Goal: Communication & Community: Answer question/provide support

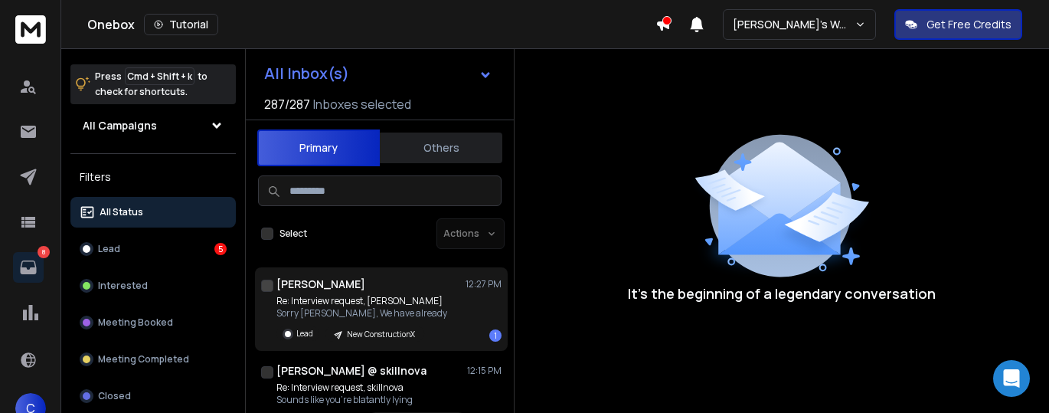
click at [417, 278] on div "Carole Alvarez 12:27 PM" at bounding box center [388, 283] width 225 height 15
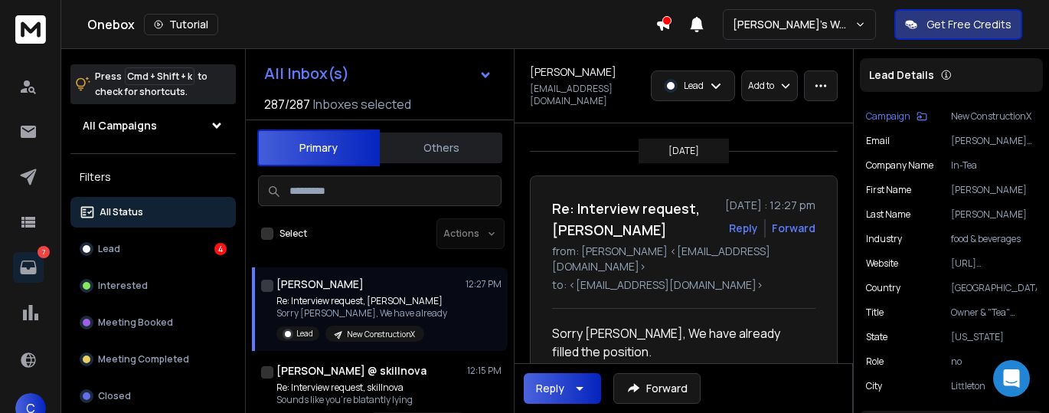
click at [758, 220] on button "Reply" at bounding box center [743, 227] width 29 height 15
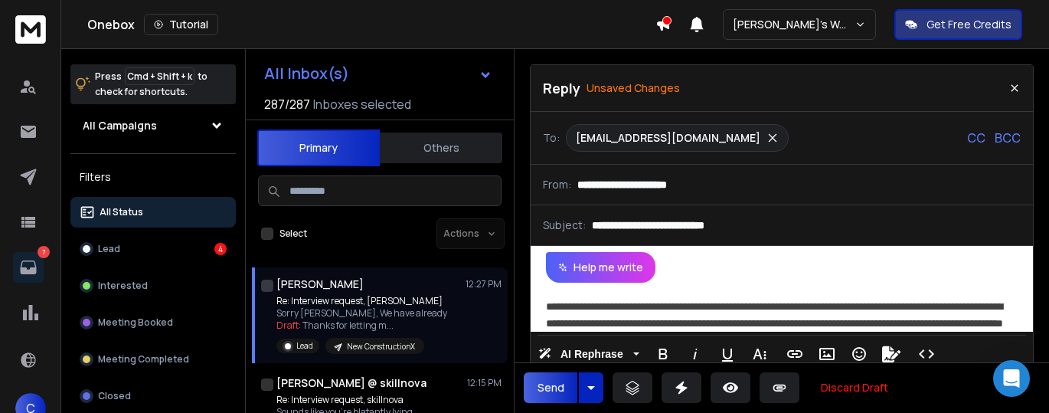
click at [555, 390] on button "Send" at bounding box center [551, 387] width 54 height 31
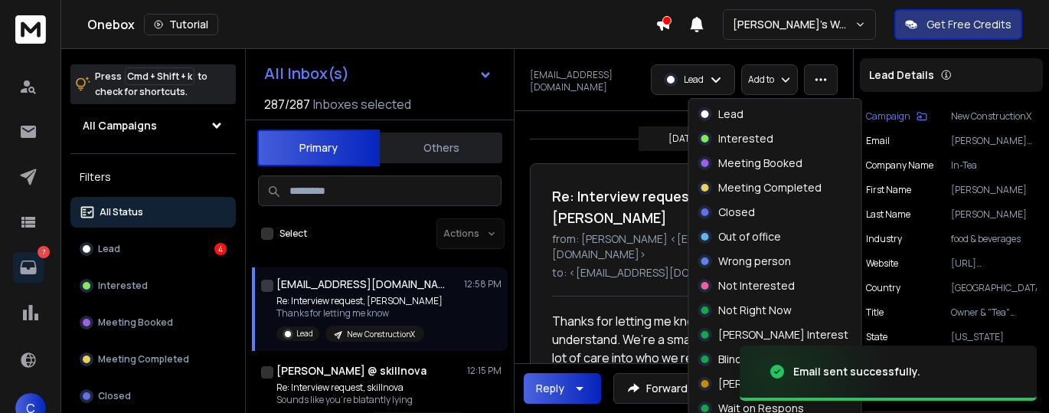
click at [704, 81] on p "Lead" at bounding box center [694, 79] width 20 height 12
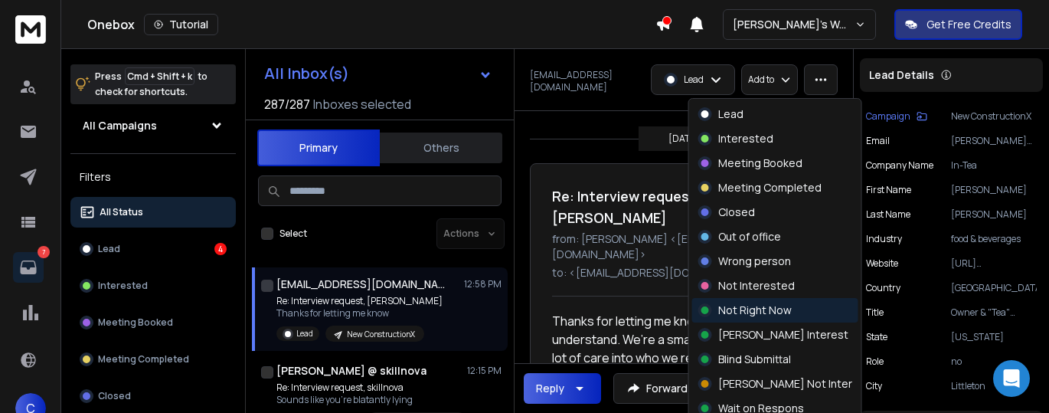
click at [745, 310] on p "Not Right Now" at bounding box center [754, 309] width 73 height 15
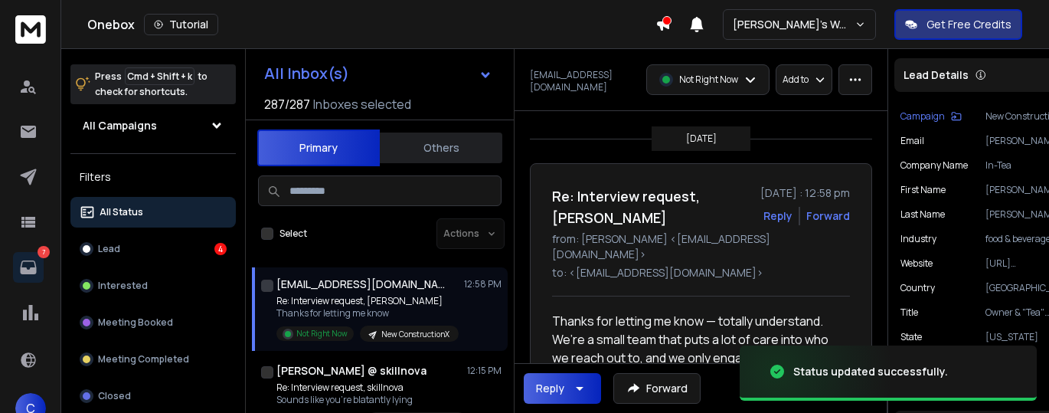
scroll to position [34, 0]
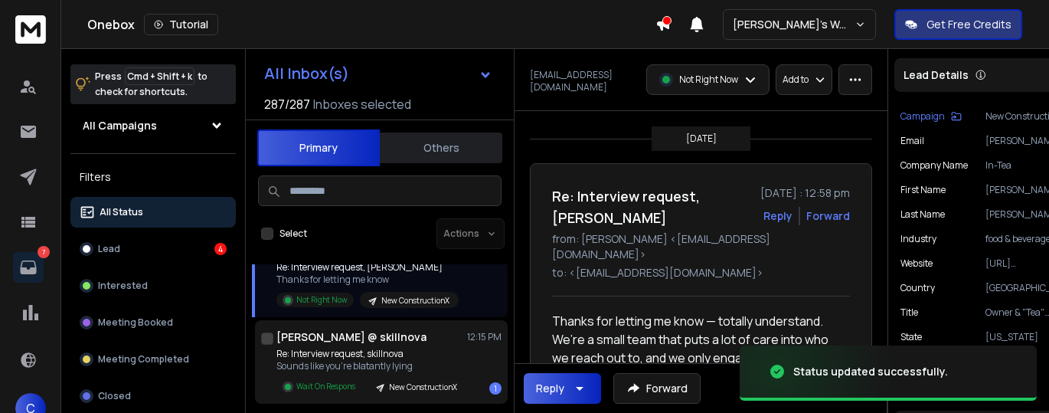
click at [407, 351] on p "Re: Interview request, skillnova" at bounding box center [368, 354] width 184 height 12
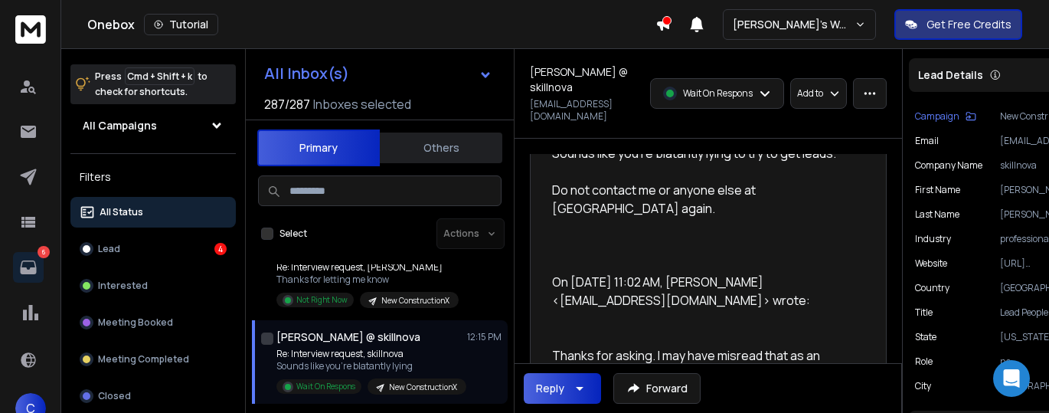
scroll to position [193, 0]
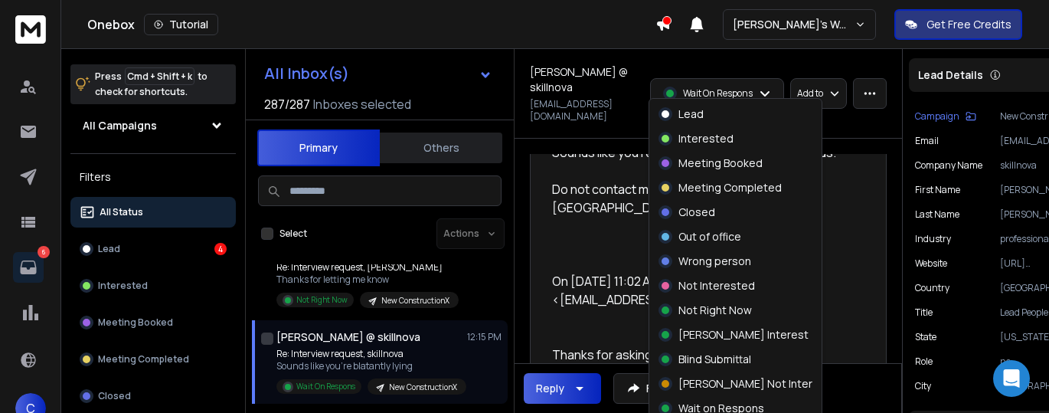
click at [744, 87] on p "Wait On Respons" at bounding box center [718, 93] width 70 height 12
click at [733, 292] on p "Not Interested" at bounding box center [716, 285] width 77 height 15
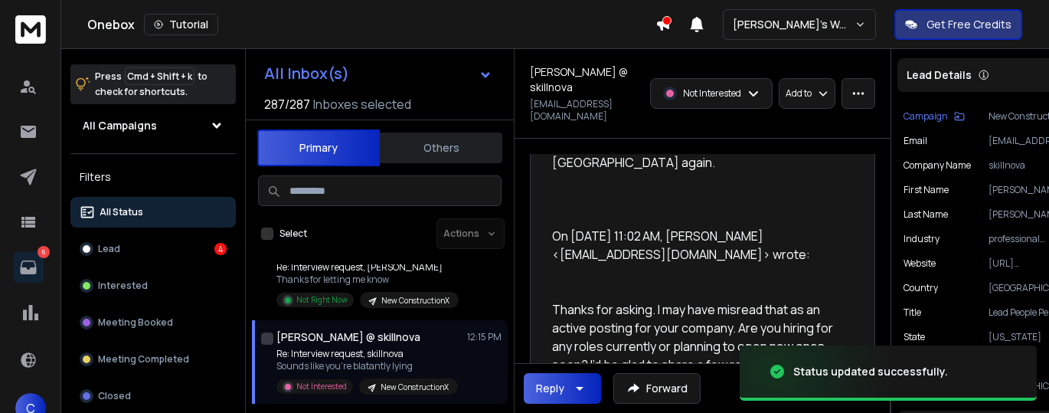
scroll to position [255, 0]
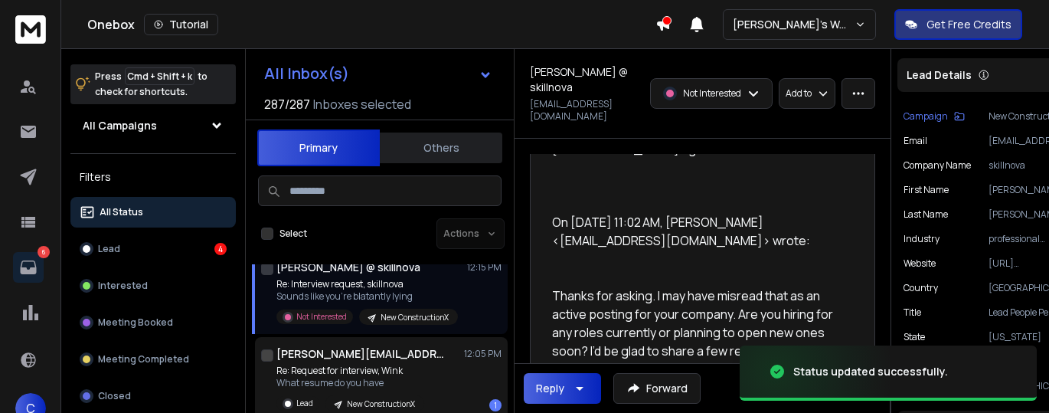
click at [371, 371] on p "Re: Request for interview, Wink" at bounding box center [350, 370] width 148 height 12
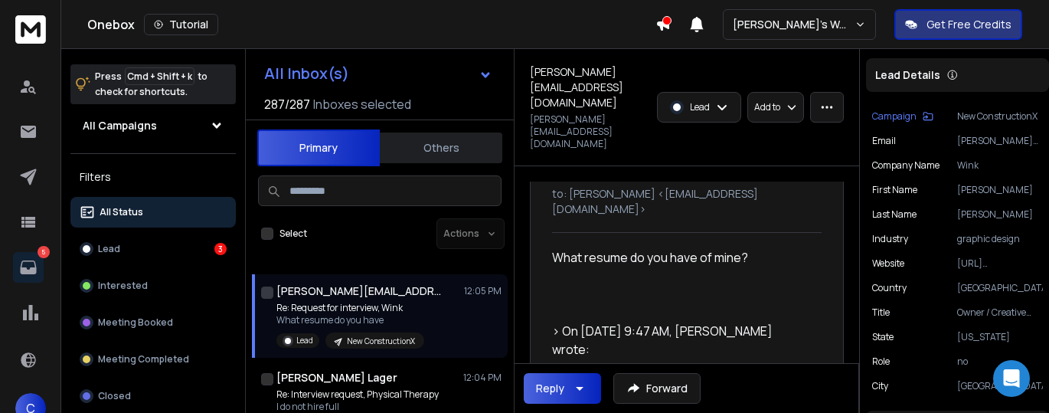
scroll to position [0, 0]
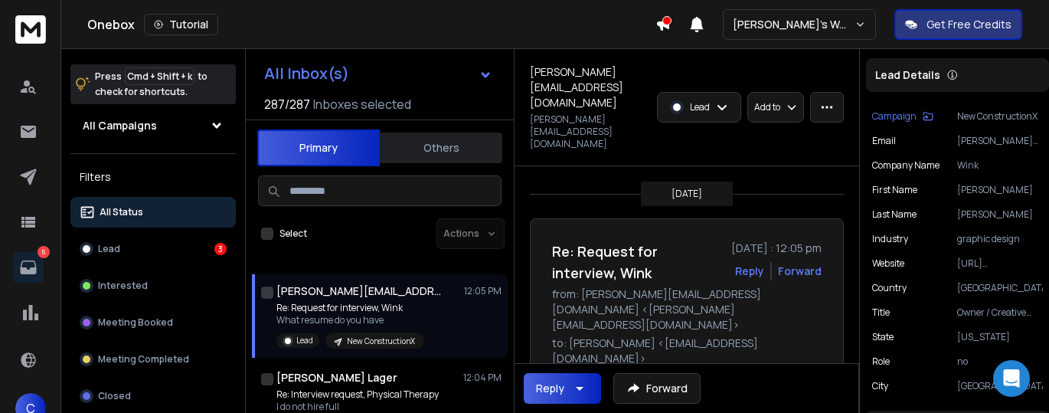
drag, startPoint x: 762, startPoint y: 316, endPoint x: 554, endPoint y: 317, distance: 207.5
copy div "What resume do you have of mine?"
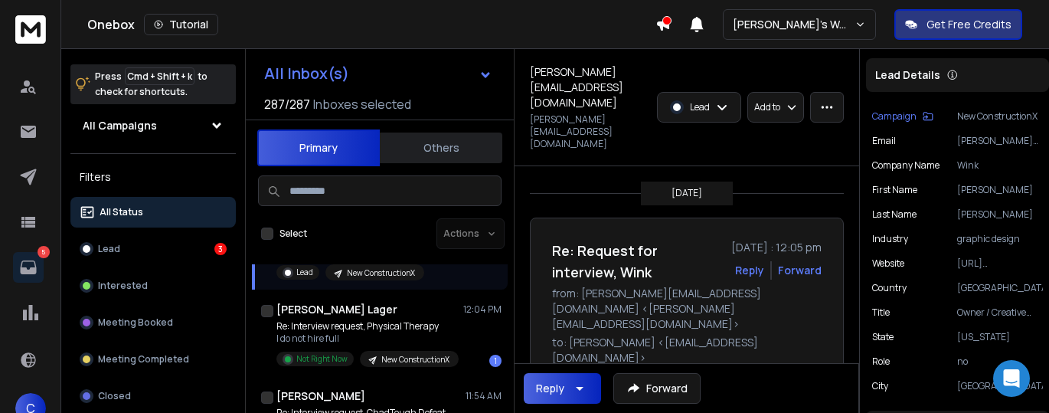
scroll to position [237, 0]
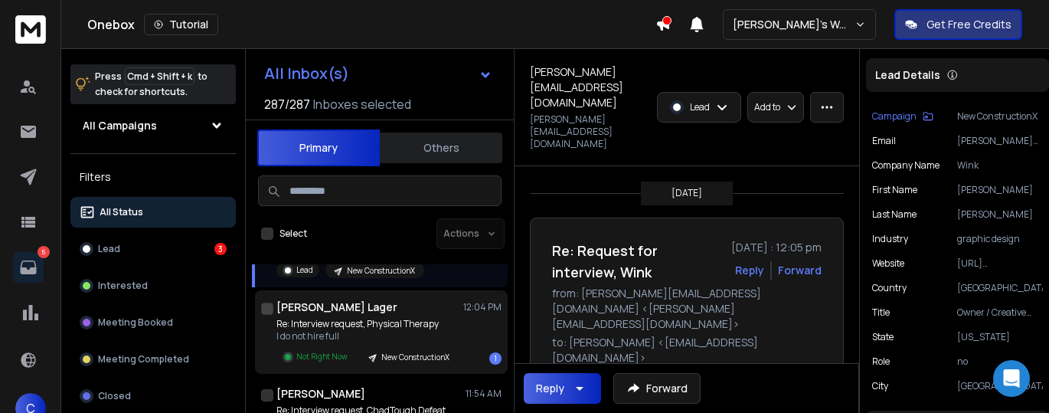
click at [402, 325] on p "Re: Interview request, Physical Therapy" at bounding box center [367, 324] width 182 height 12
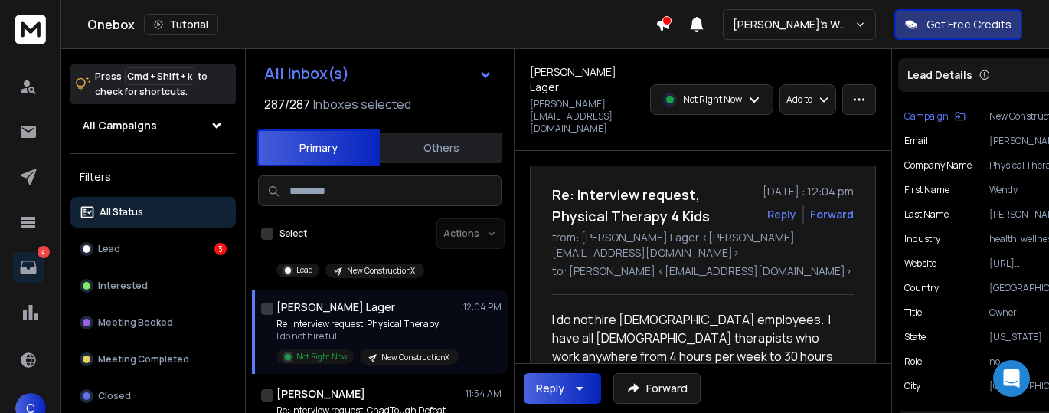
scroll to position [0, 0]
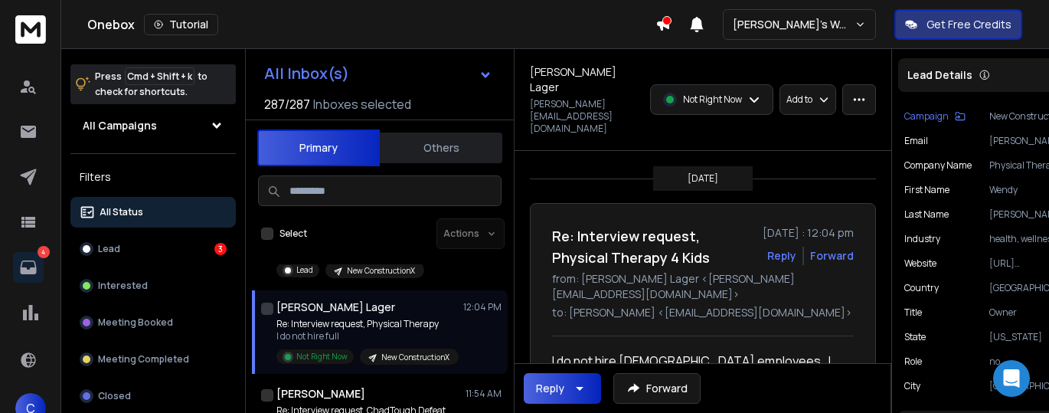
click at [796, 248] on button "Reply" at bounding box center [781, 255] width 29 height 15
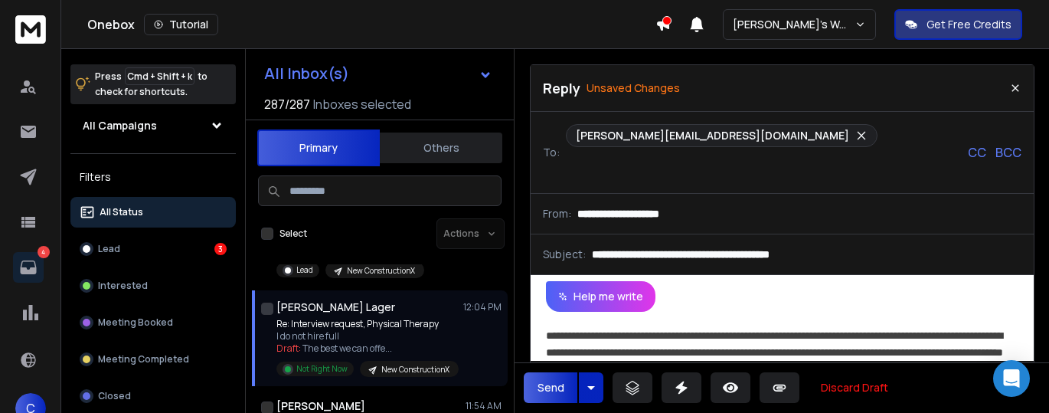
click at [543, 390] on button "Send" at bounding box center [551, 387] width 54 height 31
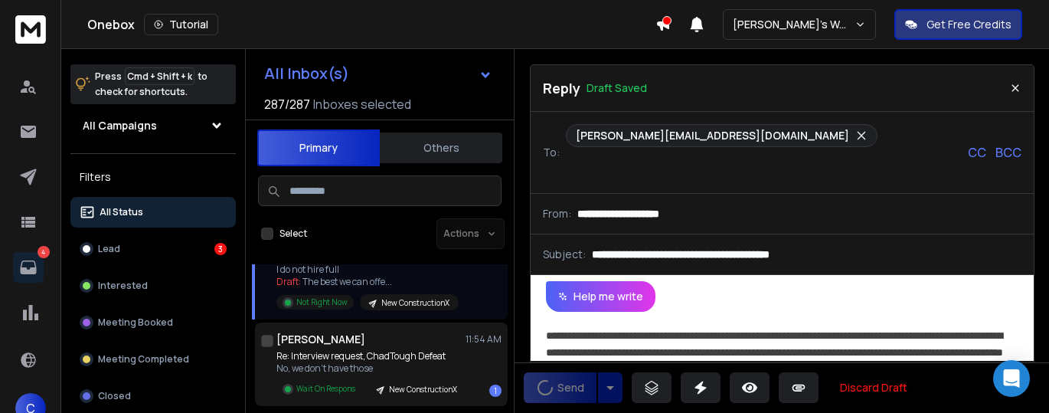
scroll to position [305, 0]
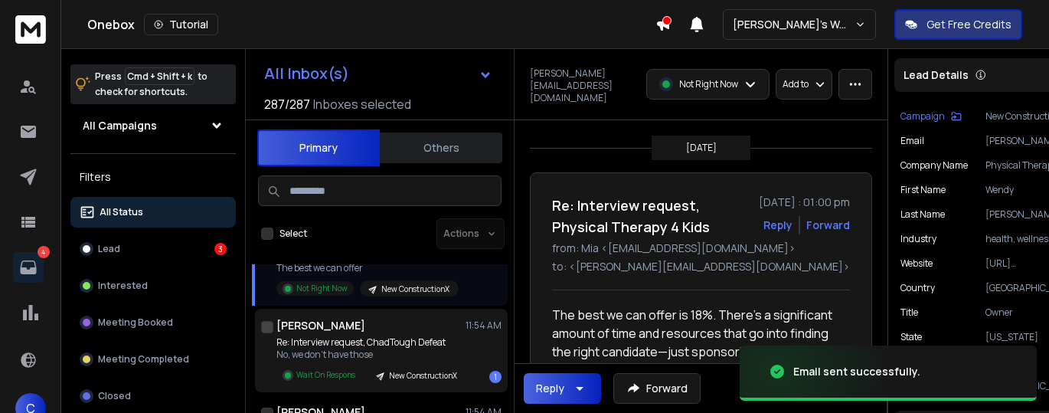
click at [410, 360] on p "No, we don’t have those" at bounding box center [368, 354] width 184 height 12
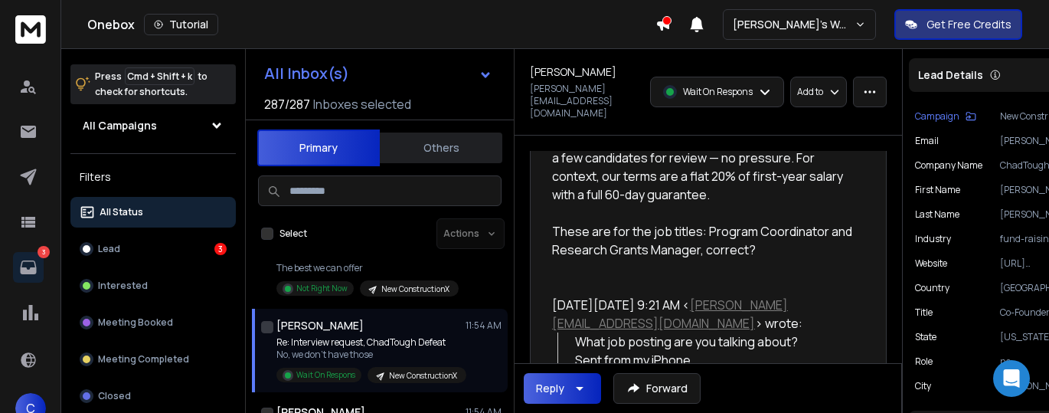
scroll to position [0, 0]
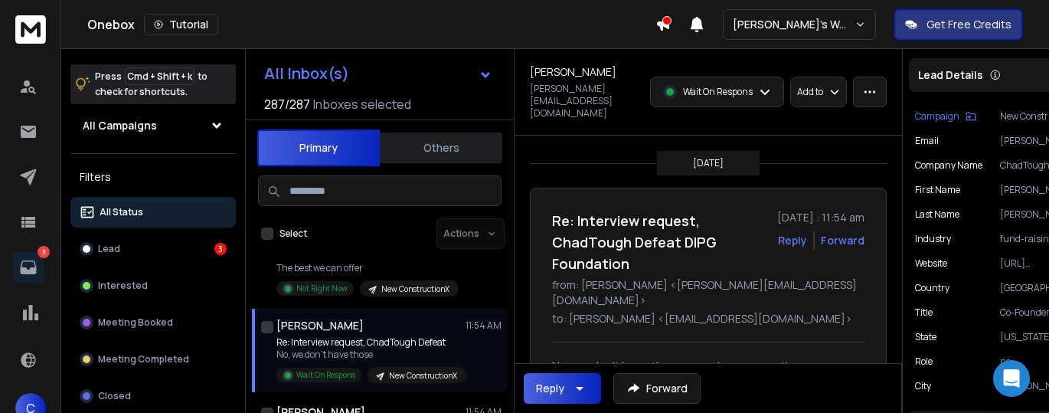
click at [807, 233] on button "Reply" at bounding box center [792, 240] width 29 height 15
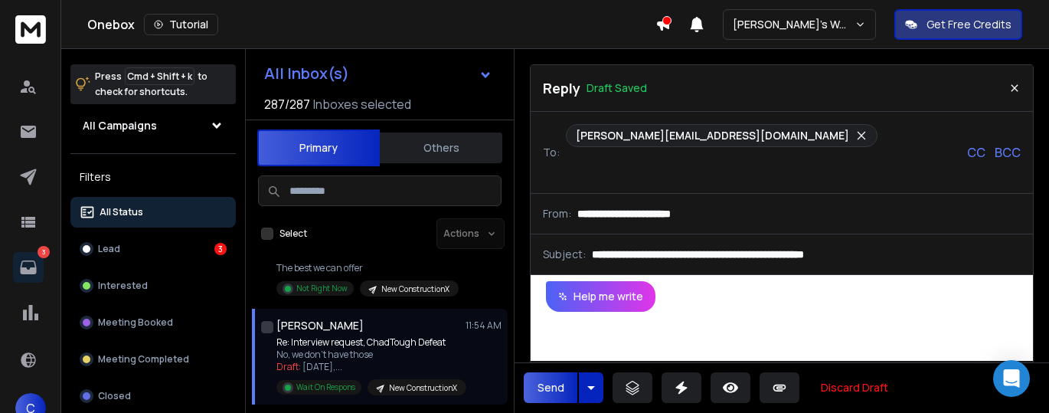
scroll to position [1, 0]
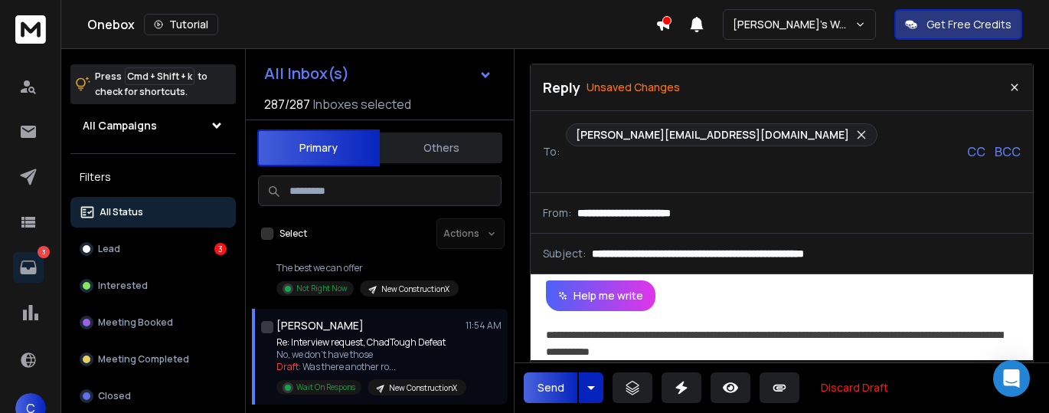
click at [544, 311] on div "**********" at bounding box center [782, 335] width 502 height 49
drag, startPoint x: 965, startPoint y: 305, endPoint x: 910, endPoint y: 305, distance: 55.1
click at [910, 326] on div "**********" at bounding box center [779, 343] width 467 height 34
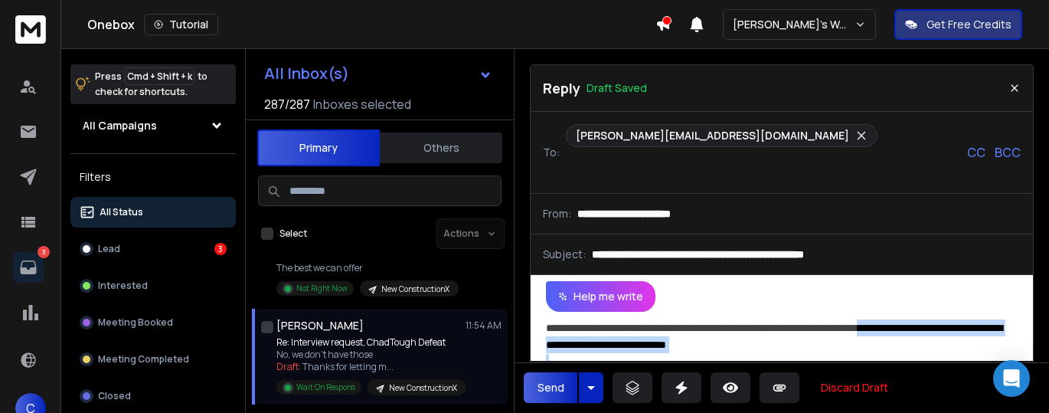
drag, startPoint x: 939, startPoint y: 309, endPoint x: 958, endPoint y: 324, distance: 23.9
click at [958, 324] on div "**********" at bounding box center [780, 336] width 498 height 49
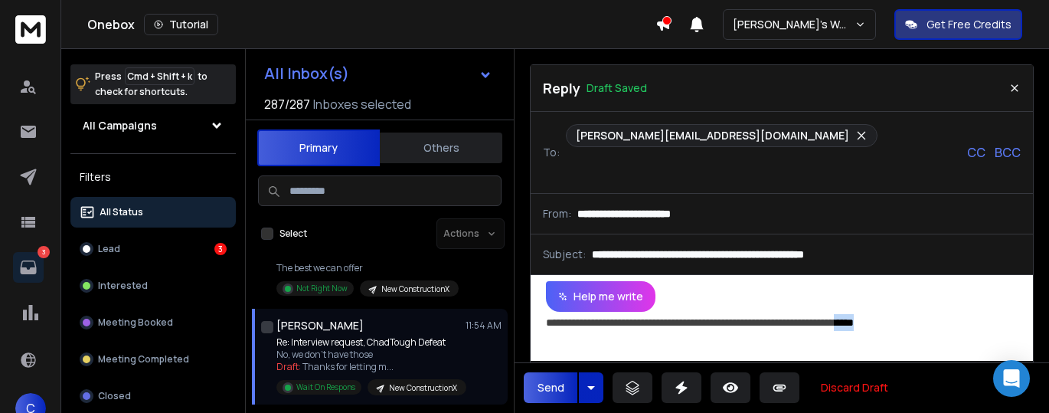
drag, startPoint x: 912, startPoint y: 296, endPoint x: 938, endPoint y: 297, distance: 26.1
click at [938, 314] on div "**********" at bounding box center [779, 322] width 467 height 17
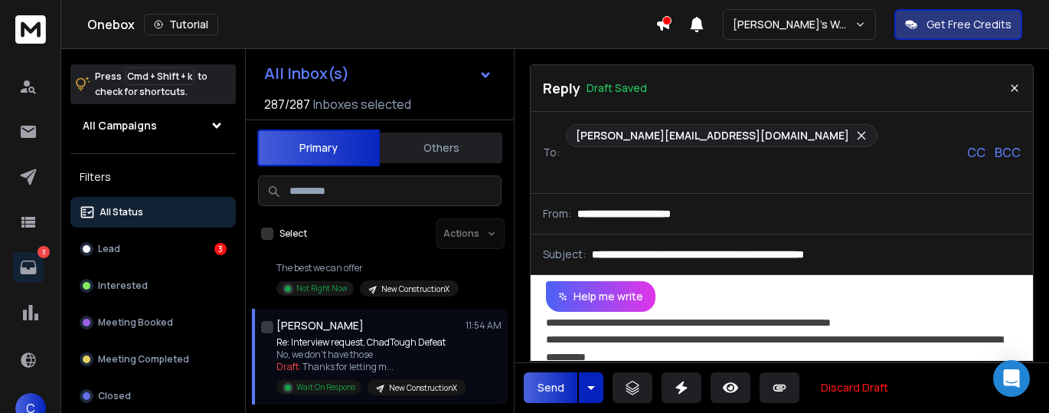
click at [544, 312] on div "**********" at bounding box center [780, 336] width 498 height 49
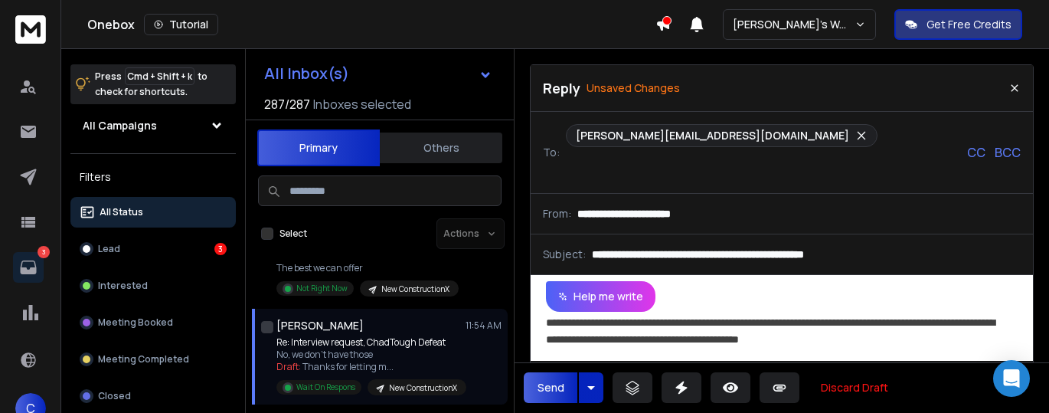
scroll to position [5, 0]
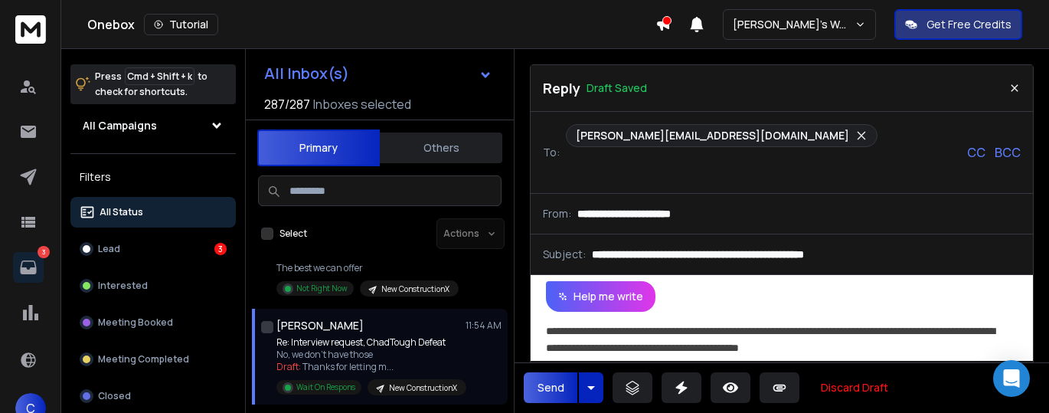
click at [697, 322] on div "**********" at bounding box center [779, 339] width 467 height 34
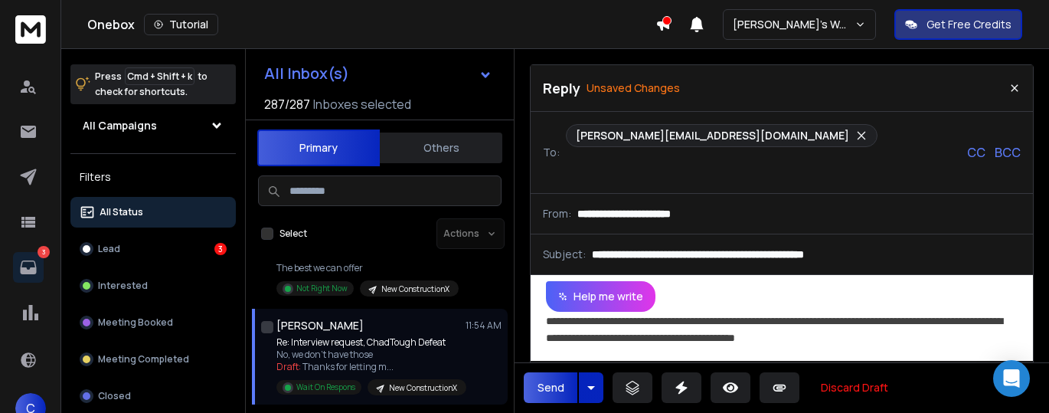
scroll to position [14, 0]
click at [908, 313] on div "**********" at bounding box center [779, 330] width 467 height 34
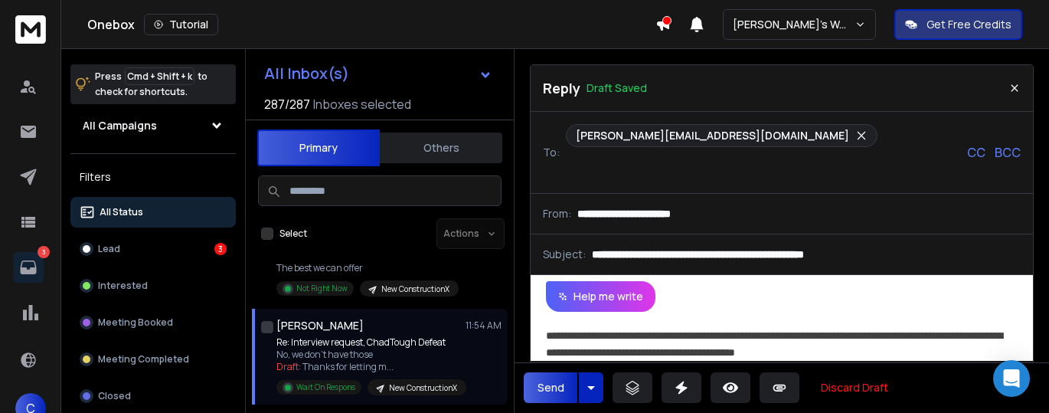
click at [546, 327] on div "**********" at bounding box center [779, 344] width 467 height 34
click at [541, 387] on button "Send" at bounding box center [551, 387] width 54 height 31
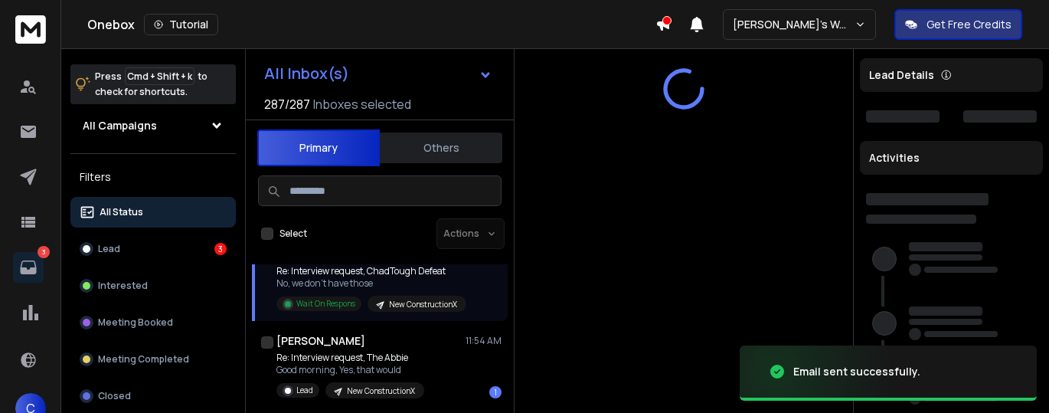
scroll to position [381, 0]
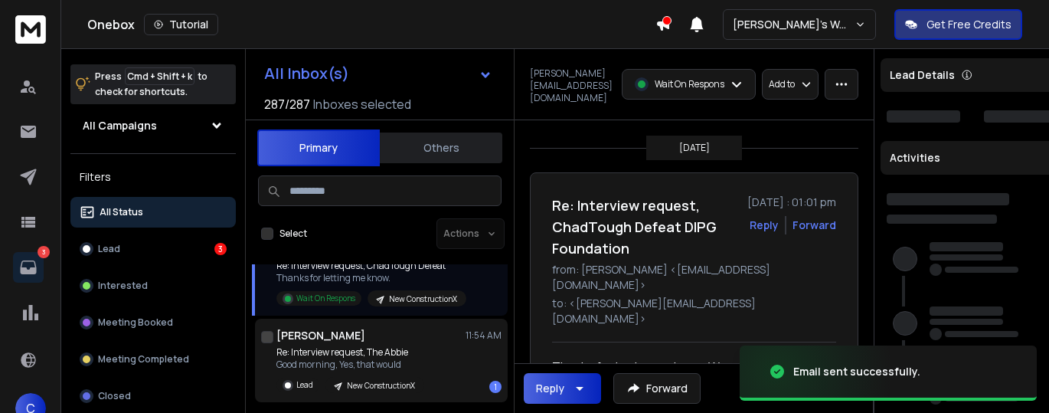
click at [412, 361] on p "Good morning, Yes, that would" at bounding box center [350, 364] width 148 height 12
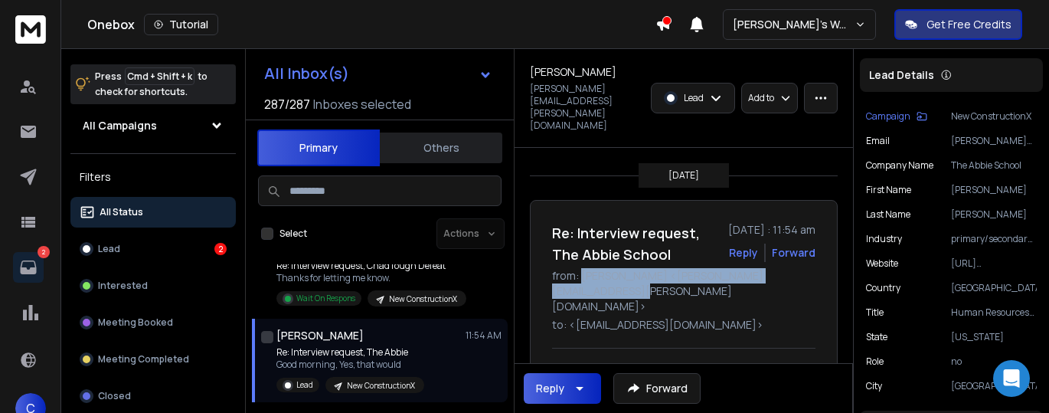
drag, startPoint x: 809, startPoint y: 237, endPoint x: 581, endPoint y: 240, distance: 228.2
click at [581, 268] on p "from: Minnie Garcia <minnie.garcia@abbieschool.org>" at bounding box center [683, 291] width 263 height 46
copy p "Minnie Garcia <minnie.garcia@abbieschool.org"
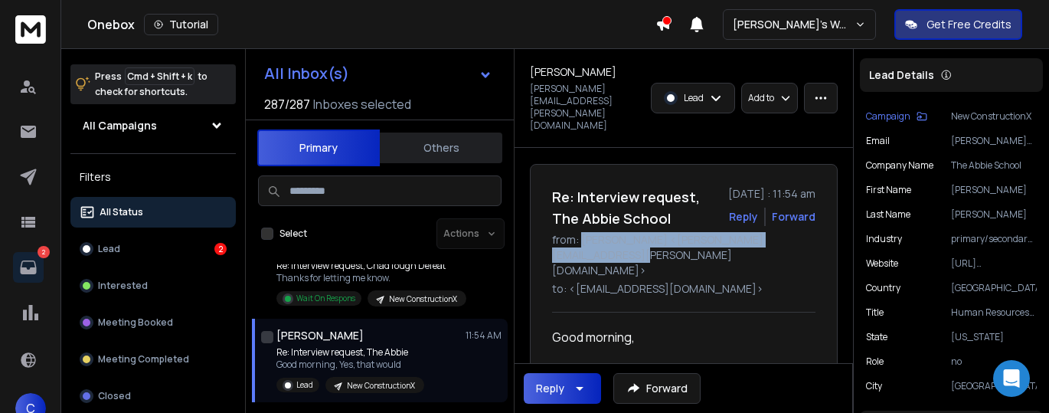
scroll to position [0, 0]
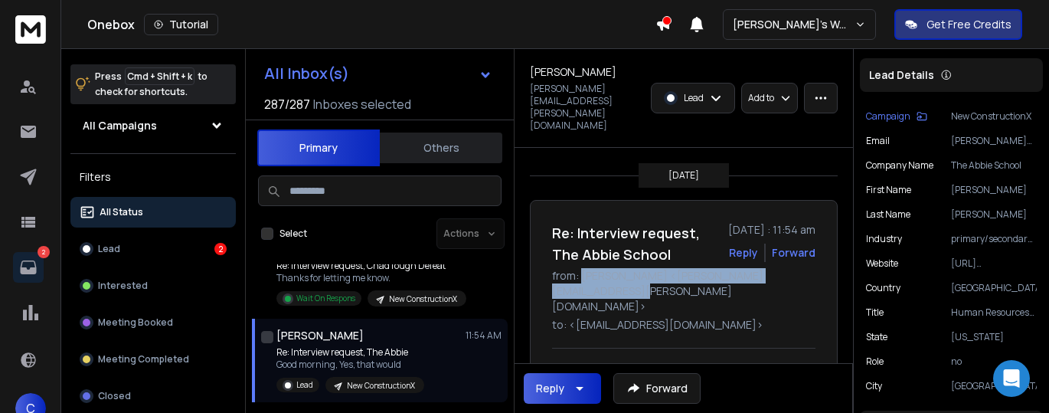
click at [758, 245] on button "Reply" at bounding box center [743, 252] width 29 height 15
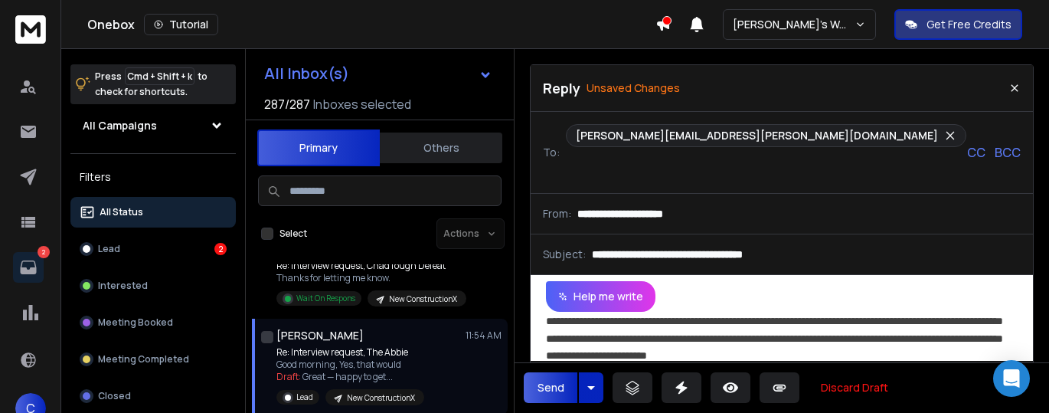
scroll to position [63, 0]
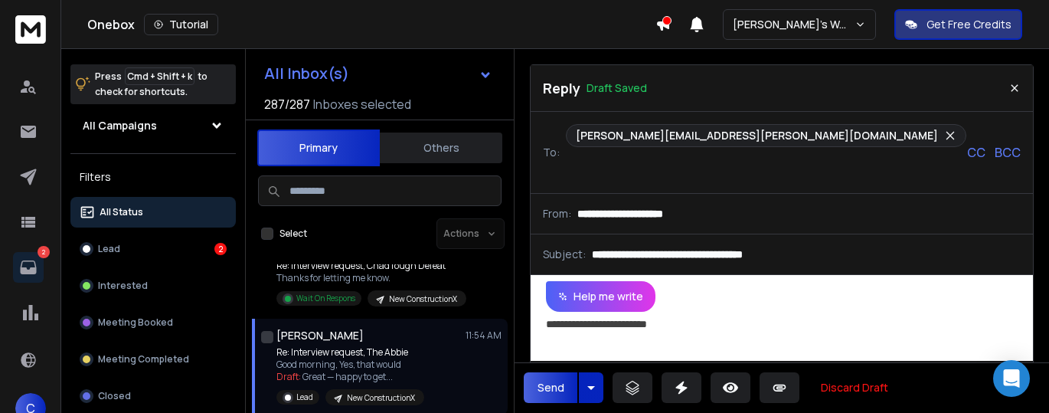
click at [668, 297] on div "**********" at bounding box center [779, 298] width 467 height 69
drag, startPoint x: 663, startPoint y: 293, endPoint x: 636, endPoint y: 293, distance: 26.8
click at [636, 316] on div "**********" at bounding box center [779, 324] width 467 height 17
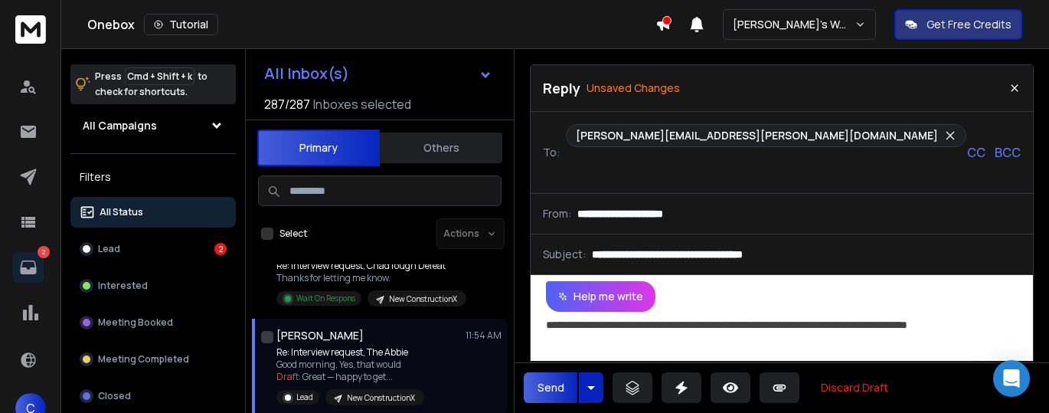
drag, startPoint x: 641, startPoint y: 297, endPoint x: 759, endPoint y: 47, distance: 276.0
click at [0, 0] on div "2 C Onebox Tutorial Christopher's Workspace Get Free Credits Press Cmd + Shift …" at bounding box center [524, 231] width 1049 height 462
drag, startPoint x: 843, startPoint y: 294, endPoint x: 822, endPoint y: 296, distance: 21.6
click at [821, 316] on div "**********" at bounding box center [779, 324] width 467 height 17
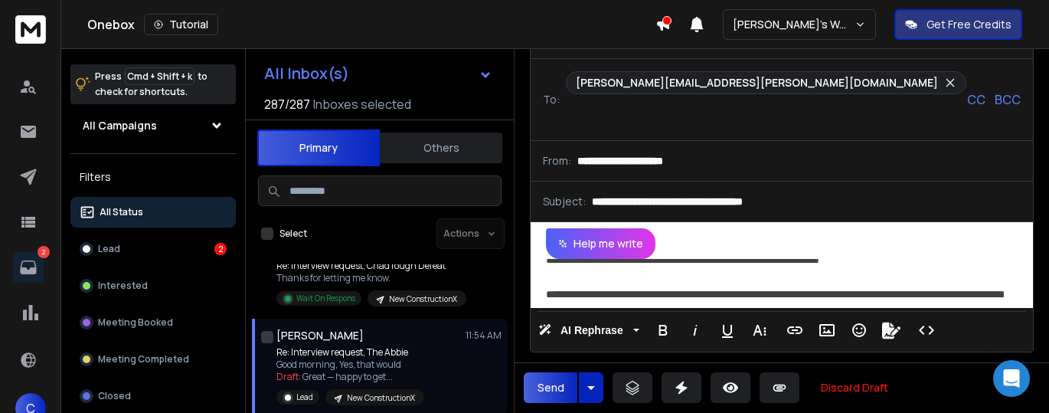
scroll to position [70, 0]
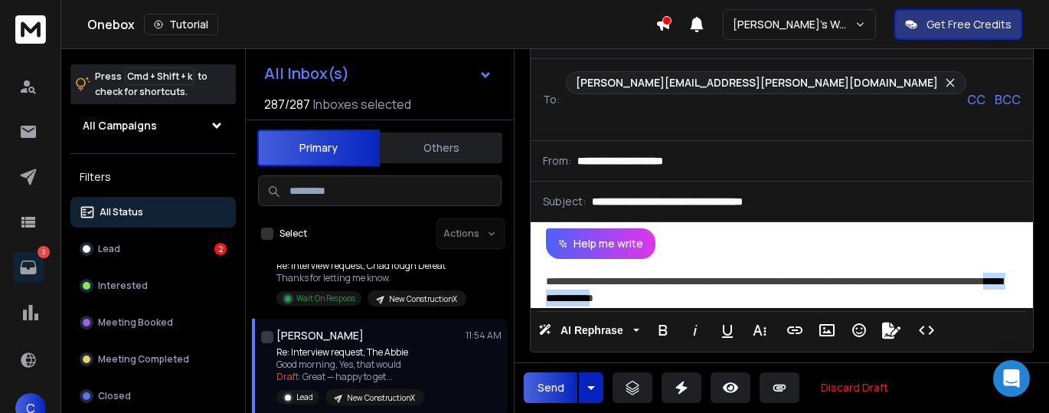
drag, startPoint x: 720, startPoint y: 270, endPoint x: 647, endPoint y: 273, distance: 72.8
click at [642, 273] on div "**********" at bounding box center [779, 290] width 467 height 34
click at [549, 385] on button "Send" at bounding box center [551, 387] width 54 height 31
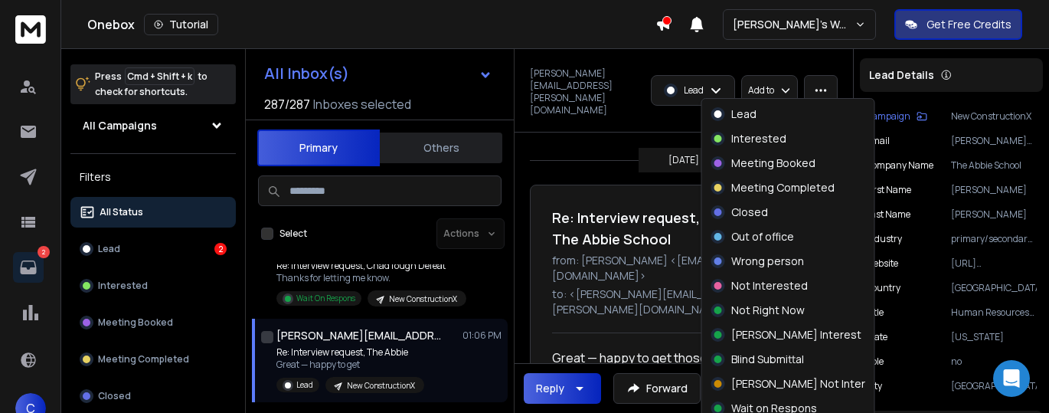
click at [734, 82] on div "Lead" at bounding box center [693, 90] width 83 height 29
click at [775, 402] on p "Wait on Respons" at bounding box center [774, 407] width 86 height 15
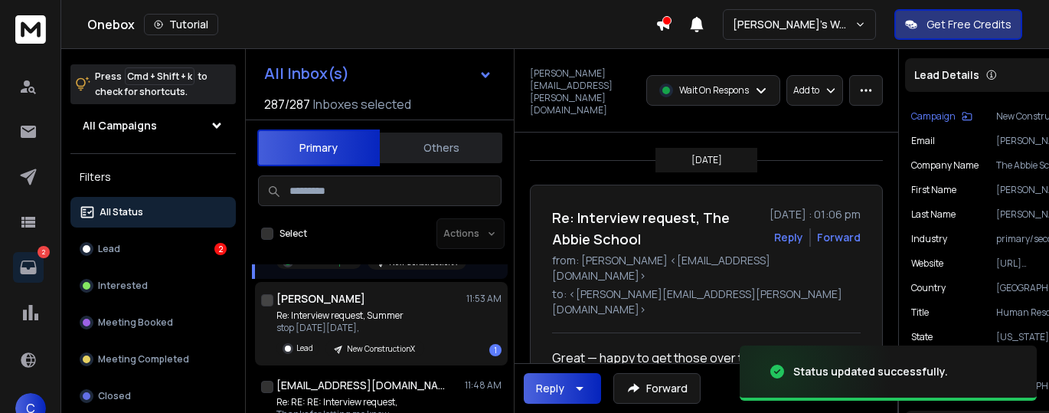
scroll to position [508, 0]
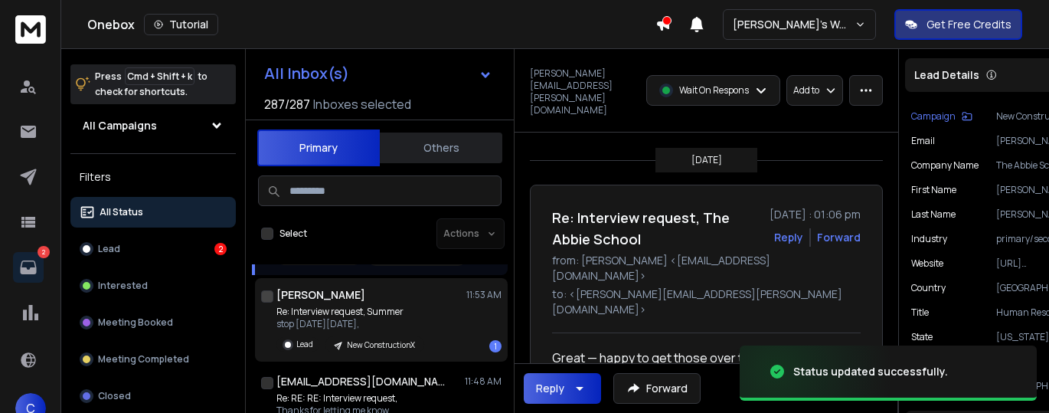
click at [394, 320] on p "stop On Wed, Oct 15," at bounding box center [350, 324] width 148 height 12
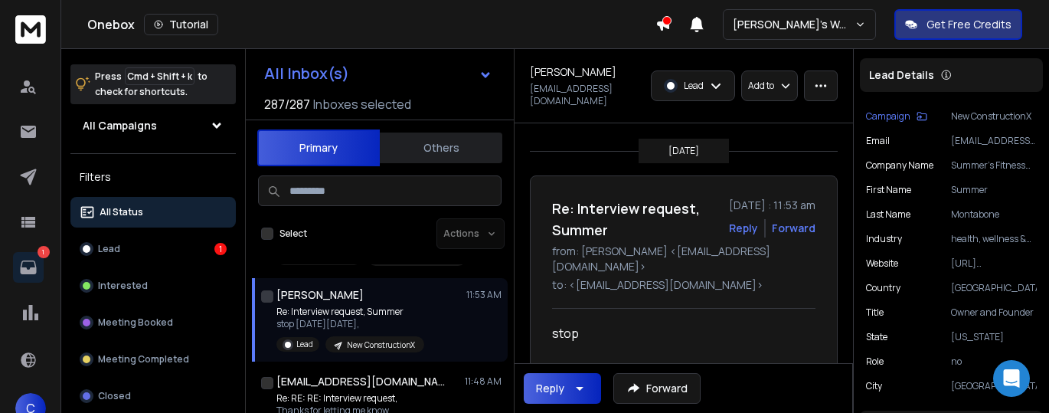
click at [758, 220] on button "Reply" at bounding box center [743, 227] width 29 height 15
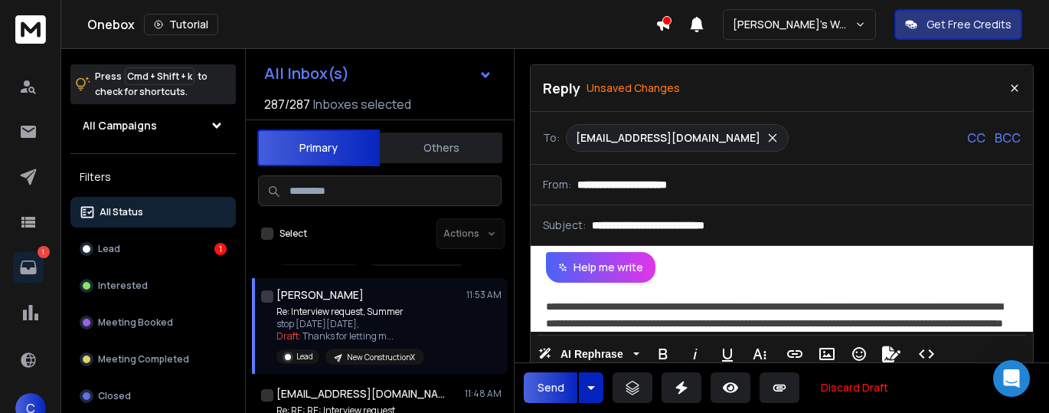
click at [547, 397] on button "Send" at bounding box center [551, 387] width 54 height 31
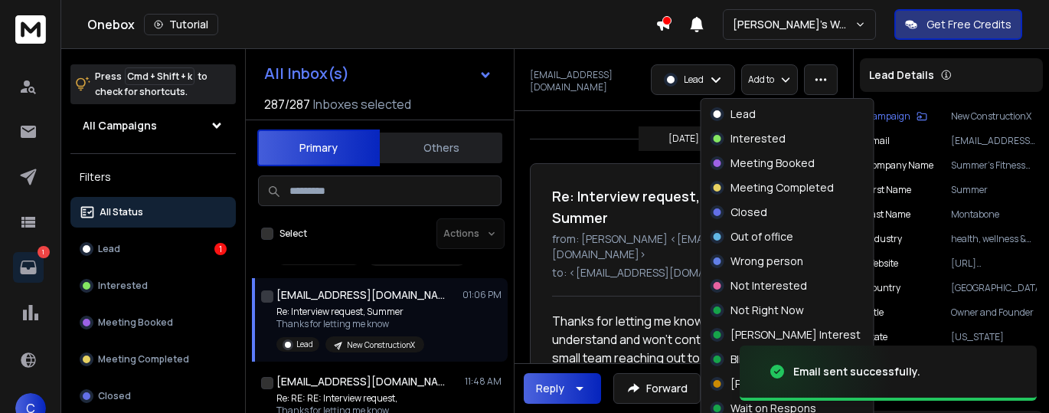
click at [704, 83] on p "Lead" at bounding box center [694, 79] width 20 height 12
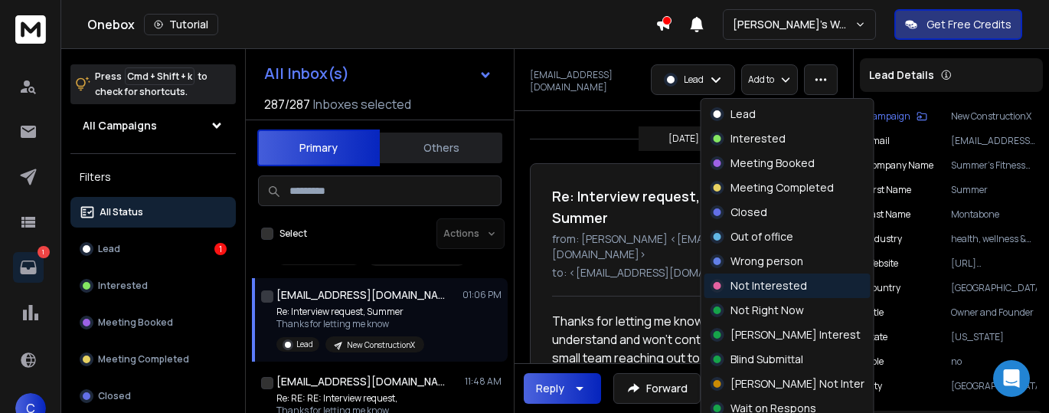
click at [766, 289] on p "Not Interested" at bounding box center [768, 285] width 77 height 15
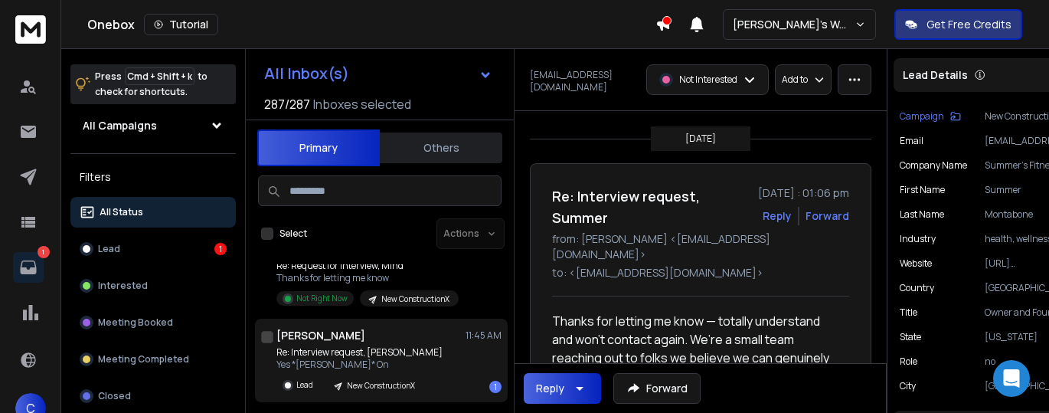
scroll to position [926, 0]
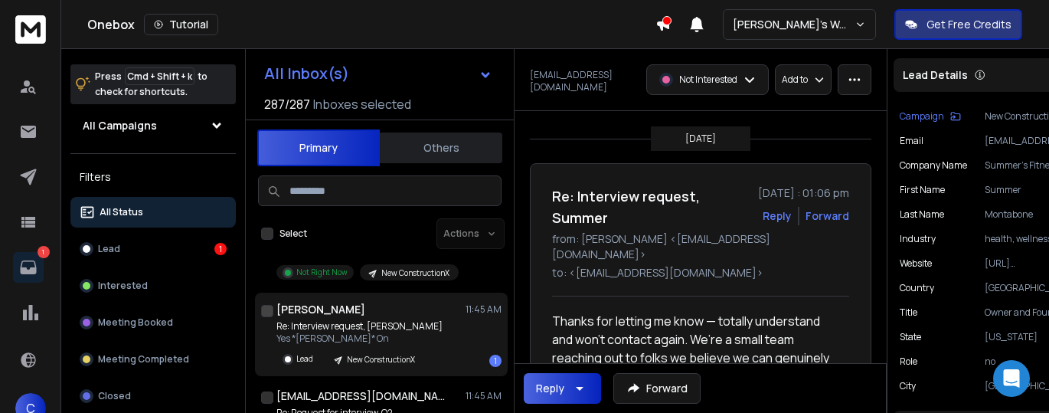
click at [433, 320] on div "Re: Interview request, Scott Yes *Scott L. Shields* On Lead New ConstructionX 1" at bounding box center [388, 343] width 225 height 47
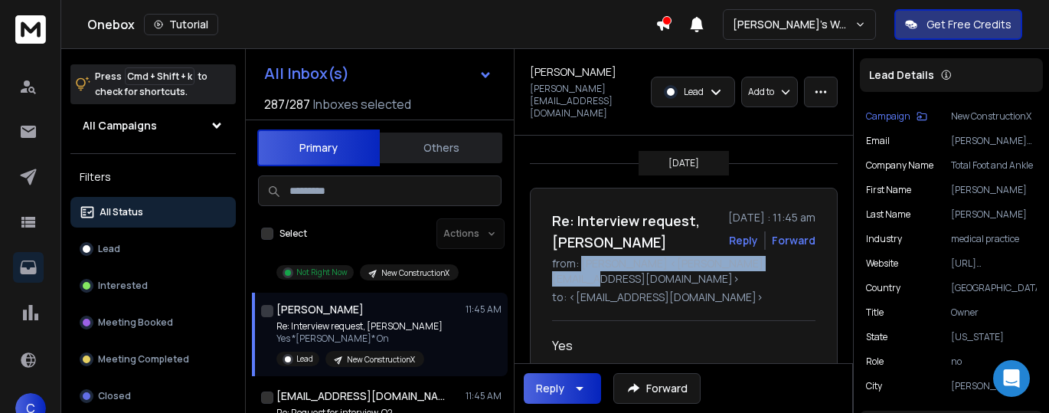
drag, startPoint x: 767, startPoint y: 237, endPoint x: 581, endPoint y: 240, distance: 186.1
click at [581, 256] on p "from: Scott Shields <scott@totalfootok.com>" at bounding box center [683, 271] width 263 height 31
copy p "Scott Shields <scott@totalfootok.com"
click at [751, 233] on button "Reply" at bounding box center [743, 240] width 29 height 15
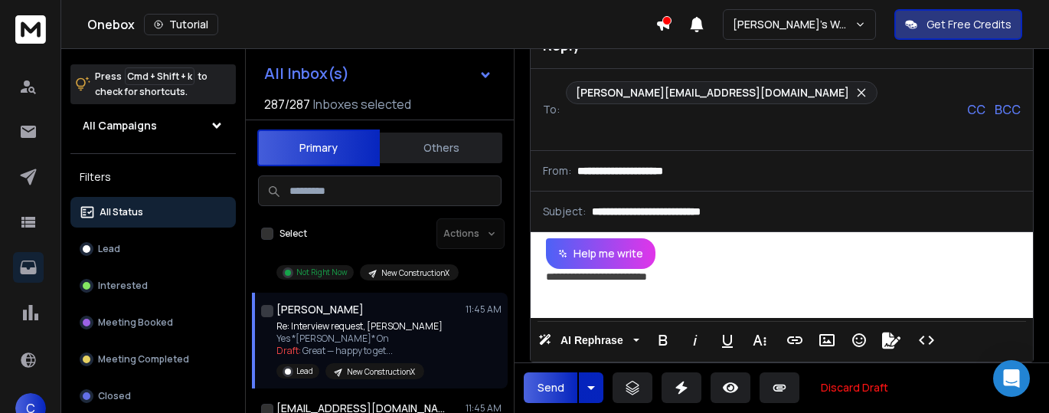
scroll to position [71, 0]
click at [668, 245] on div "**********" at bounding box center [779, 247] width 467 height 69
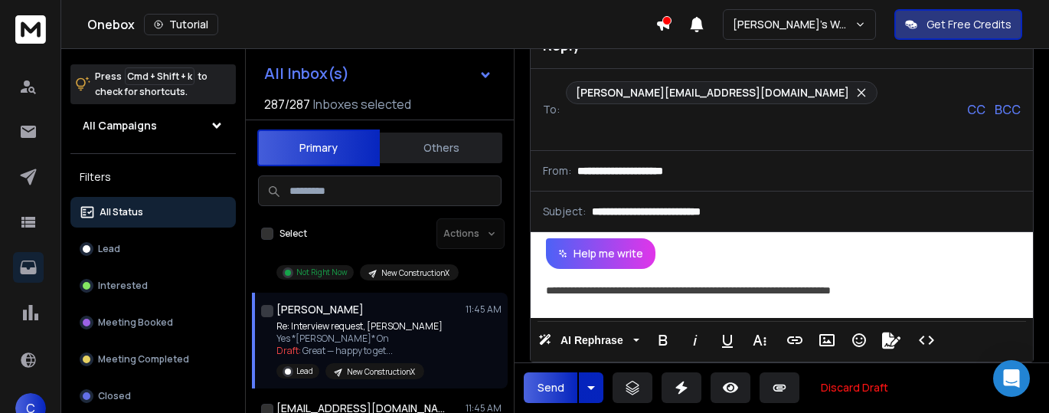
scroll to position [88, 0]
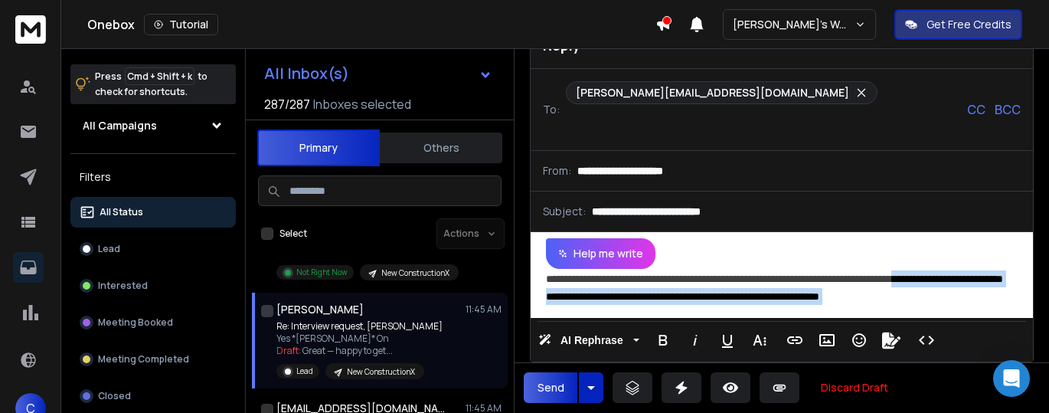
drag, startPoint x: 661, startPoint y: 245, endPoint x: 645, endPoint y: 268, distance: 28.5
click at [645, 269] on div "**********" at bounding box center [780, 293] width 498 height 49
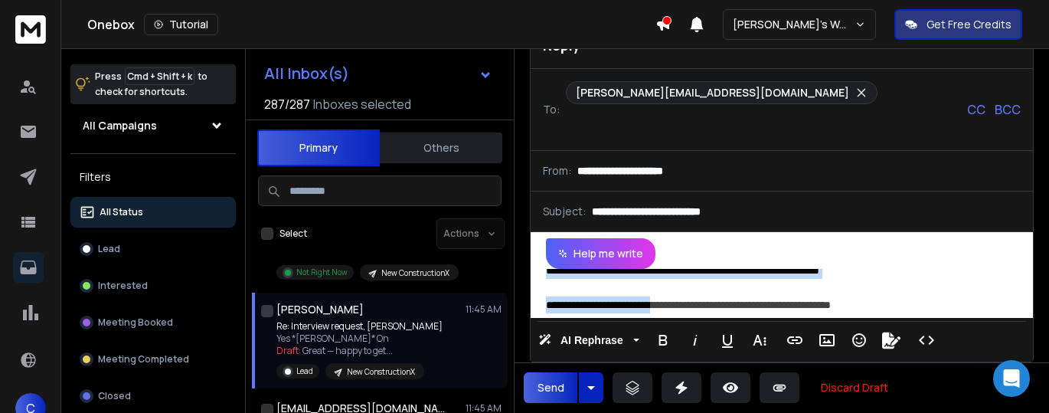
scroll to position [67, 0]
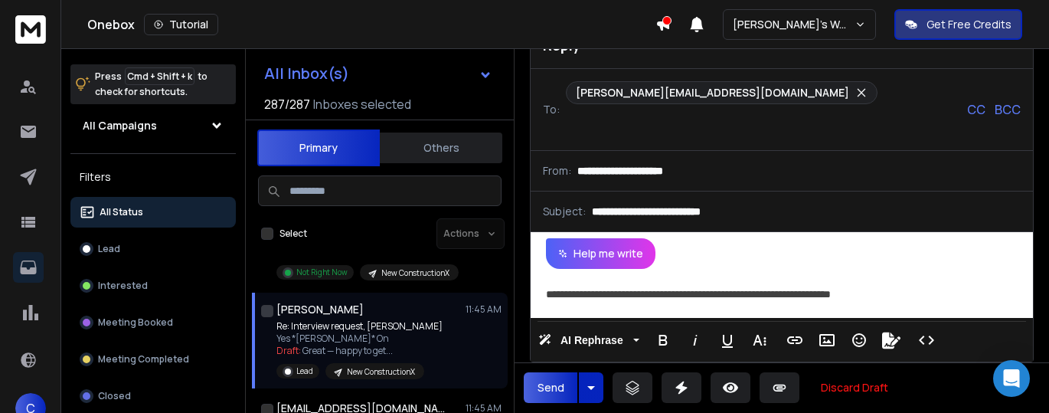
drag, startPoint x: 738, startPoint y: 268, endPoint x: 702, endPoint y: 263, distance: 36.4
click at [738, 286] on div "**********" at bounding box center [779, 294] width 467 height 17
drag, startPoint x: 663, startPoint y: 264, endPoint x: 639, endPoint y: 266, distance: 24.6
click at [639, 286] on div "**********" at bounding box center [779, 294] width 467 height 17
drag, startPoint x: 639, startPoint y: 266, endPoint x: 488, endPoint y: 8, distance: 298.9
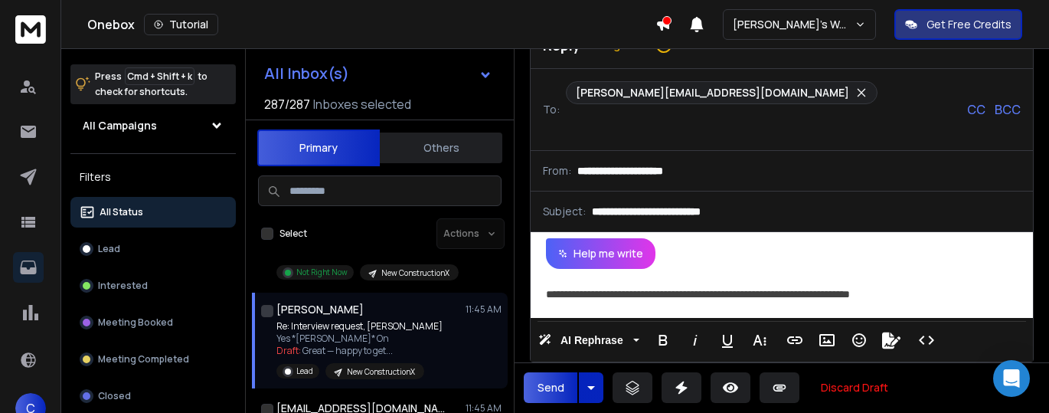
click at [0, 0] on div "C Onebox Tutorial Christopher's Workspace Get Free Credits Press Cmd + Shift + …" at bounding box center [524, 231] width 1049 height 462
drag, startPoint x: 763, startPoint y: 262, endPoint x: 739, endPoint y: 265, distance: 24.7
click at [739, 286] on div "**********" at bounding box center [779, 294] width 467 height 17
paste div
drag, startPoint x: 985, startPoint y: 265, endPoint x: 933, endPoint y: 269, distance: 53.0
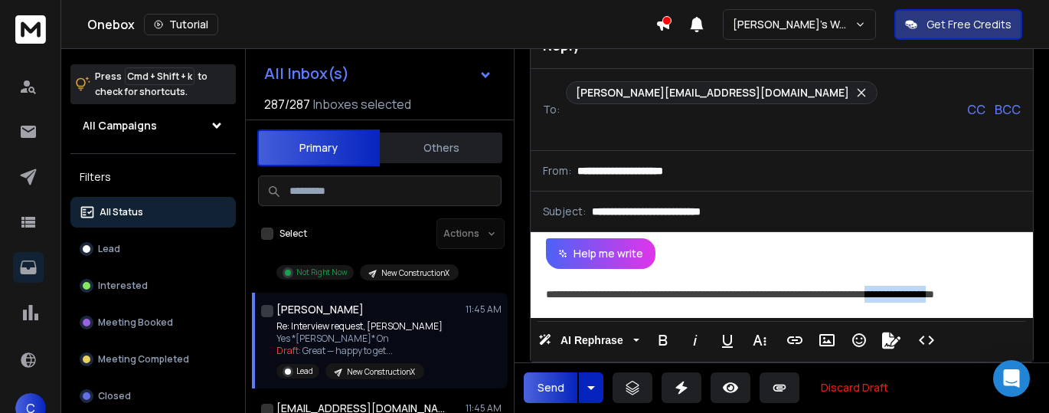
click at [910, 286] on div "**********" at bounding box center [779, 294] width 467 height 17
click at [545, 386] on button "Send" at bounding box center [551, 387] width 54 height 31
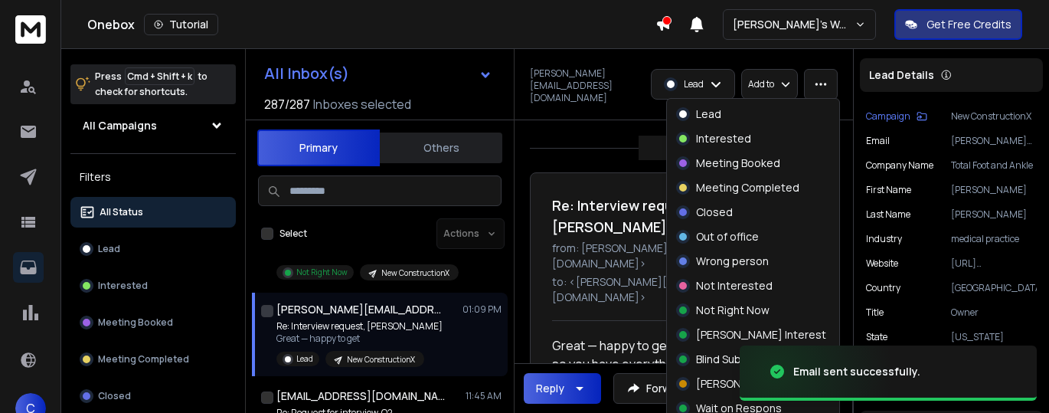
click at [694, 86] on div "Lead" at bounding box center [693, 84] width 83 height 29
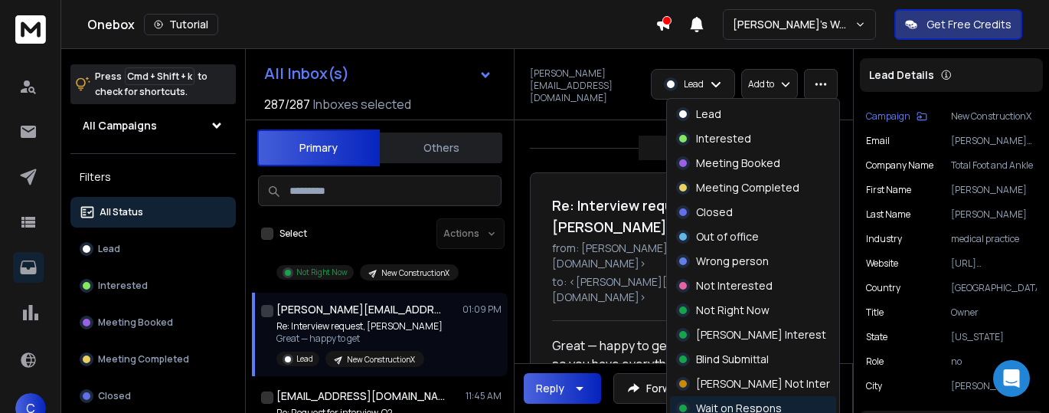
click at [714, 407] on p "Wait on Respons" at bounding box center [739, 407] width 86 height 15
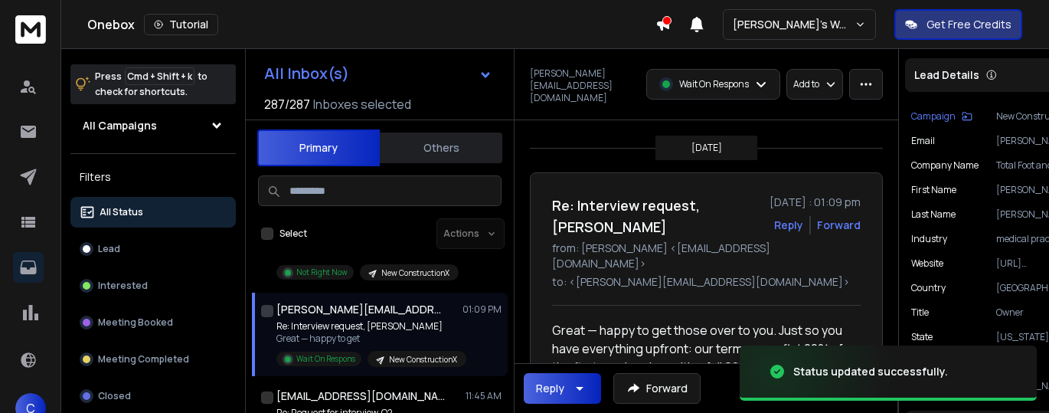
click at [116, 253] on p "Lead" at bounding box center [109, 249] width 22 height 12
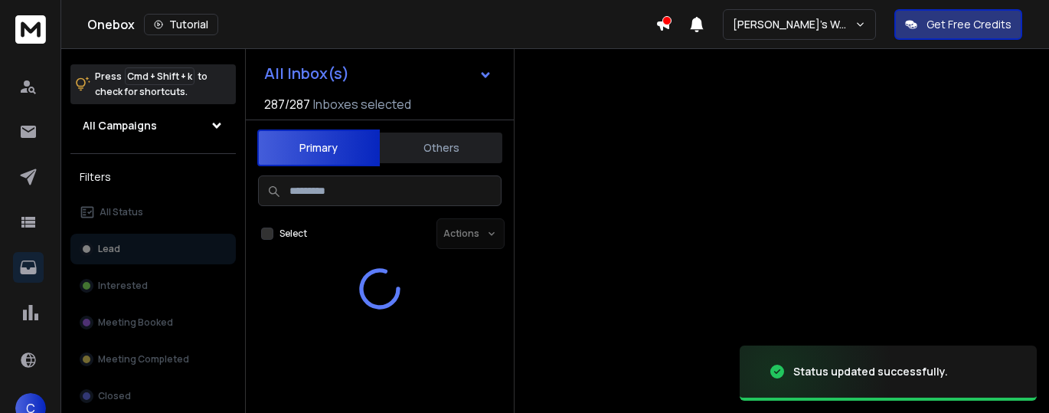
scroll to position [0, 0]
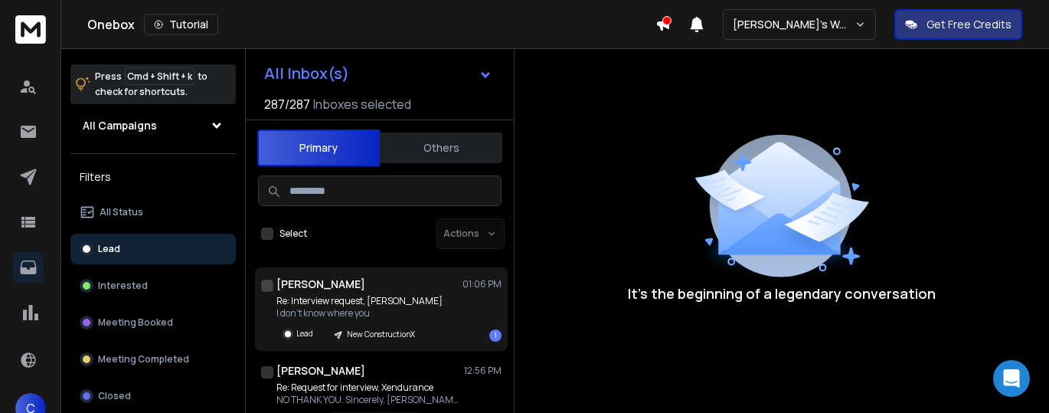
click at [434, 287] on div "Sally Sampson 01:06 PM" at bounding box center [388, 283] width 225 height 15
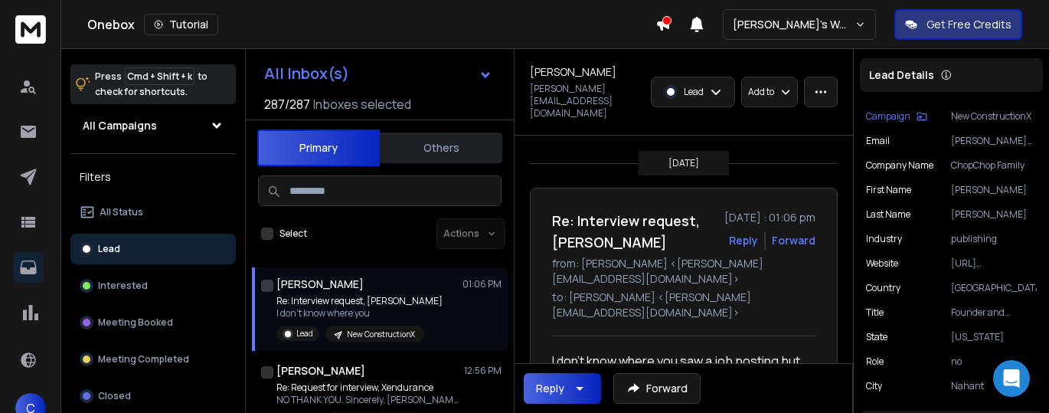
click at [758, 233] on button "Reply" at bounding box center [743, 240] width 29 height 15
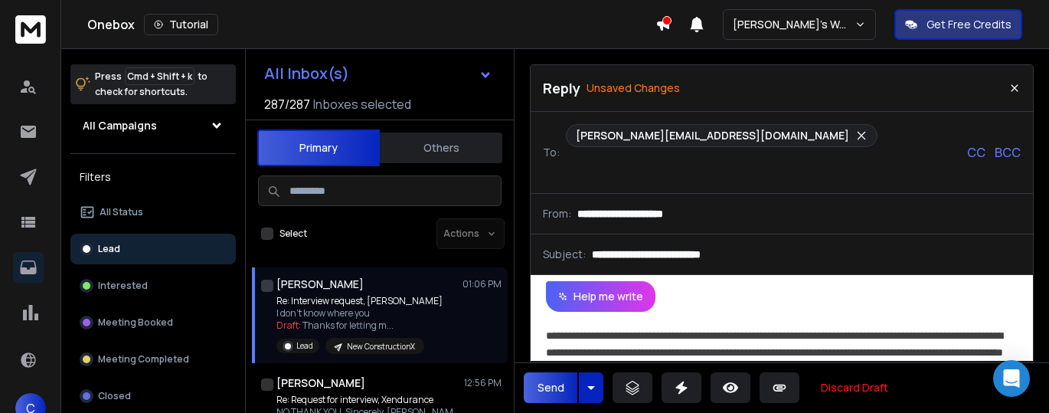
click at [552, 394] on button "Send" at bounding box center [551, 387] width 54 height 31
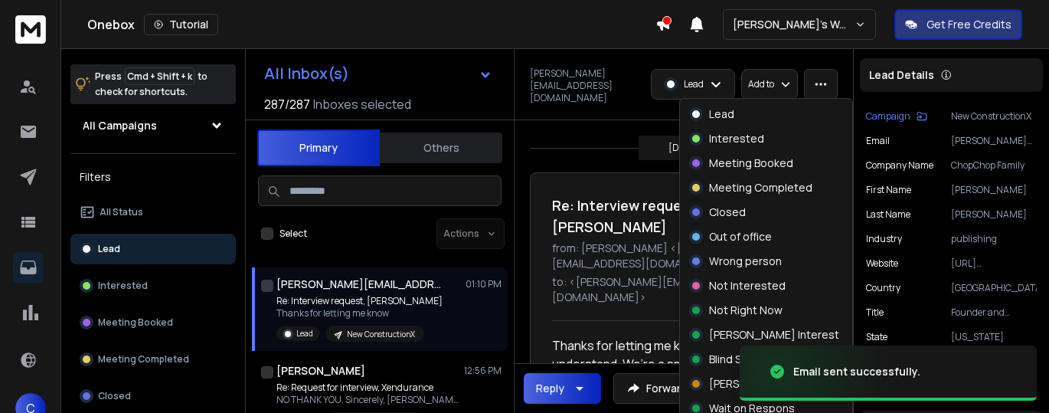
click at [704, 84] on p "Lead" at bounding box center [694, 84] width 20 height 12
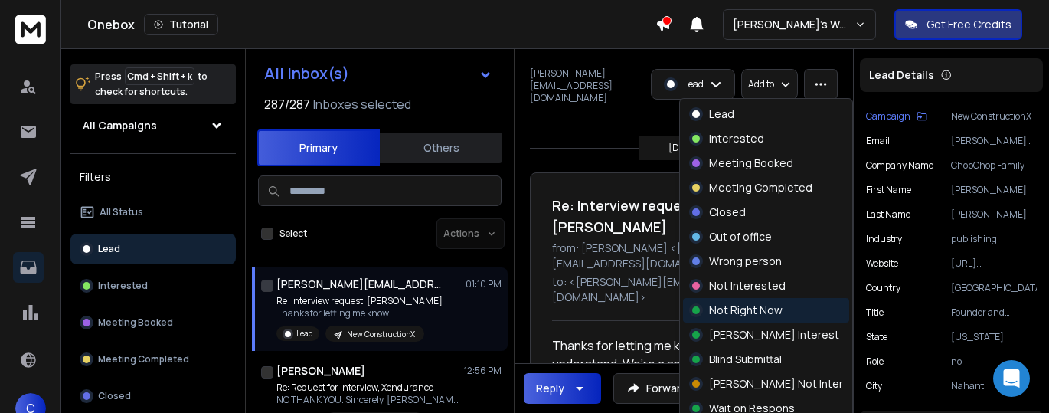
click at [753, 309] on p "Not Right Now" at bounding box center [745, 309] width 73 height 15
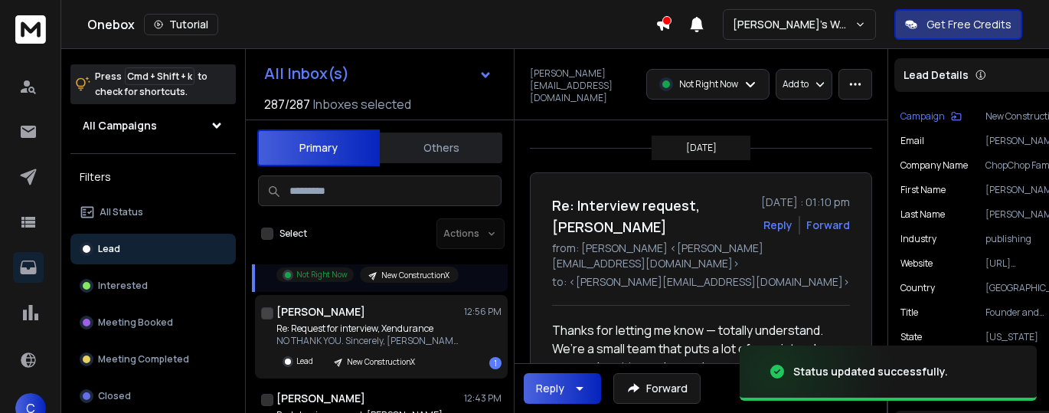
scroll to position [61, 0]
click at [425, 347] on div "Re: Request for interview, Xendurance NO THANK YOU. Sincerely, Sandy Lead New C…" at bounding box center [368, 343] width 184 height 47
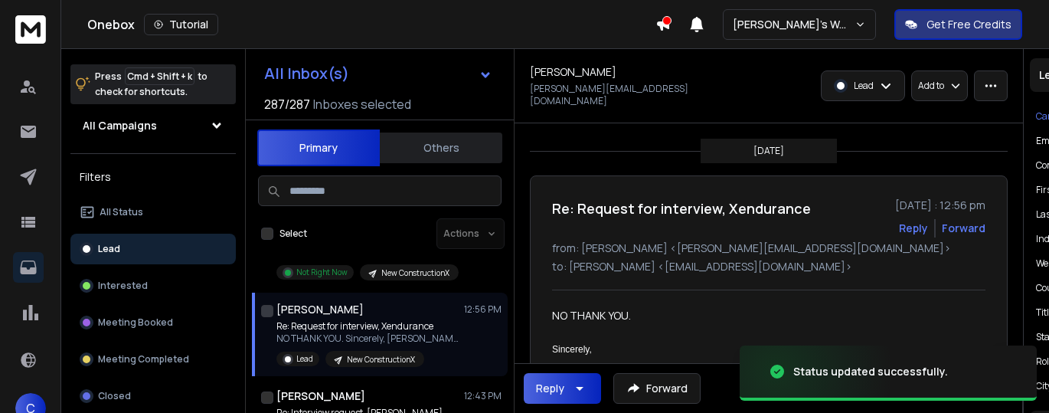
click at [918, 220] on button "Reply" at bounding box center [913, 227] width 29 height 15
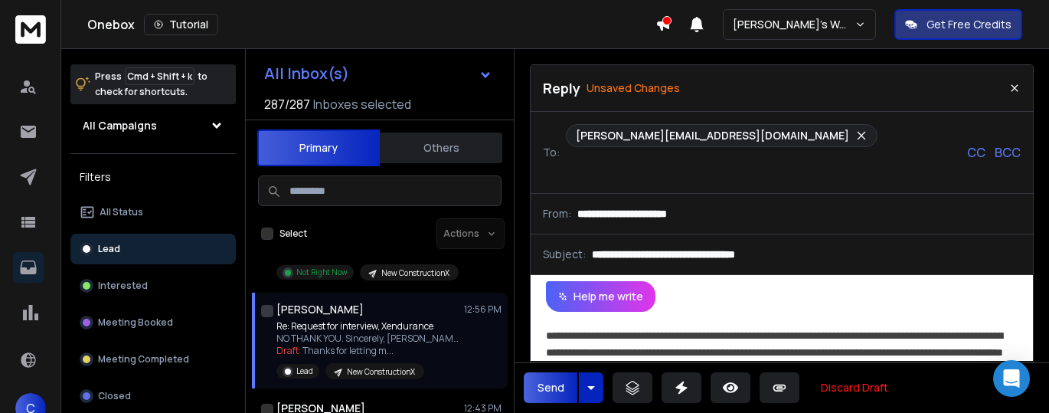
click at [560, 385] on button "Send" at bounding box center [551, 387] width 54 height 31
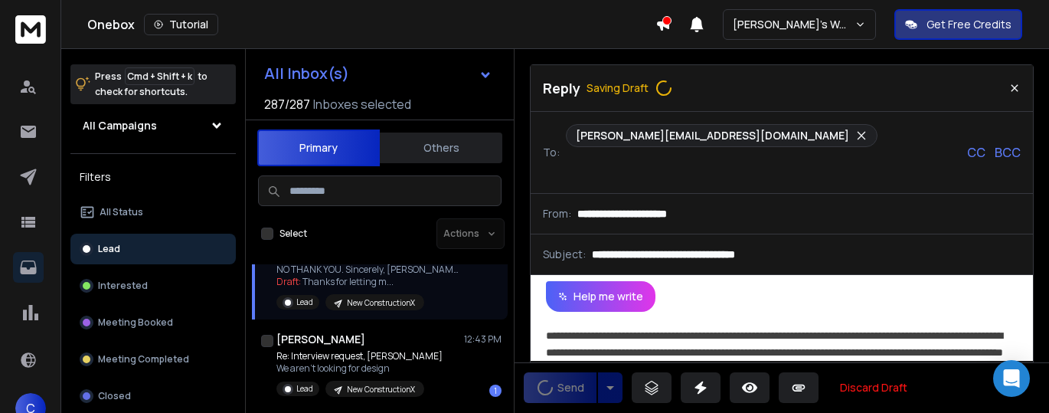
scroll to position [131, 0]
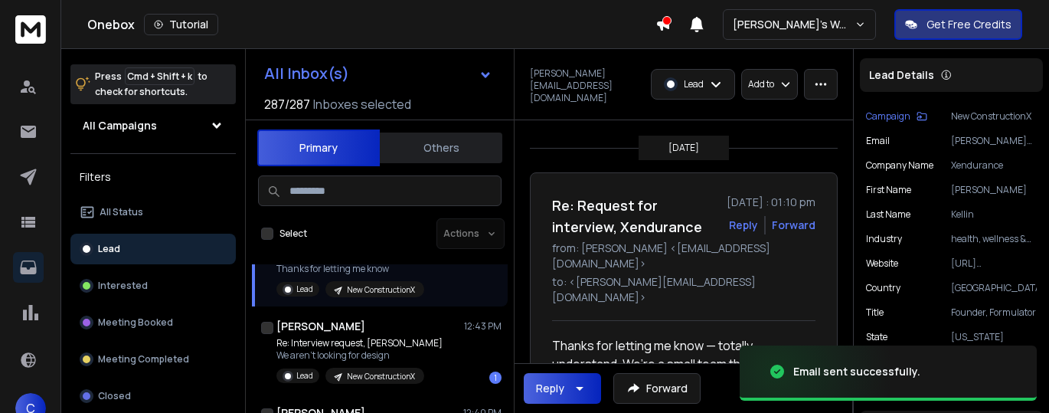
click at [708, 86] on div "Lead" at bounding box center [693, 84] width 83 height 29
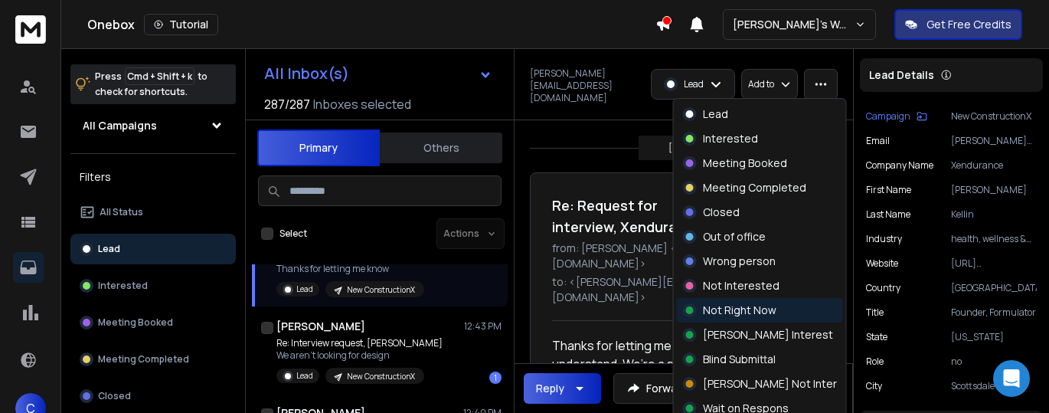
click at [737, 312] on p "Not Right Now" at bounding box center [739, 309] width 73 height 15
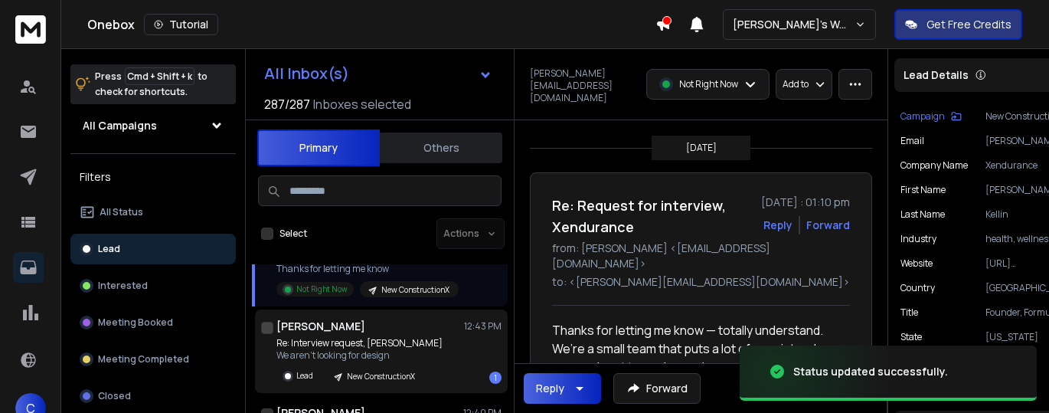
drag, startPoint x: 413, startPoint y: 353, endPoint x: 450, endPoint y: 345, distance: 38.3
click at [413, 353] on p "We aren't looking for design" at bounding box center [359, 355] width 166 height 12
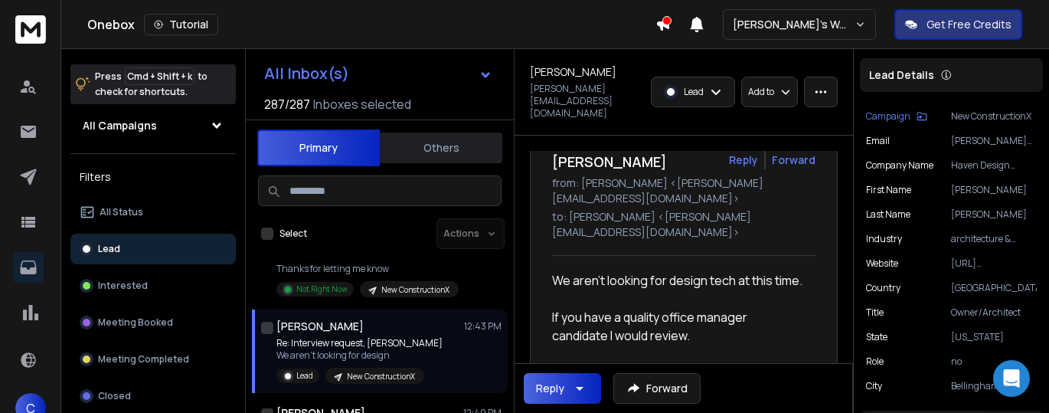
scroll to position [0, 0]
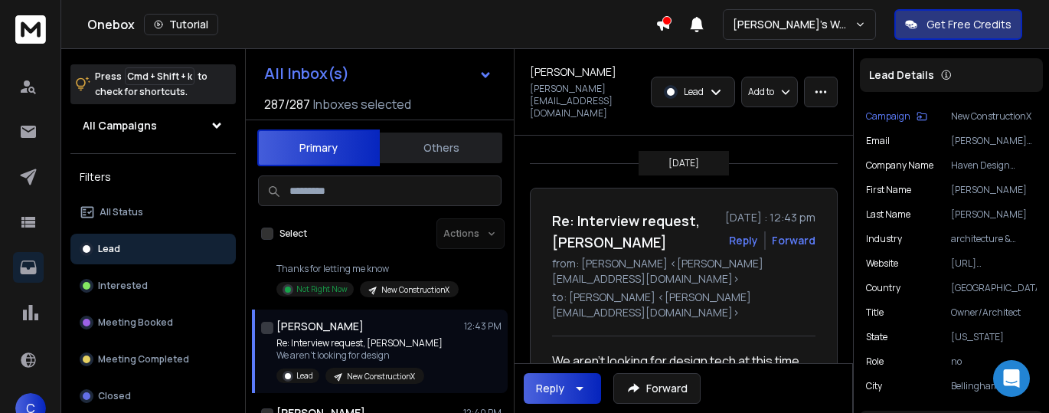
click at [752, 233] on button "Reply" at bounding box center [743, 240] width 29 height 15
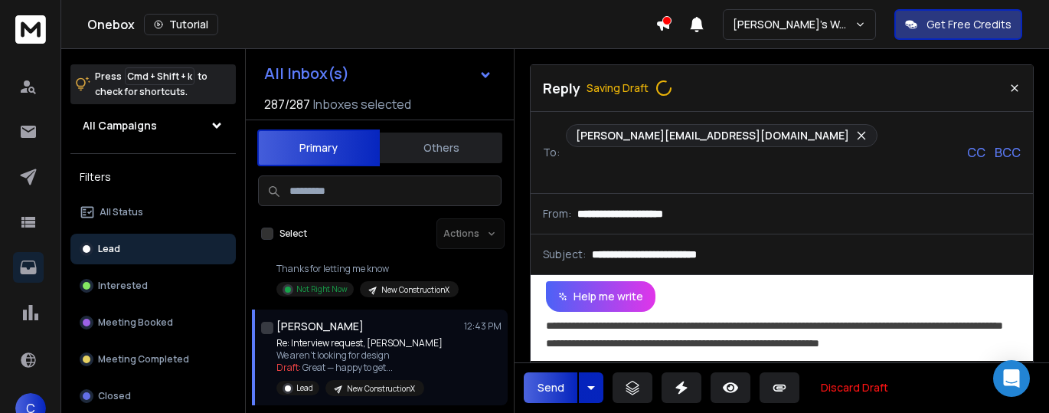
scroll to position [26, 0]
click at [552, 390] on button "Send" at bounding box center [551, 387] width 54 height 31
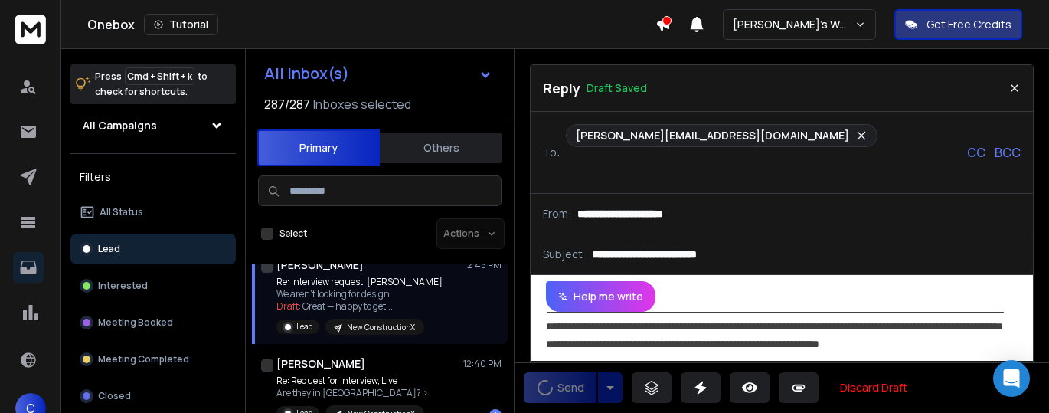
scroll to position [195, 0]
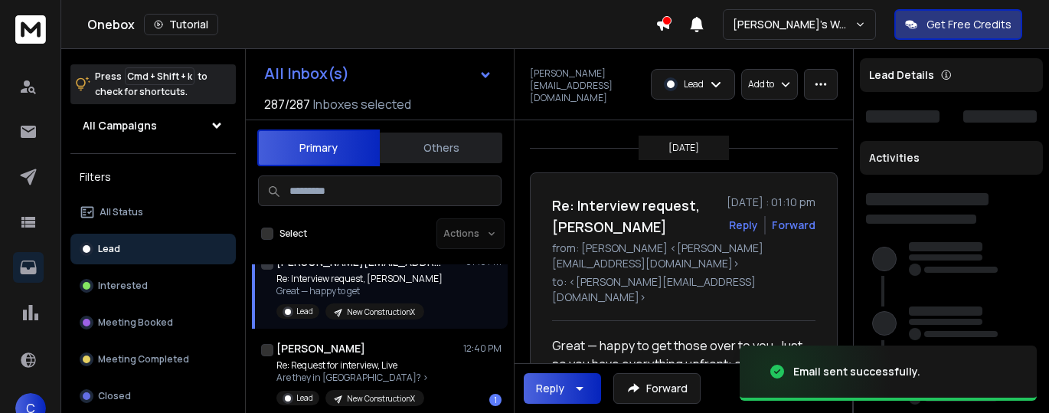
click at [724, 78] on div "Lead" at bounding box center [693, 84] width 83 height 29
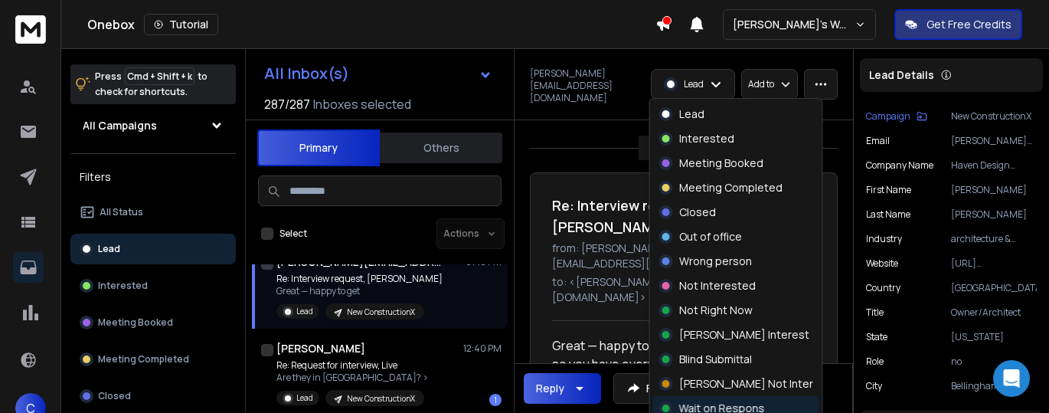
click at [728, 406] on p "Wait on Respons" at bounding box center [722, 407] width 86 height 15
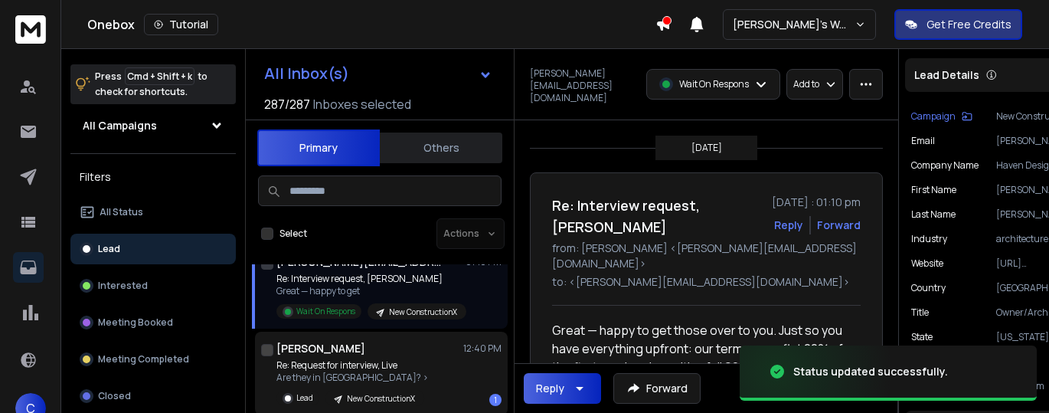
click at [390, 368] on p "Re: Request for interview, Live" at bounding box center [352, 365] width 152 height 12
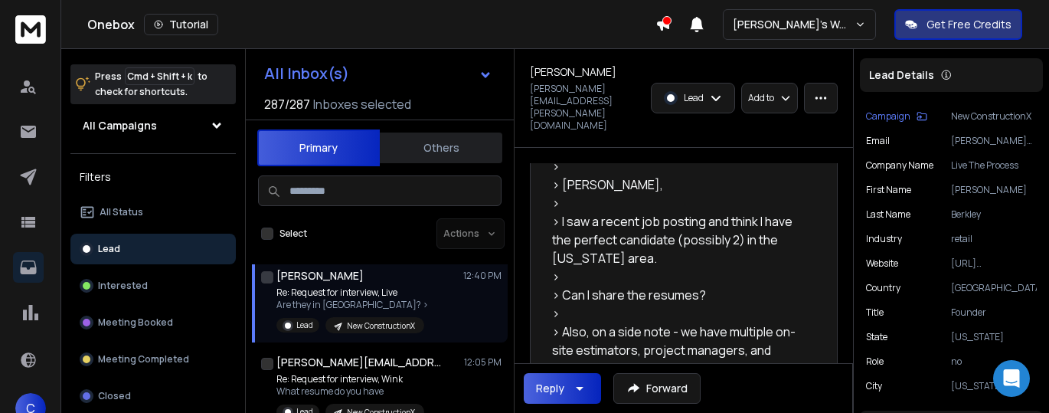
scroll to position [0, 0]
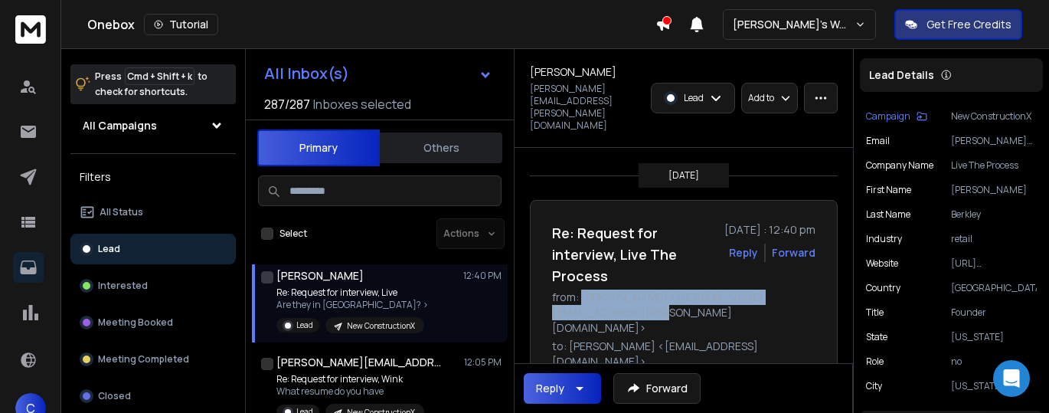
drag, startPoint x: 835, startPoint y: 240, endPoint x: 582, endPoint y: 242, distance: 253.4
click at [582, 289] on p "from: Robyn Berkley <robyn.berkley@livetheprocess.com>" at bounding box center [683, 312] width 263 height 46
copy p "Robyn Berkley <robyn.berkley@livetheprocess.com"
click at [758, 245] on button "Reply" at bounding box center [743, 252] width 29 height 15
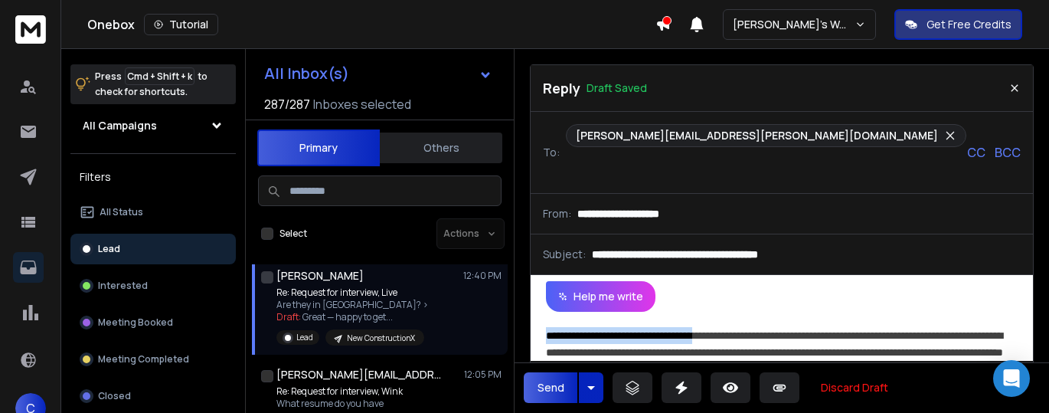
drag, startPoint x: 732, startPoint y: 304, endPoint x: 548, endPoint y: 309, distance: 183.8
click at [547, 327] on div "**********" at bounding box center [779, 361] width 467 height 69
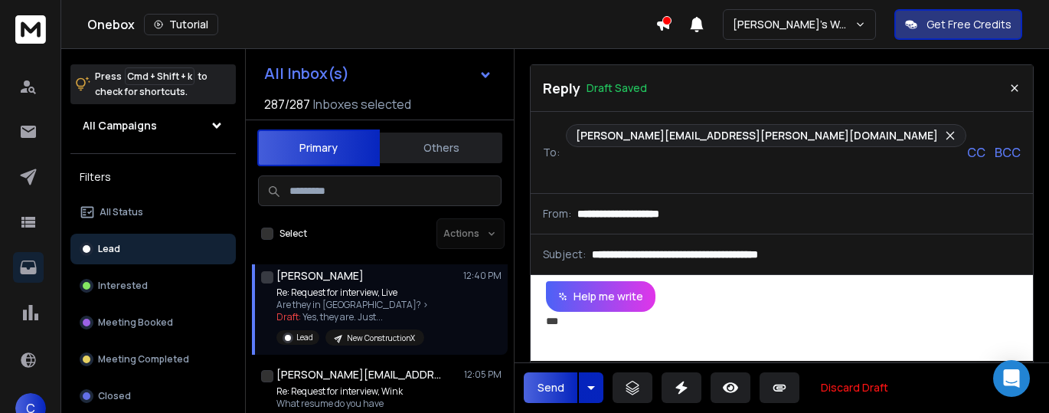
scroll to position [42, 0]
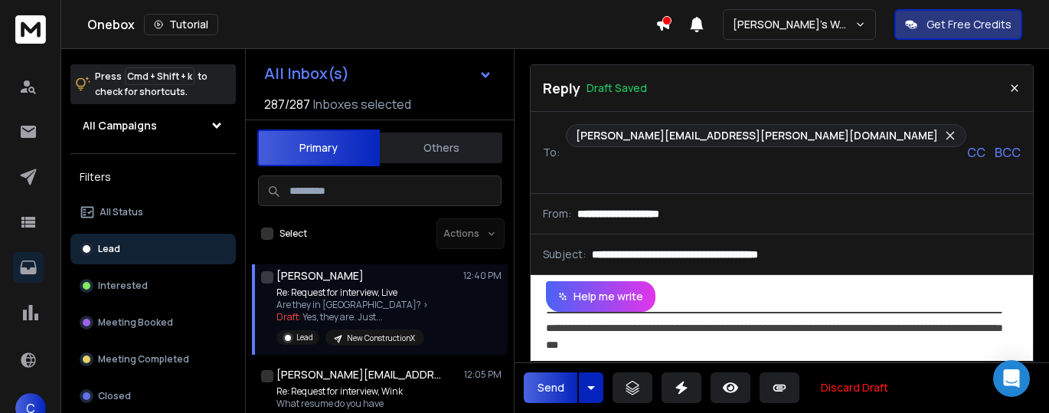
click at [969, 299] on div "**********" at bounding box center [779, 319] width 467 height 69
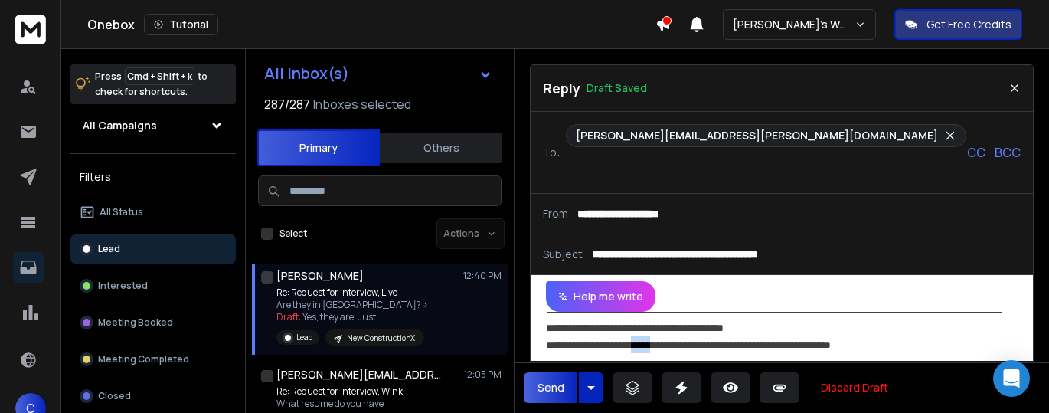
click at [639, 336] on div "**********" at bounding box center [779, 344] width 467 height 17
drag, startPoint x: 652, startPoint y: 316, endPoint x: 704, endPoint y: 381, distance: 82.3
click at [0, 0] on div "C Onebox Tutorial Christopher's Workspace Get Free Credits Press Cmd + Shift + …" at bounding box center [524, 231] width 1049 height 462
drag, startPoint x: 857, startPoint y: 314, endPoint x: 837, endPoint y: 316, distance: 20.8
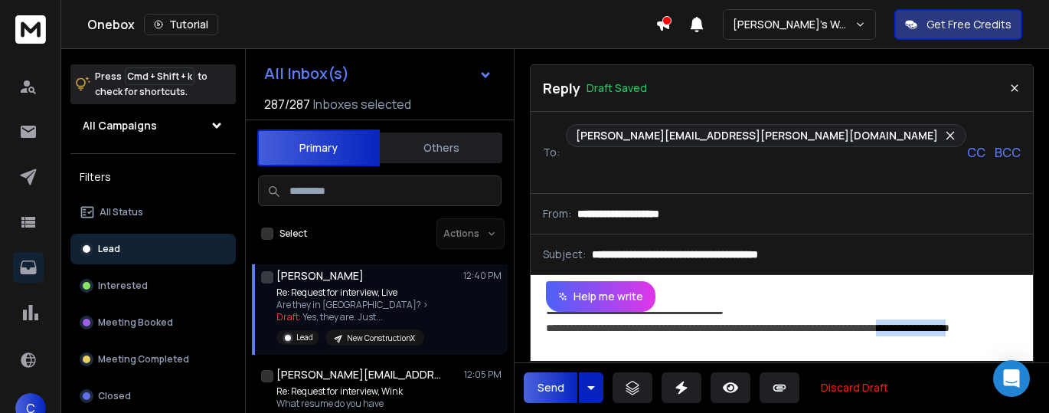
drag, startPoint x: 943, startPoint y: 299, endPoint x: 588, endPoint y: 310, distance: 355.4
click at [588, 319] on div "**********" at bounding box center [779, 336] width 467 height 34
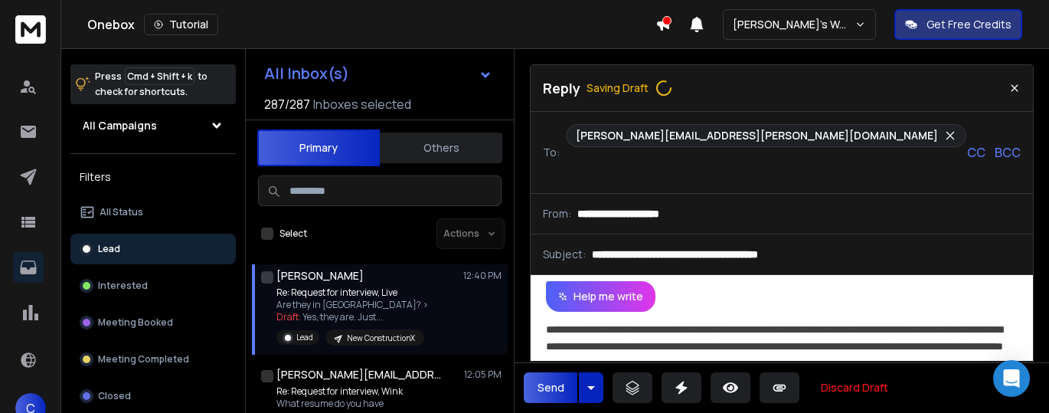
scroll to position [0, 0]
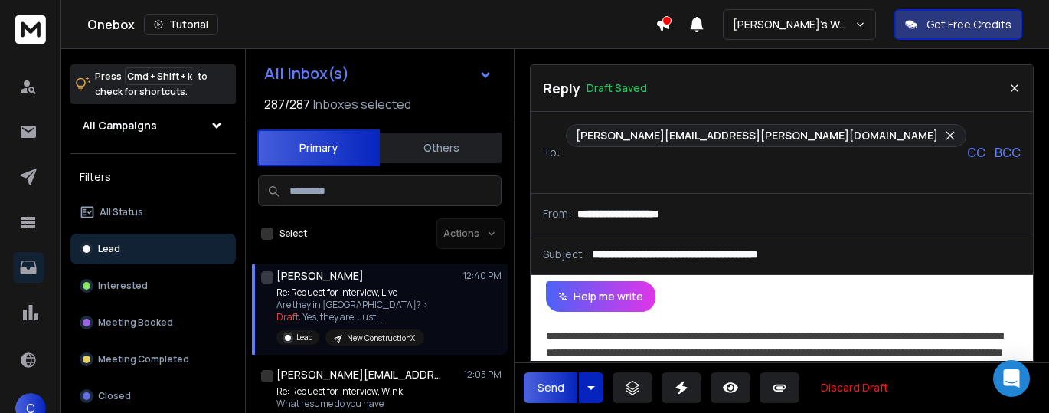
click at [551, 389] on button "Send" at bounding box center [551, 387] width 54 height 31
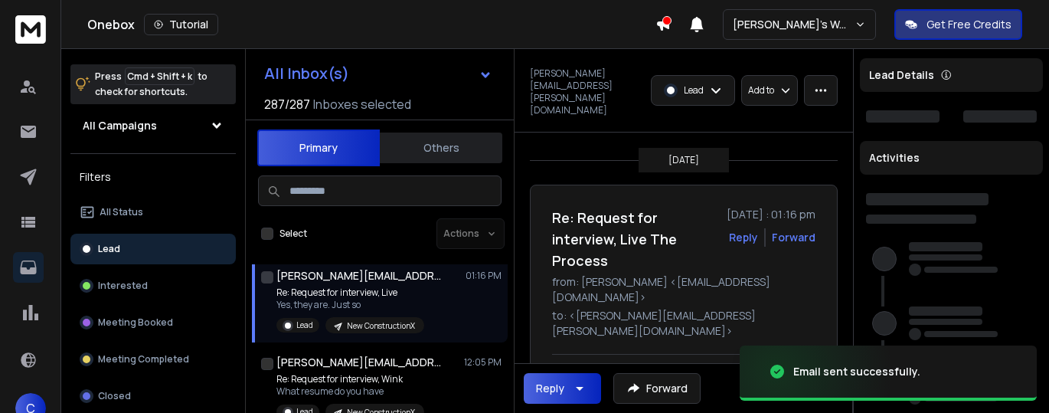
click at [734, 79] on div "Lead" at bounding box center [693, 90] width 83 height 29
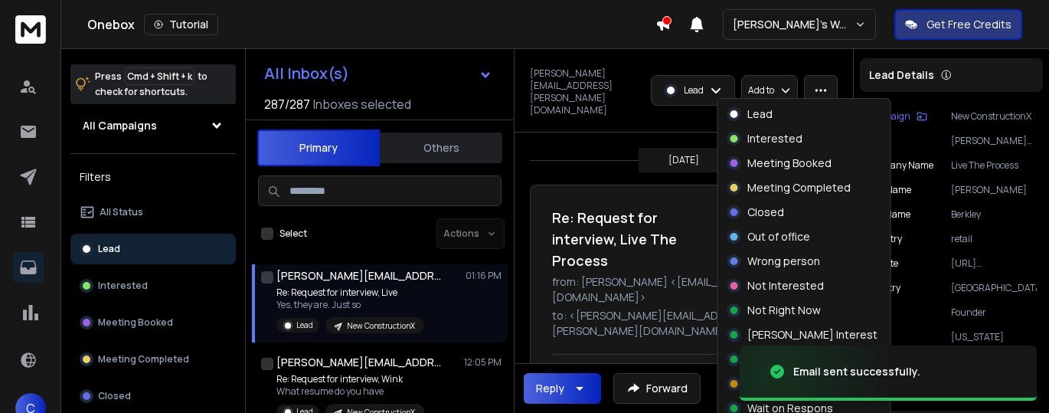
click at [766, 407] on ol "Email sent successfully." at bounding box center [888, 373] width 322 height 80
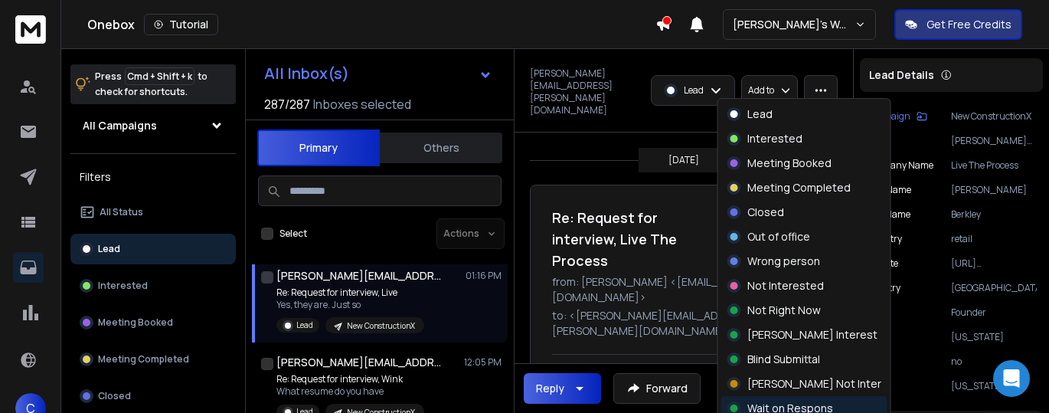
click at [815, 404] on p "Wait on Respons" at bounding box center [790, 407] width 86 height 15
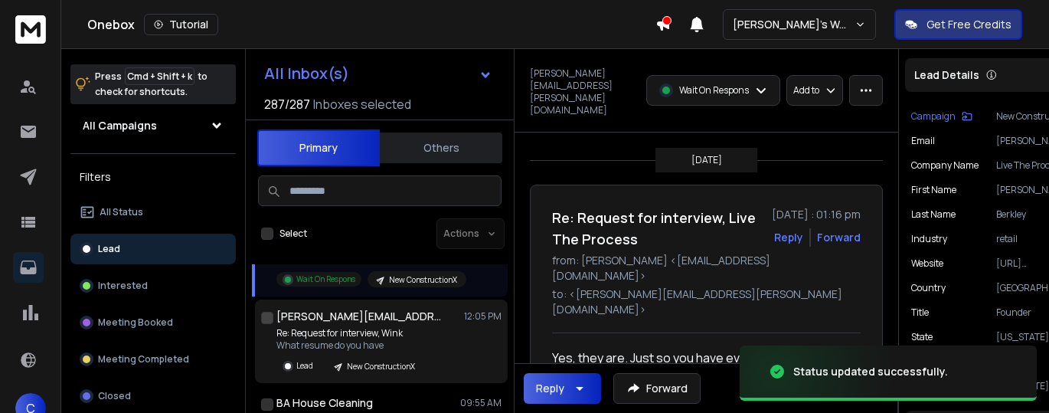
scroll to position [341, 0]
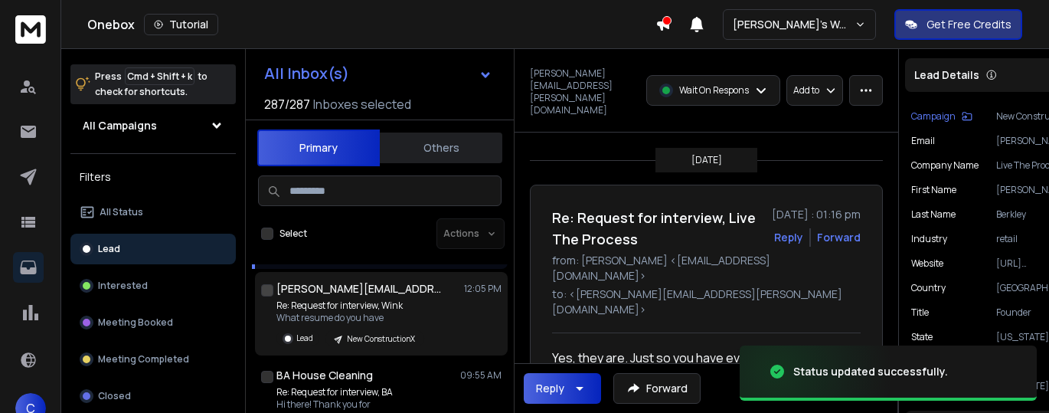
click at [414, 308] on p "Re: Request for interview, Wink" at bounding box center [350, 305] width 148 height 12
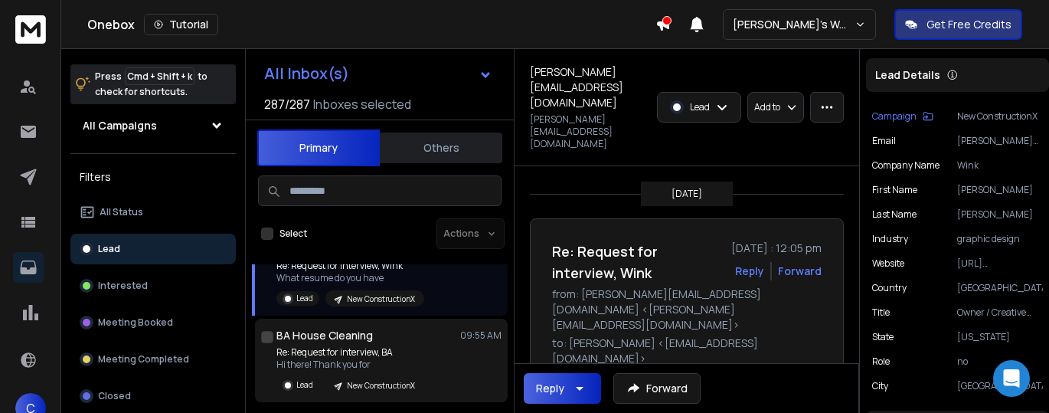
scroll to position [399, 0]
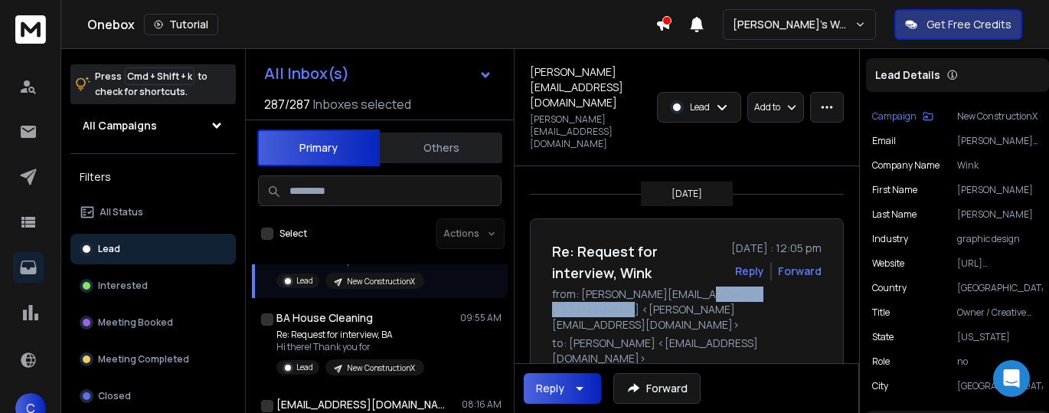
drag, startPoint x: 700, startPoint y: 240, endPoint x: 599, endPoint y: 252, distance: 101.0
click at [599, 286] on p "from: scott@wink-mpls.com <scott@wink-mpls.com>" at bounding box center [686, 309] width 269 height 46
copy p "[PERSON_NAME][EMAIL_ADDRESS][DOMAIN_NAME]"
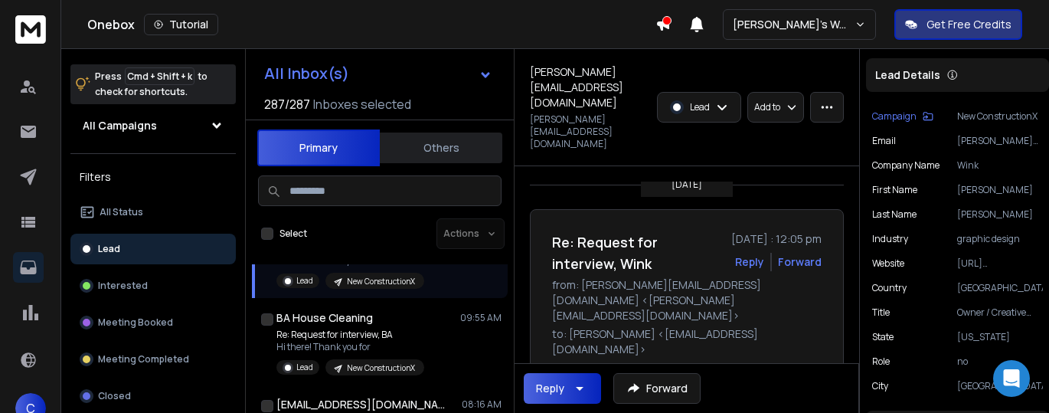
scroll to position [11, 0]
drag, startPoint x: 757, startPoint y: 316, endPoint x: 550, endPoint y: 314, distance: 207.5
copy div "What resume do you have of mine?"
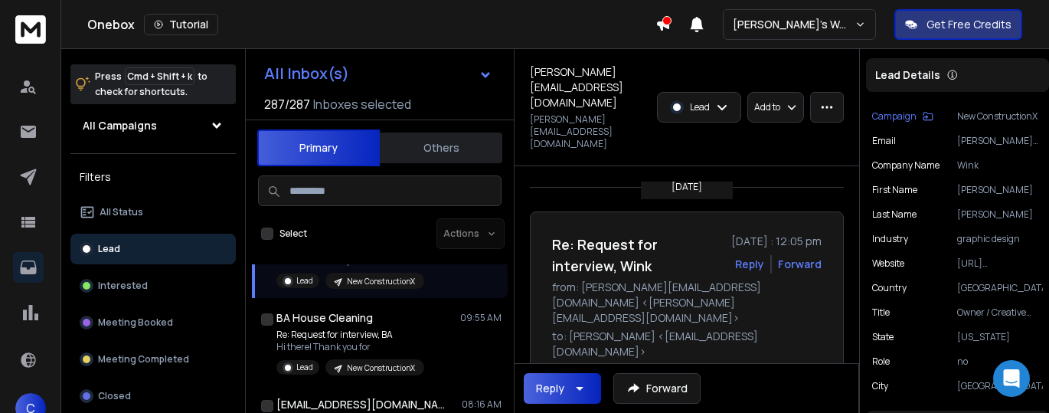
click at [688, 279] on p "from: scott@wink-mpls.com <scott@wink-mpls.com>" at bounding box center [686, 302] width 269 height 46
click at [750, 256] on button "Reply" at bounding box center [749, 263] width 29 height 15
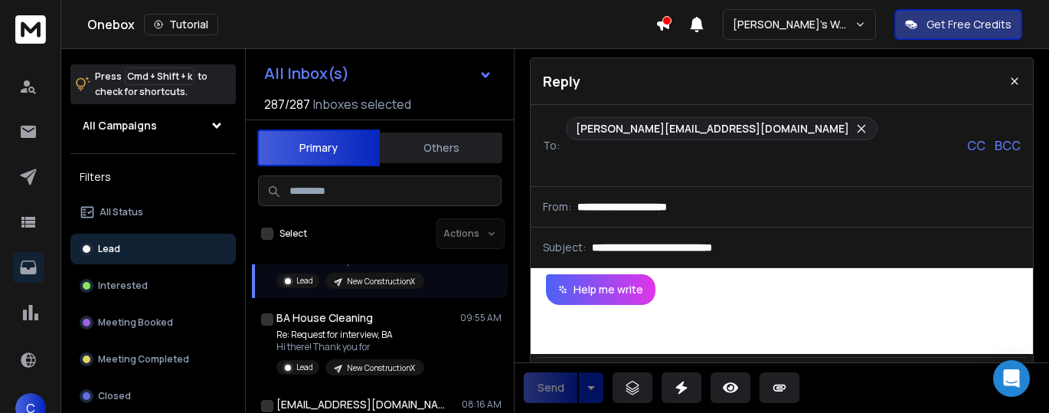
scroll to position [0, 0]
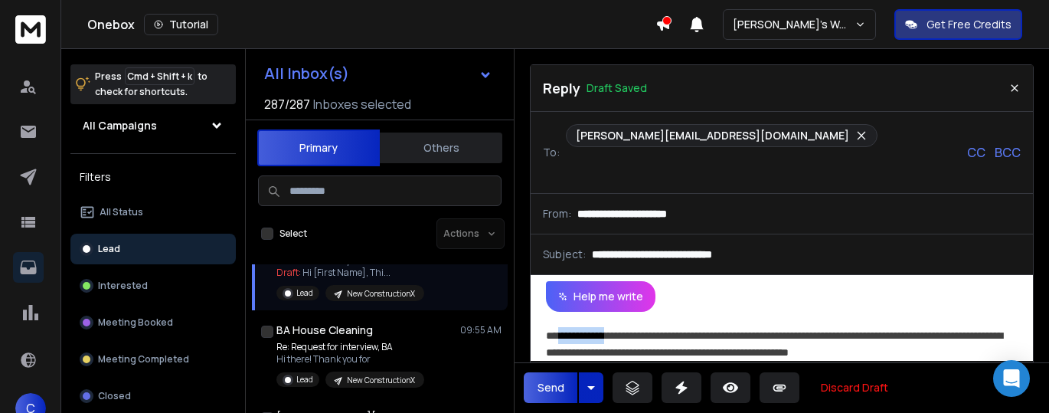
drag, startPoint x: 619, startPoint y: 308, endPoint x: 555, endPoint y: 309, distance: 63.6
click at [557, 327] on div "**********" at bounding box center [779, 344] width 467 height 34
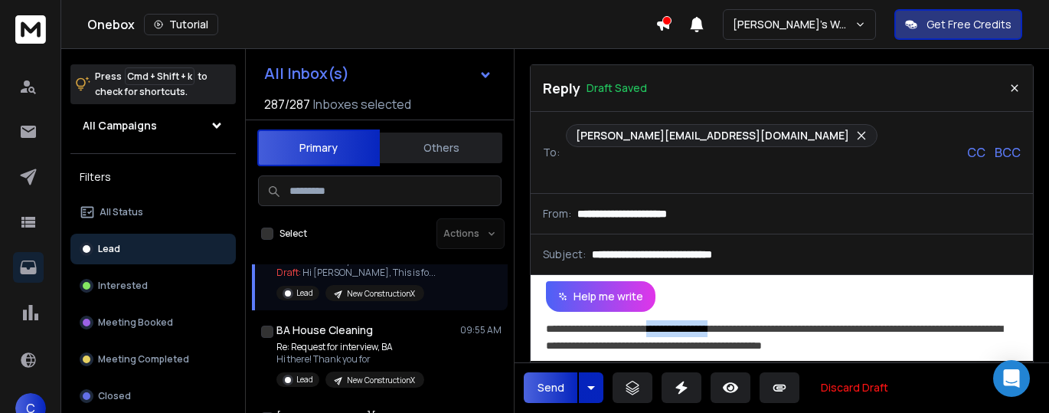
drag, startPoint x: 722, startPoint y: 306, endPoint x: 657, endPoint y: 305, distance: 65.1
click at [656, 320] on div "**********" at bounding box center [779, 337] width 467 height 34
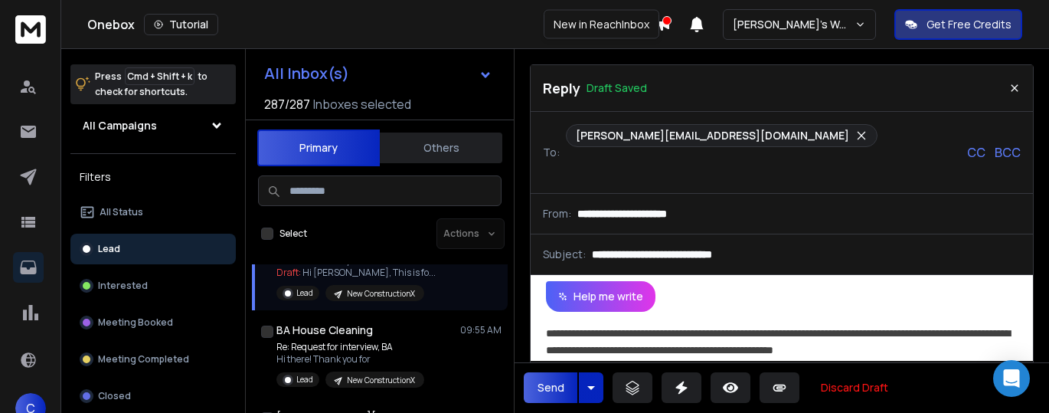
drag, startPoint x: 666, startPoint y: 303, endPoint x: 670, endPoint y: 29, distance: 274.1
click at [0, 0] on div "C Onebox Tutorial Christopher's Workspace Get Free Credits Press Cmd + Shift + …" at bounding box center [524, 231] width 1049 height 462
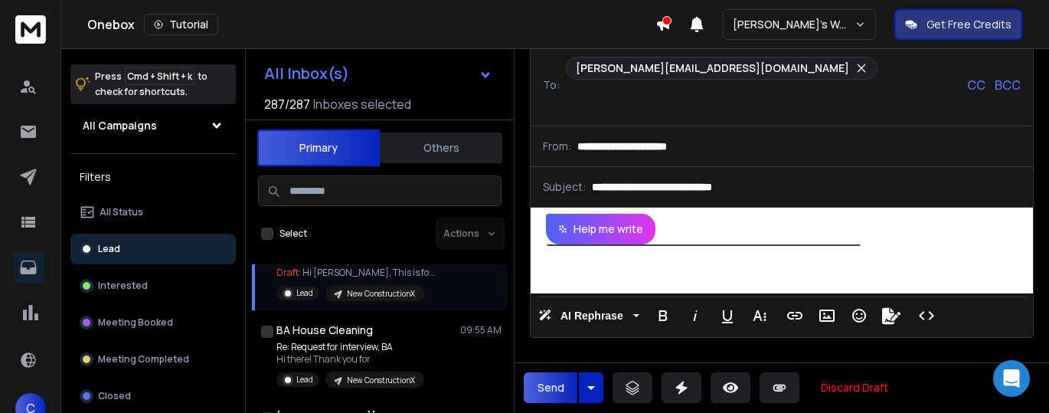
scroll to position [44, 0]
click at [542, 377] on button "Send" at bounding box center [551, 387] width 54 height 31
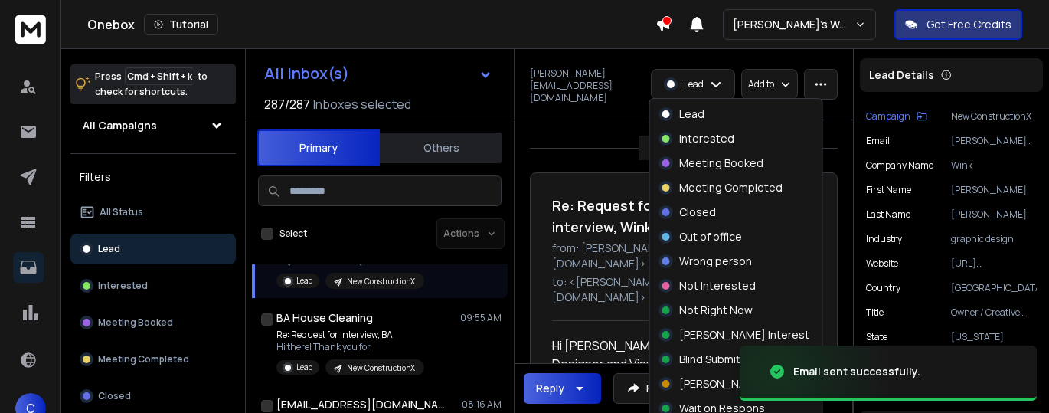
click at [721, 77] on div "Lead" at bounding box center [693, 84] width 83 height 29
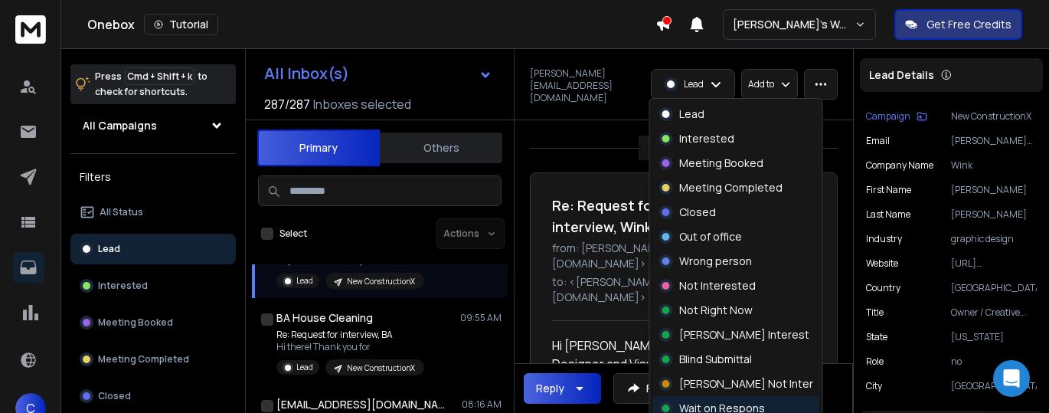
click at [723, 401] on p "Wait on Respons" at bounding box center [722, 407] width 86 height 15
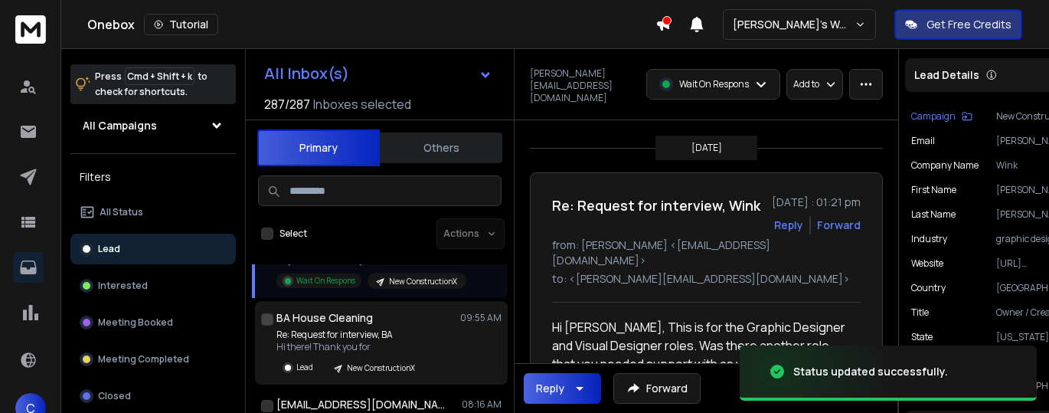
click at [388, 336] on p "Re: Request for interview, BA" at bounding box center [350, 334] width 148 height 12
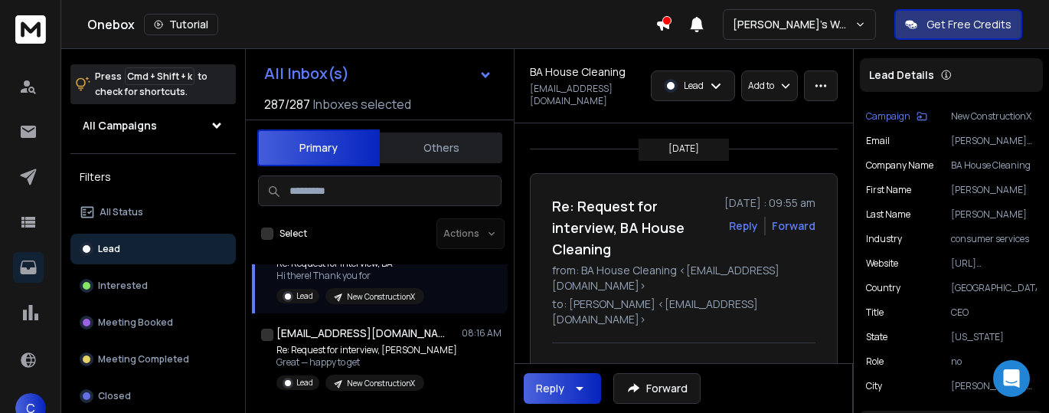
scroll to position [4, 0]
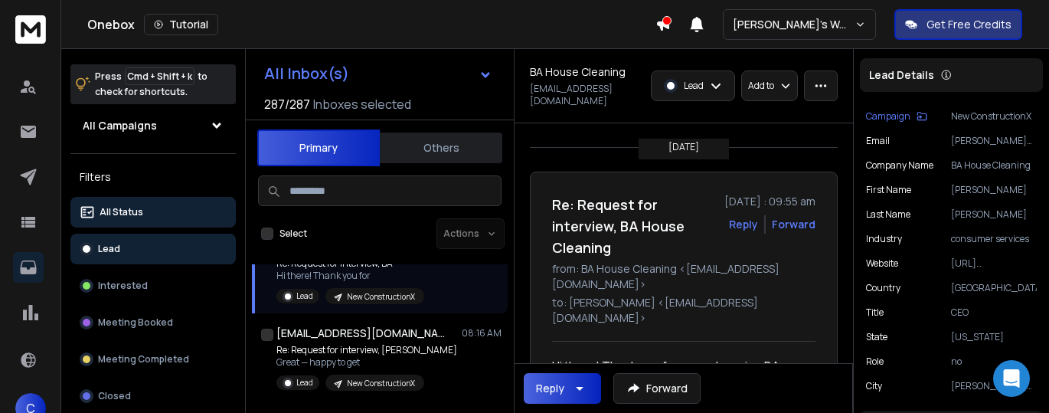
click at [151, 214] on button "All Status" at bounding box center [152, 212] width 165 height 31
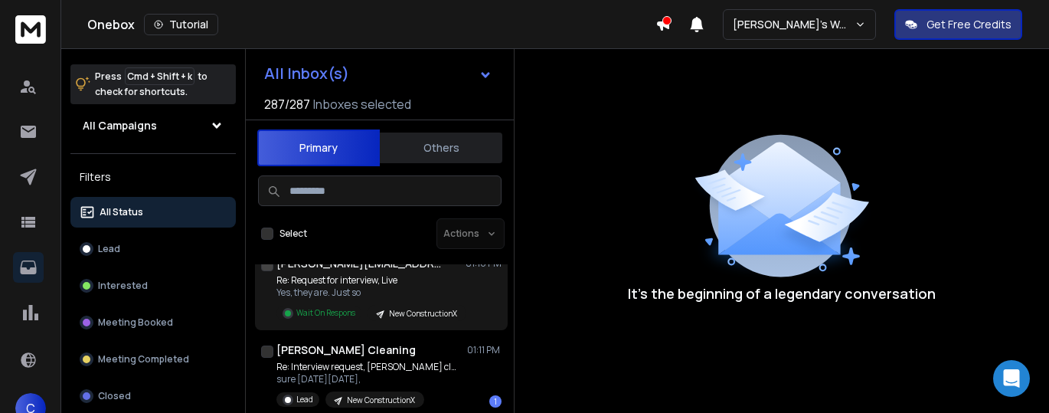
scroll to position [140, 0]
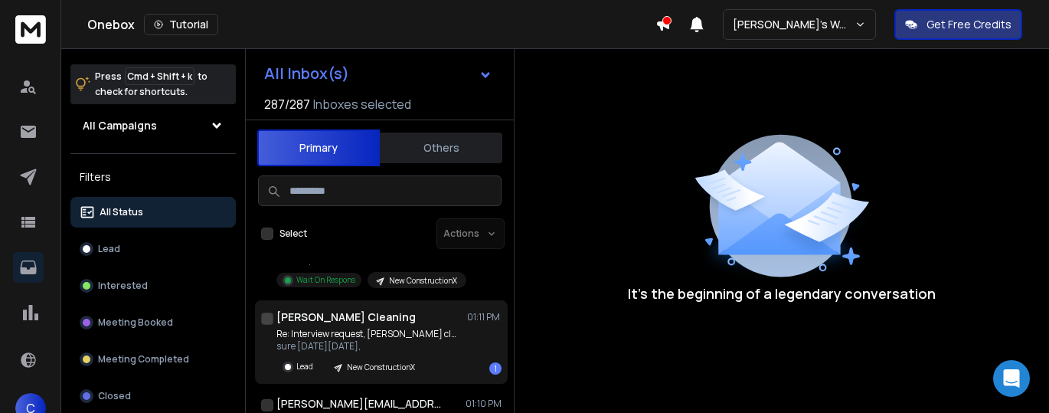
click at [420, 346] on p "sure On Wed, Oct 15," at bounding box center [368, 346] width 184 height 12
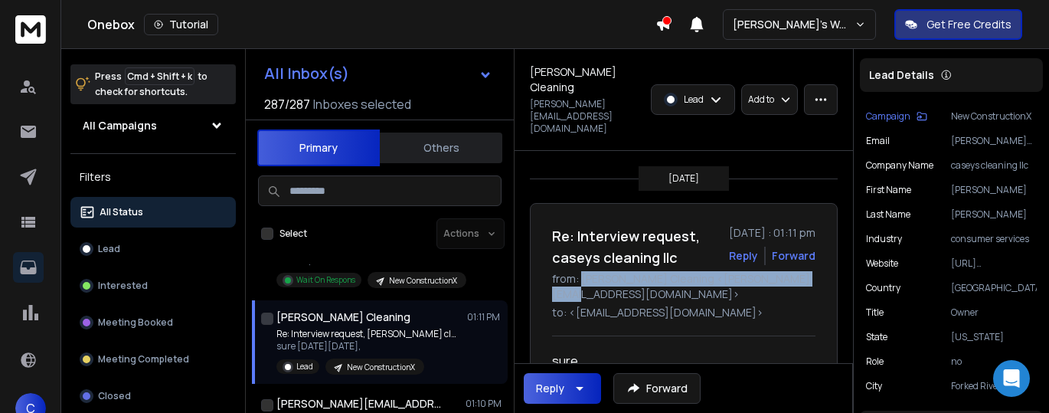
drag, startPoint x: 811, startPoint y: 240, endPoint x: 583, endPoint y: 240, distance: 227.4
click at [584, 271] on p "from: Casey's Cleaning <cindy@caseyscleaning.com>" at bounding box center [683, 286] width 263 height 31
copy p "asey's Cleaning <cindy@caseyscleaning.com"
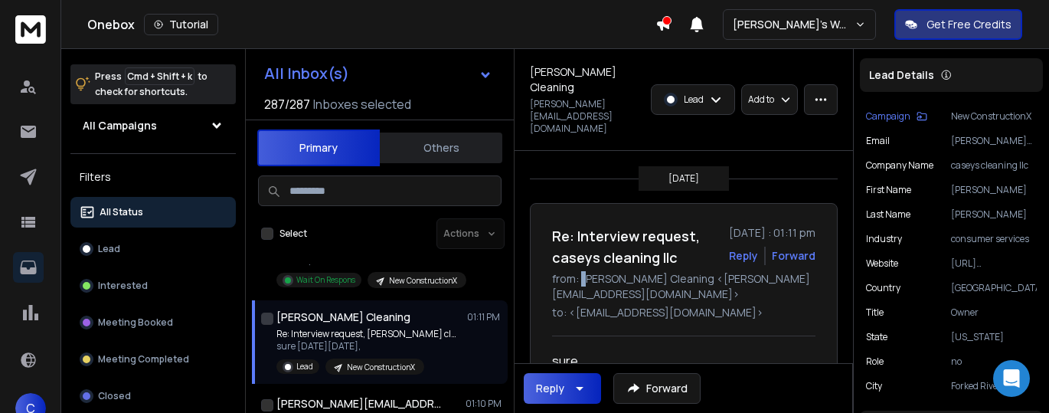
drag, startPoint x: 582, startPoint y: 240, endPoint x: 590, endPoint y: 242, distance: 8.7
click at [590, 271] on p "from: Casey's Cleaning <cindy@caseyscleaning.com>" at bounding box center [683, 286] width 263 height 31
click at [758, 248] on button "Reply" at bounding box center [743, 255] width 29 height 15
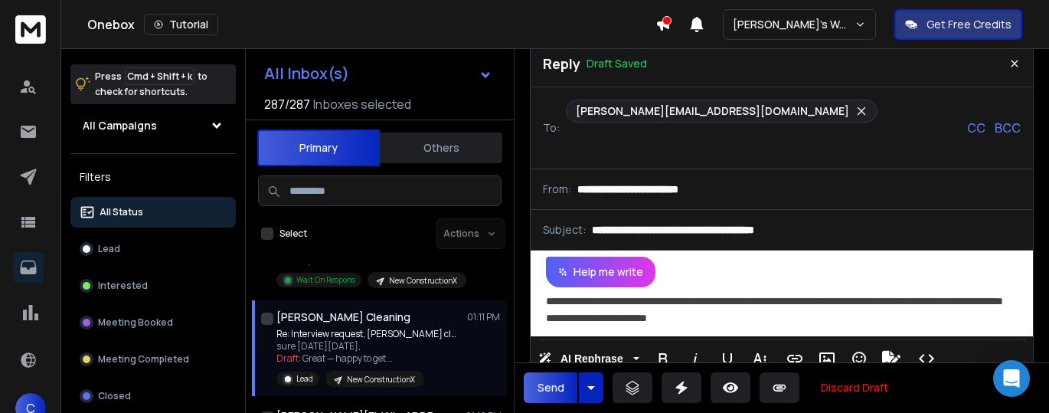
scroll to position [51, 0]
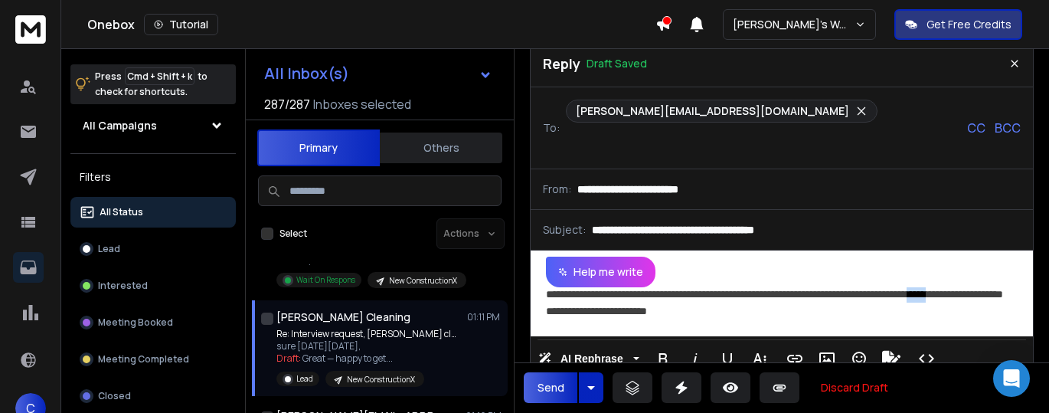
drag, startPoint x: 782, startPoint y: 281, endPoint x: 759, endPoint y: 281, distance: 23.0
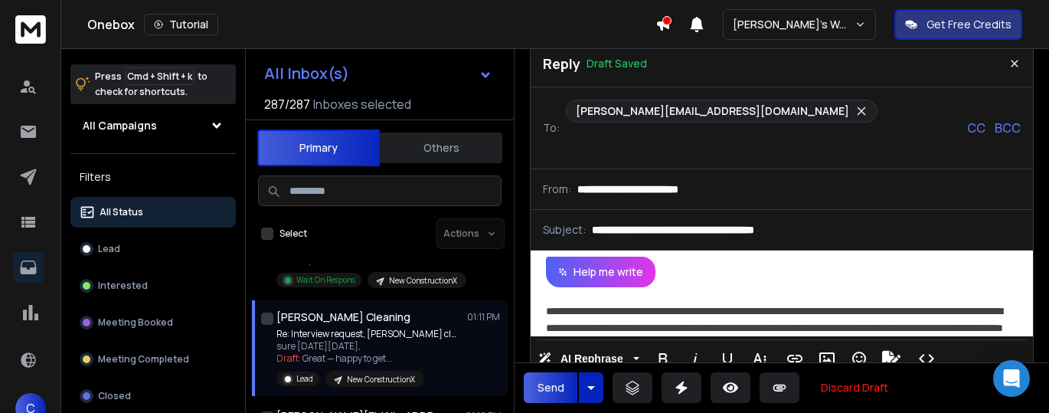
click at [796, 287] on div "**********" at bounding box center [780, 311] width 498 height 49
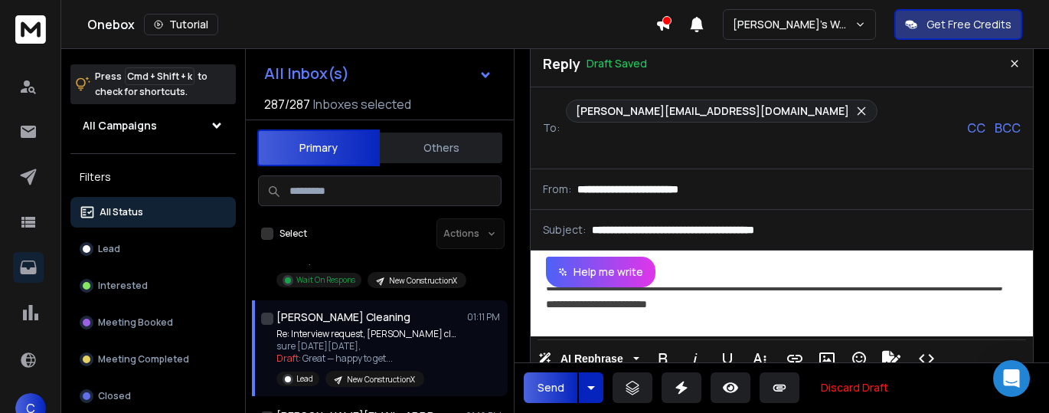
scroll to position [60, 0]
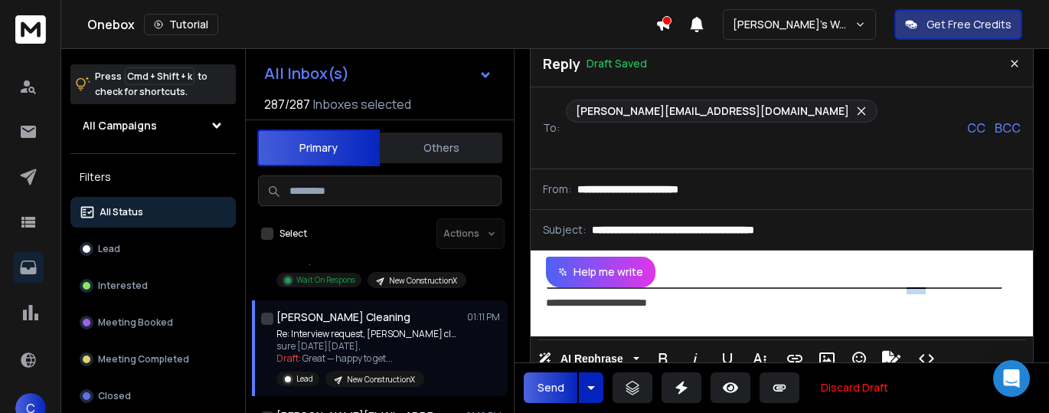
drag, startPoint x: 781, startPoint y: 276, endPoint x: 762, endPoint y: 273, distance: 19.3
click at [756, 275] on div "**********" at bounding box center [779, 277] width 467 height 69
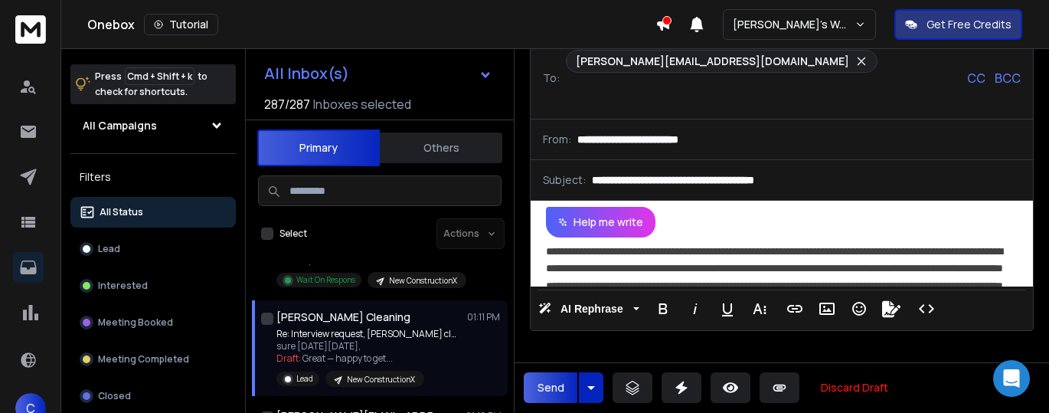
scroll to position [75, 0]
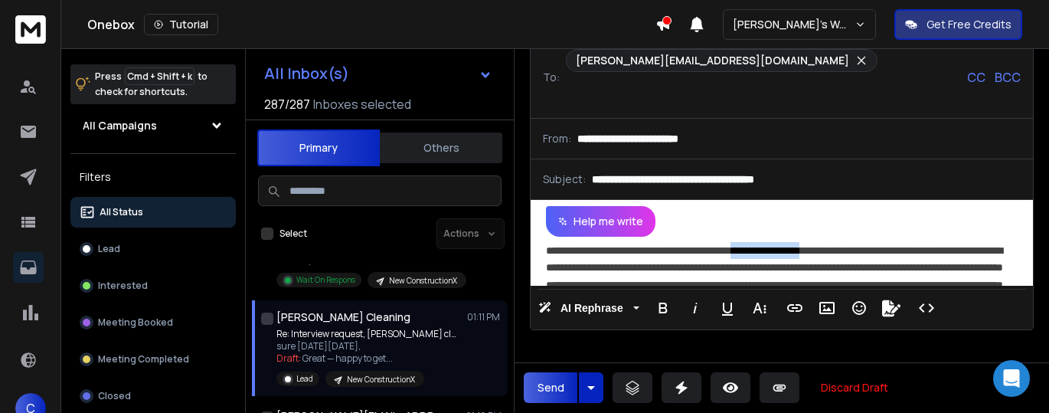
drag, startPoint x: 849, startPoint y: 220, endPoint x: 778, endPoint y: 221, distance: 71.2
click at [779, 242] on div "**********" at bounding box center [779, 285] width 467 height 86
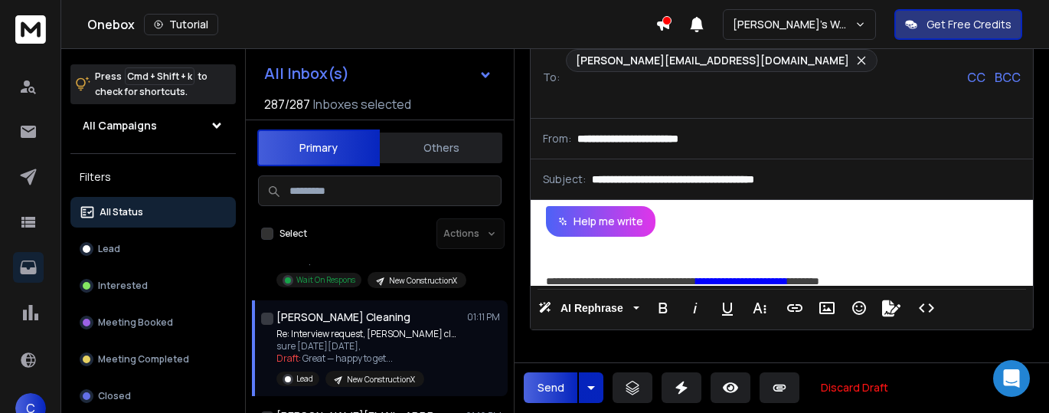
scroll to position [57, 0]
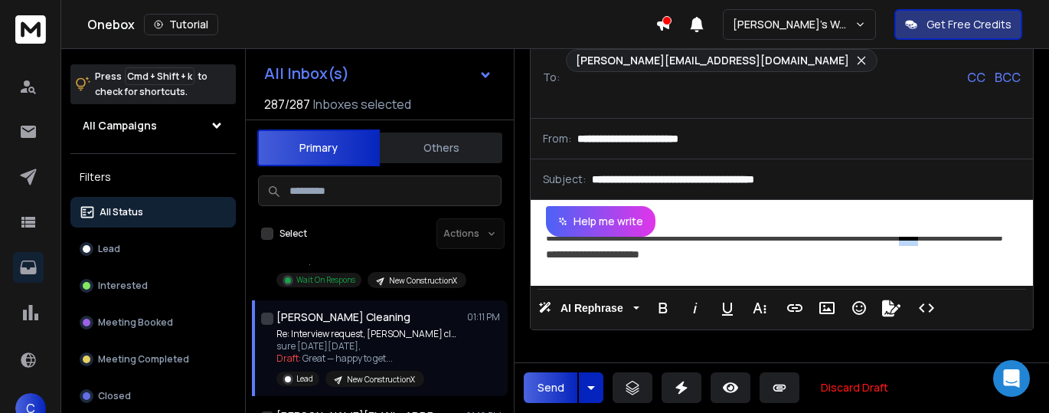
drag, startPoint x: 692, startPoint y: 226, endPoint x: 674, endPoint y: 227, distance: 18.4
click at [670, 228] on div "**********" at bounding box center [779, 228] width 467 height 69
click at [715, 226] on div "**********" at bounding box center [779, 228] width 467 height 69
drag, startPoint x: 874, startPoint y: 227, endPoint x: 781, endPoint y: 217, distance: 94.0
click at [751, 220] on div "**********" at bounding box center [779, 228] width 467 height 69
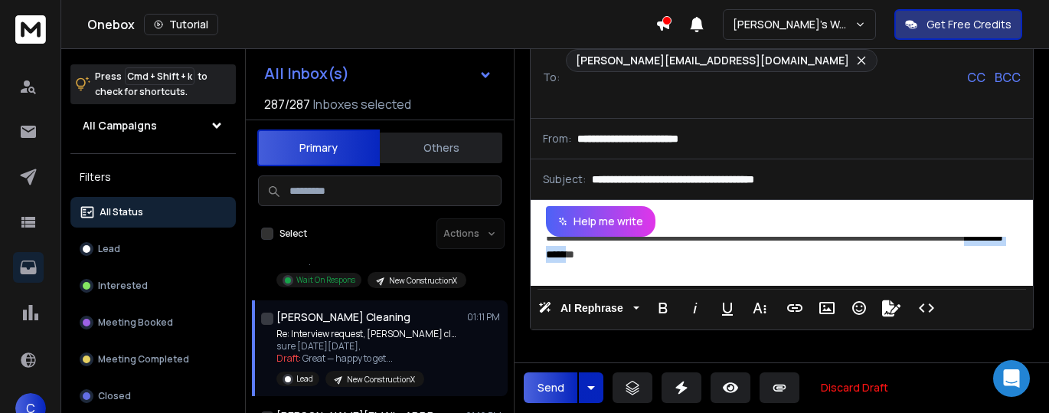
drag, startPoint x: 833, startPoint y: 224, endPoint x: 756, endPoint y: 227, distance: 76.6
click at [756, 227] on div "**********" at bounding box center [779, 228] width 467 height 69
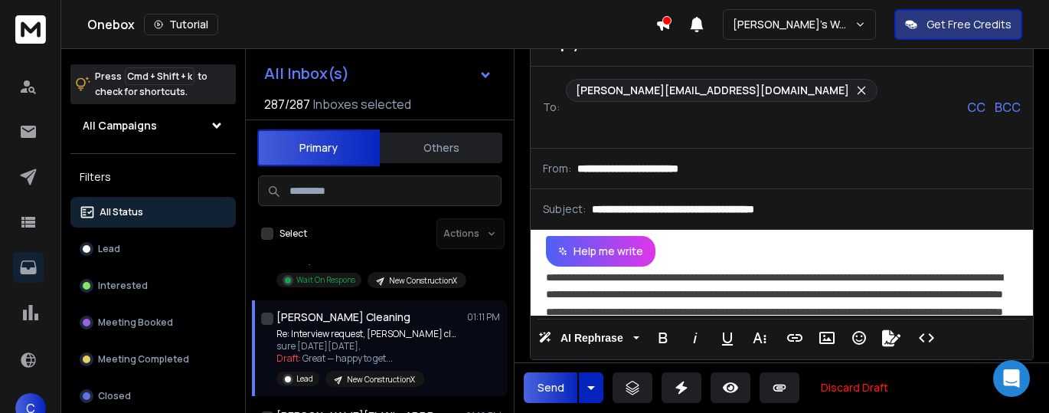
scroll to position [11, 0]
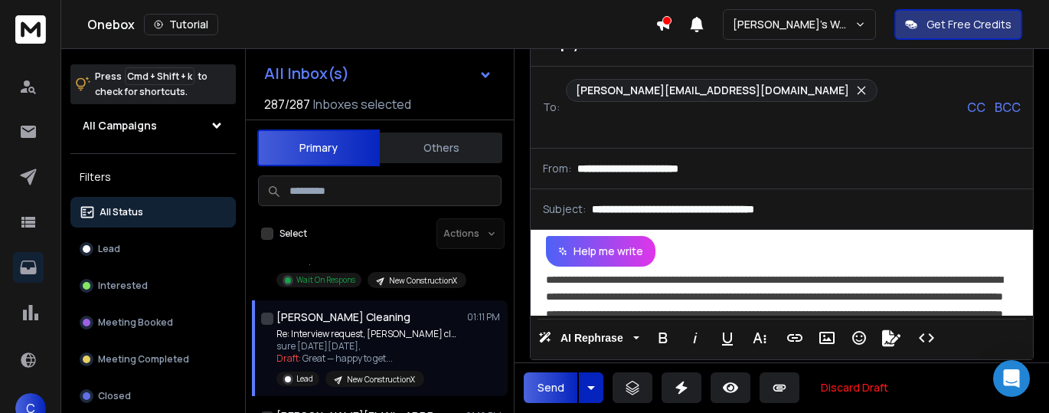
click at [544, 387] on button "Send" at bounding box center [551, 387] width 54 height 31
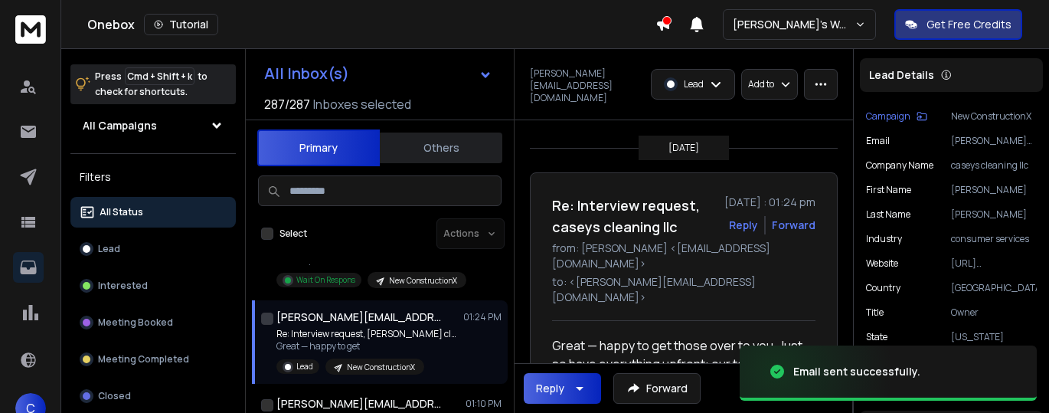
click at [716, 78] on div "Lead" at bounding box center [693, 84] width 83 height 29
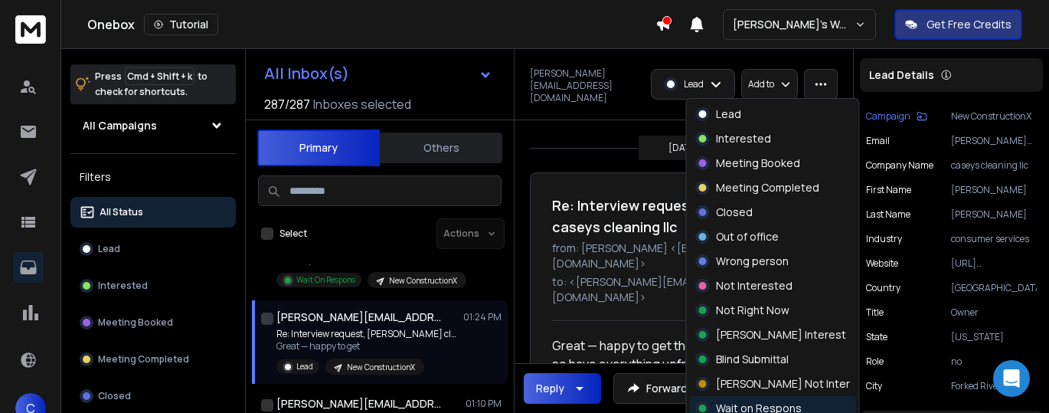
click at [720, 403] on p "Wait on Respons" at bounding box center [759, 407] width 86 height 15
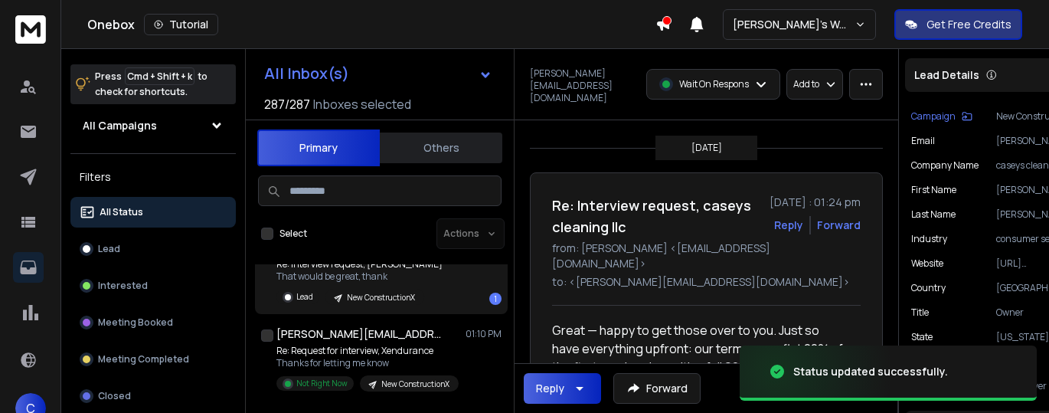
scroll to position [362, 0]
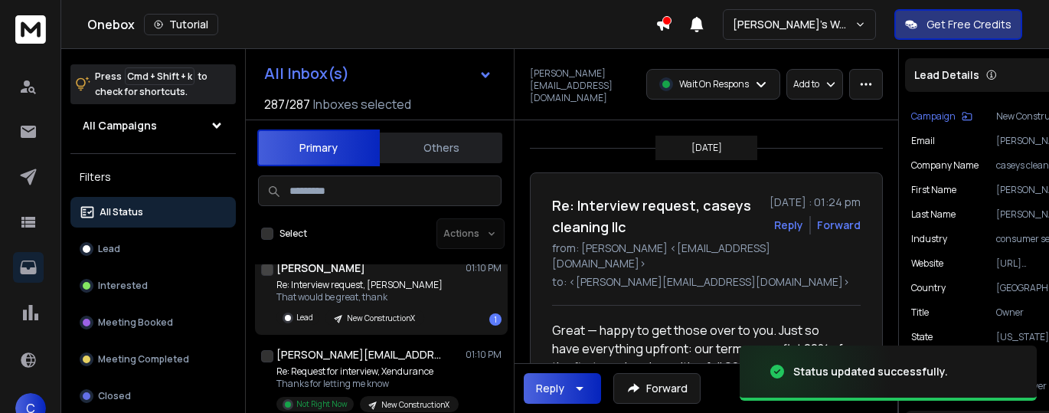
click at [433, 302] on div "Re: Interview request, Ginger That would be great, thank Lead New ConstructionX…" at bounding box center [388, 302] width 225 height 47
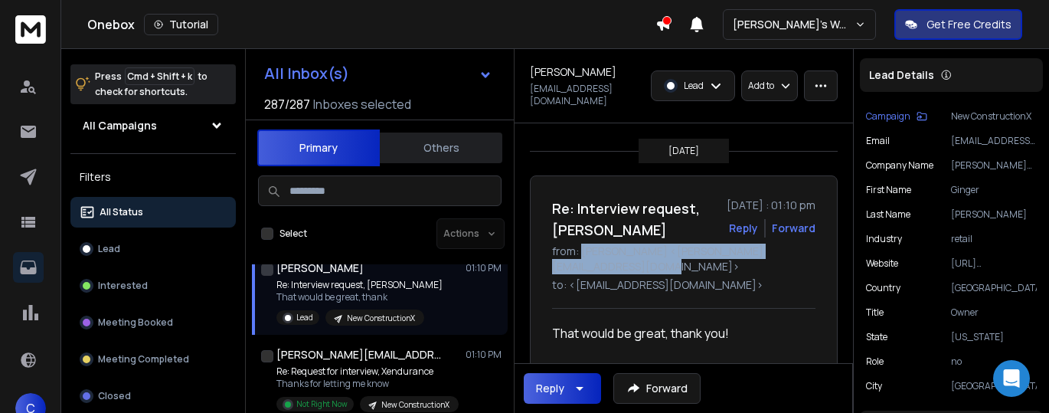
drag, startPoint x: 847, startPoint y: 237, endPoint x: 581, endPoint y: 236, distance: 265.7
click at [581, 243] on p "from: Ginger Howard <ginger@gingerhowardselections.com>" at bounding box center [683, 258] width 263 height 31
copy p "Ginger Howard <ginger@gingerhowardselections.com"
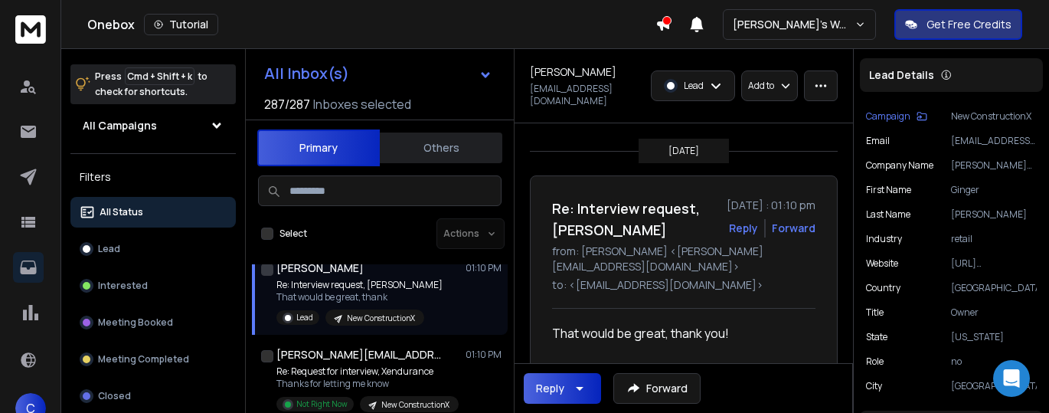
click at [772, 277] on p "to: <ecollins@joinmyalpha.com>" at bounding box center [683, 284] width 263 height 15
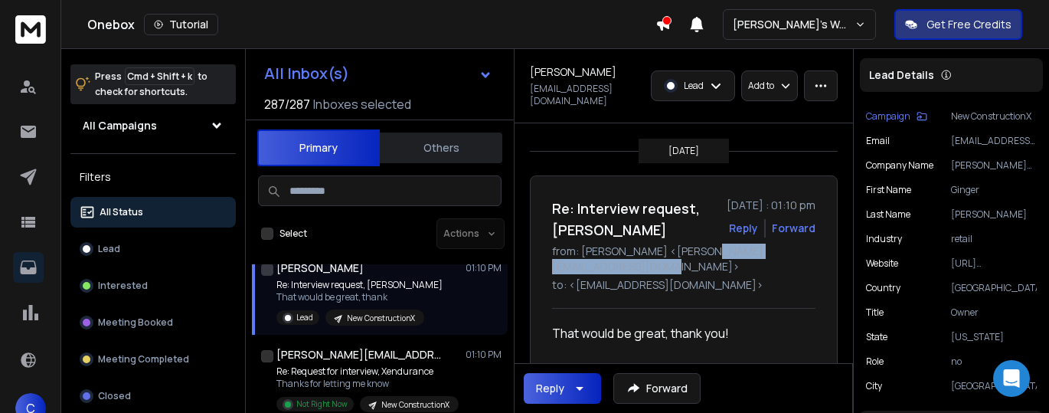
drag, startPoint x: 848, startPoint y: 237, endPoint x: 704, endPoint y: 239, distance: 143.2
click at [704, 243] on p "from: Ginger Howard <ginger@gingerhowardselections.com>" at bounding box center [683, 258] width 263 height 31
copy p "gingerhowardselections.com"
click at [758, 220] on button "Reply" at bounding box center [743, 227] width 29 height 15
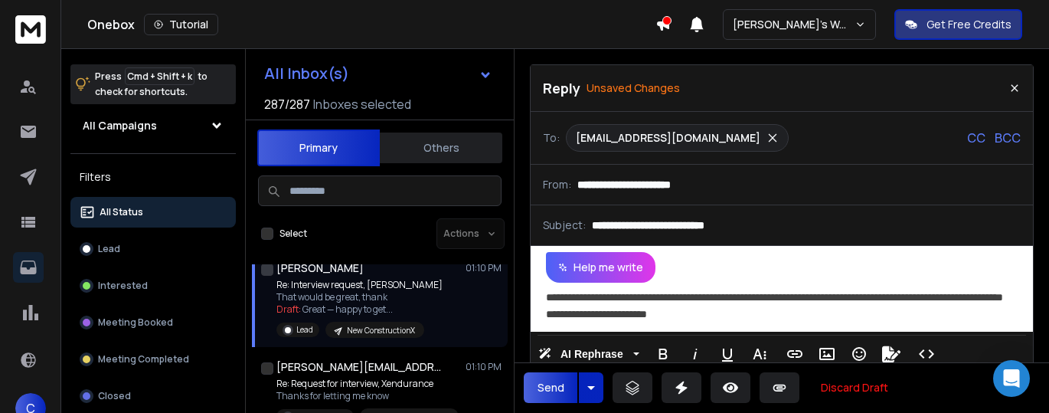
scroll to position [60, 0]
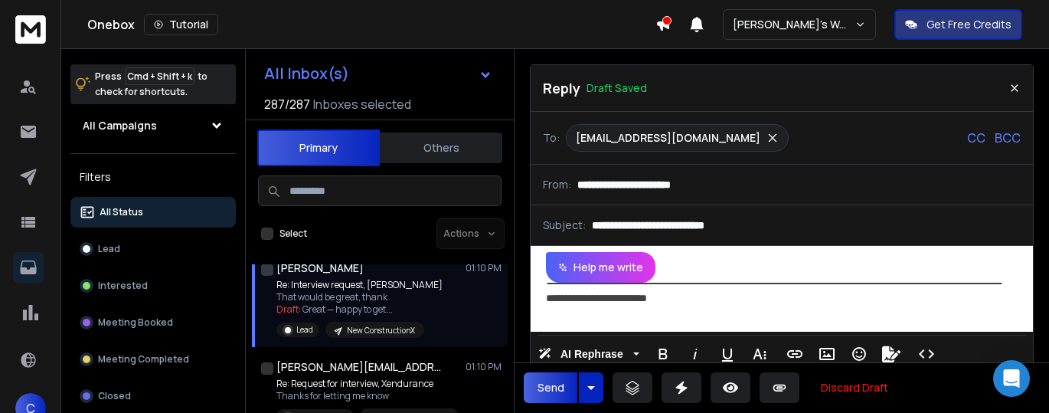
click at [666, 299] on div "**********" at bounding box center [779, 272] width 467 height 69
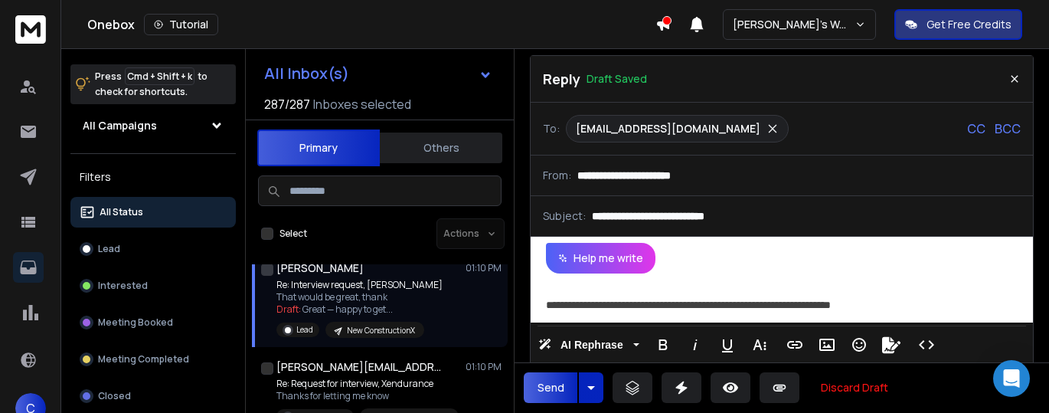
scroll to position [75, 0]
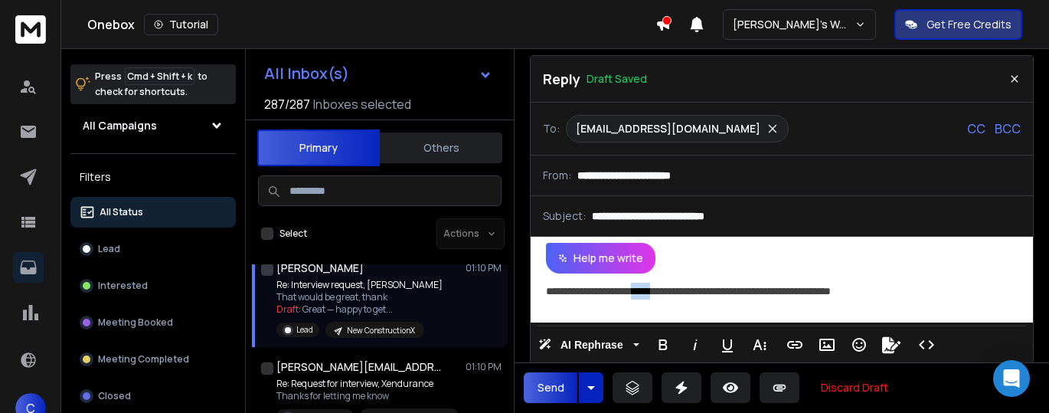
drag, startPoint x: 661, startPoint y: 292, endPoint x: 640, endPoint y: 292, distance: 20.7
click at [639, 292] on div "**********" at bounding box center [779, 291] width 467 height 17
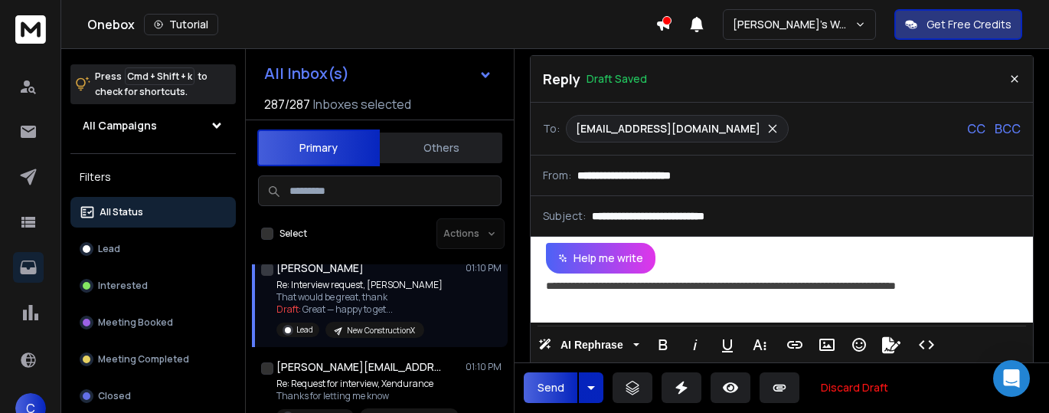
drag, startPoint x: 643, startPoint y: 291, endPoint x: 912, endPoint y: 2, distance: 394.4
click at [0, 0] on div "C Onebox Tutorial Christopher's Workspace Get Free Credits Press Cmd + Shift + …" at bounding box center [524, 231] width 1049 height 462
drag, startPoint x: 822, startPoint y: 285, endPoint x: 799, endPoint y: 287, distance: 23.8
click at [798, 287] on div "**********" at bounding box center [779, 285] width 467 height 17
drag, startPoint x: 955, startPoint y: 285, endPoint x: 610, endPoint y: 302, distance: 345.0
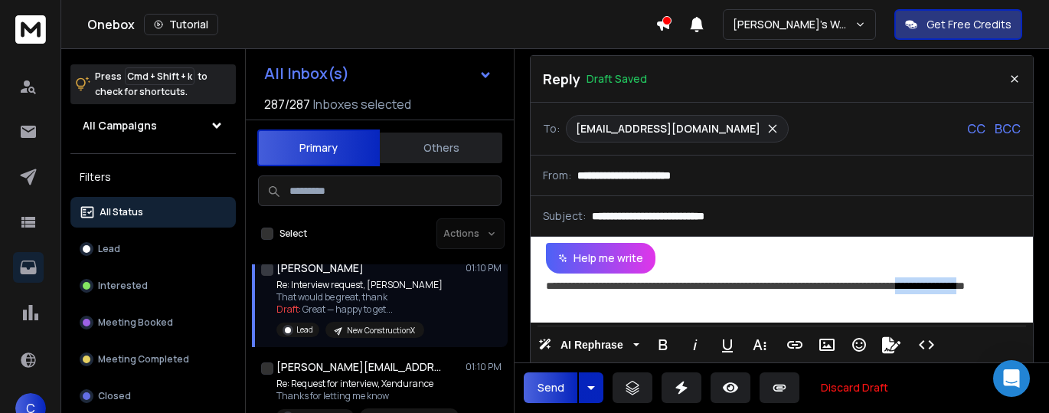
click at [583, 302] on div "**********" at bounding box center [779, 294] width 467 height 34
click at [545, 390] on button "Send" at bounding box center [551, 387] width 54 height 31
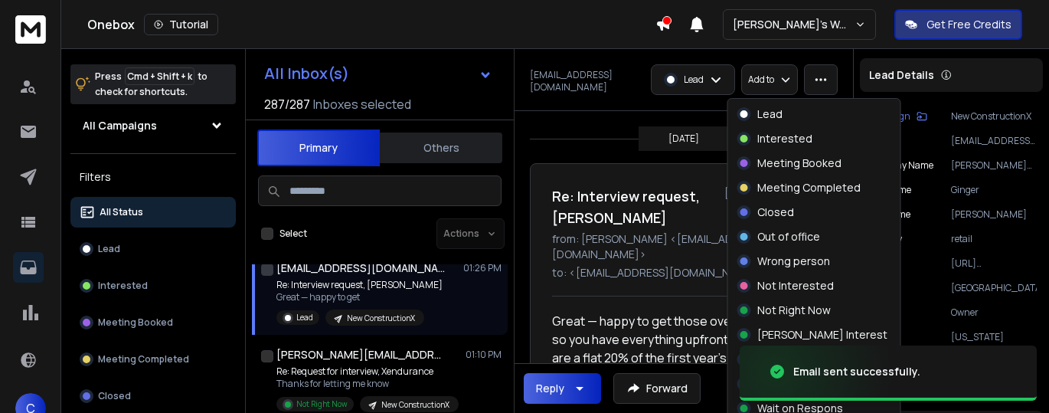
click at [704, 82] on p "Lead" at bounding box center [694, 79] width 20 height 12
click at [779, 410] on ol "Email sent successfully." at bounding box center [888, 373] width 322 height 80
click at [786, 407] on ol "Email sent successfully." at bounding box center [888, 373] width 322 height 80
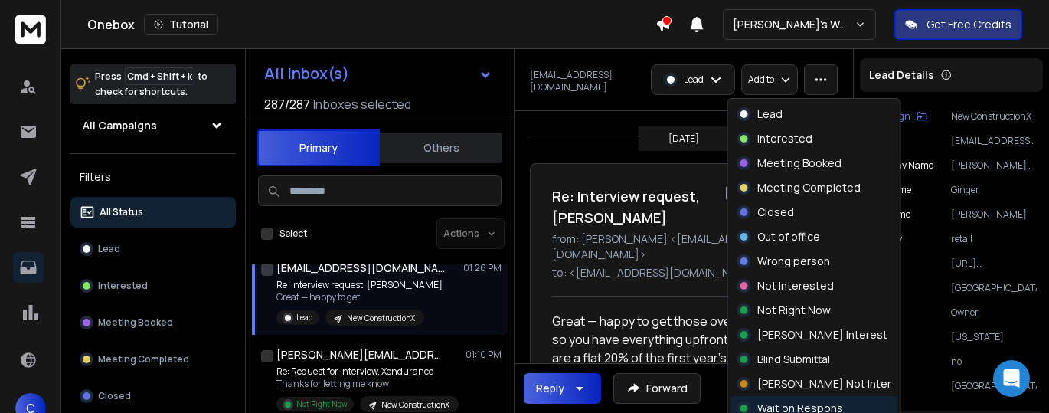
click at [832, 407] on p "Wait on Respons" at bounding box center [800, 407] width 86 height 15
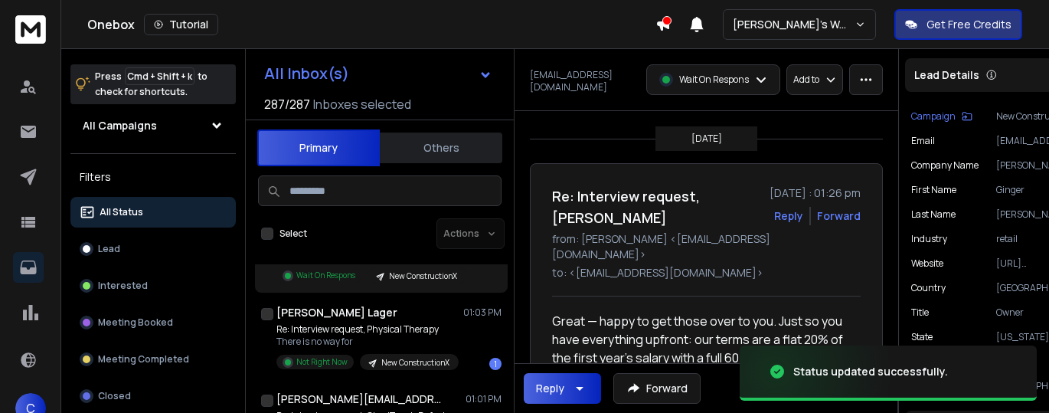
scroll to position [847, 0]
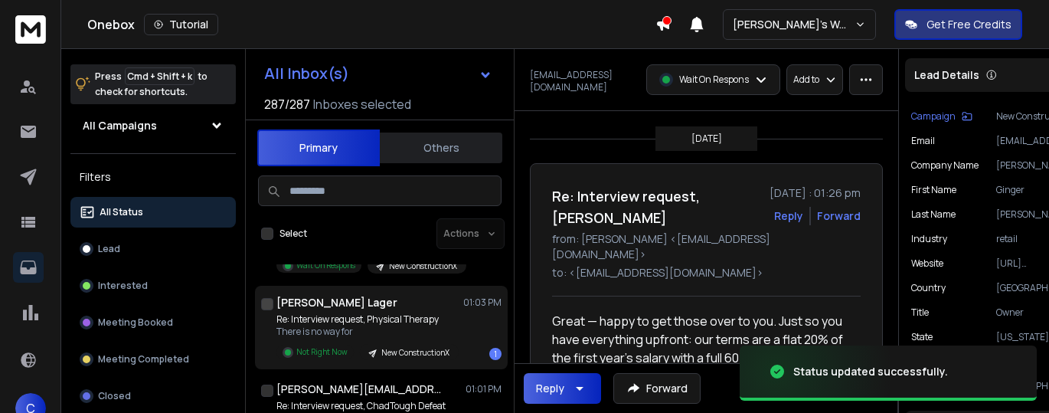
click at [405, 324] on p "Re: Interview request, Physical Therapy" at bounding box center [367, 319] width 182 height 12
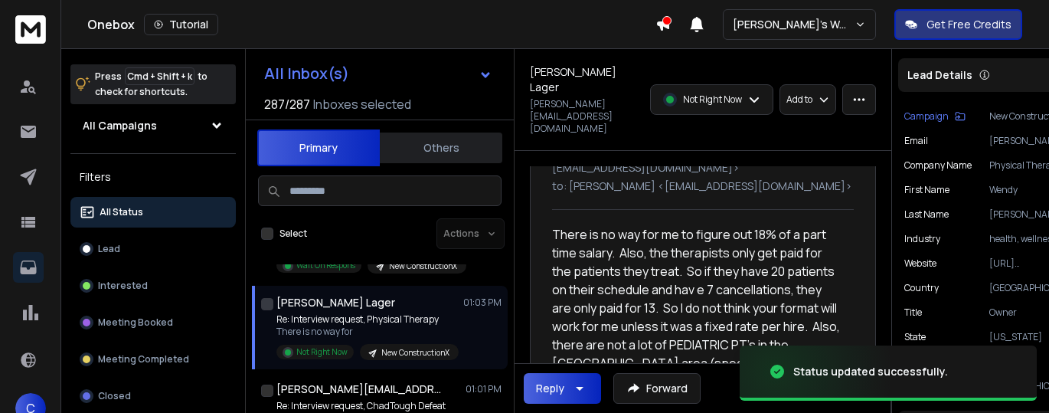
scroll to position [0, 0]
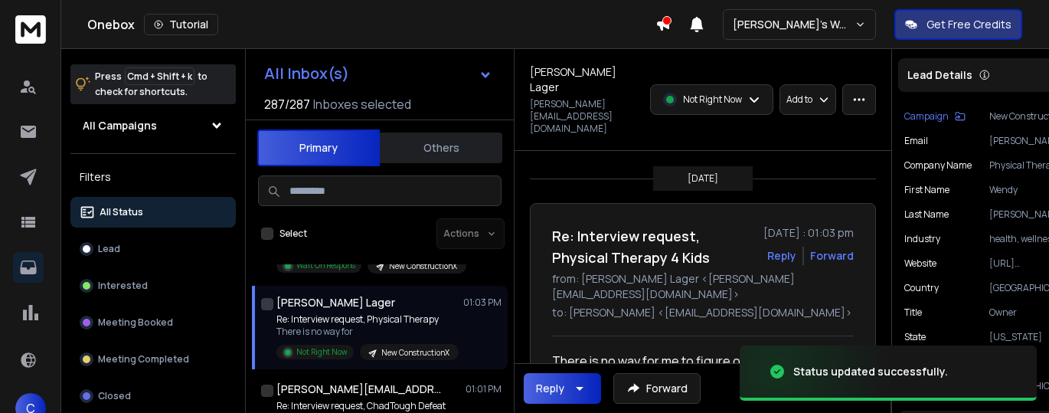
click at [796, 248] on button "Reply" at bounding box center [781, 255] width 29 height 15
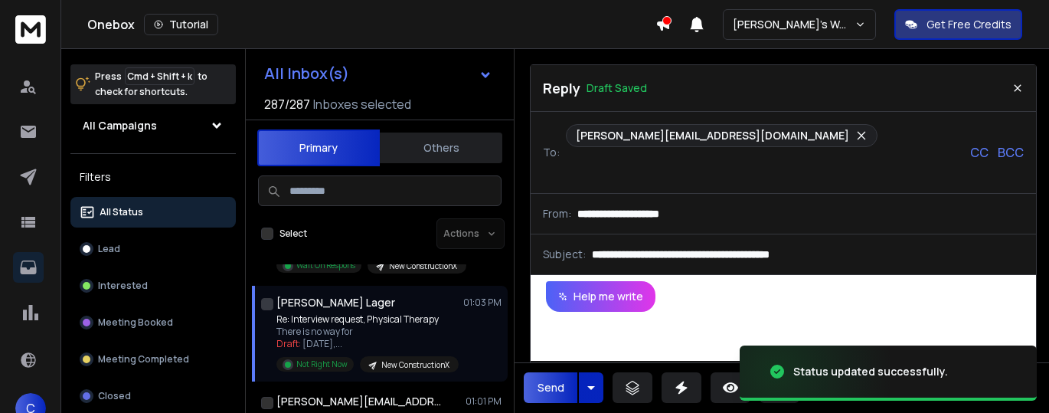
click at [1011, 89] on icon at bounding box center [1017, 88] width 12 height 12
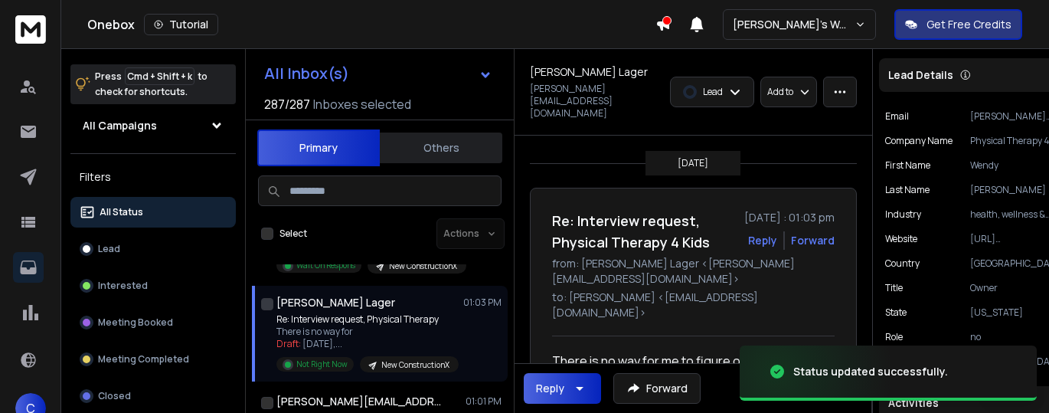
click at [281, 343] on span "Draft:" at bounding box center [288, 343] width 24 height 13
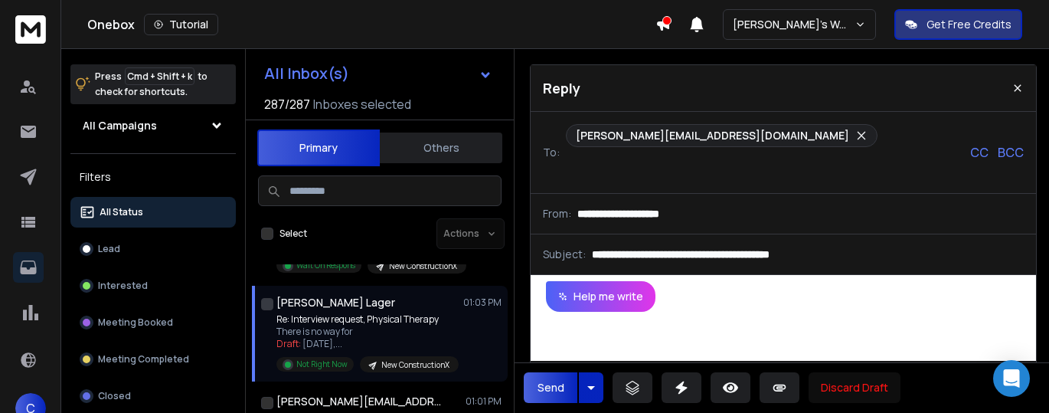
click at [838, 383] on button "Discard Draft" at bounding box center [854, 387] width 92 height 31
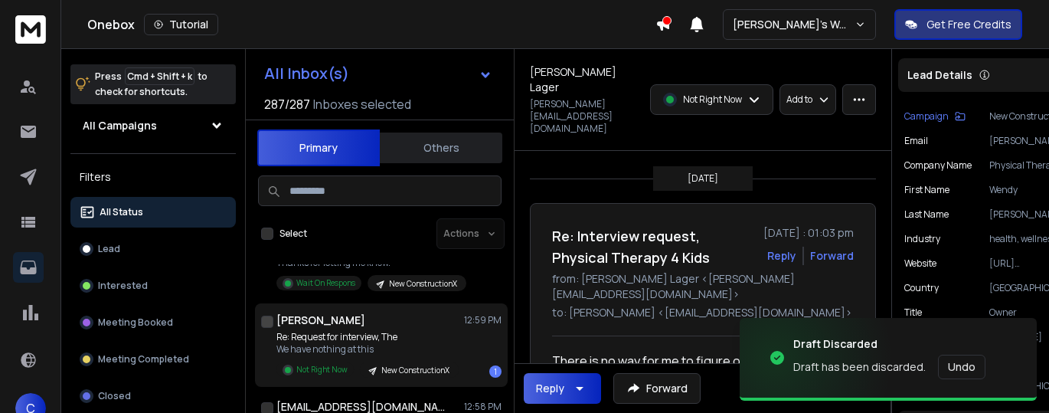
scroll to position [1009, 0]
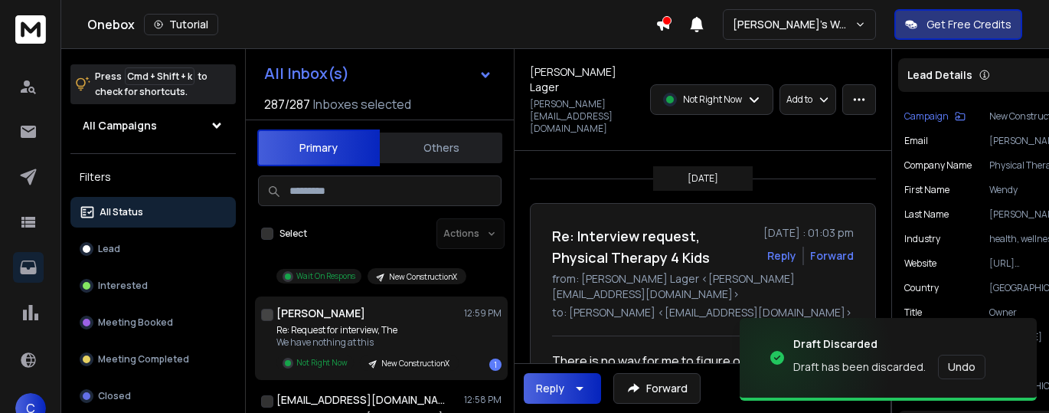
click at [397, 338] on p "We have nothing at this" at bounding box center [367, 342] width 182 height 12
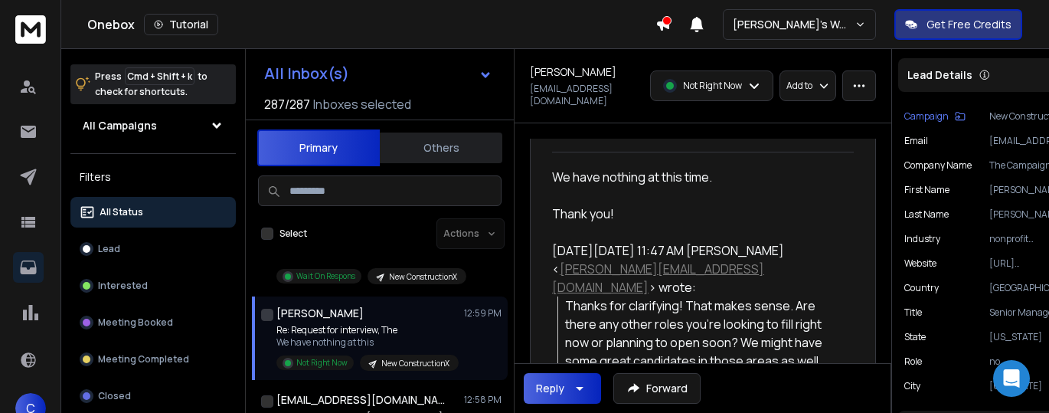
scroll to position [0, 0]
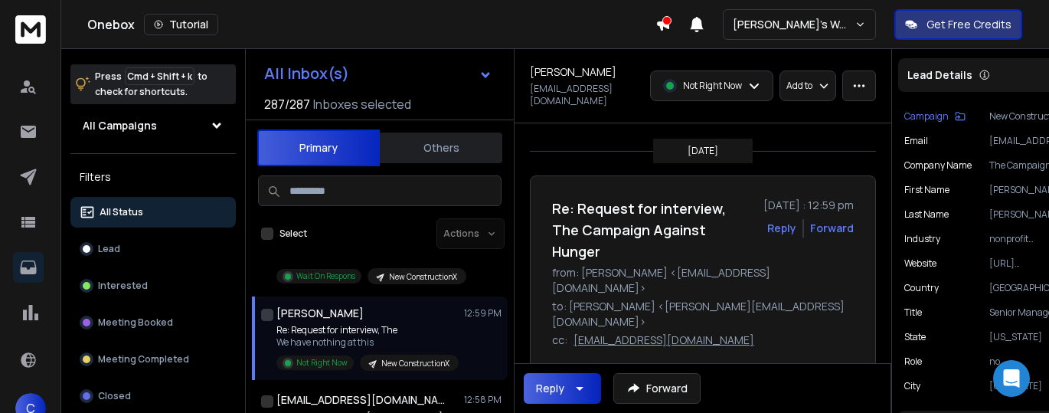
click at [785, 220] on button "Reply" at bounding box center [781, 227] width 29 height 15
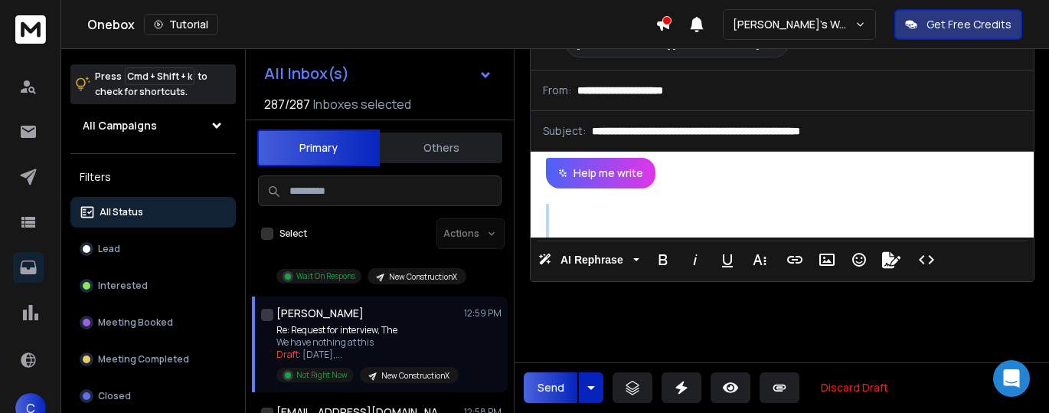
scroll to position [42, 0]
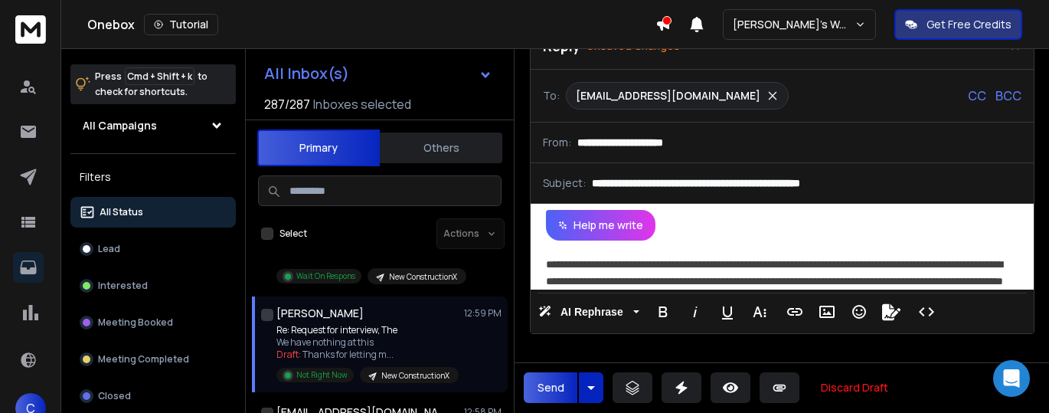
click at [546, 382] on button "Send" at bounding box center [551, 387] width 54 height 31
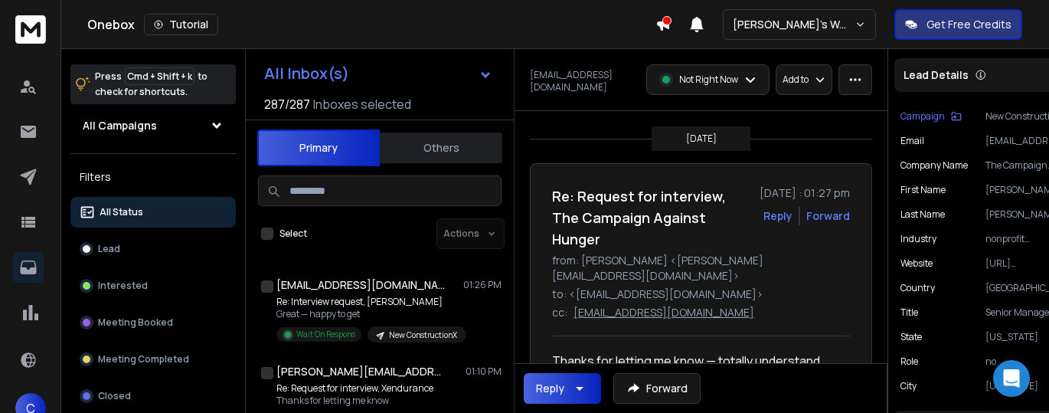
scroll to position [0, 0]
click at [175, 254] on button "Lead" at bounding box center [152, 249] width 165 height 31
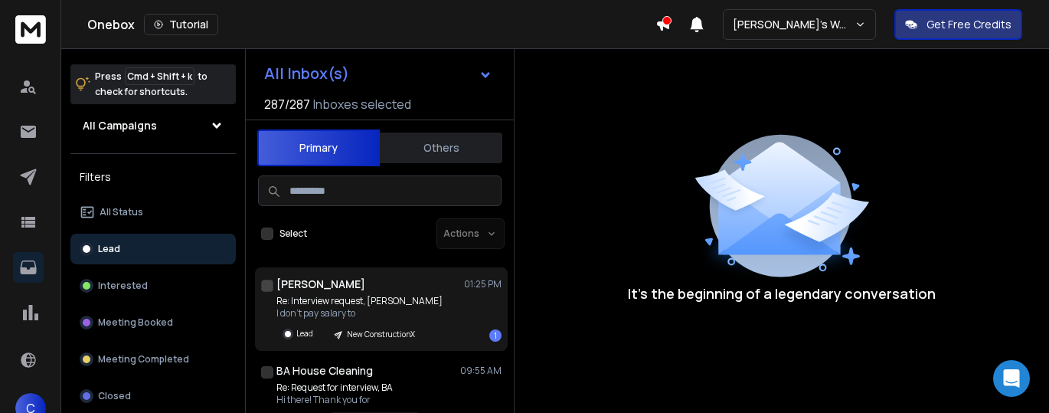
click at [327, 301] on p "Re: Interview request, [PERSON_NAME]" at bounding box center [359, 301] width 166 height 12
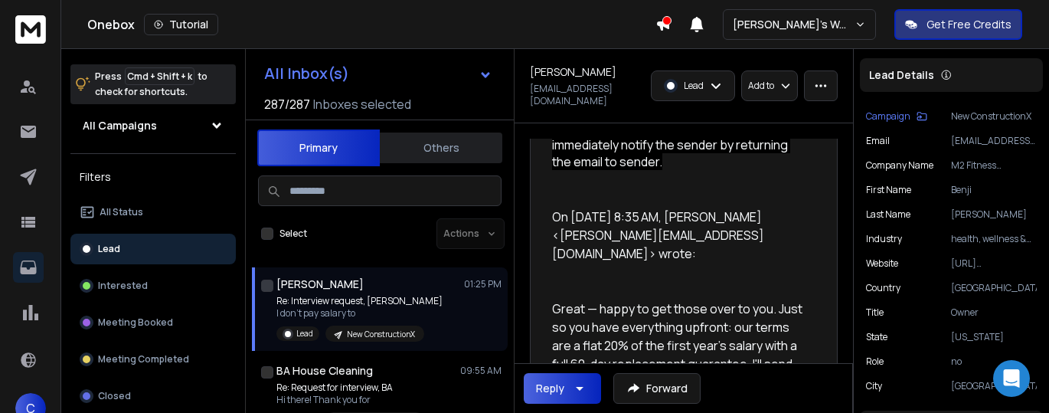
click at [397, 313] on p "I don’t pay salary to" at bounding box center [359, 313] width 166 height 12
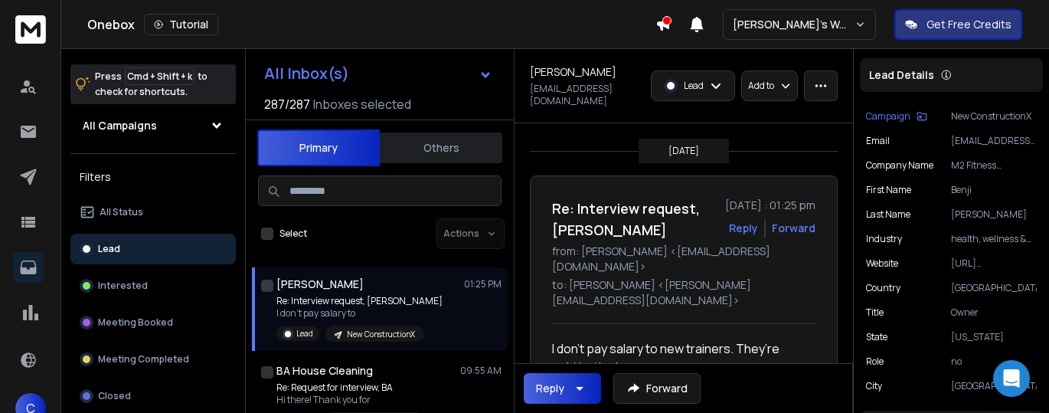
click at [692, 84] on p "Lead" at bounding box center [694, 86] width 20 height 12
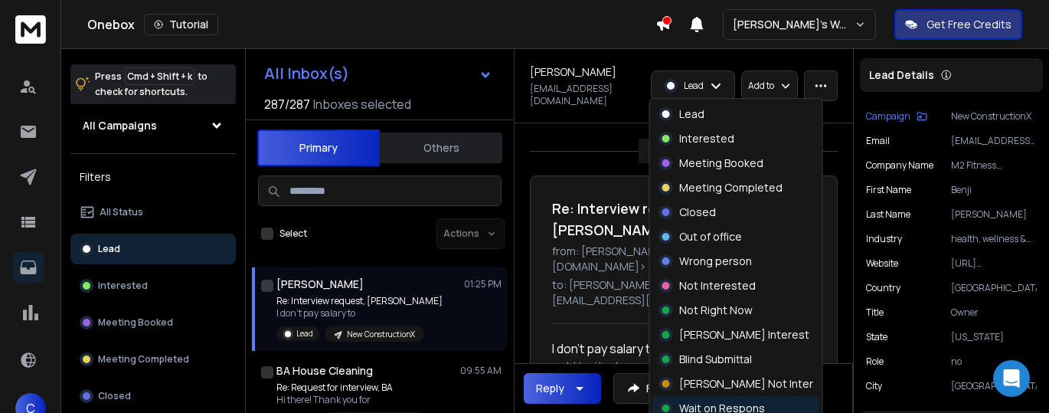
click at [715, 400] on p "Wait on Respons" at bounding box center [722, 407] width 86 height 15
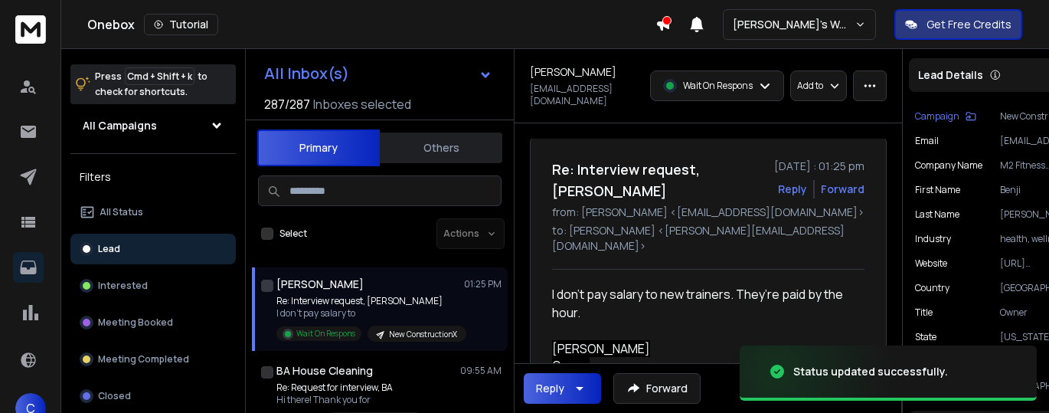
scroll to position [66, 0]
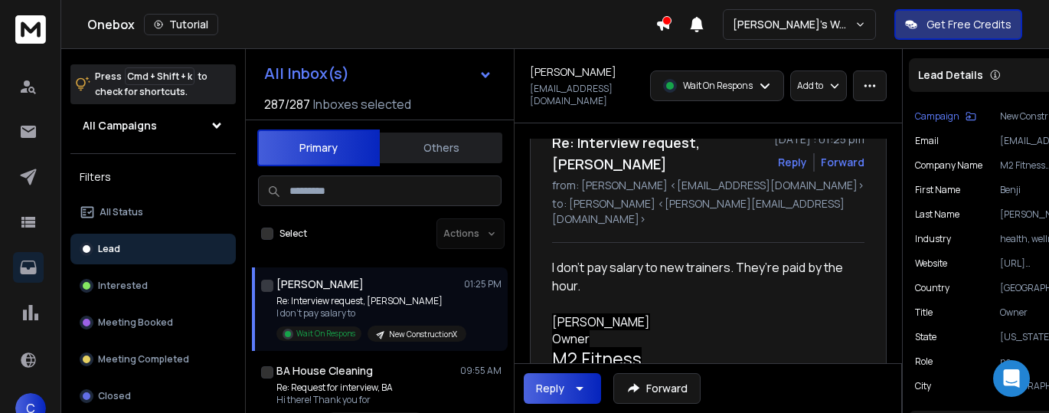
drag, startPoint x: 645, startPoint y: 276, endPoint x: 554, endPoint y: 262, distance: 93.0
copy div "I don’t pay salary to new trainers. They’re paid by the hour."
click at [778, 162] on button "Reply" at bounding box center [792, 162] width 29 height 15
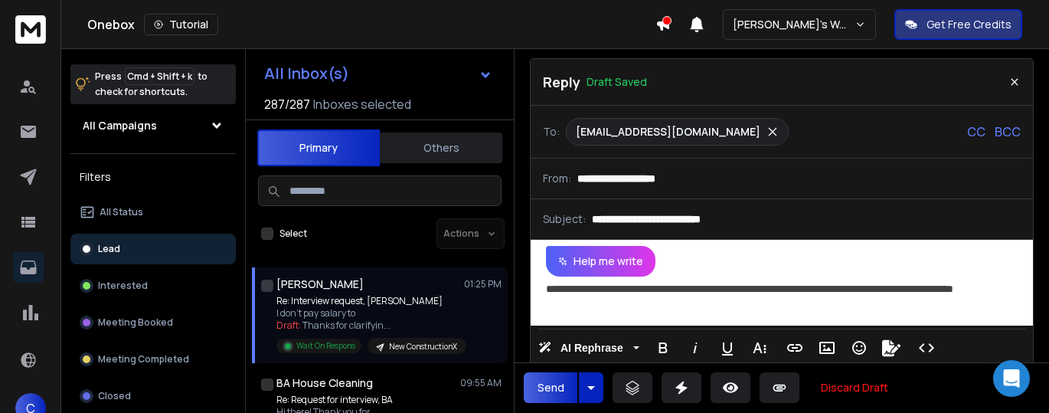
scroll to position [29, 0]
click at [548, 390] on button "Send" at bounding box center [551, 387] width 54 height 31
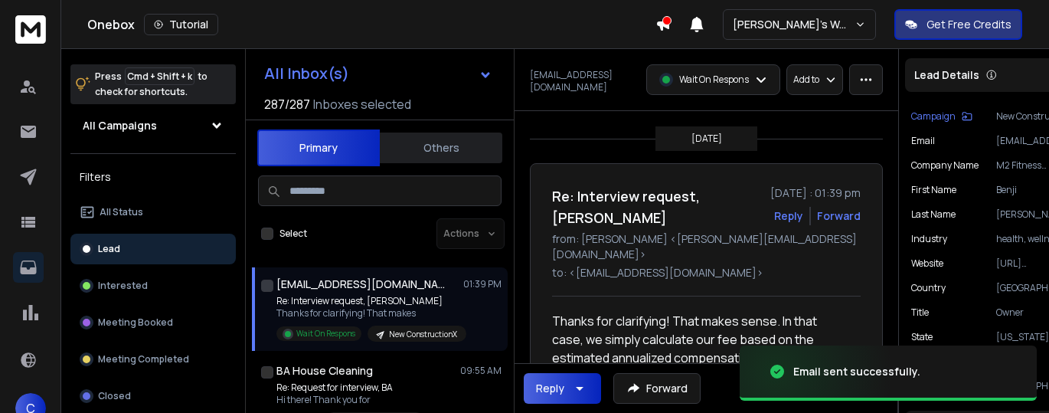
click at [175, 207] on button "All Status" at bounding box center [152, 212] width 165 height 31
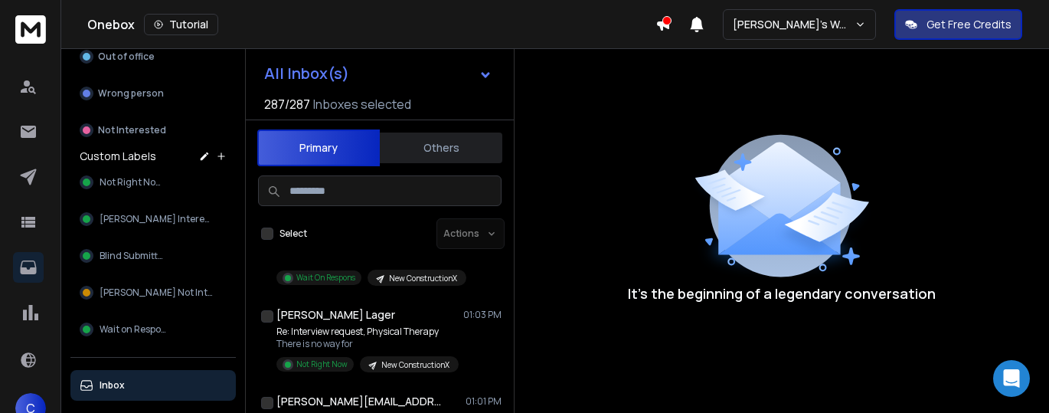
scroll to position [645, 0]
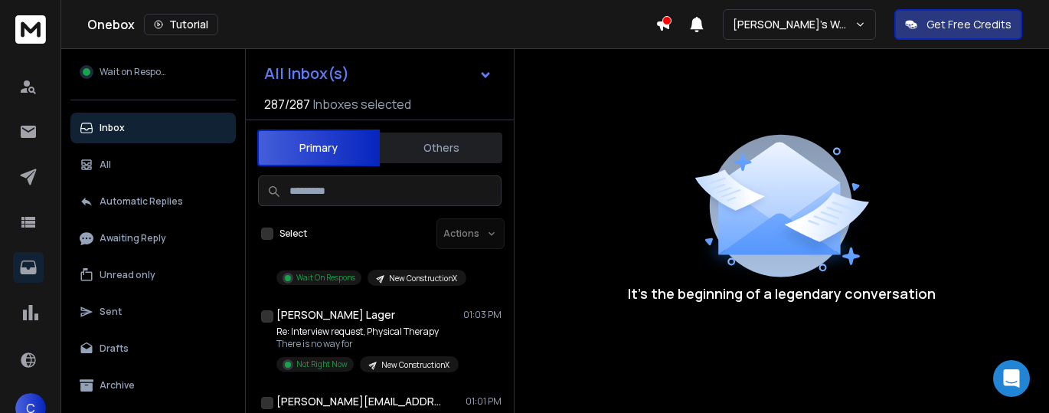
click at [145, 269] on p "Unread only" at bounding box center [128, 275] width 56 height 12
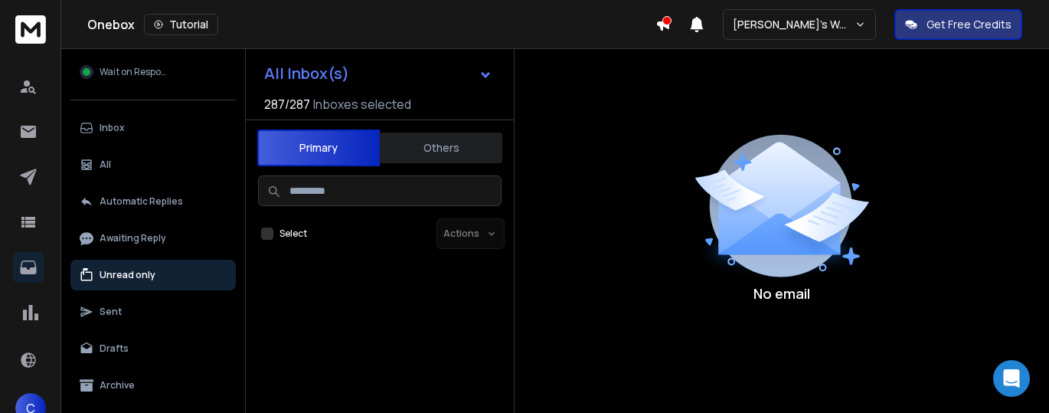
scroll to position [0, 0]
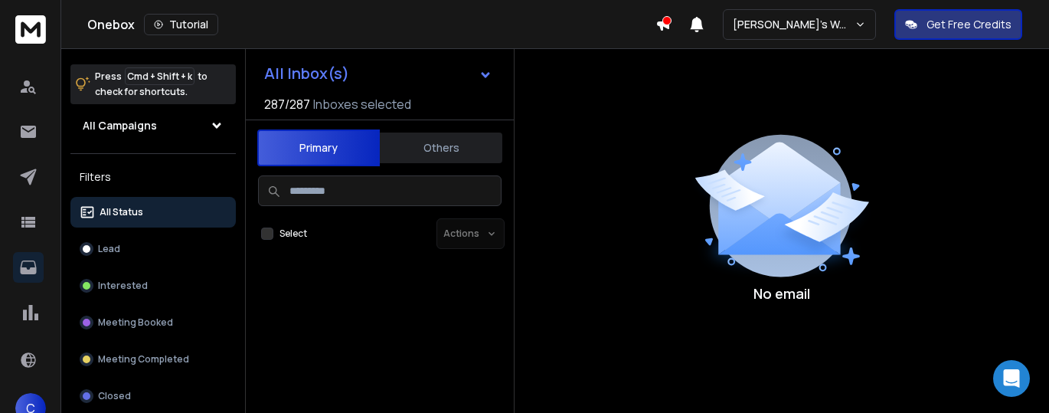
drag, startPoint x: 139, startPoint y: 290, endPoint x: 155, endPoint y: 322, distance: 34.9
click at [139, 290] on p "Interested" at bounding box center [123, 285] width 50 height 12
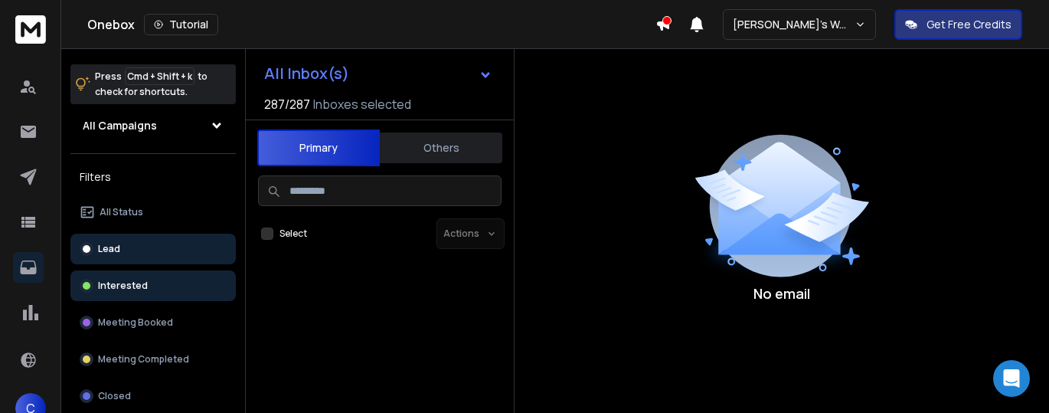
click at [122, 237] on button "Lead" at bounding box center [152, 249] width 165 height 31
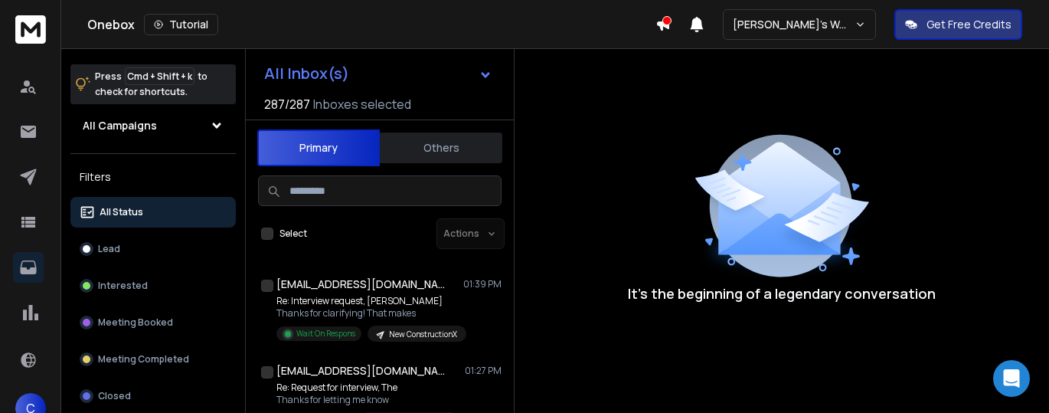
click at [151, 247] on button "Lead" at bounding box center [152, 249] width 165 height 31
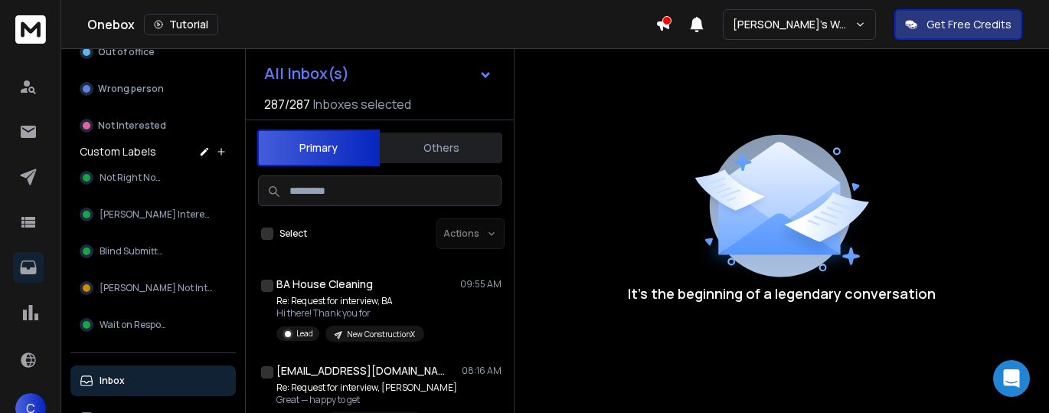
scroll to position [384, 0]
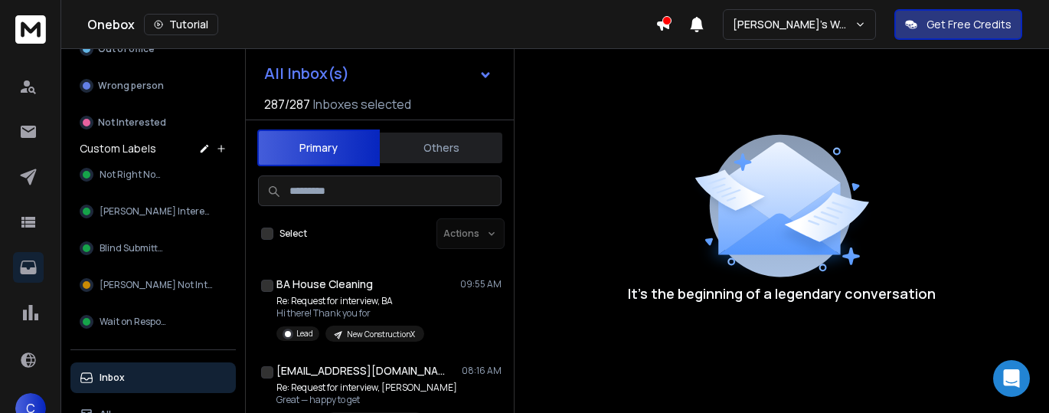
click at [129, 174] on span "Not Right Now" at bounding box center [131, 174] width 63 height 12
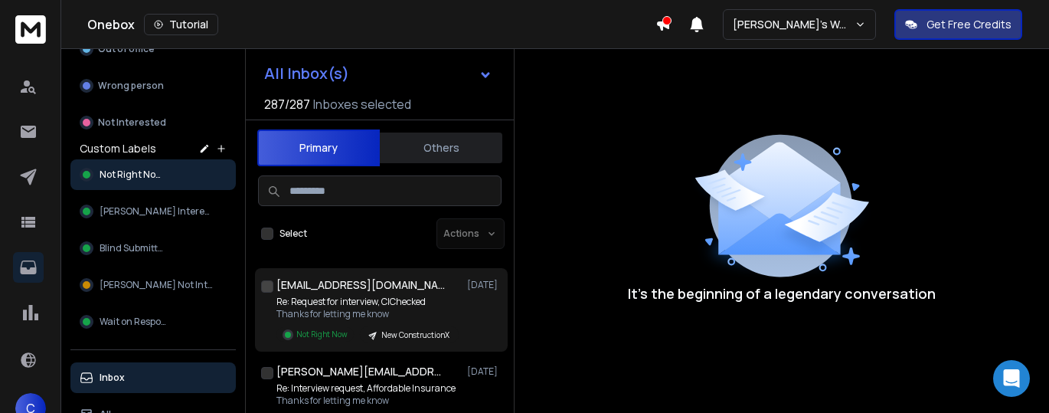
scroll to position [4137, 0]
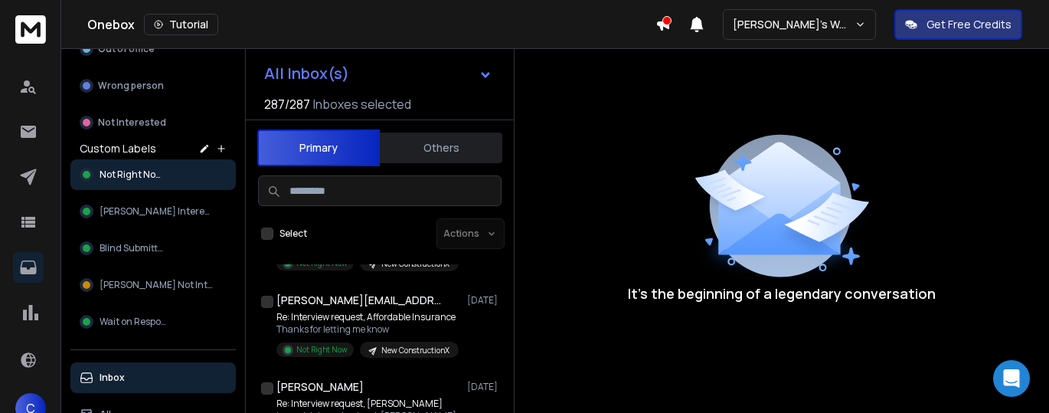
click at [385, 367] on div "sclarke@tcahnyc.org 01:27 PM Re: Request for interview, The Thanks for letting …" at bounding box center [380, 416] width 268 height 305
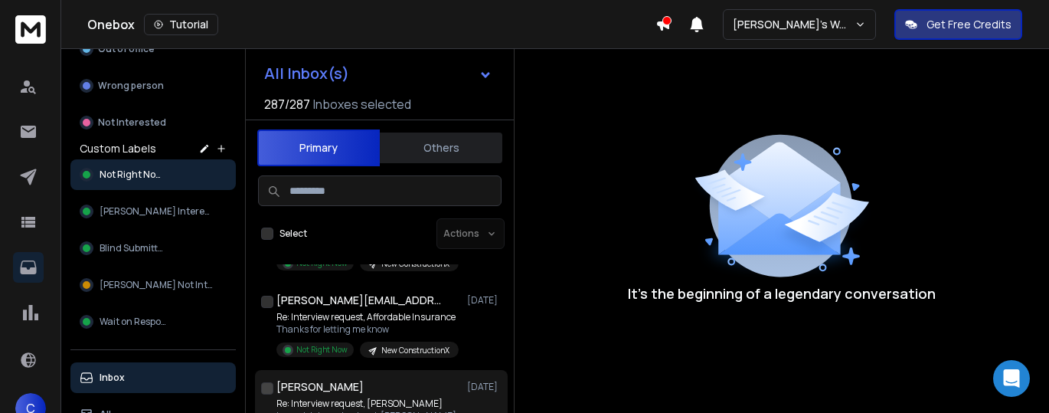
click at [382, 391] on div "Robert Chess 14 Oct" at bounding box center [388, 386] width 225 height 15
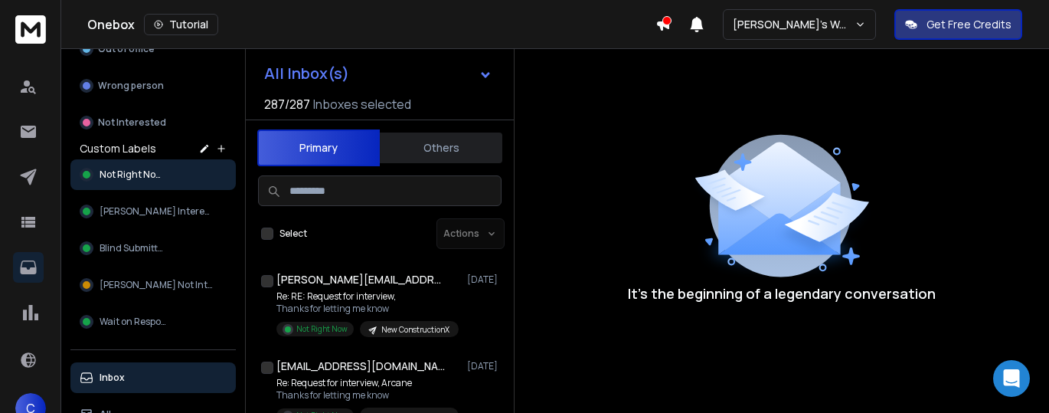
scroll to position [8462, 0]
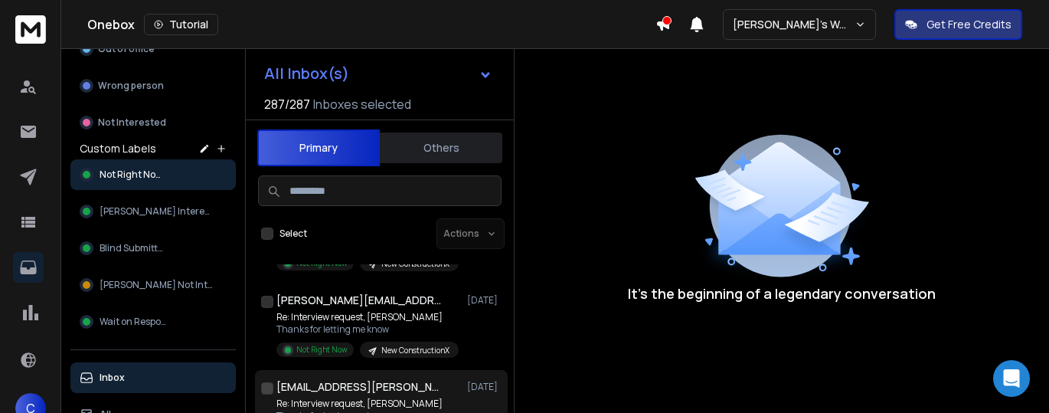
click at [367, 379] on h1 "chelsea.klinke@trashbutler.com" at bounding box center [360, 386] width 168 height 15
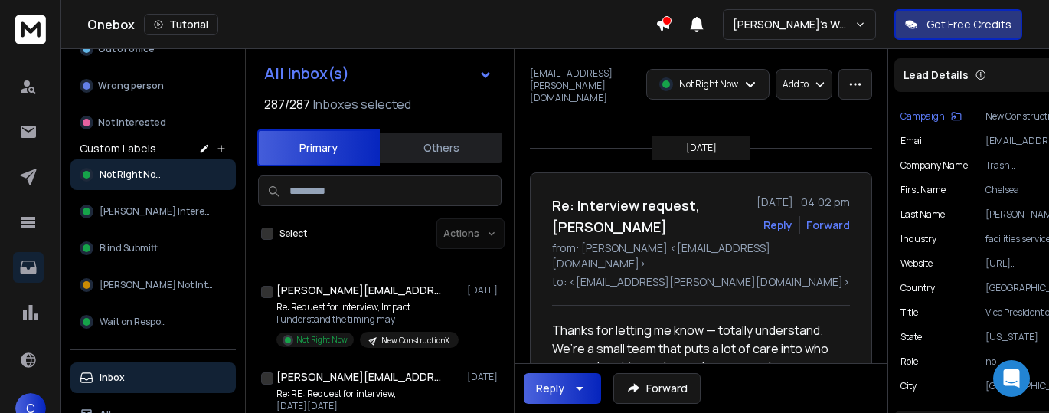
scroll to position [12728, 0]
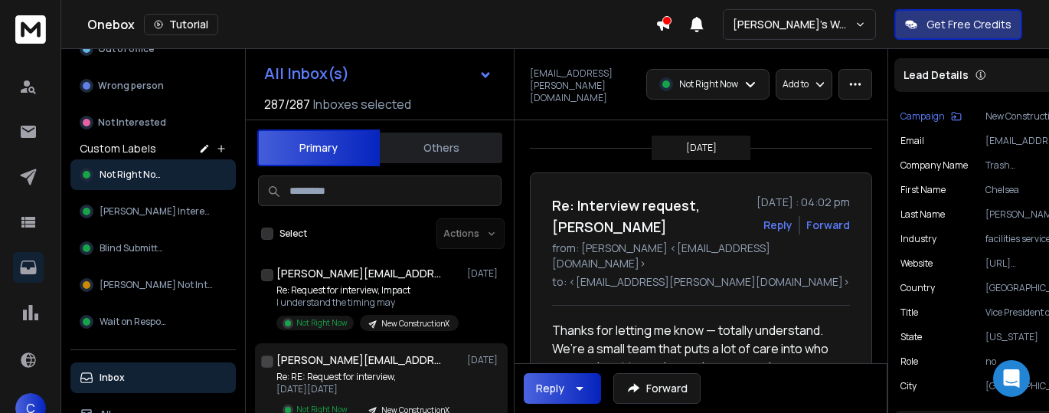
click at [384, 372] on p "Re: RE: Request for interview," at bounding box center [367, 377] width 182 height 12
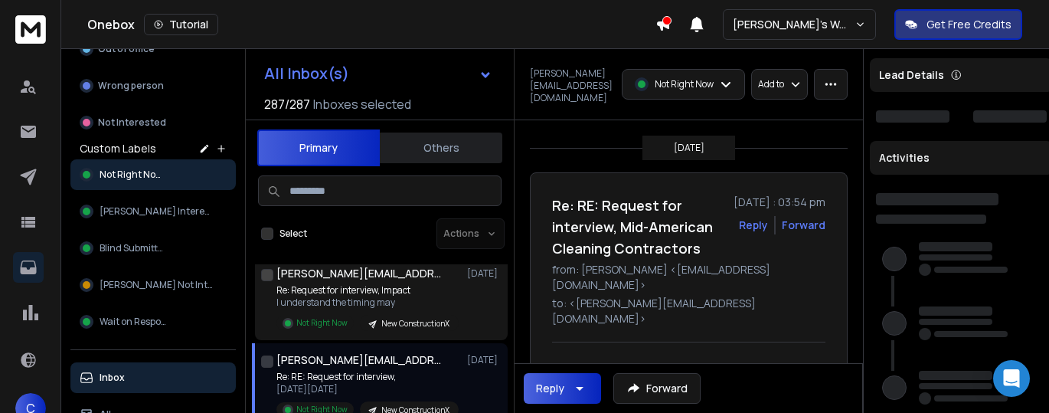
scroll to position [12788, 0]
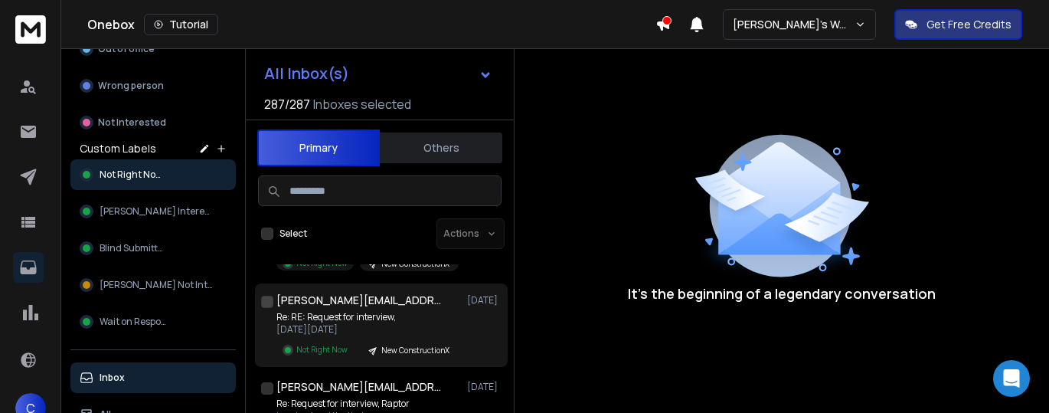
click at [401, 398] on p "Re: Request for interview, Raptor" at bounding box center [367, 403] width 182 height 12
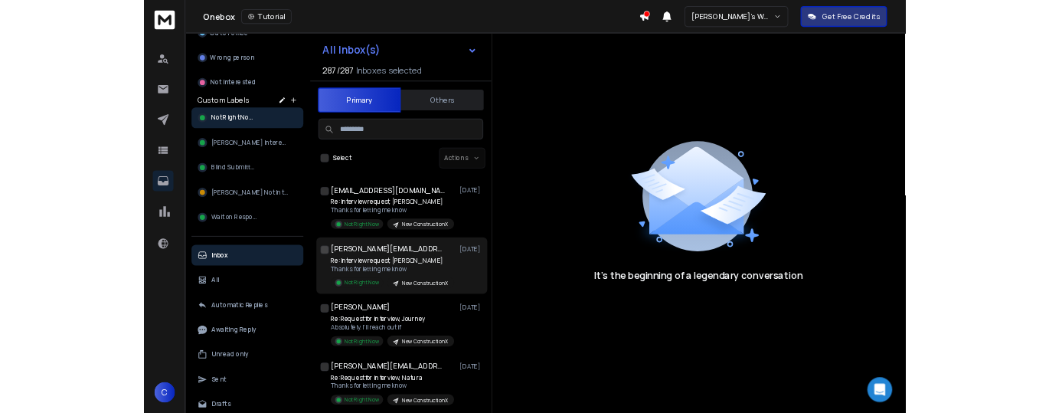
scroll to position [43830, 0]
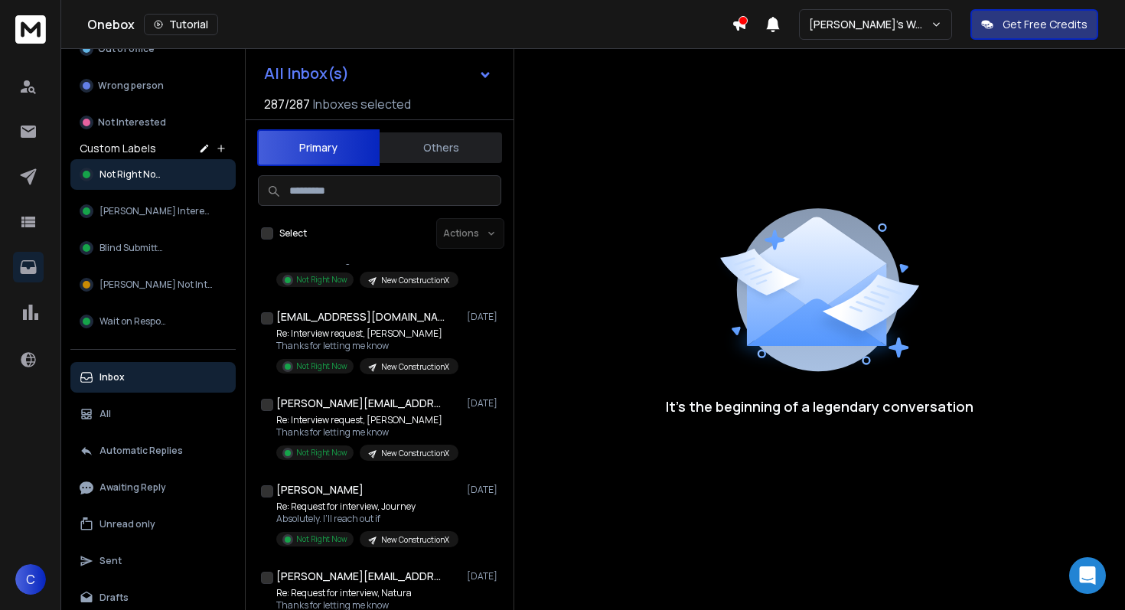
drag, startPoint x: 418, startPoint y: 334, endPoint x: 522, endPoint y: 498, distance: 194.8
click at [418, 334] on p "Re: Interview request, Lisa" at bounding box center [367, 334] width 182 height 12
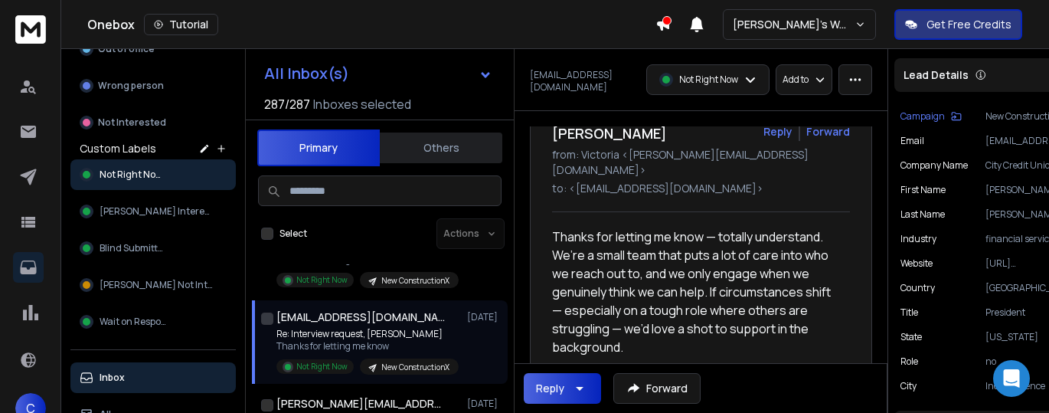
scroll to position [43794, 0]
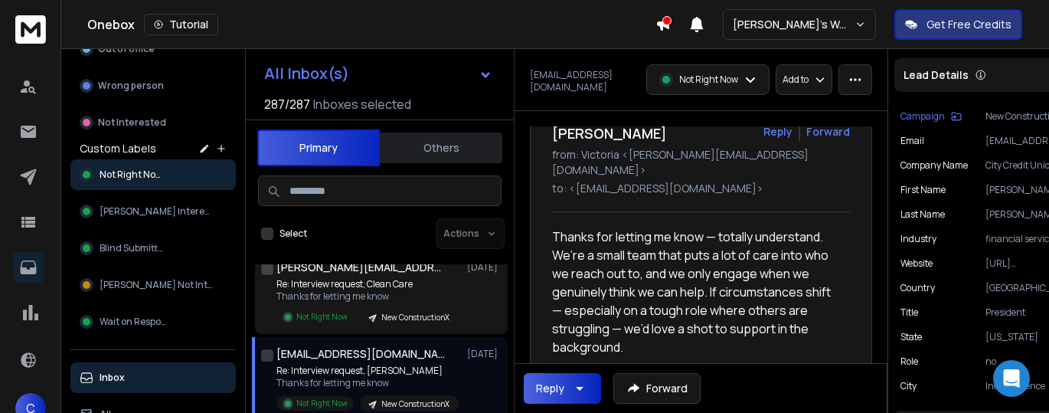
click at [436, 282] on p "Re: Interview request, Clean Care" at bounding box center [367, 284] width 182 height 12
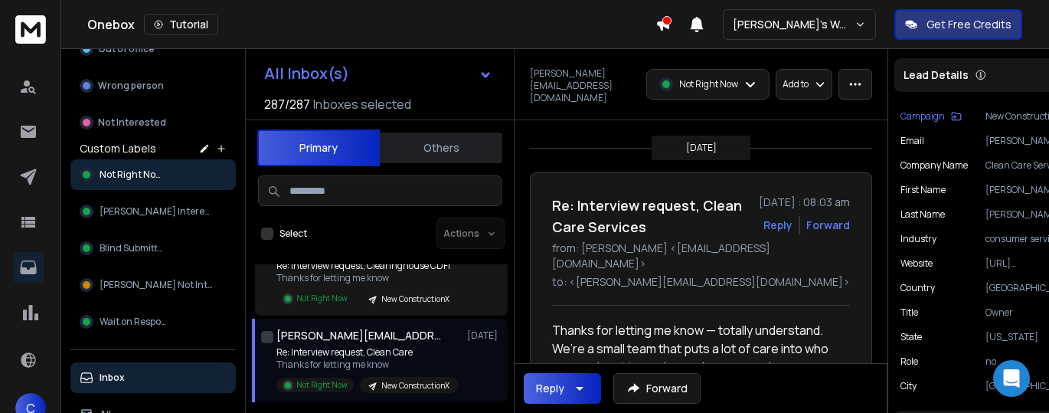
click at [436, 284] on div "Re: Interview request, Clearinghouse CDFI Thanks for letting me know Not Right …" at bounding box center [367, 283] width 182 height 47
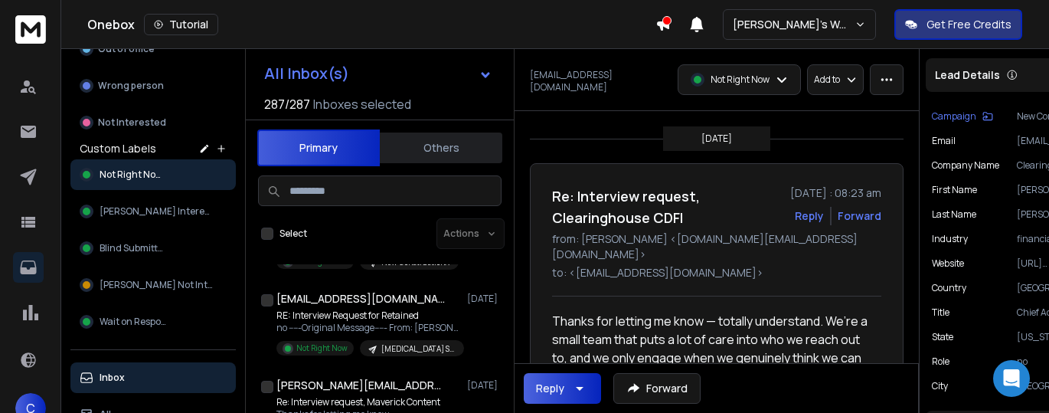
scroll to position [42022, 0]
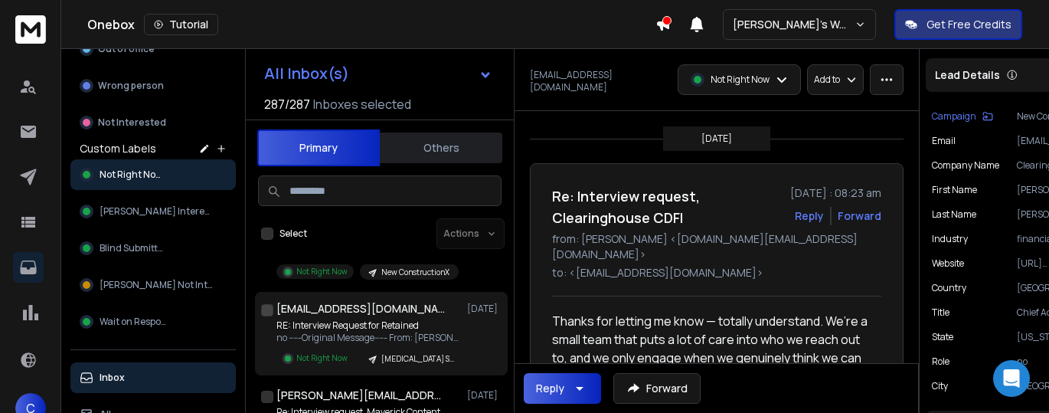
click at [398, 334] on p "no -----Original Message----- From: Jay" at bounding box center [368, 338] width 184 height 12
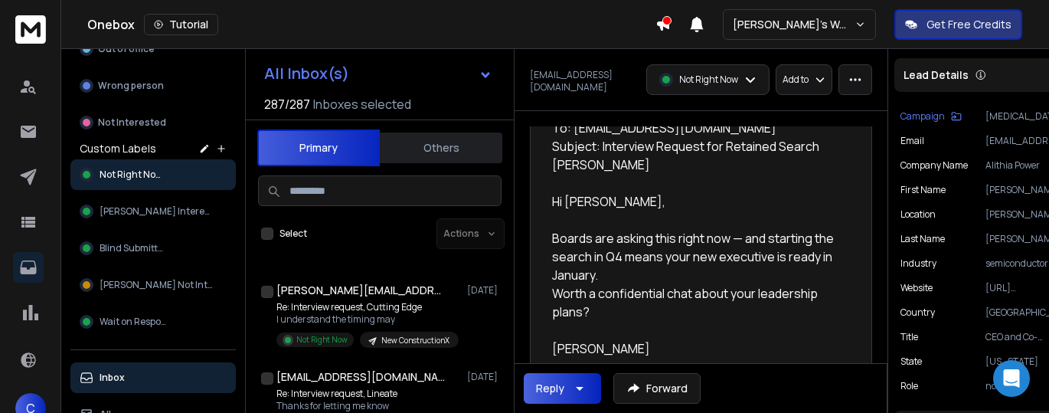
scroll to position [40913, 0]
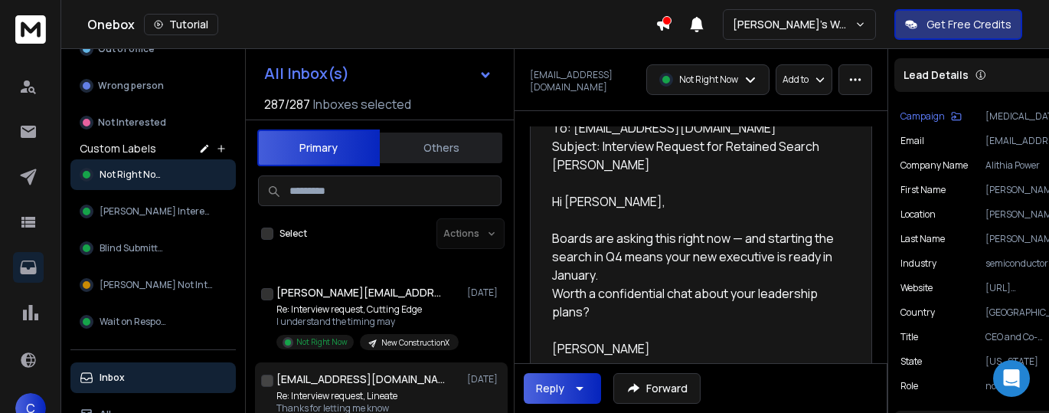
click at [383, 319] on p "I understand the timing may" at bounding box center [367, 321] width 182 height 12
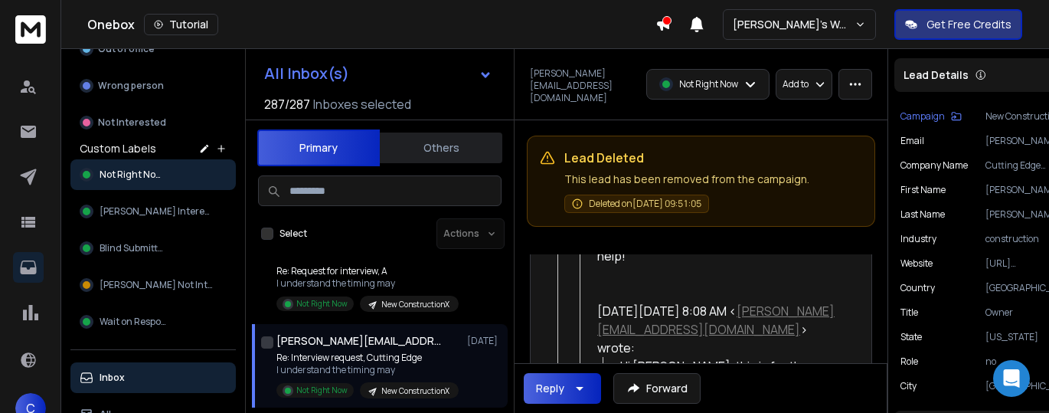
scroll to position [40861, 0]
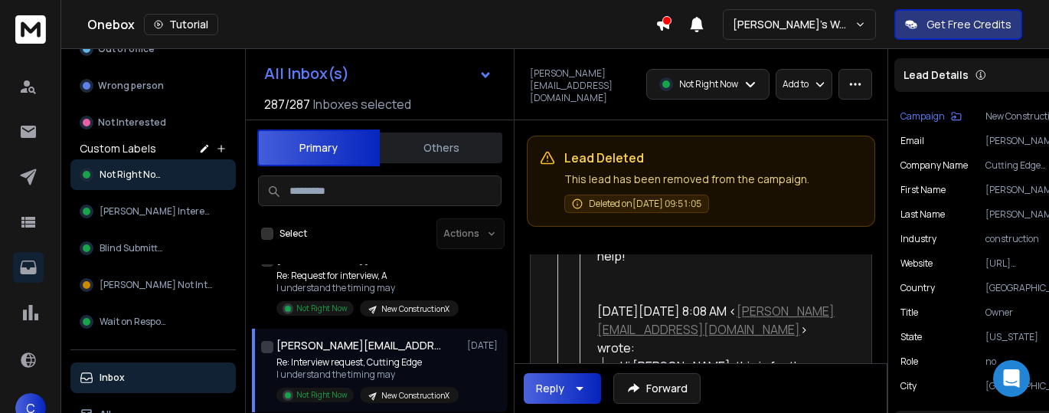
drag, startPoint x: 386, startPoint y: 292, endPoint x: 794, endPoint y: 312, distance: 408.6
click at [385, 292] on p "I understand the timing may" at bounding box center [367, 288] width 182 height 12
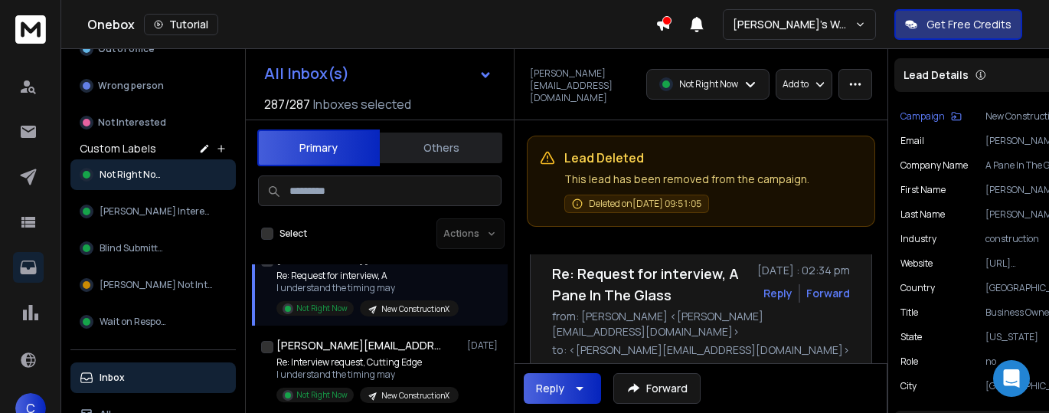
scroll to position [57, 0]
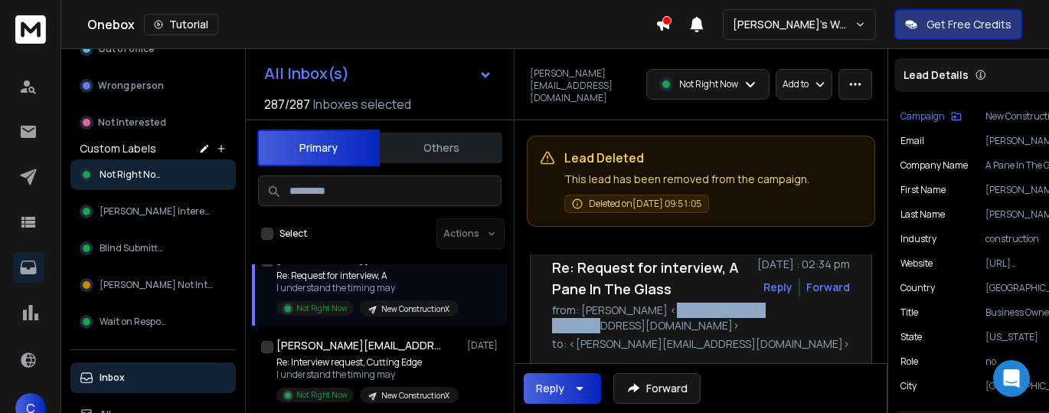
drag, startPoint x: 773, startPoint y: 321, endPoint x: 648, endPoint y: 320, distance: 124.8
click at [648, 320] on p "from: Brittany <brittany@alphaprosparo.com>" at bounding box center [701, 317] width 298 height 31
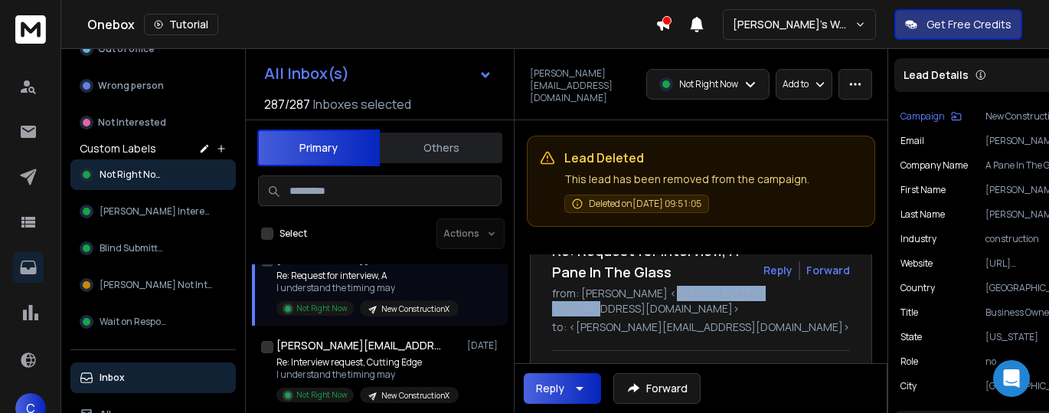
scroll to position [80, 0]
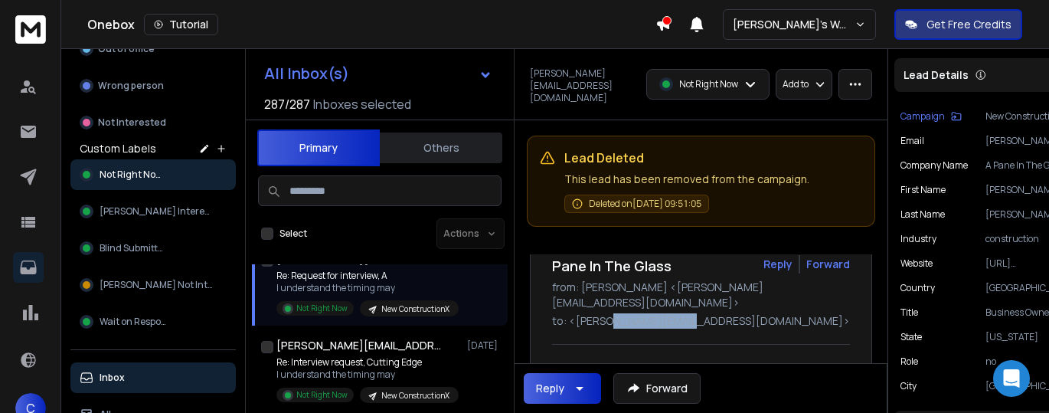
drag, startPoint x: 682, startPoint y: 318, endPoint x: 610, endPoint y: 322, distance: 72.1
click at [611, 322] on p "to: <allen@mnwindows.com>" at bounding box center [701, 320] width 298 height 15
copy p "mnwindows.com"
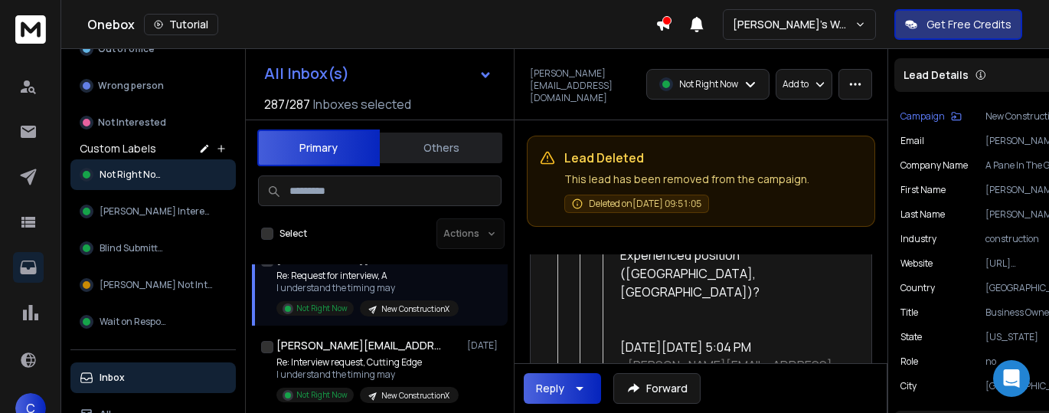
scroll to position [887, 0]
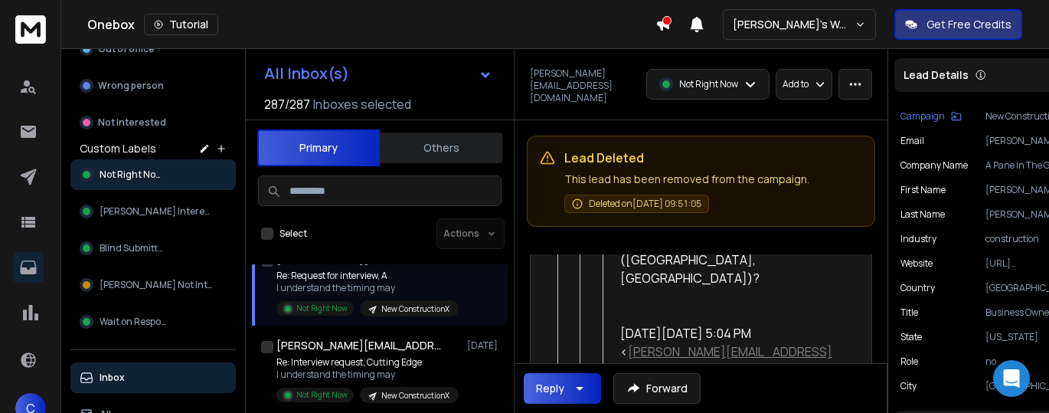
drag, startPoint x: 756, startPoint y: 317, endPoint x: 649, endPoint y: 343, distance: 110.3
copy em "Allen D. Hambleton"
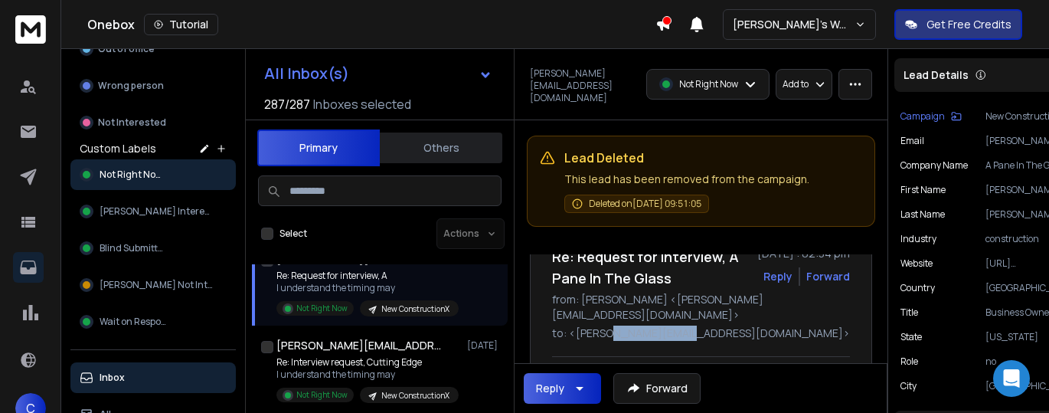
scroll to position [71, 0]
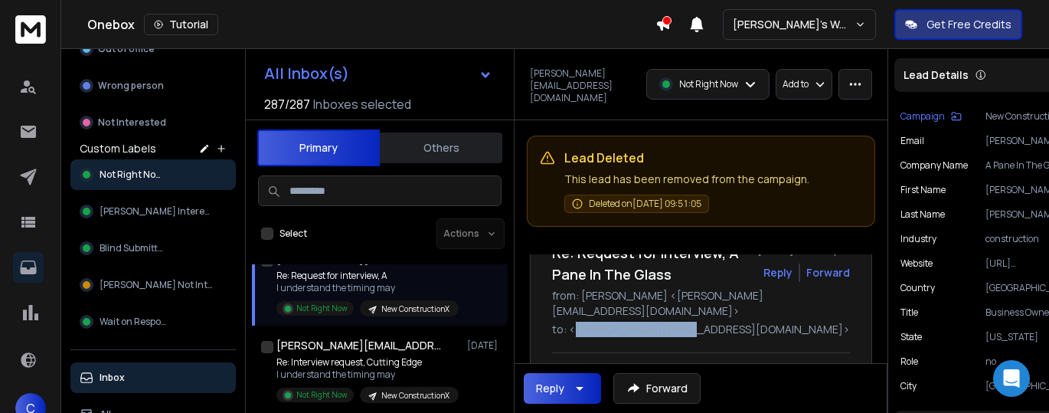
drag, startPoint x: 690, startPoint y: 326, endPoint x: 577, endPoint y: 335, distance: 113.7
click at [577, 326] on p "to: <allen@mnwindows.com>" at bounding box center [701, 329] width 298 height 15
copy p "allen@mnwindows.com"
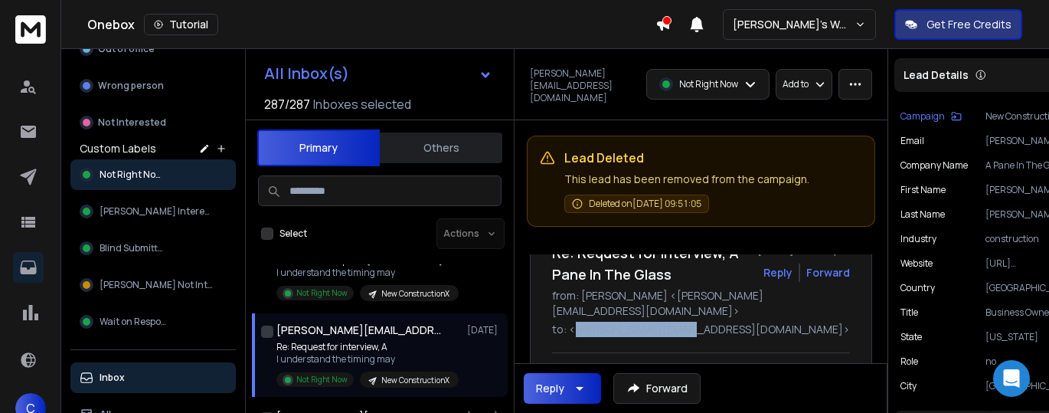
scroll to position [40782, 0]
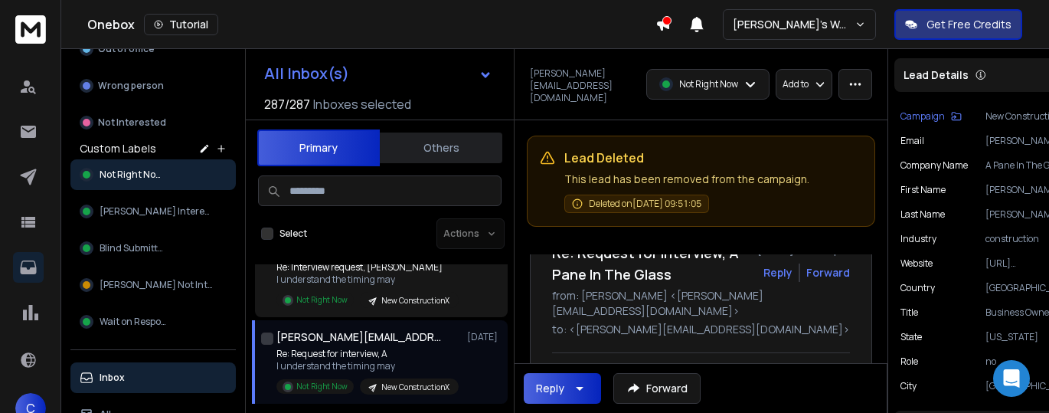
drag, startPoint x: 376, startPoint y: 276, endPoint x: 612, endPoint y: 281, distance: 235.9
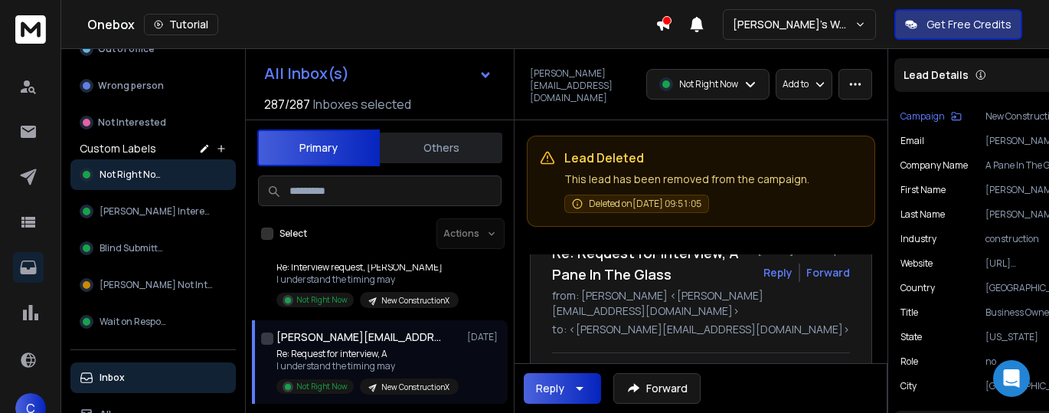
click at [376, 276] on p "I understand the timing may" at bounding box center [367, 279] width 182 height 12
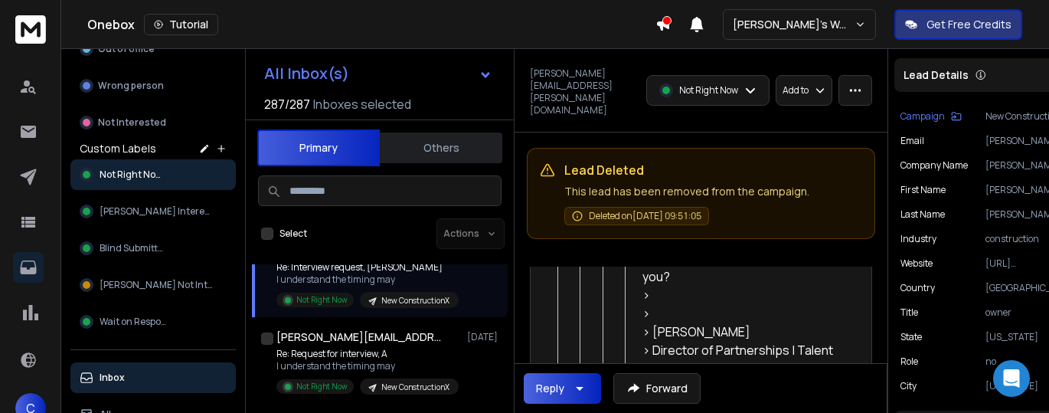
scroll to position [1332, 0]
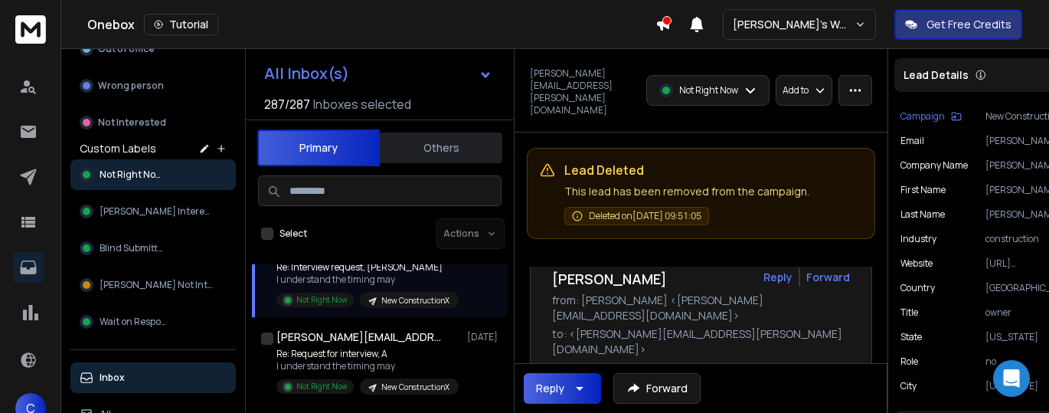
scroll to position [78, 0]
drag, startPoint x: 704, startPoint y: 296, endPoint x: 571, endPoint y: 297, distance: 132.5
click at [573, 327] on p "to: <a.sackman@sackman.com>" at bounding box center [701, 342] width 298 height 31
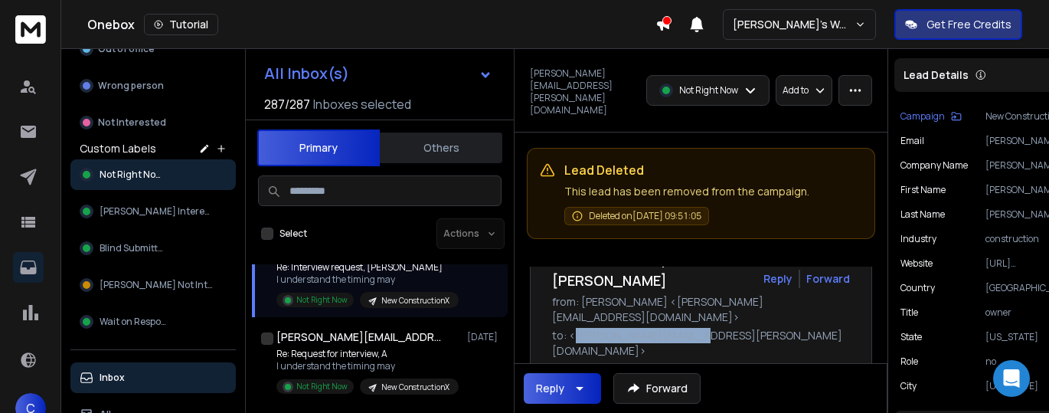
copy p "a.sackman@sackman.com"
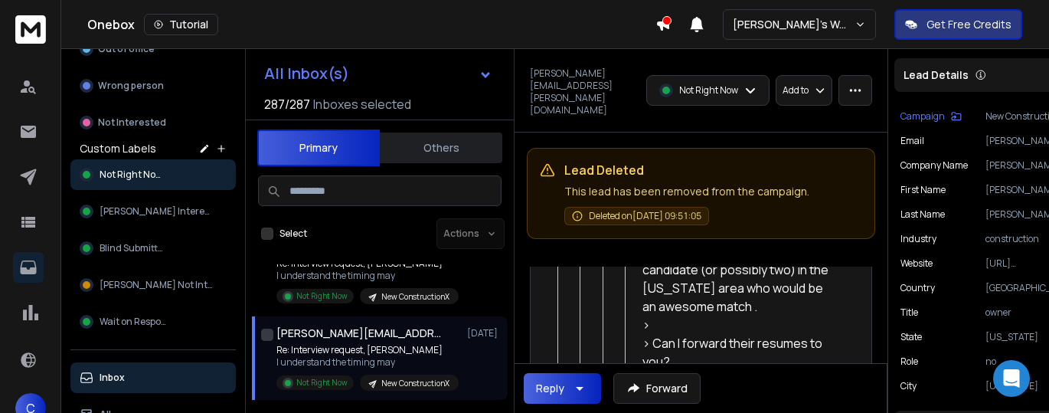
scroll to position [40686, 0]
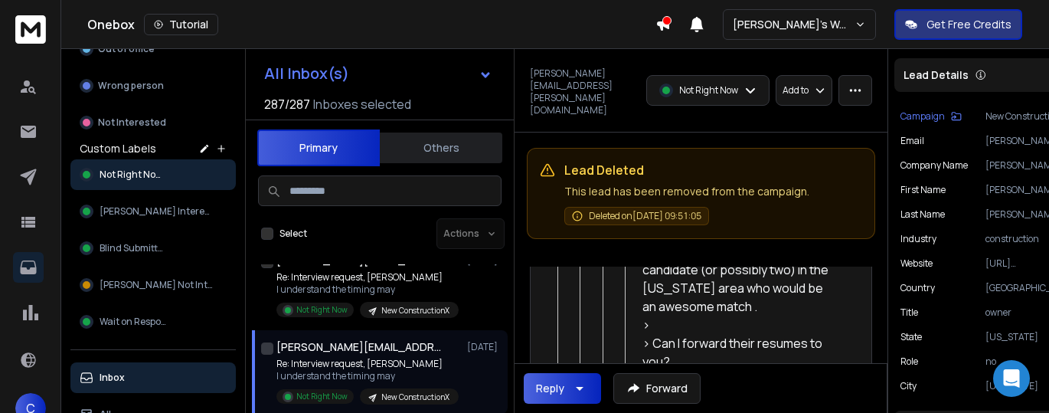
drag, startPoint x: 417, startPoint y: 292, endPoint x: 681, endPoint y: 301, distance: 263.5
click at [417, 292] on p "I understand the timing may" at bounding box center [367, 289] width 182 height 12
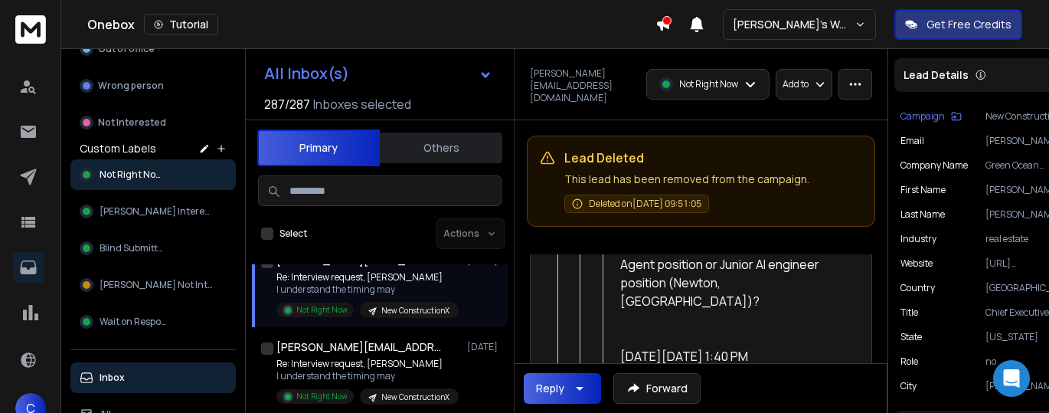
scroll to position [918, 0]
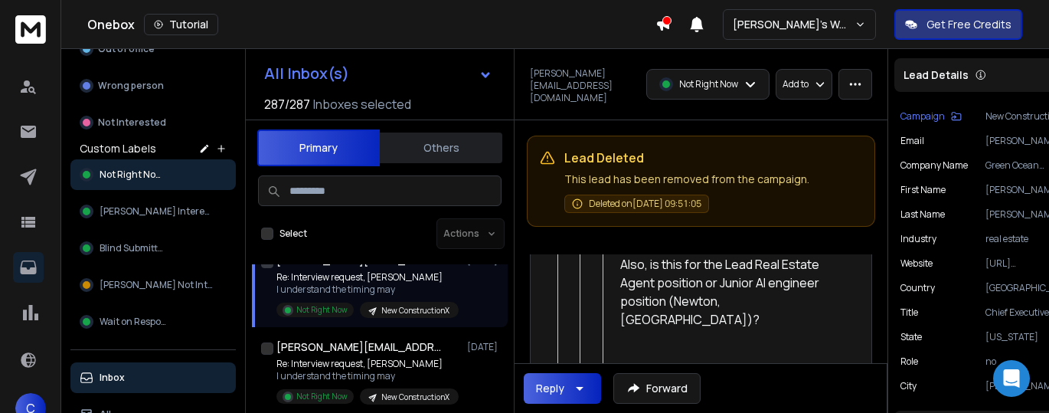
drag, startPoint x: 753, startPoint y: 283, endPoint x: 642, endPoint y: 280, distance: 111.8
copy div "Jarrett Lau"
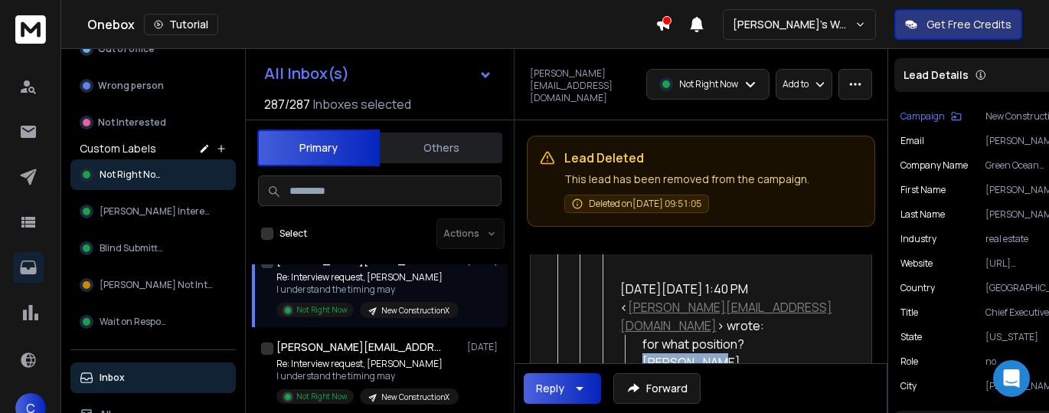
scroll to position [1011, 0]
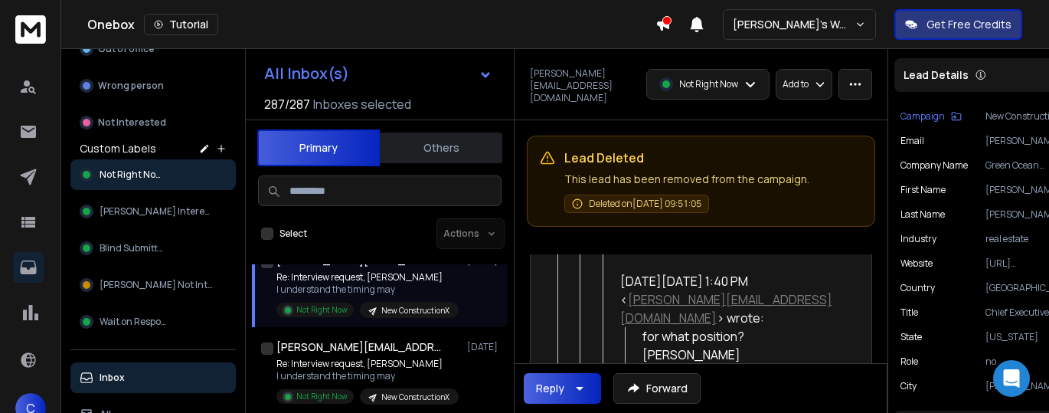
drag, startPoint x: 824, startPoint y: 283, endPoint x: 656, endPoint y: 279, distance: 167.7
copy link "jarrett@greenoceanpm.com"
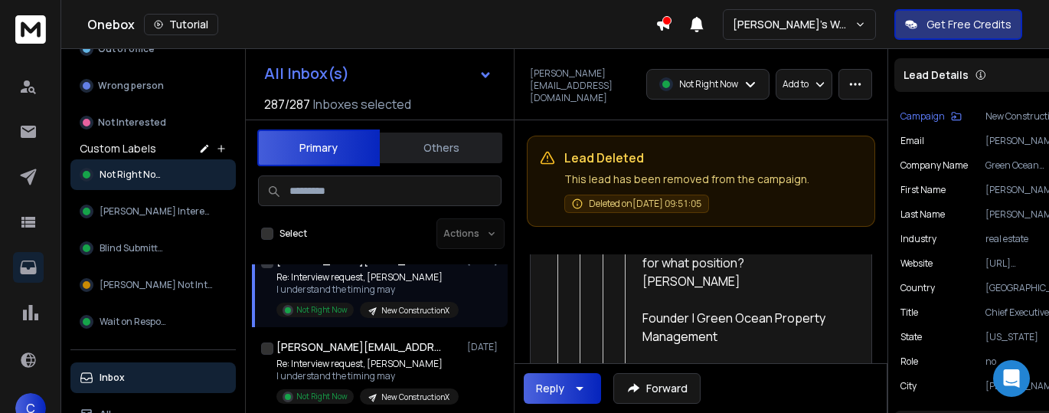
scroll to position [1073, 0]
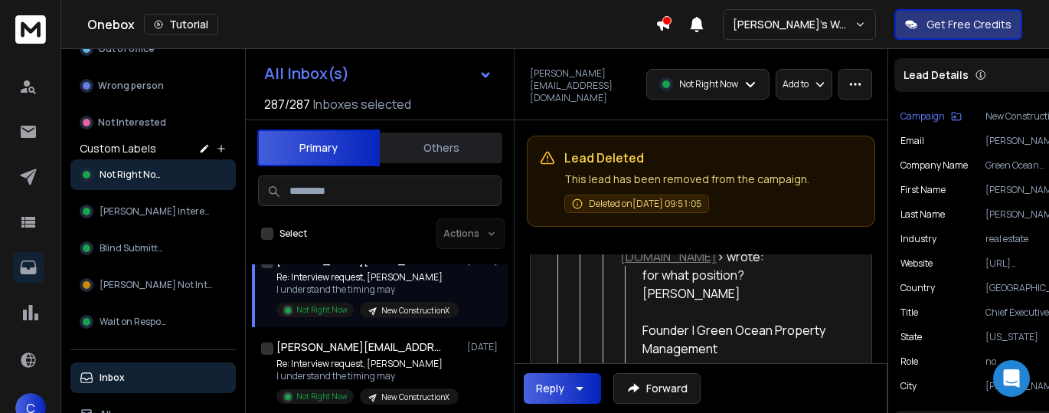
drag, startPoint x: 812, startPoint y: 292, endPoint x: 659, endPoint y: 293, distance: 153.1
copy link "www.greenoceanpm.com"
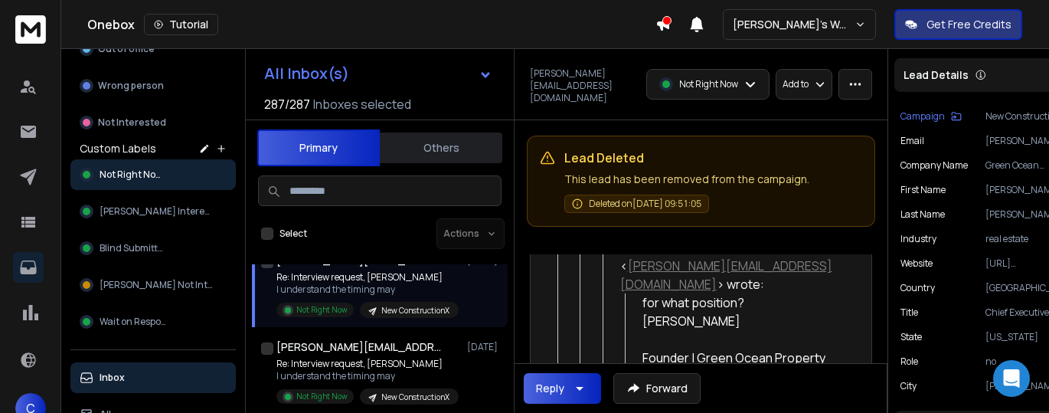
scroll to position [1021, 0]
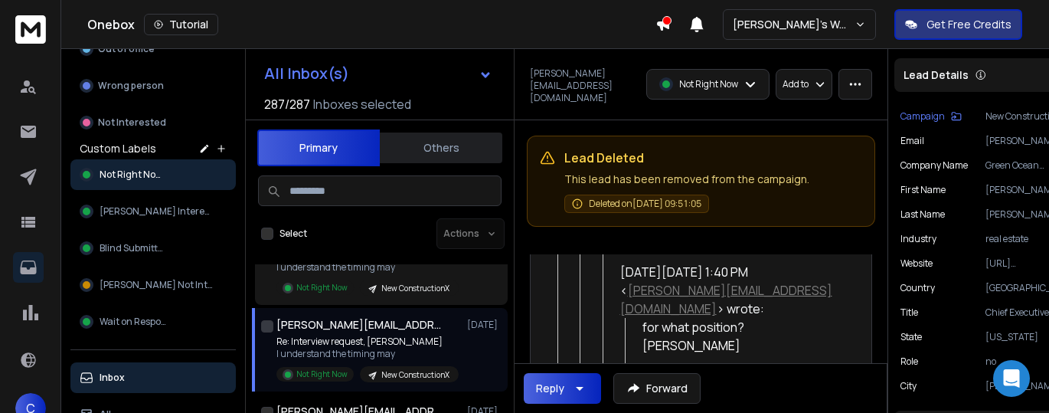
scroll to position [40576, 0]
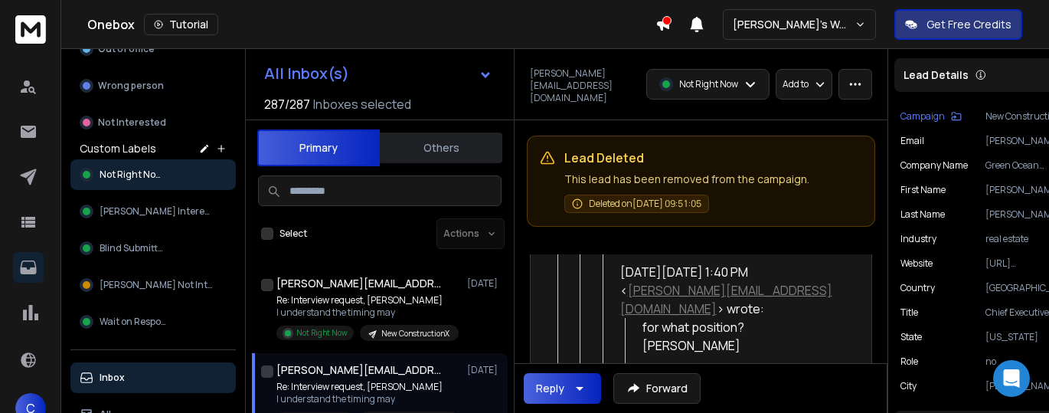
drag, startPoint x: 461, startPoint y: 300, endPoint x: 531, endPoint y: 262, distance: 79.5
click at [461, 300] on div "Re: Interview request, Billy I understand the timing may Not Right Now New Cons…" at bounding box center [388, 317] width 225 height 47
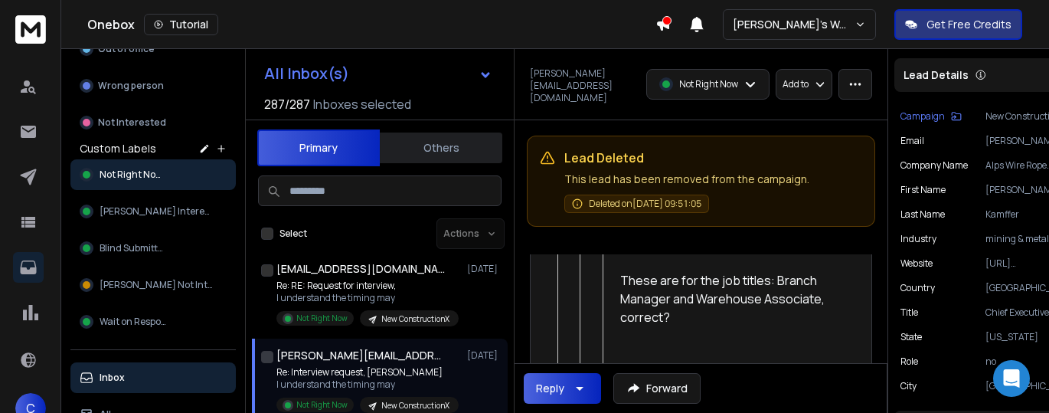
scroll to position [40502, 0]
drag, startPoint x: 396, startPoint y: 292, endPoint x: 771, endPoint y: 307, distance: 375.5
click at [396, 292] on p "Re: RE: Request for interview," at bounding box center [367, 288] width 182 height 12
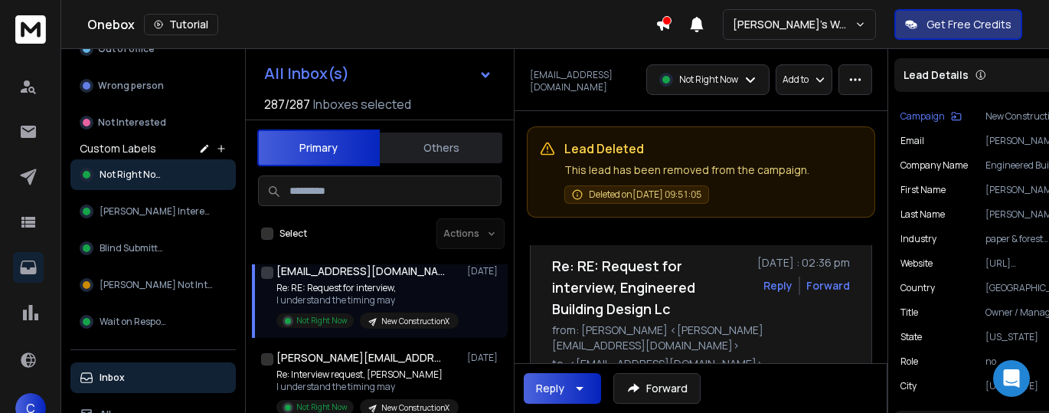
scroll to position [78, 0]
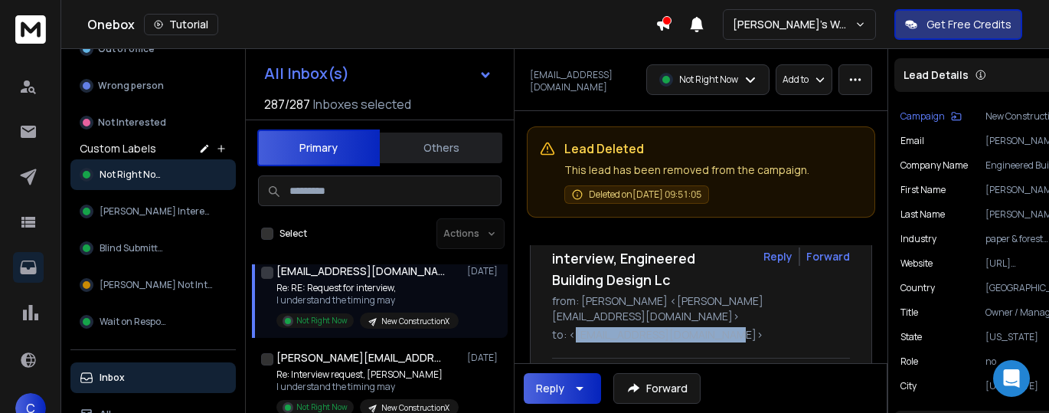
drag, startPoint x: 717, startPoint y: 322, endPoint x: 573, endPoint y: 323, distance: 143.2
click at [573, 327] on p "to: <DavidMitchell@ebdtruss.com>" at bounding box center [701, 334] width 298 height 15
copy p "DavidMitchell@ebdtruss.com"
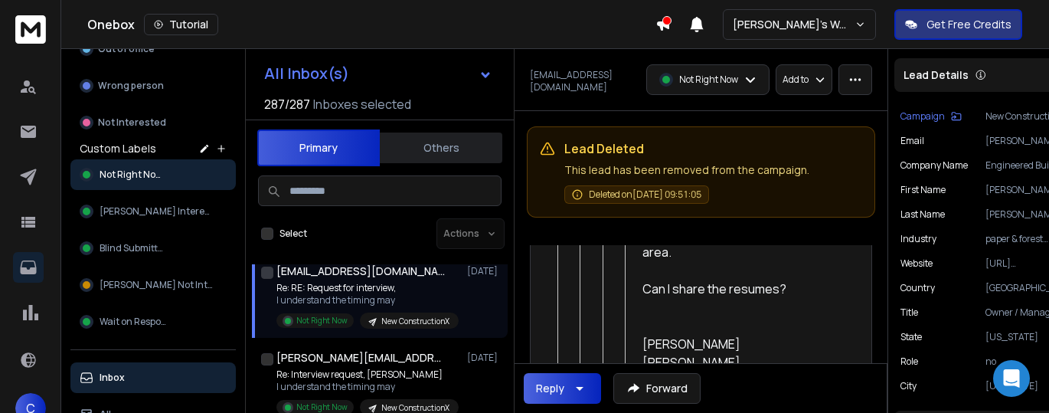
scroll to position [1430, 0]
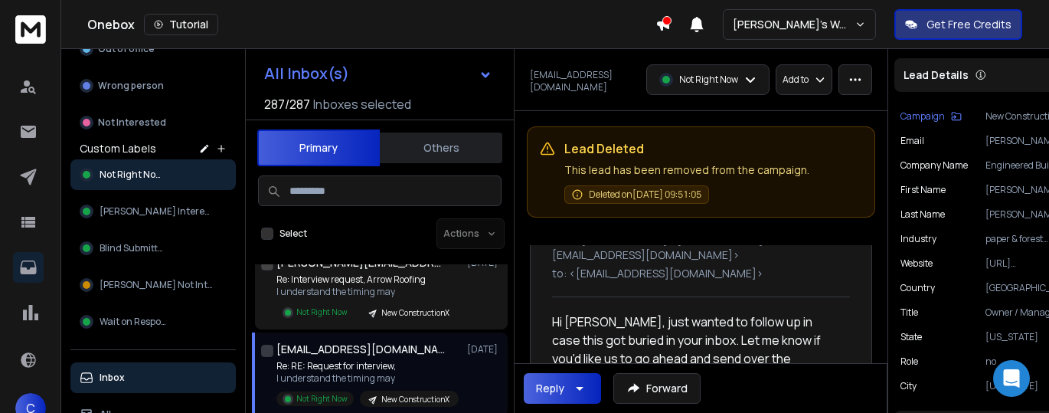
scroll to position [40426, 0]
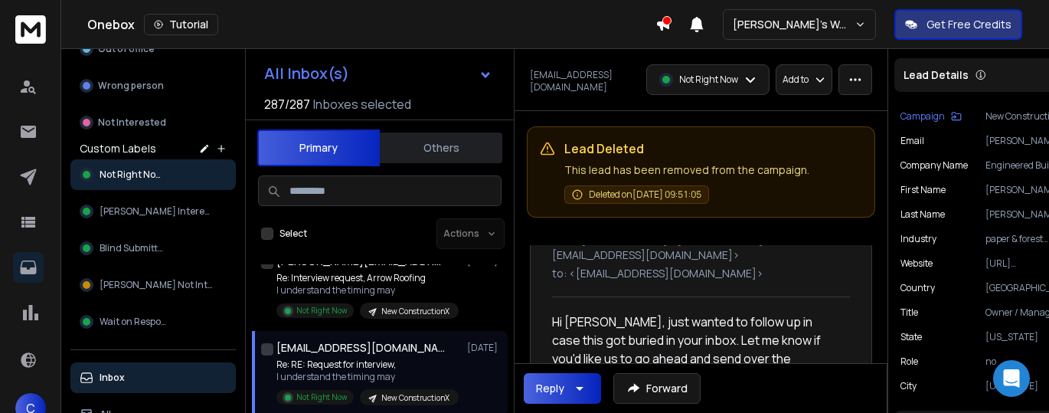
drag, startPoint x: 447, startPoint y: 291, endPoint x: 804, endPoint y: 290, distance: 356.8
click at [447, 291] on p "I understand the timing may" at bounding box center [367, 290] width 182 height 12
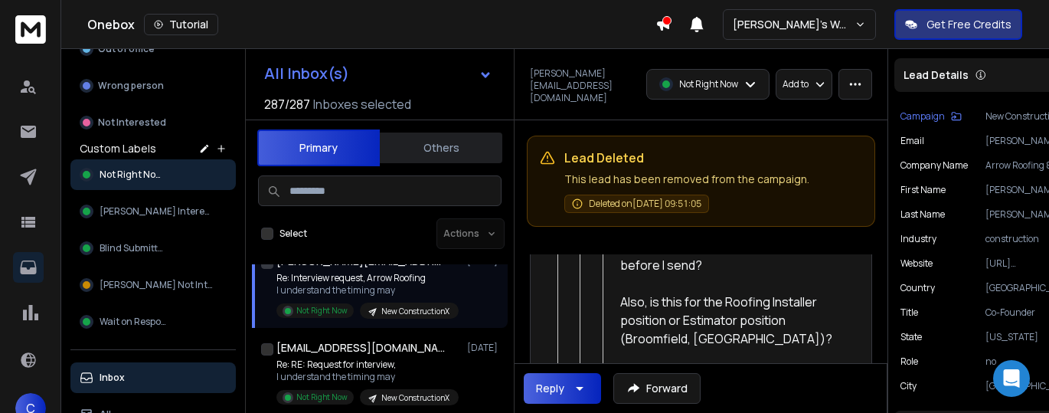
scroll to position [884, 0]
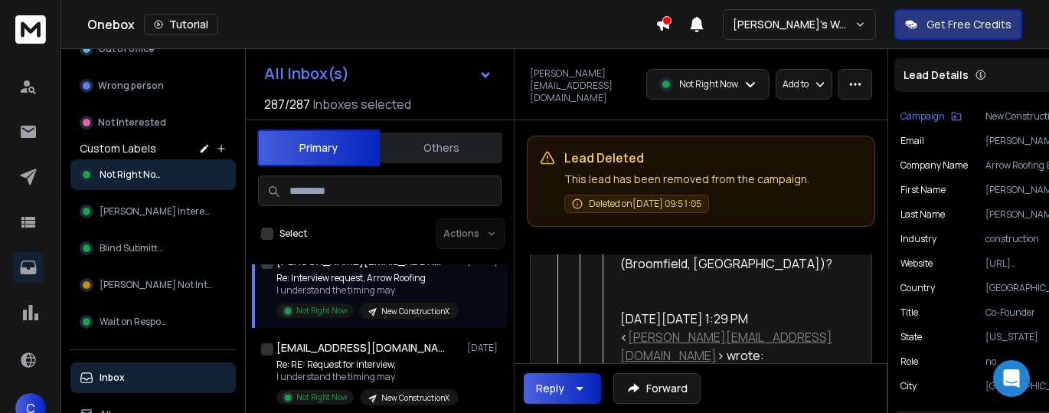
drag, startPoint x: 743, startPoint y: 299, endPoint x: 642, endPoint y: 300, distance: 101.1
copy div "Jason Kingery"
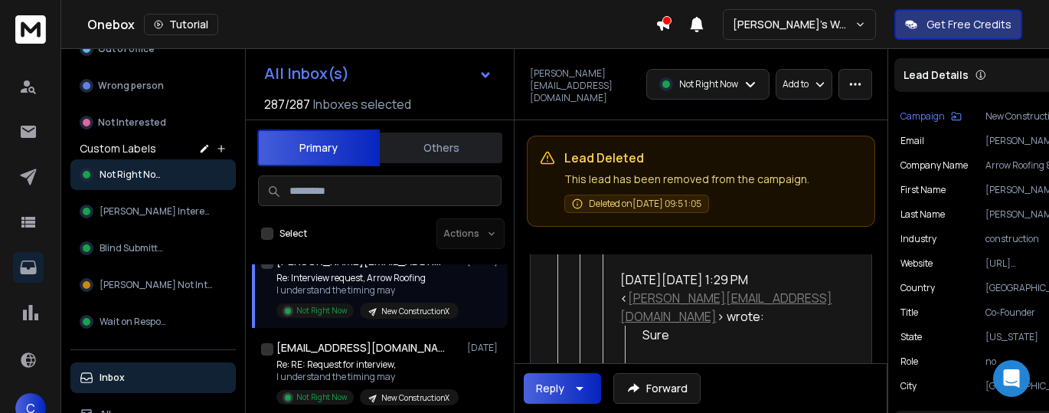
drag, startPoint x: 746, startPoint y: 298, endPoint x: 677, endPoint y: 294, distance: 69.0
copy div "720.641.4732"
drag, startPoint x: 873, startPoint y: 292, endPoint x: 777, endPoint y: 299, distance: 96.0
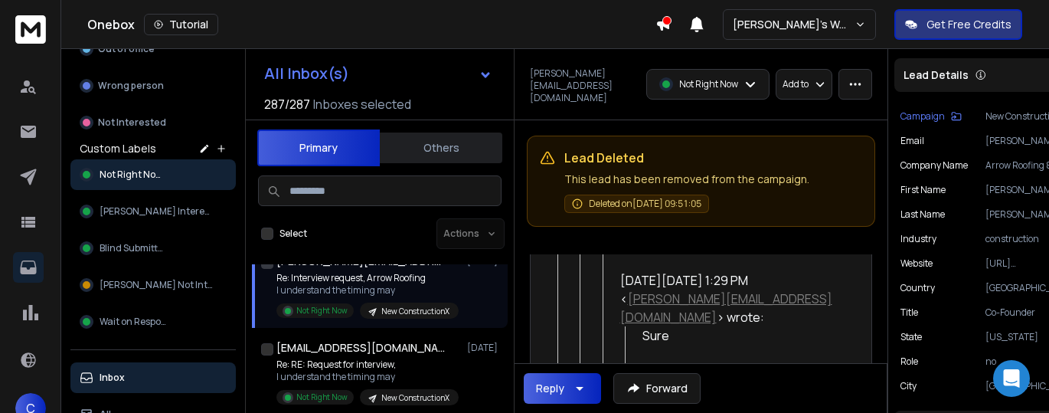
click at [779, 295] on div "I understand the timing may not be quite right at the moment. If any questions …" at bounding box center [701, 406] width 298 height 1776
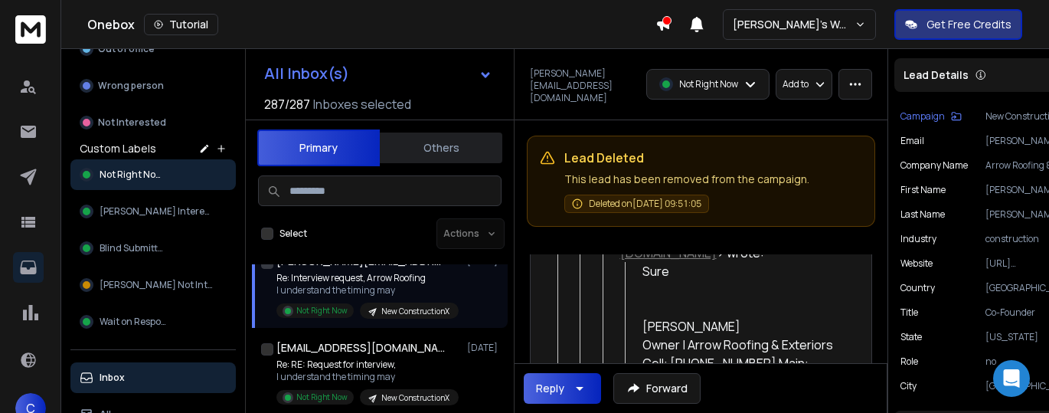
scroll to position [0, 1]
drag, startPoint x: 744, startPoint y: 282, endPoint x: 645, endPoint y: 285, distance: 98.8
click at [643, 317] on div "Jason Kingery Owner | Arrow Roofing & Exteriors Cell: 720.641.4732 Main: 303.64…" at bounding box center [739, 409] width 195 height 184
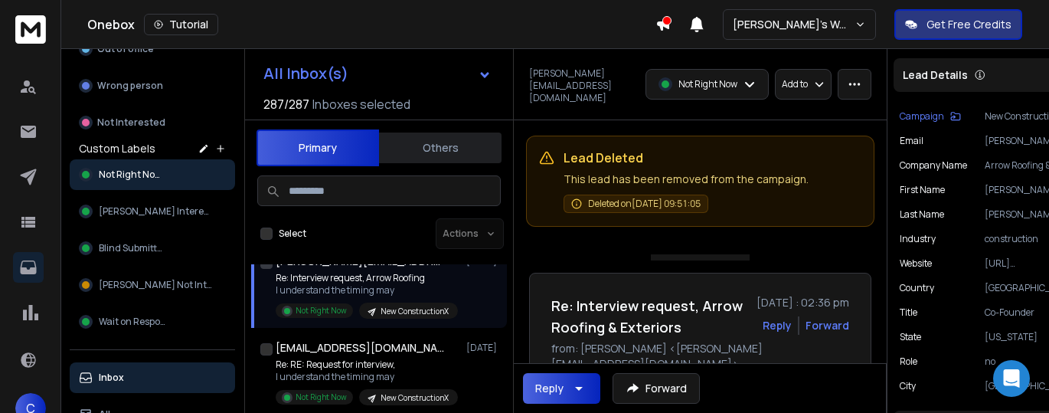
scroll to position [34, 0]
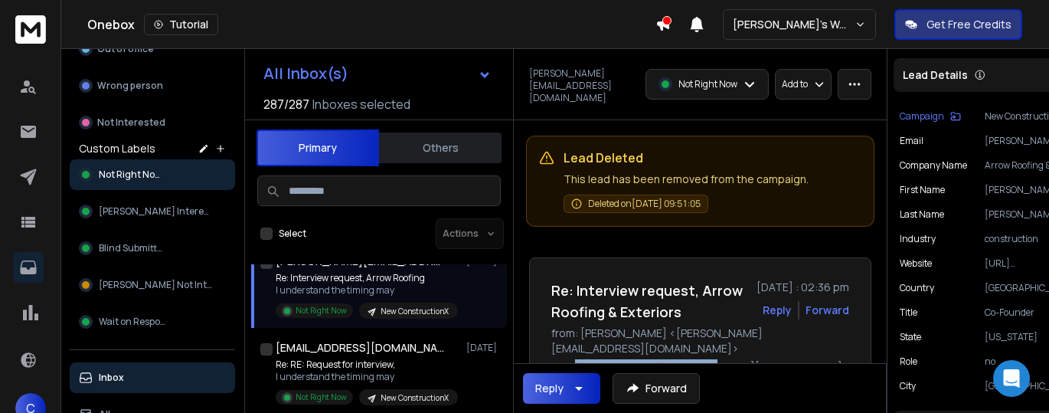
drag, startPoint x: 699, startPoint y: 343, endPoint x: 583, endPoint y: 342, distance: 115.6
click at [573, 359] on p "to: <jasonk@arrowroofco.com>" at bounding box center [700, 366] width 298 height 15
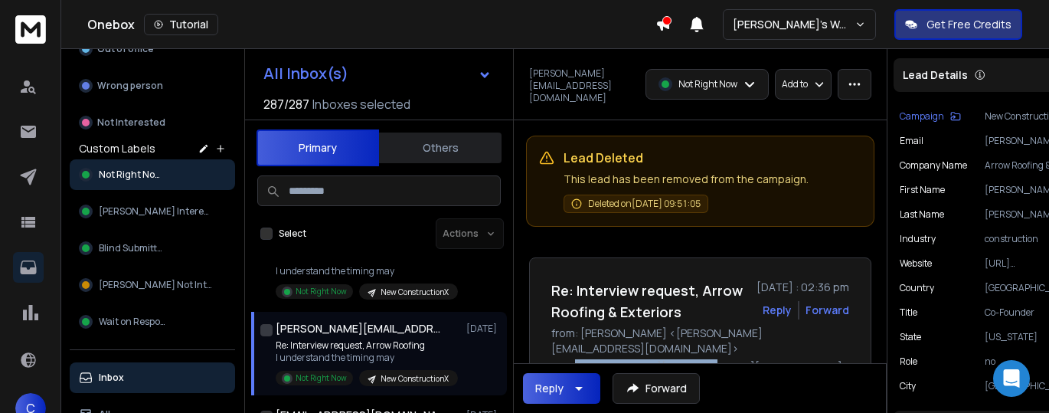
scroll to position [40349, 0]
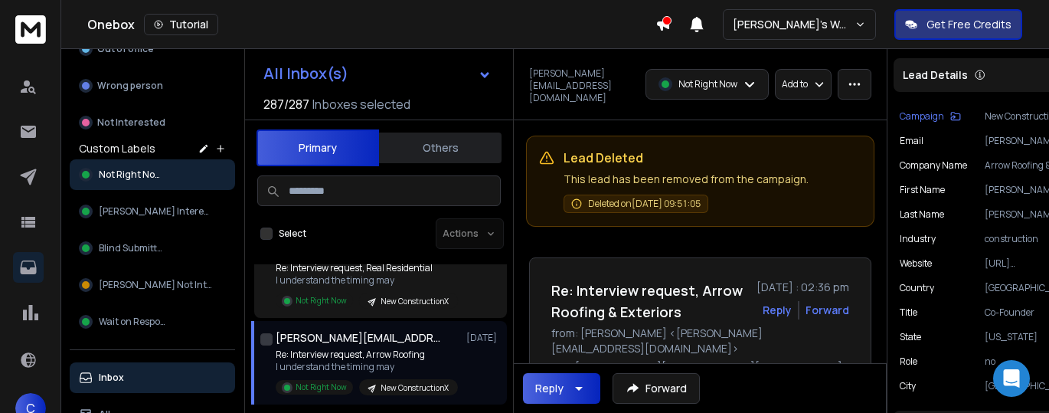
click at [361, 288] on div "Re: Interview request, Real Residential I understand the timing may Not Right N…" at bounding box center [367, 285] width 182 height 47
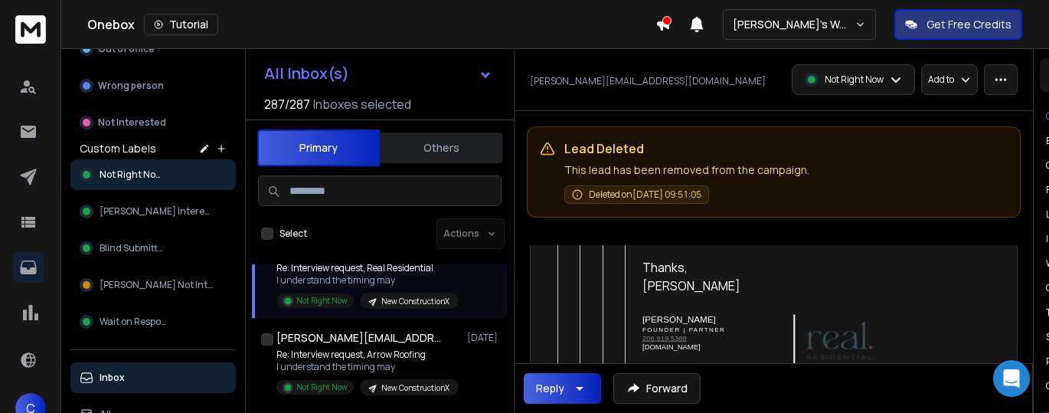
scroll to position [818, 0]
drag, startPoint x: 717, startPoint y: 299, endPoint x: 639, endPoint y: 305, distance: 79.1
click at [639, 299] on div "Hi Courtney, We have a marketing role to fill, but the admin role is now spoken…" at bounding box center [804, 401] width 358 height 513
drag, startPoint x: 709, startPoint y: 317, endPoint x: 676, endPoint y: 315, distance: 33.0
click at [641, 314] on div "Hi Courtney, We have a marketing role to fill, but the admin role is now spoken…" at bounding box center [804, 401] width 358 height 513
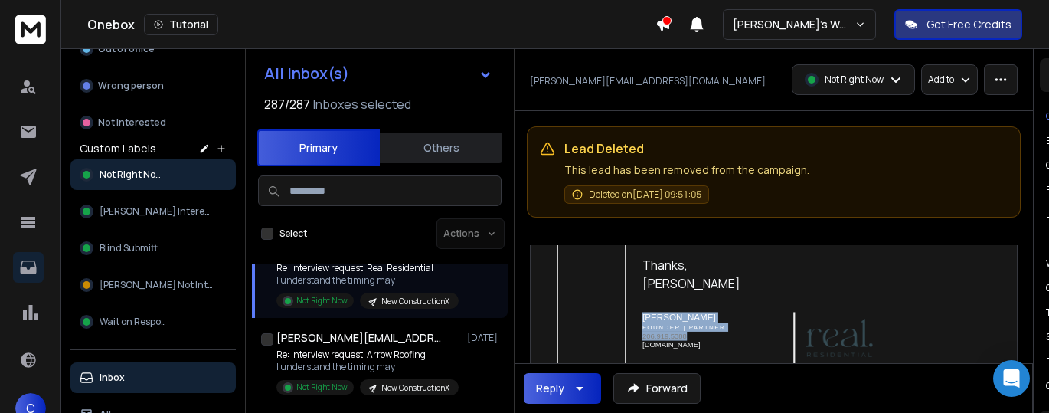
drag, startPoint x: 697, startPoint y: 328, endPoint x: 642, endPoint y: 329, distance: 54.4
click at [642, 340] on div "realresidential.com" at bounding box center [712, 344] width 140 height 9
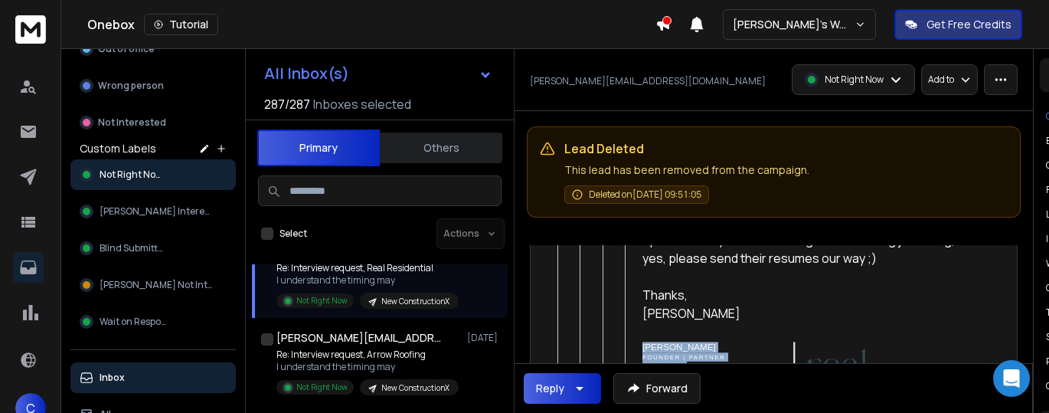
scroll to position [824, 0]
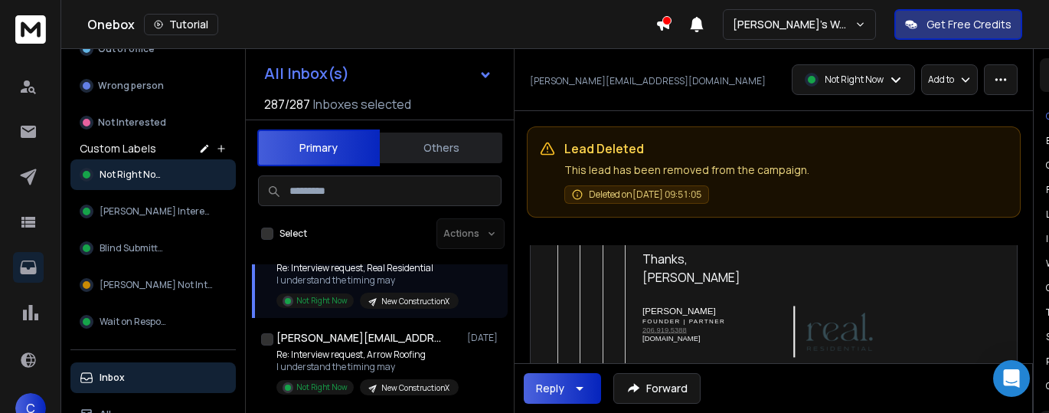
drag, startPoint x: 731, startPoint y: 315, endPoint x: 850, endPoint y: 311, distance: 118.7
click at [732, 325] on div "206.919.5388" at bounding box center [712, 329] width 140 height 9
drag, startPoint x: 686, startPoint y: 312, endPoint x: 661, endPoint y: 325, distance: 28.1
click at [643, 325] on div "206.919.5388" at bounding box center [712, 329] width 140 height 9
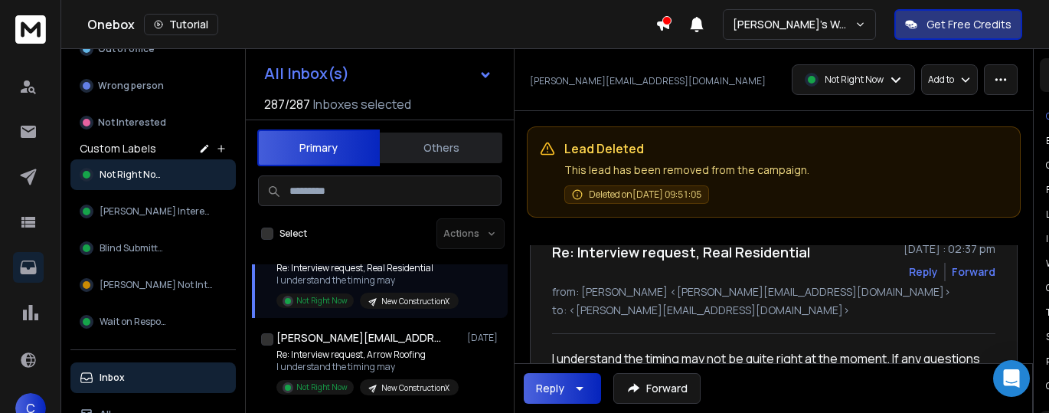
scroll to position [64, 0]
drag, startPoint x: 710, startPoint y: 309, endPoint x: 573, endPoint y: 311, distance: 137.8
click at [573, 310] on p "to: <shawn@realresidential.com>" at bounding box center [773, 309] width 443 height 15
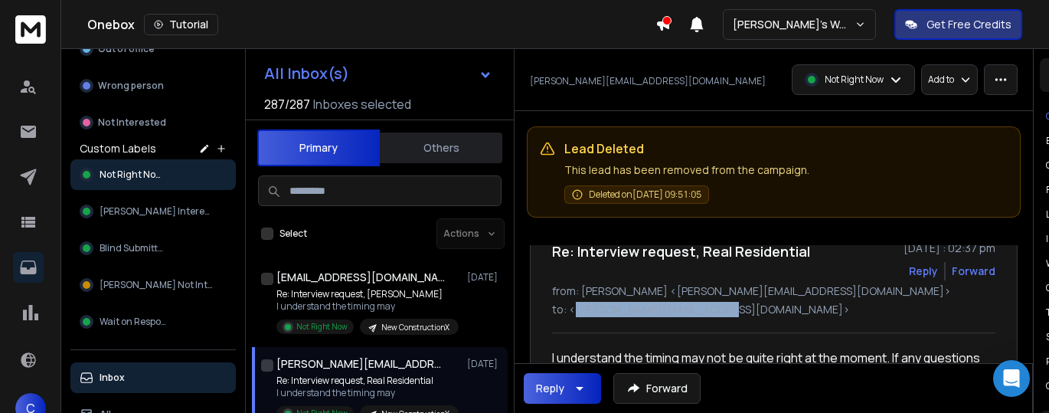
scroll to position [40233, 0]
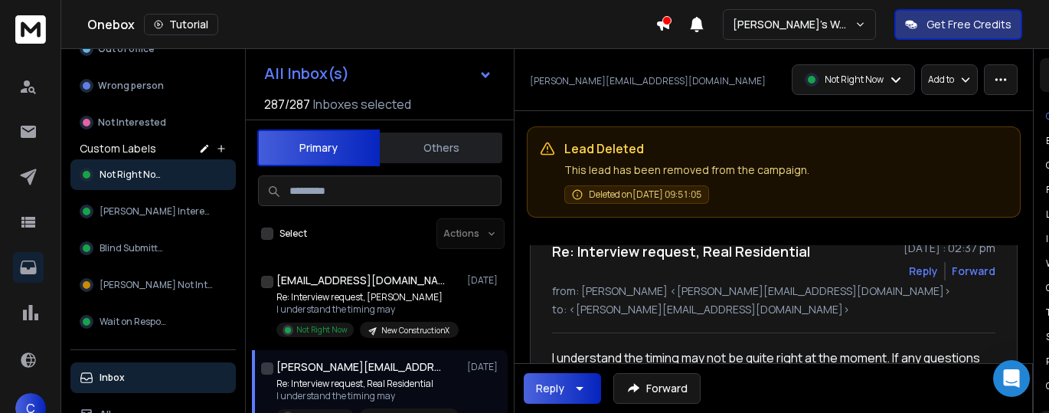
drag, startPoint x: 408, startPoint y: 303, endPoint x: 416, endPoint y: 398, distance: 95.3
click at [408, 303] on p "I understand the timing may" at bounding box center [367, 309] width 182 height 12
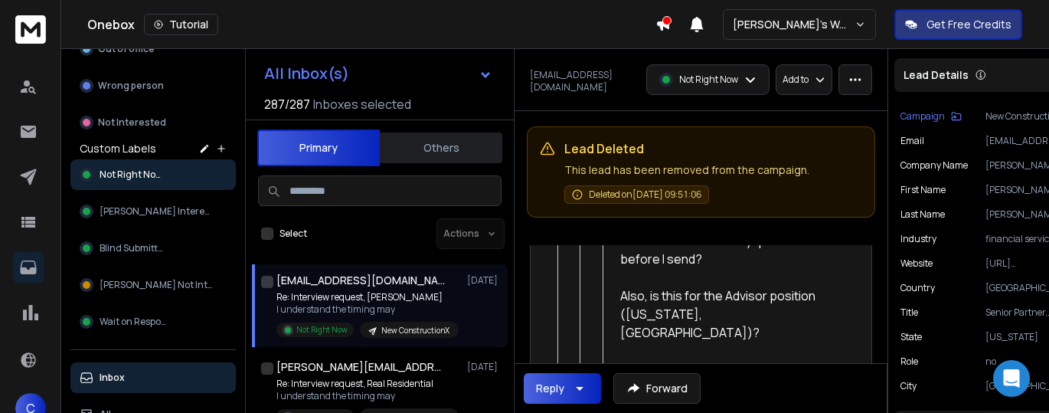
scroll to position [805, 0]
drag, startPoint x: 741, startPoint y: 284, endPoint x: 665, endPoint y: 283, distance: 75.8
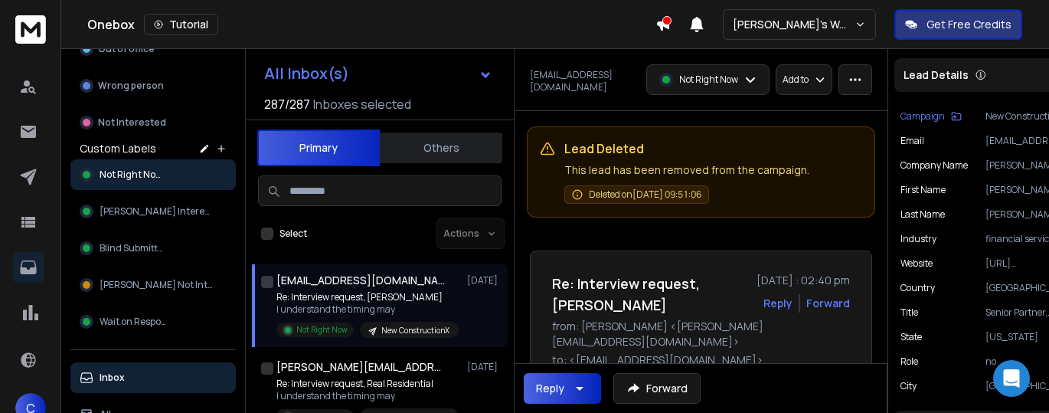
scroll to position [69, 0]
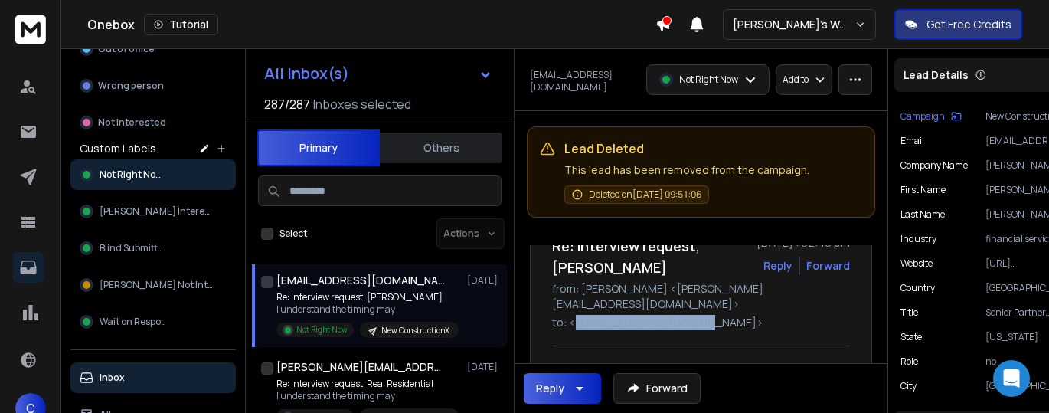
drag, startPoint x: 704, startPoint y: 305, endPoint x: 572, endPoint y: 309, distance: 132.5
click at [572, 315] on p "to: <jyarza@snowdenlane.com>" at bounding box center [701, 322] width 298 height 15
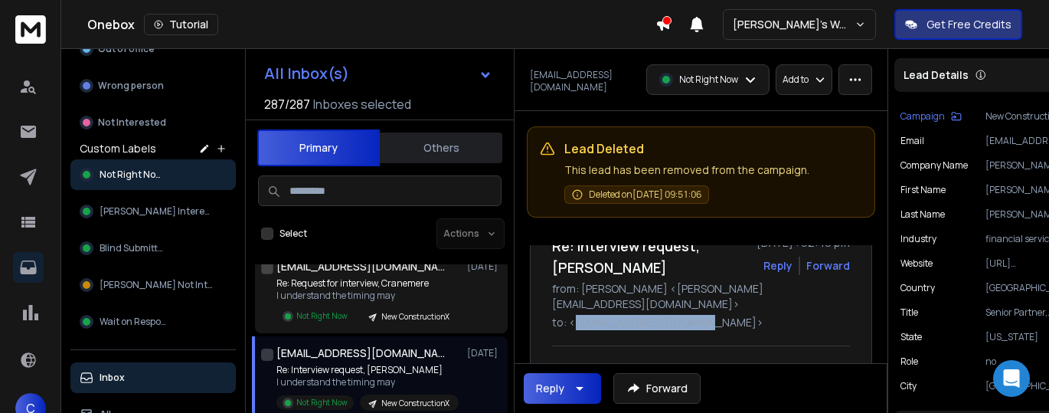
scroll to position [40165, 0]
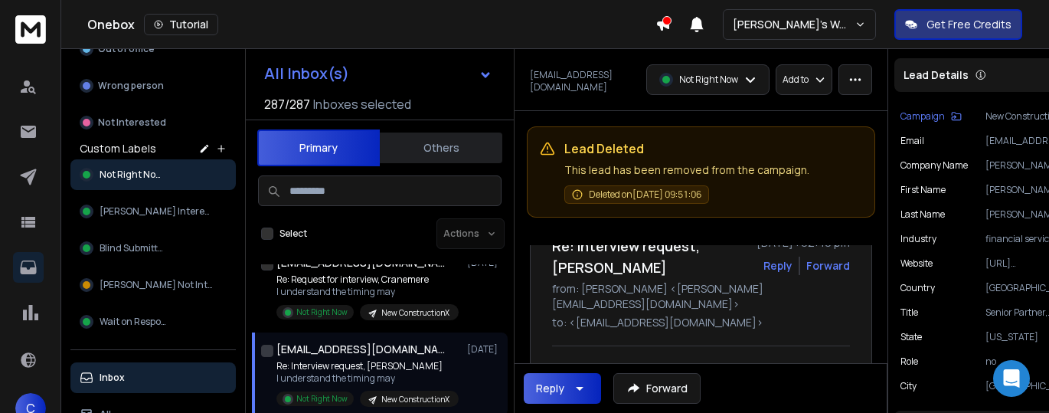
drag, startPoint x: 400, startPoint y: 286, endPoint x: 817, endPoint y: 285, distance: 417.3
click at [399, 286] on p "I understand the timing may" at bounding box center [367, 292] width 182 height 12
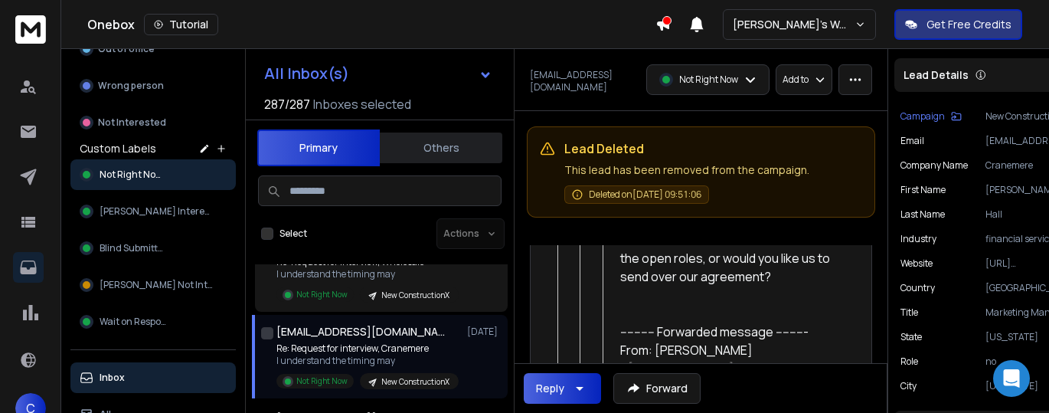
scroll to position [40080, 0]
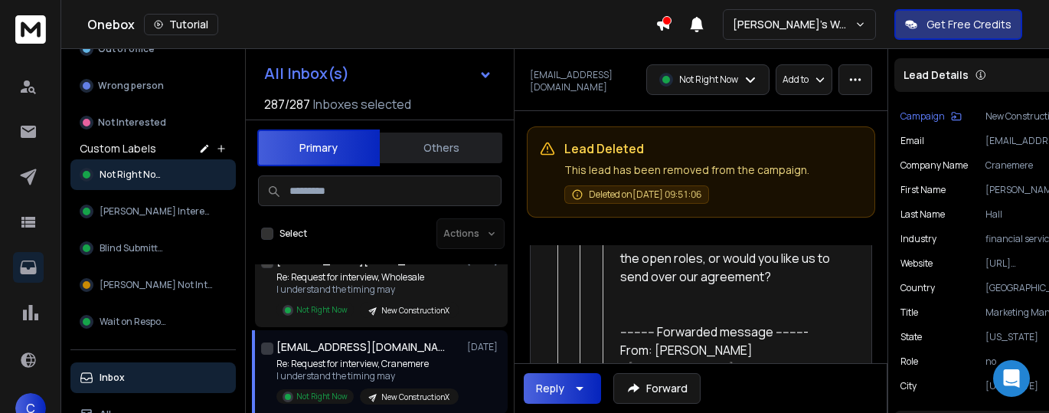
click at [419, 288] on p "I understand the timing may" at bounding box center [367, 289] width 182 height 12
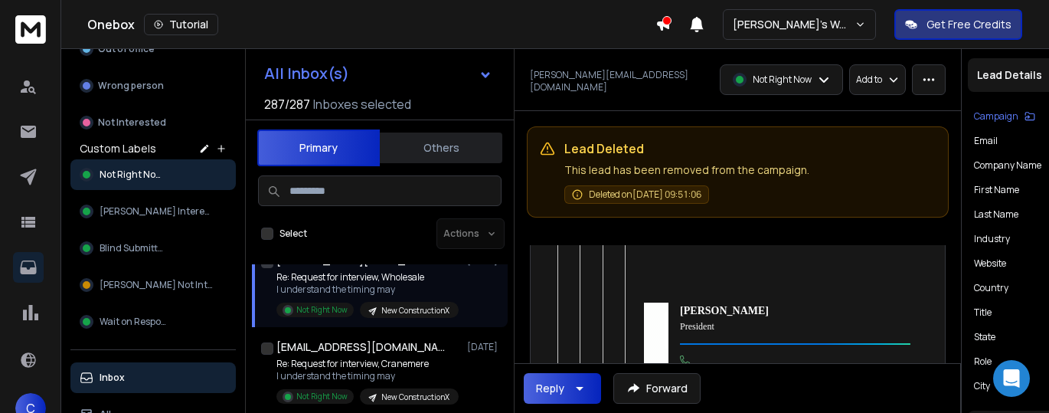
scroll to position [789, 0]
drag, startPoint x: 821, startPoint y: 310, endPoint x: 724, endPoint y: 310, distance: 96.5
click at [725, 310] on div "Greg Bernstein President" at bounding box center [783, 317] width 207 height 30
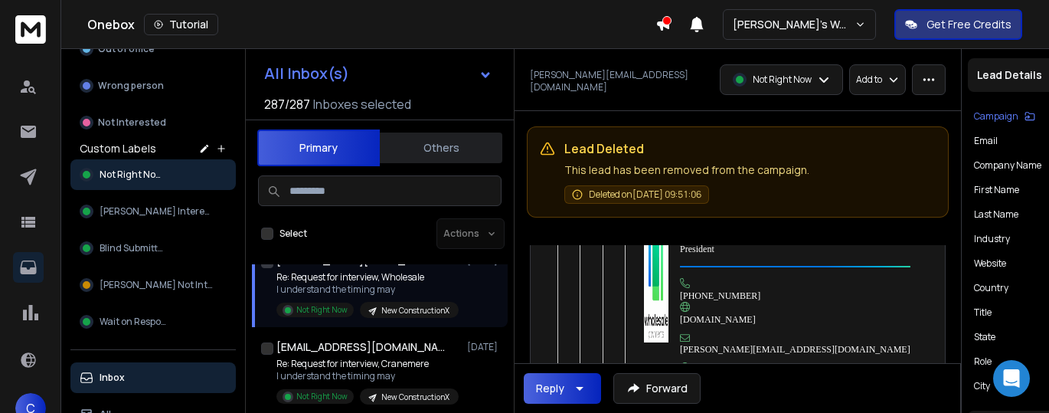
scroll to position [871, 0]
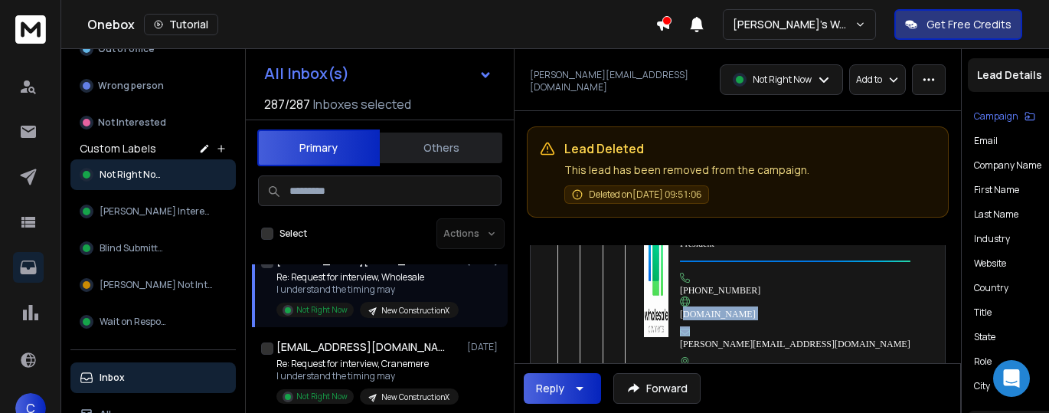
drag, startPoint x: 867, startPoint y: 318, endPoint x: 724, endPoint y: 318, distance: 143.2
click at [724, 317] on tbody "806-773-7229 wholesalepayments.com greg@wholesalepayments.com 7602 University A…" at bounding box center [795, 321] width 230 height 119
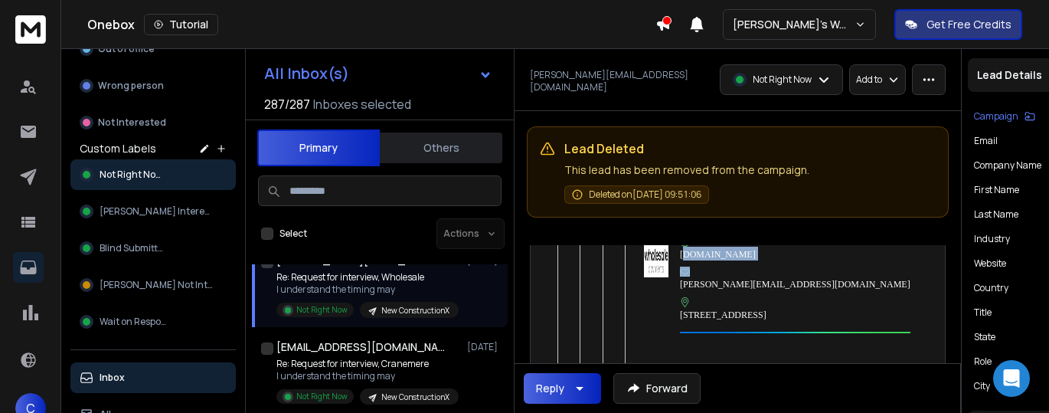
scroll to position [929, 0]
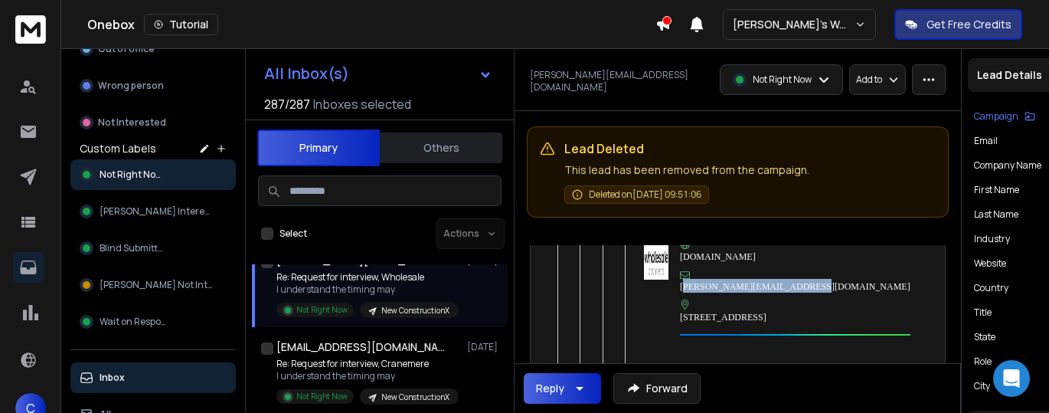
drag, startPoint x: 831, startPoint y: 283, endPoint x: 722, endPoint y: 287, distance: 108.8
click at [723, 287] on div "greg@wholesalepayments.com" at bounding box center [795, 281] width 230 height 24
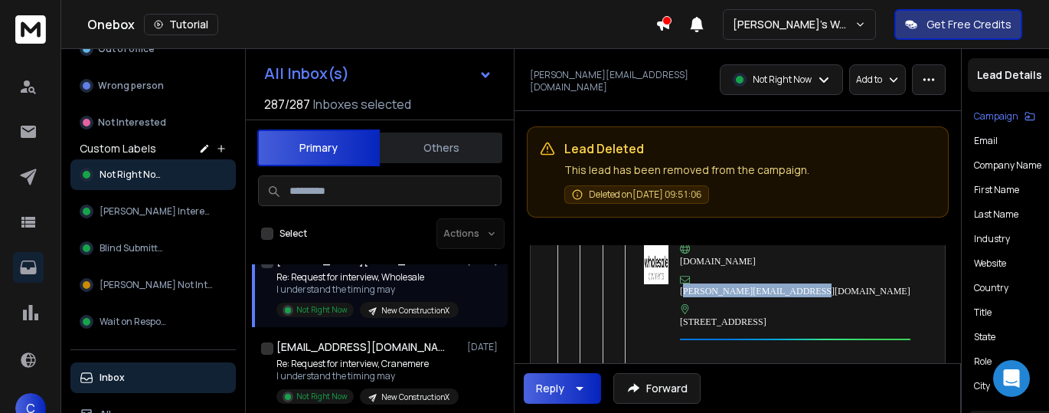
scroll to position [901, 0]
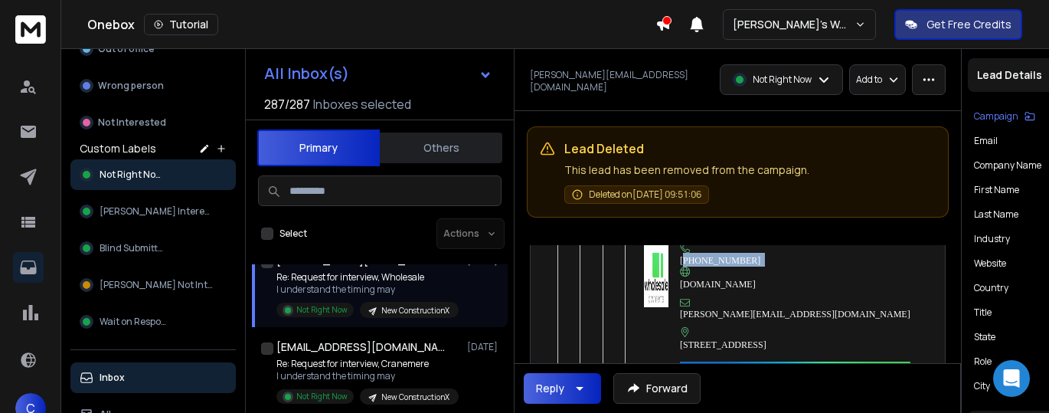
drag, startPoint x: 812, startPoint y: 259, endPoint x: 724, endPoint y: 266, distance: 88.3
click at [723, 263] on div "806-773-7229 wholesalepayments.com" at bounding box center [795, 267] width 230 height 48
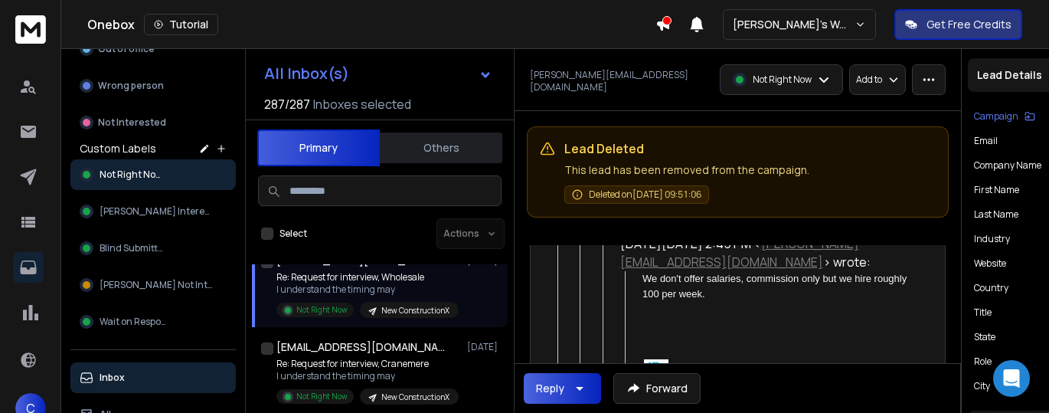
scroll to position [742, 0]
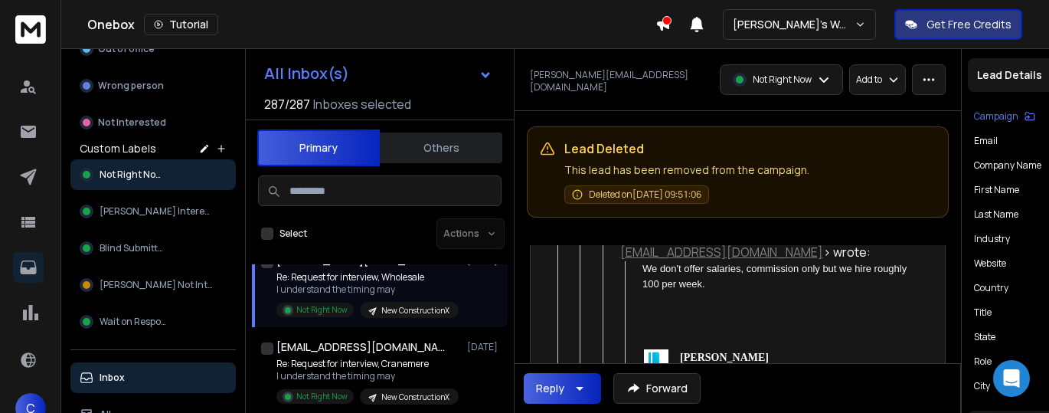
drag, startPoint x: 710, startPoint y: 284, endPoint x: 644, endPoint y: 274, distance: 67.3
click at [644, 274] on div "We don't offer salaries, commission only but we hire roughly 100 per week." at bounding box center [776, 276] width 269 height 30
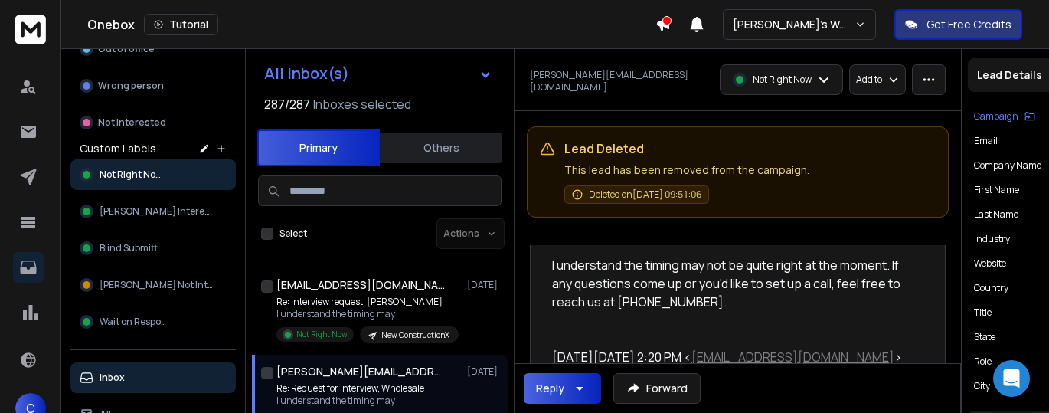
scroll to position [39966, 0]
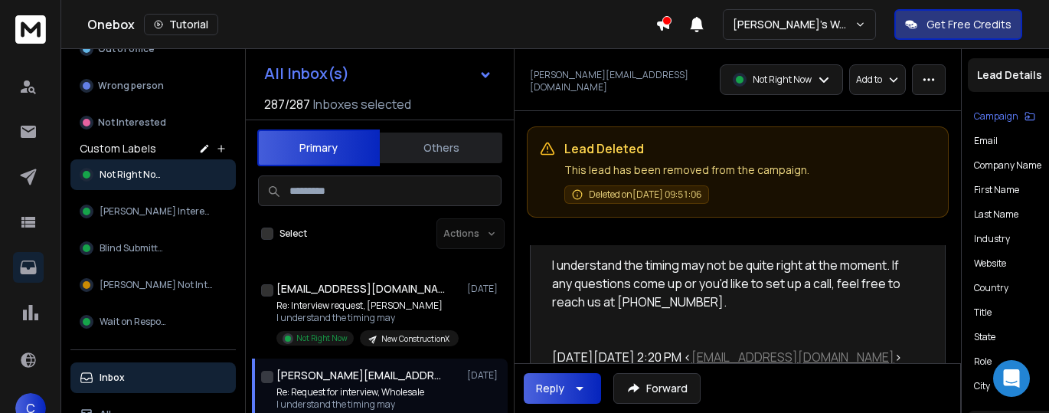
drag, startPoint x: 394, startPoint y: 313, endPoint x: 847, endPoint y: 282, distance: 453.6
click at [394, 313] on p "I understand the timing may" at bounding box center [367, 318] width 182 height 12
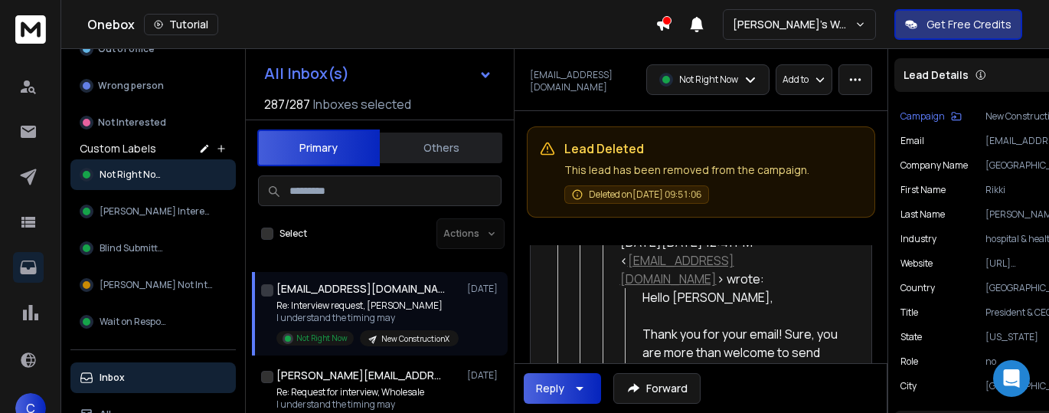
scroll to position [974, 0]
drag, startPoint x: 743, startPoint y: 276, endPoint x: 636, endPoint y: 286, distance: 107.7
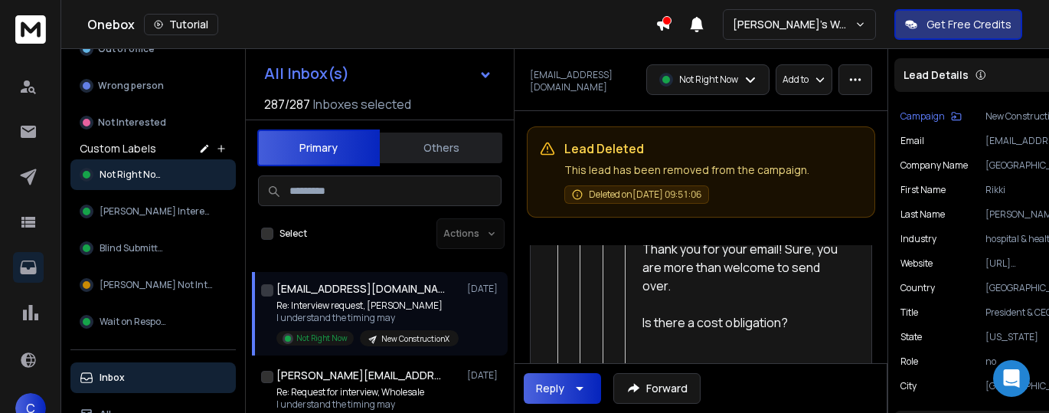
scroll to position [1071, 0]
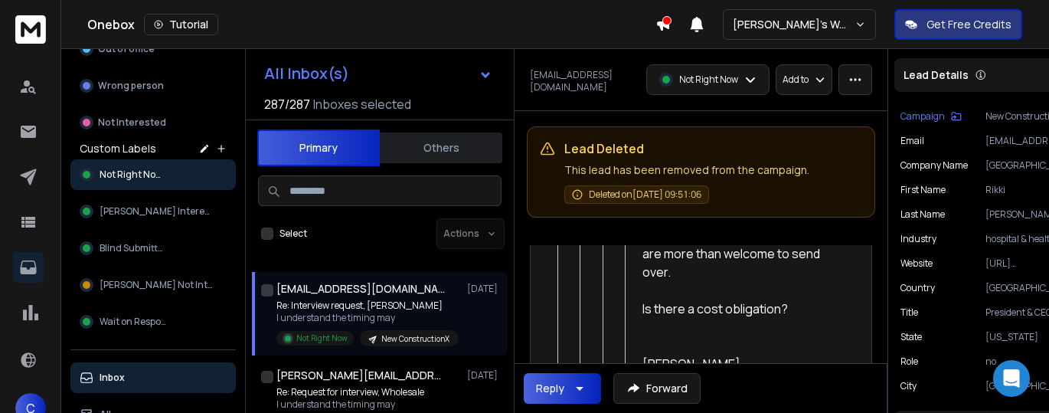
drag, startPoint x: 714, startPoint y: 303, endPoint x: 626, endPoint y: 311, distance: 89.1
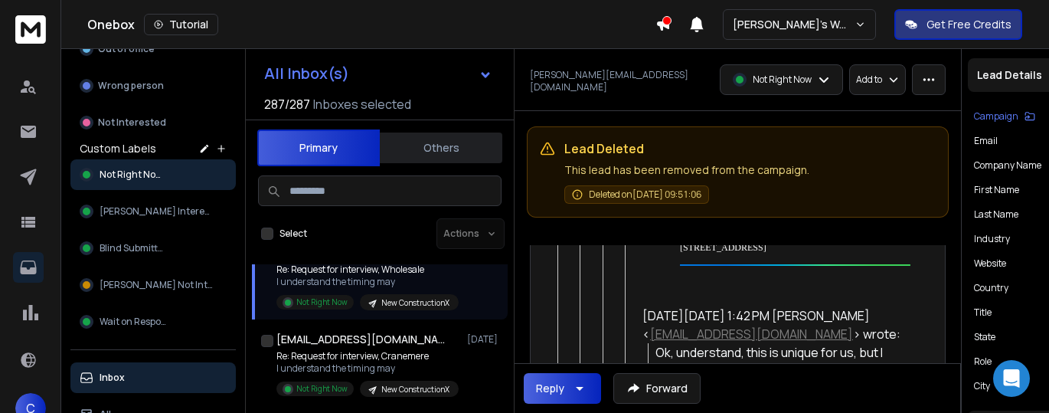
scroll to position [40107, 0]
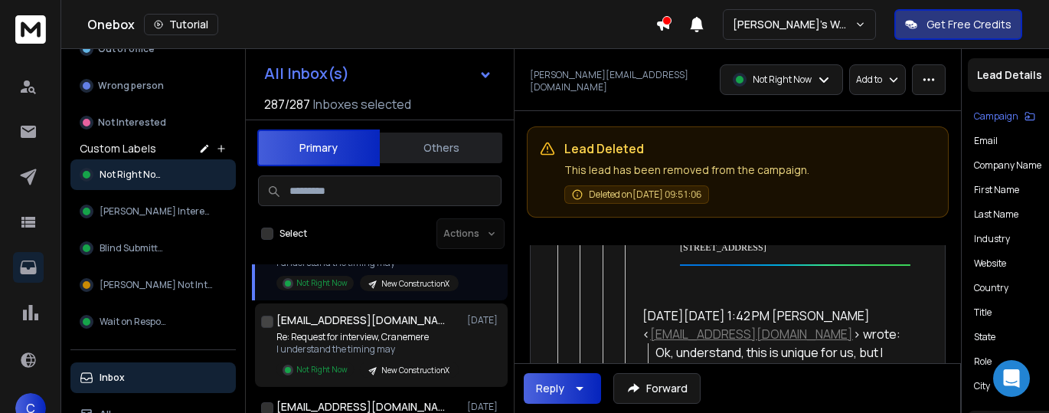
click at [410, 348] on p "I understand the timing may" at bounding box center [367, 349] width 182 height 12
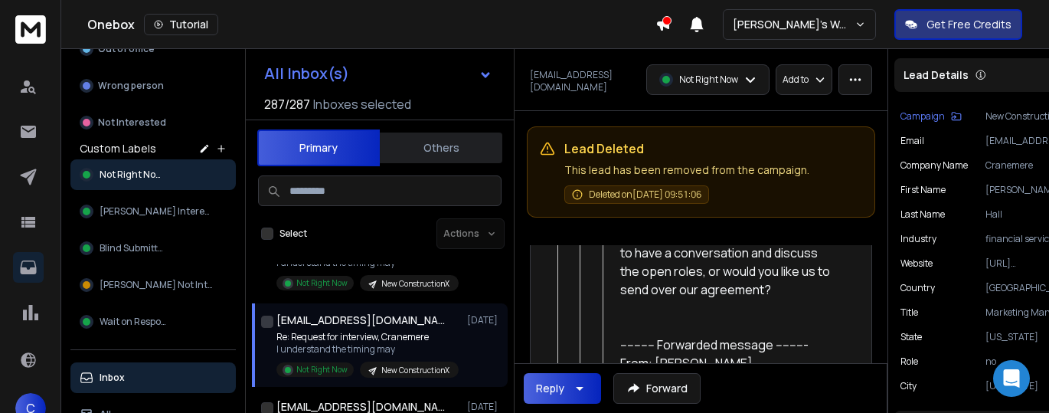
scroll to position [700, 0]
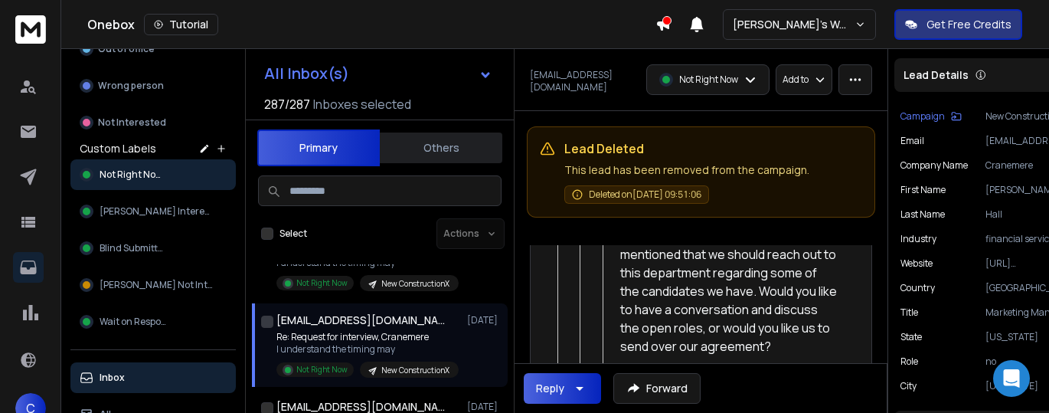
click at [489, 274] on div "Re: Request for interview, Wholesale I understand the timing may Not Right Now …" at bounding box center [388, 267] width 225 height 47
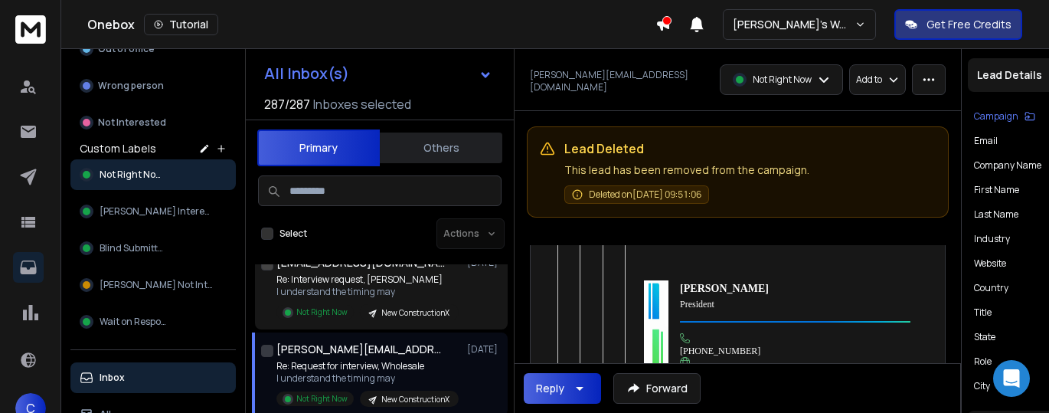
scroll to position [39992, 0]
click at [410, 291] on p "I understand the timing may" at bounding box center [367, 292] width 182 height 12
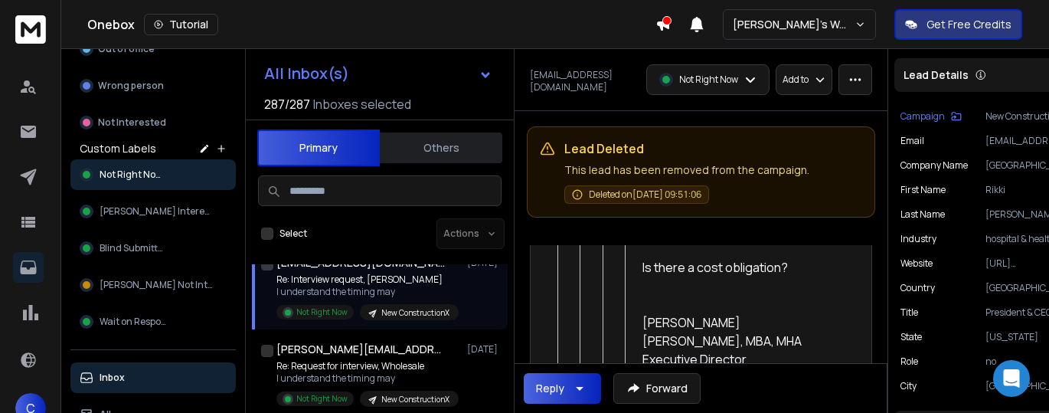
scroll to position [1111, 0]
drag, startPoint x: 812, startPoint y: 306, endPoint x: 645, endPoint y: 306, distance: 167.7
drag, startPoint x: 786, startPoint y: 283, endPoint x: 639, endPoint y: 290, distance: 147.9
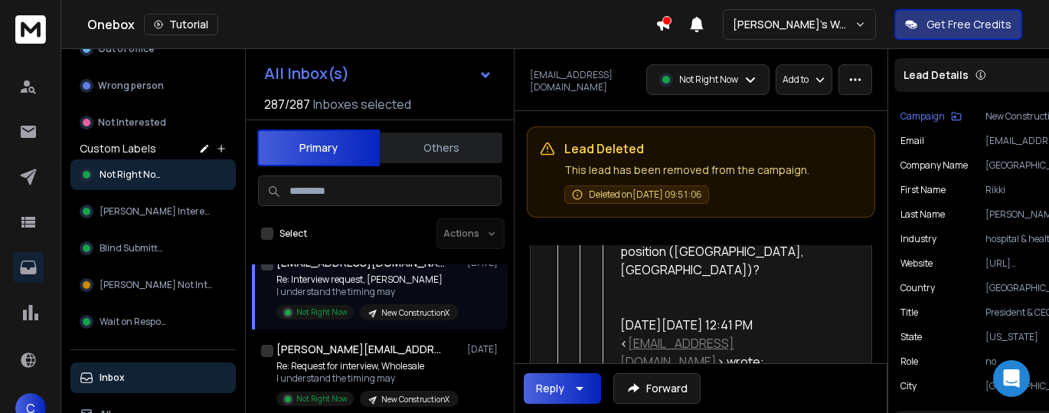
scroll to position [877, 0]
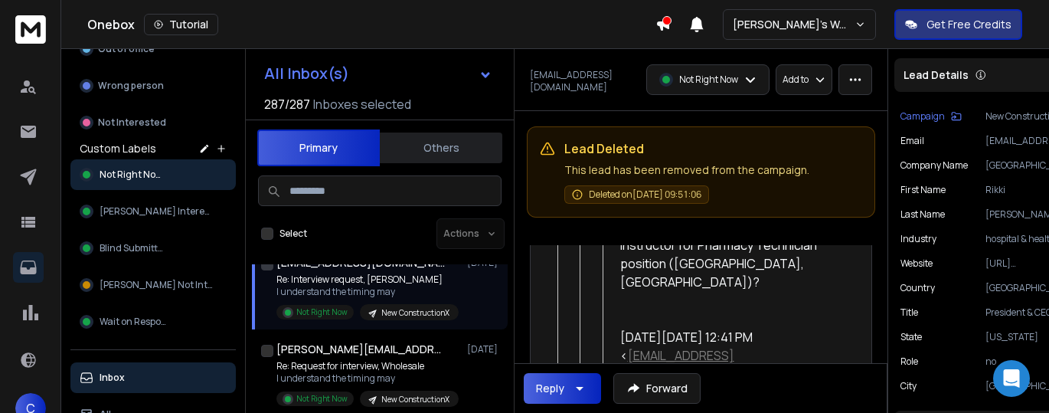
drag, startPoint x: 802, startPoint y: 282, endPoint x: 636, endPoint y: 266, distance: 166.1
drag, startPoint x: 784, startPoint y: 315, endPoint x: 633, endPoint y: 318, distance: 150.9
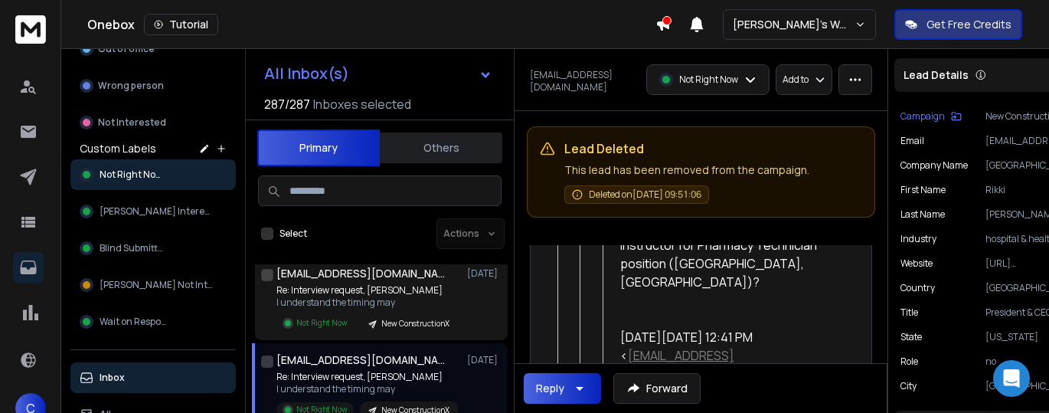
scroll to position [39889, 0]
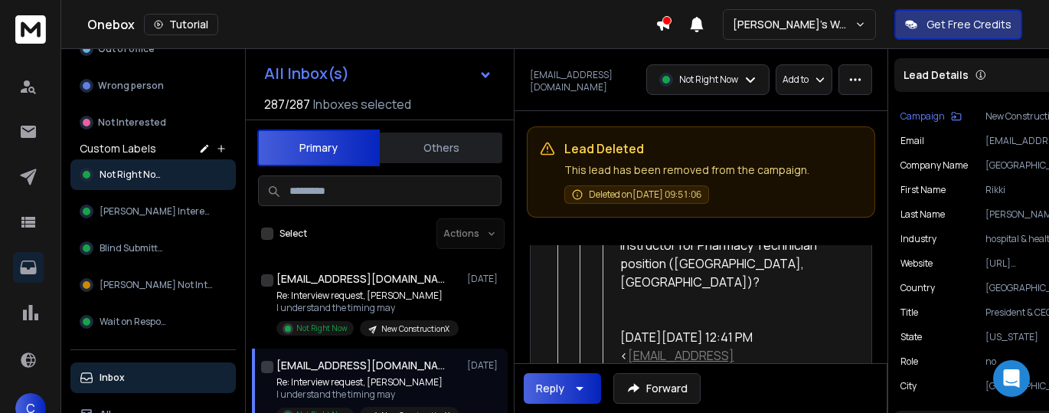
drag, startPoint x: 373, startPoint y: 300, endPoint x: 473, endPoint y: 398, distance: 140.2
click at [373, 300] on p "Re: Interview request, Kent" at bounding box center [367, 295] width 182 height 12
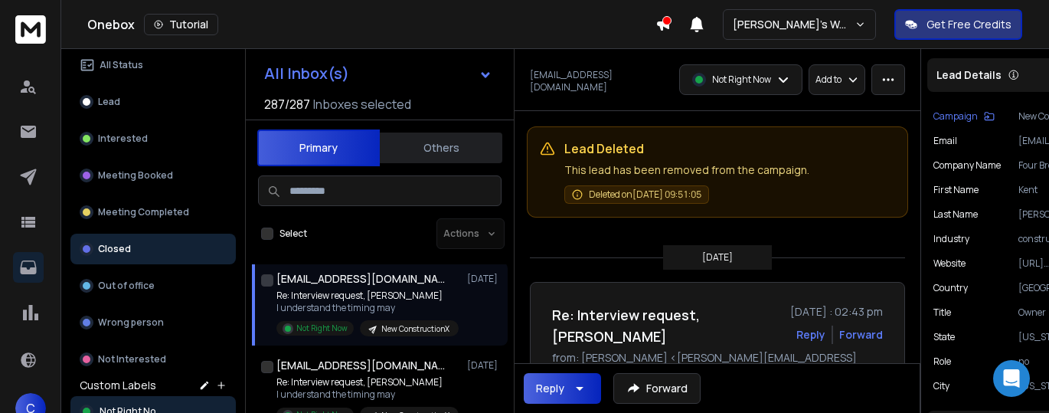
scroll to position [131, 0]
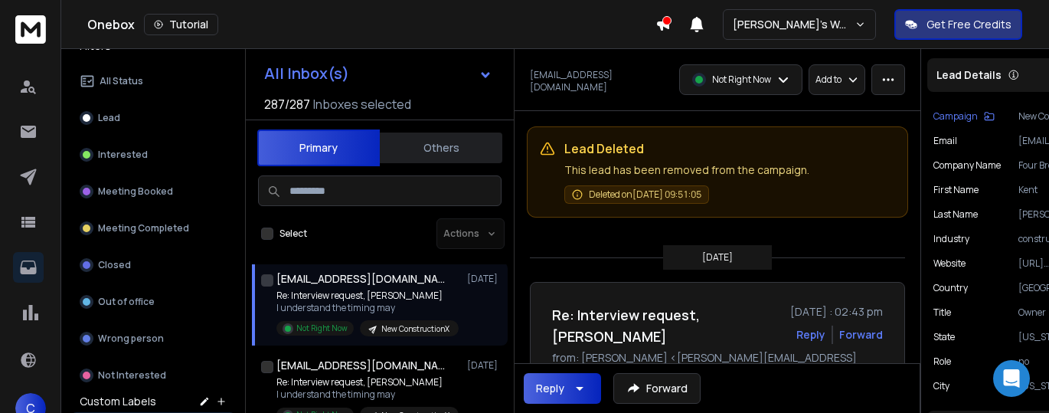
click at [134, 154] on p "Interested" at bounding box center [123, 155] width 50 height 12
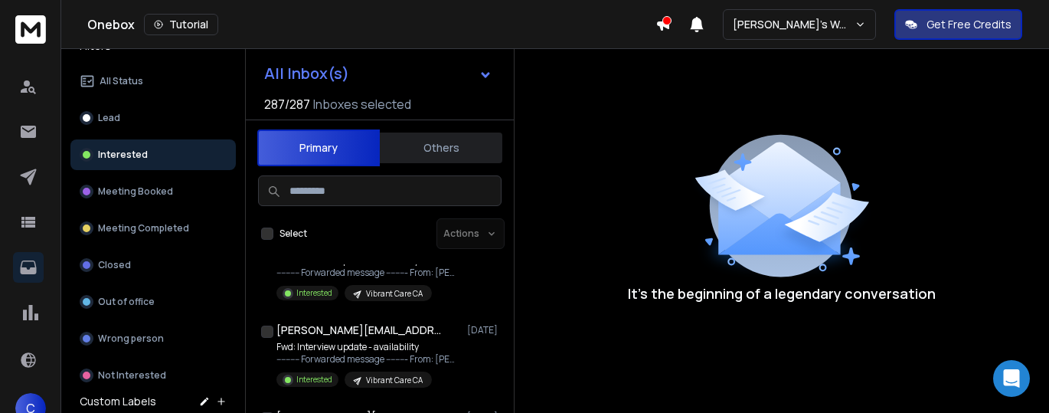
scroll to position [4137, 0]
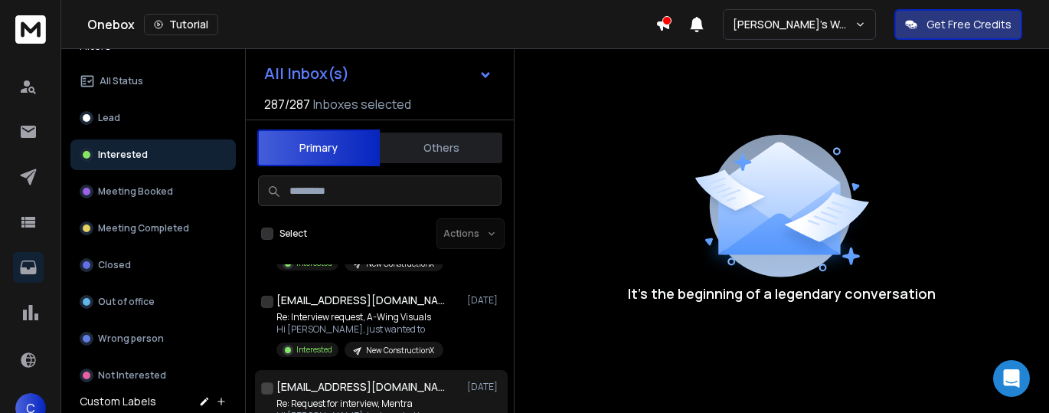
click at [441, 390] on div "cayden@mentra.glass 10 Sep" at bounding box center [388, 386] width 225 height 15
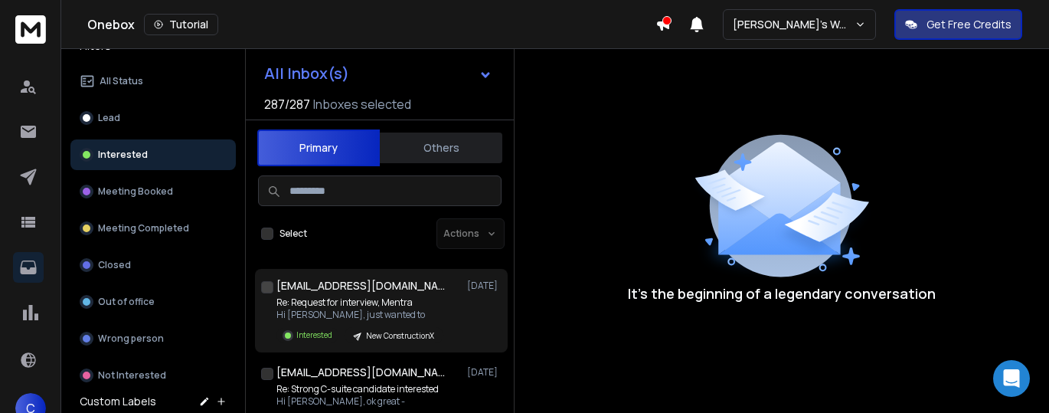
scroll to position [4232, 0]
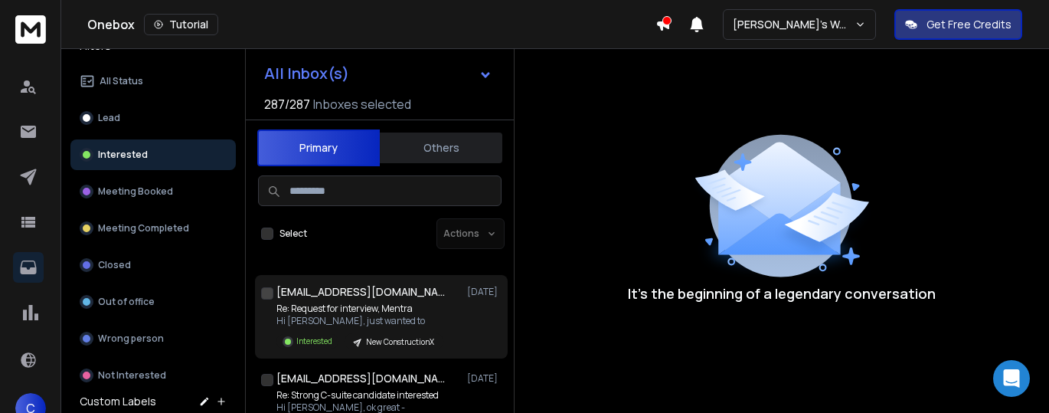
click at [445, 312] on div "Re: Request for interview, Mentra Hi Cayden, just wanted to Interested New Cons…" at bounding box center [388, 325] width 225 height 47
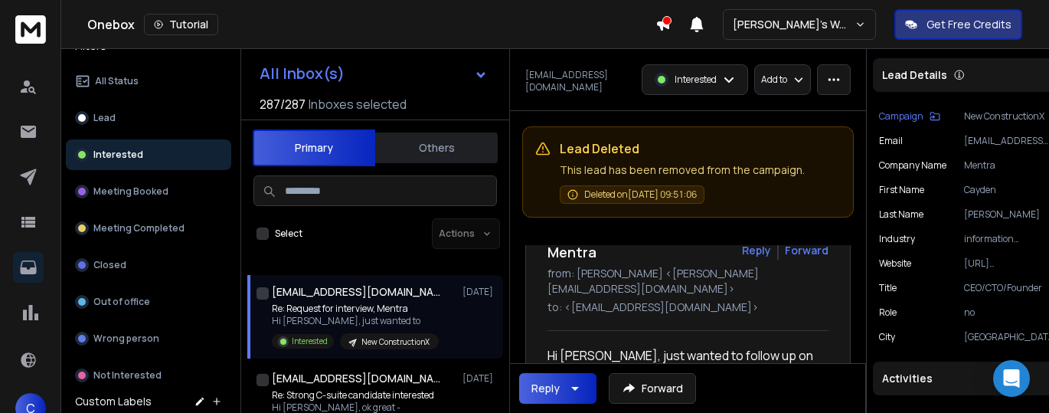
scroll to position [97, 0]
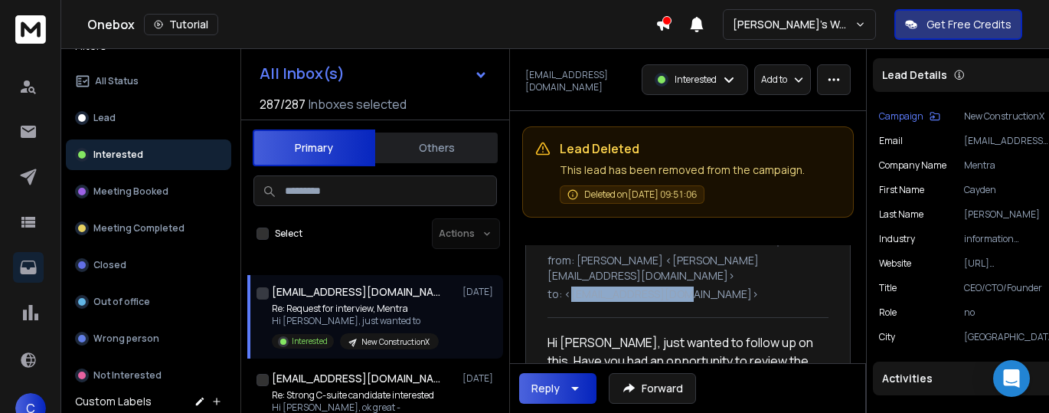
drag, startPoint x: 675, startPoint y: 281, endPoint x: 569, endPoint y: 285, distance: 105.7
click at [570, 286] on p "to: <cayden@mentra.glass>" at bounding box center [687, 293] width 281 height 15
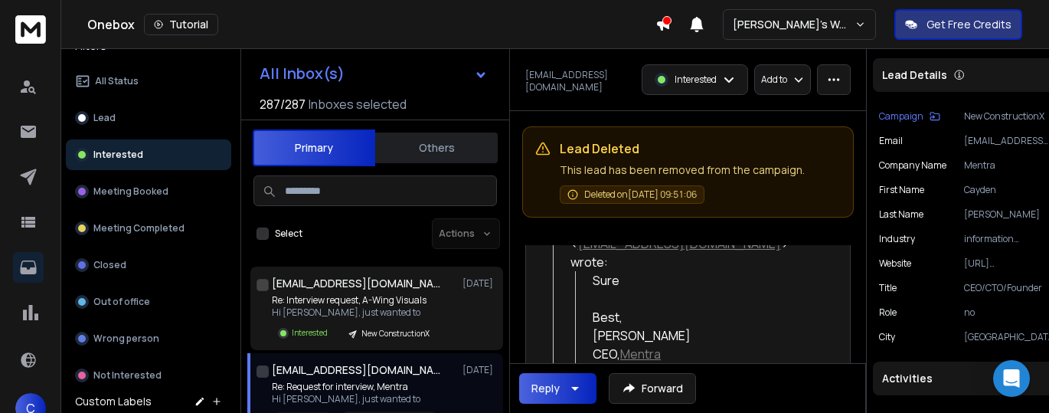
scroll to position [4154, 0]
click at [426, 297] on p "Re: Interview request, A-Wing Visuals" at bounding box center [355, 299] width 167 height 12
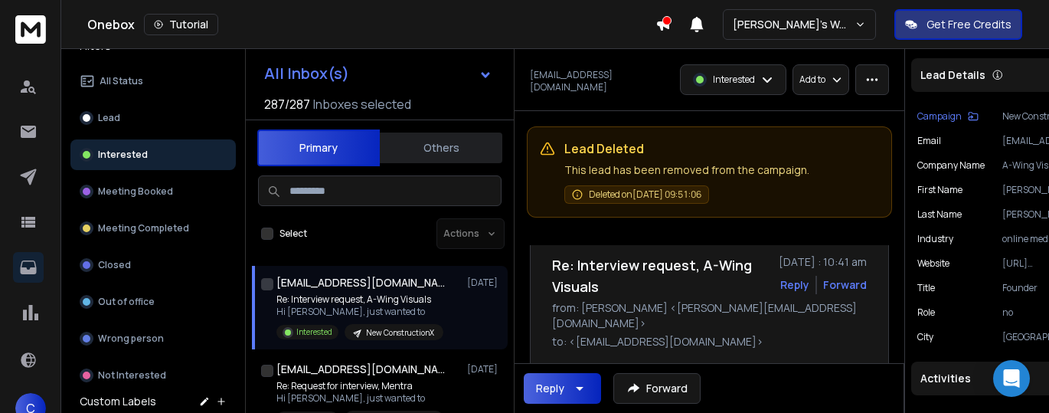
scroll to position [41, 0]
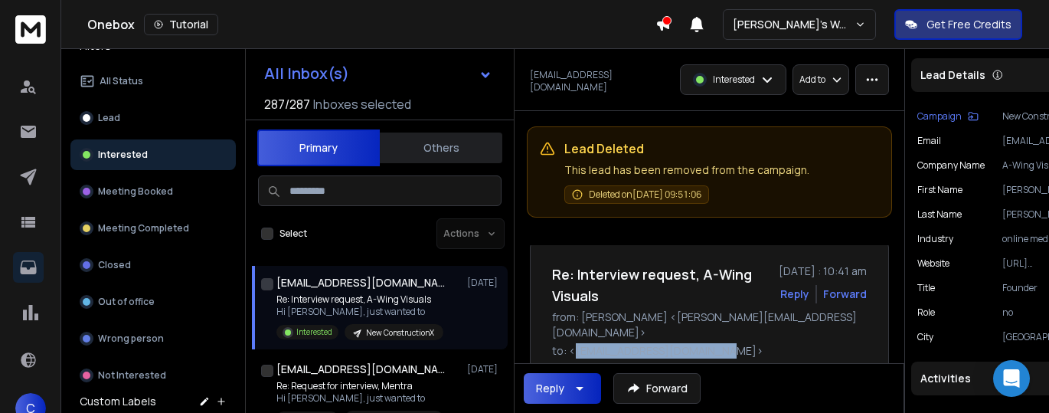
drag, startPoint x: 726, startPoint y: 335, endPoint x: 576, endPoint y: 338, distance: 150.1
click at [576, 343] on p "to: <mswanson@awingvisuals.com>" at bounding box center [709, 350] width 315 height 15
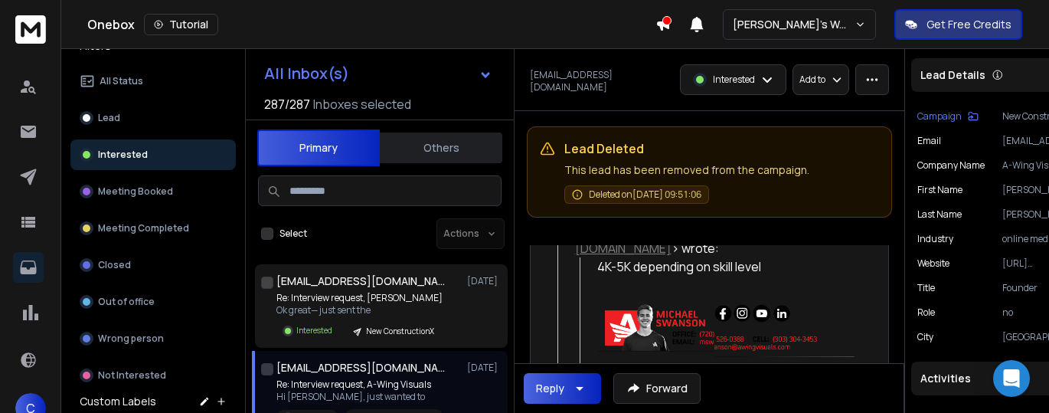
scroll to position [4069, 0]
click at [378, 288] on h1 "christo@gritandgains.com" at bounding box center [360, 281] width 168 height 15
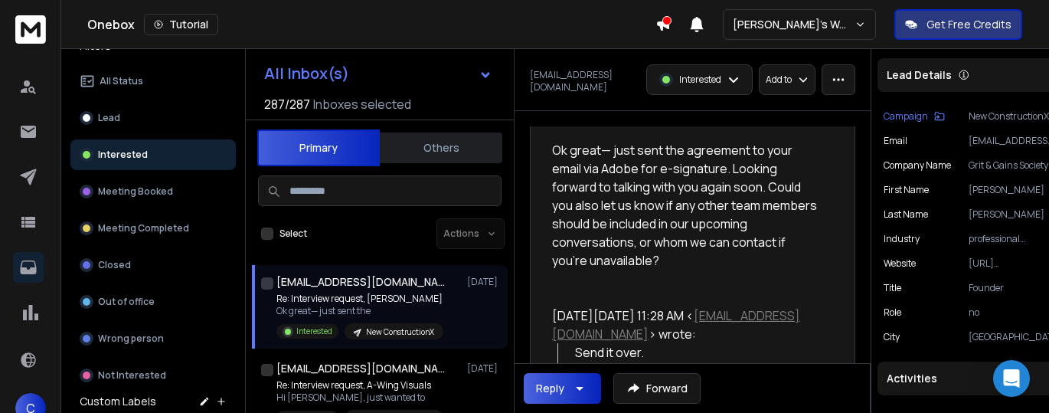
scroll to position [0, 0]
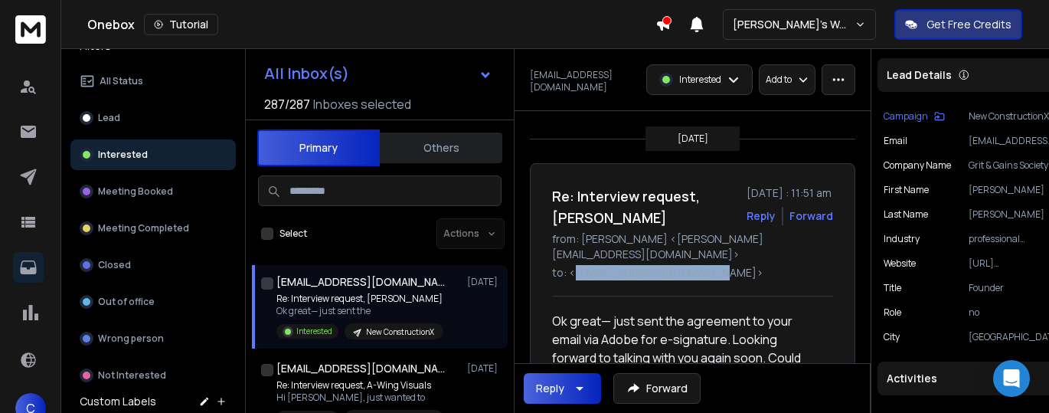
drag, startPoint x: 707, startPoint y: 258, endPoint x: 575, endPoint y: 261, distance: 131.7
click at [575, 265] on p "to: <christo@gritandgains.com>" at bounding box center [692, 272] width 281 height 15
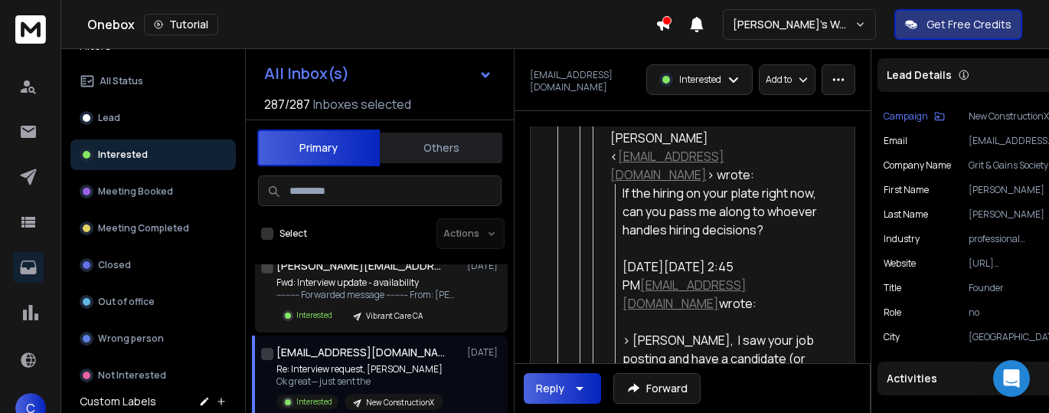
scroll to position [3996, 0]
click at [413, 286] on p "Fwd: Interview update - availability" at bounding box center [368, 285] width 184 height 12
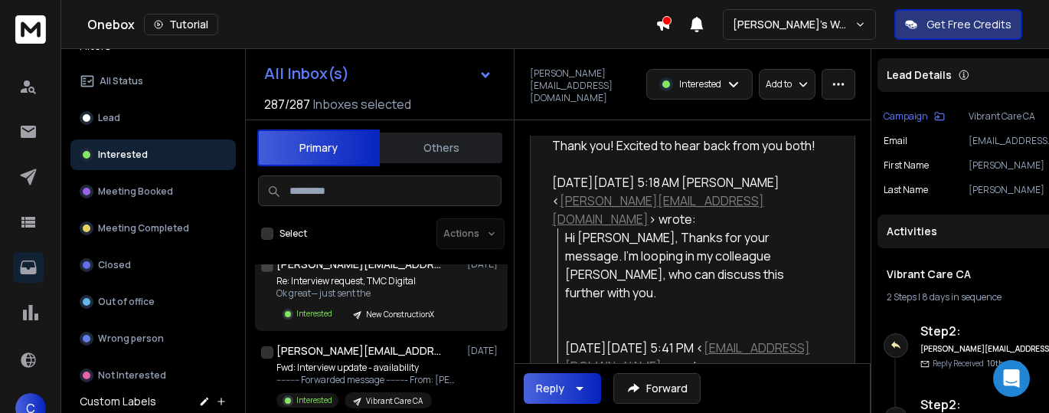
scroll to position [3827, 0]
click at [385, 286] on p "Re: Interview request, TMC Digital" at bounding box center [359, 280] width 167 height 12
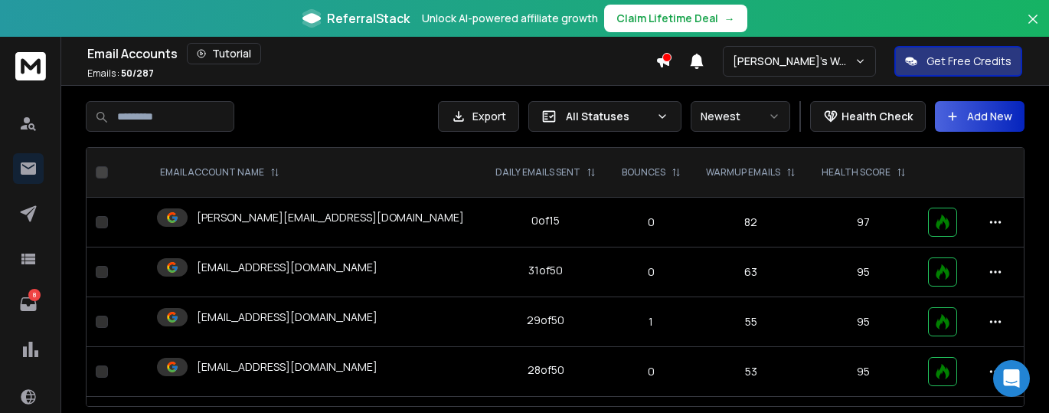
click at [1031, 18] on icon "Close banner" at bounding box center [1033, 19] width 14 height 14
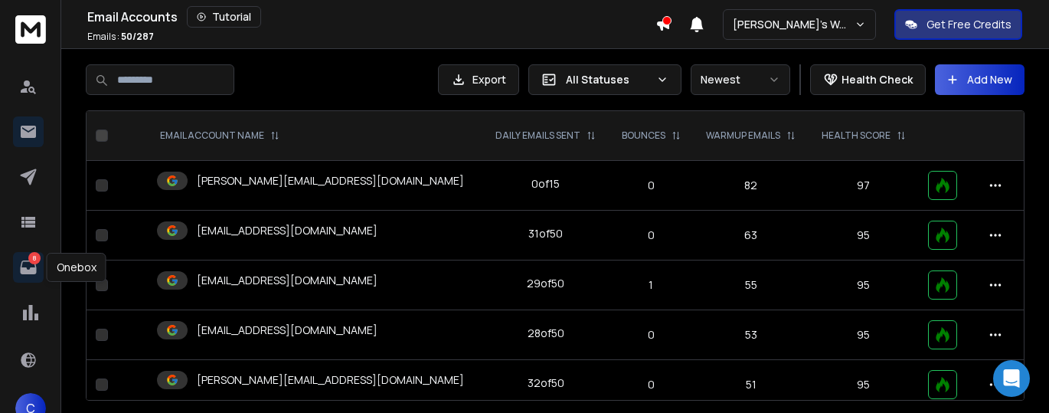
click at [30, 273] on icon at bounding box center [28, 267] width 16 height 14
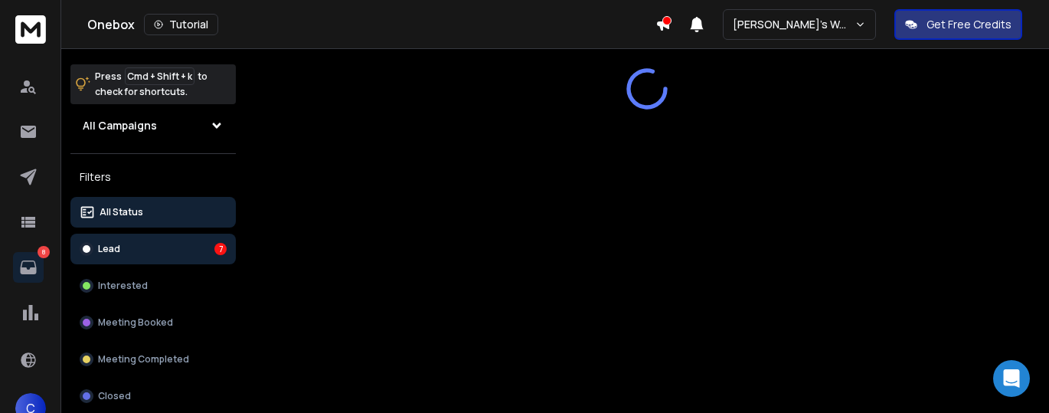
click at [170, 250] on button "Lead 7" at bounding box center [152, 249] width 165 height 31
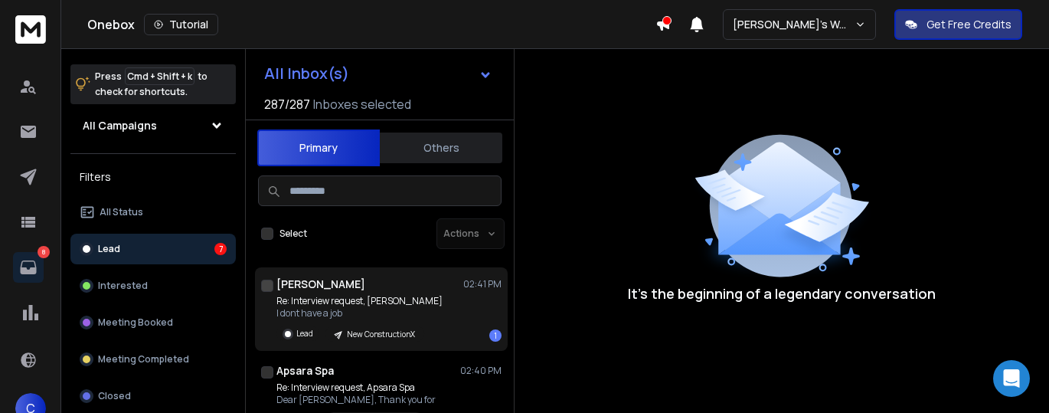
click at [337, 300] on p "Re: Interview request, [PERSON_NAME]" at bounding box center [359, 301] width 166 height 12
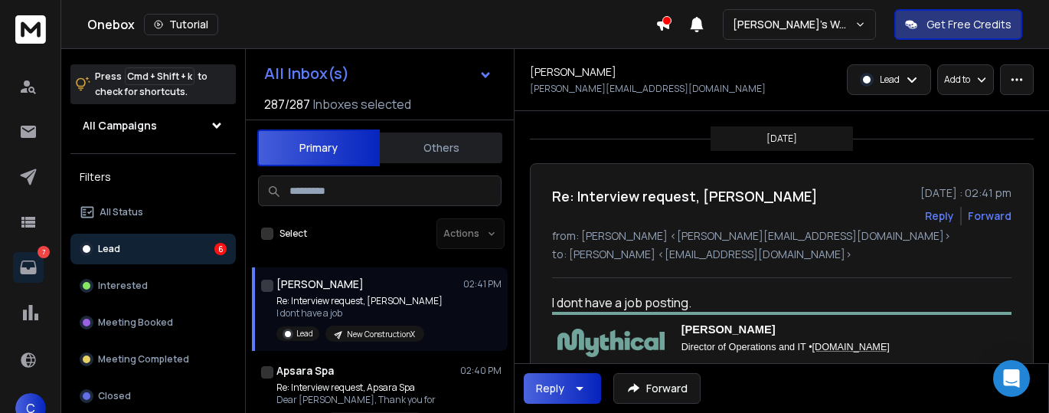
click at [942, 210] on button "Reply" at bounding box center [939, 215] width 29 height 15
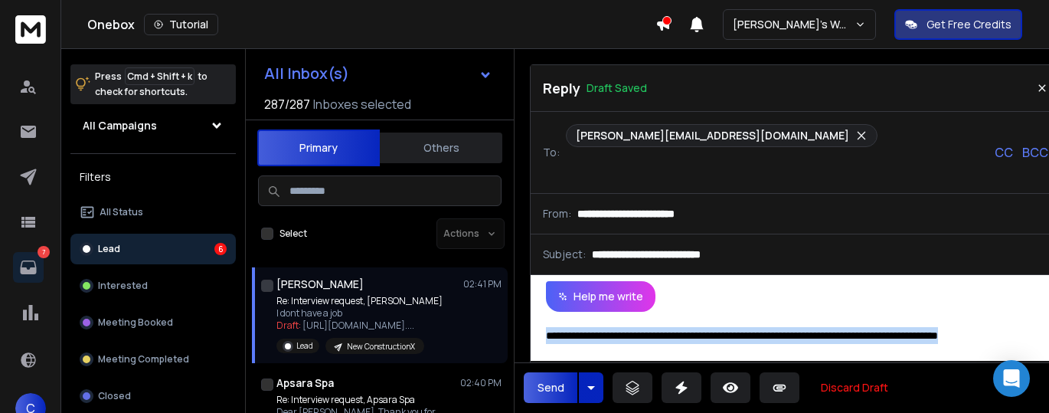
drag, startPoint x: 642, startPoint y: 328, endPoint x: 543, endPoint y: 306, distance: 101.8
click at [543, 312] on div "**********" at bounding box center [796, 336] width 530 height 49
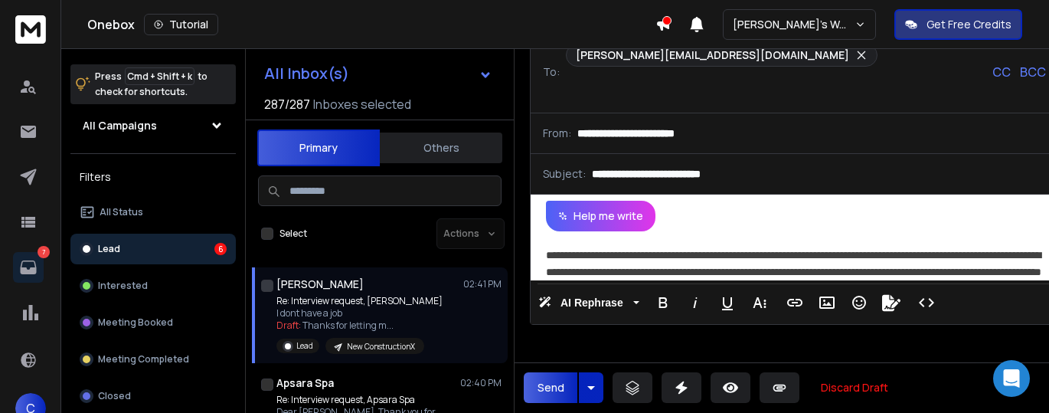
click at [546, 387] on button "Send" at bounding box center [551, 387] width 54 height 31
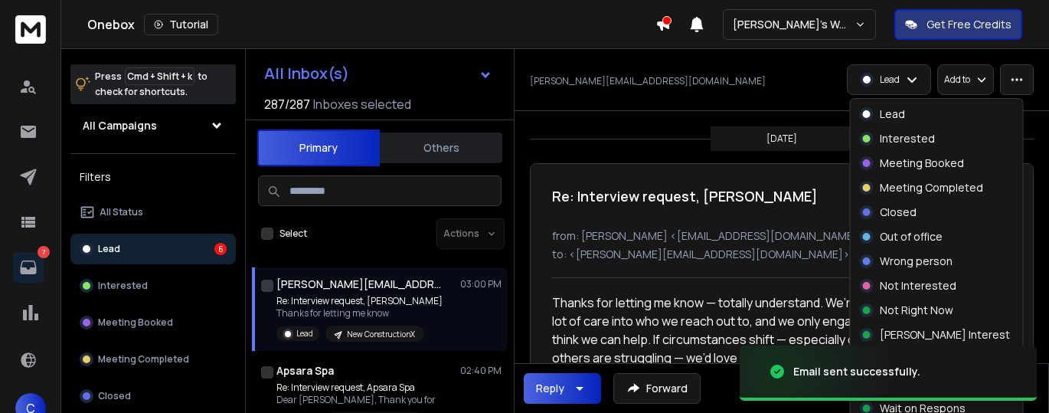
click at [896, 80] on p "Lead" at bounding box center [890, 79] width 20 height 12
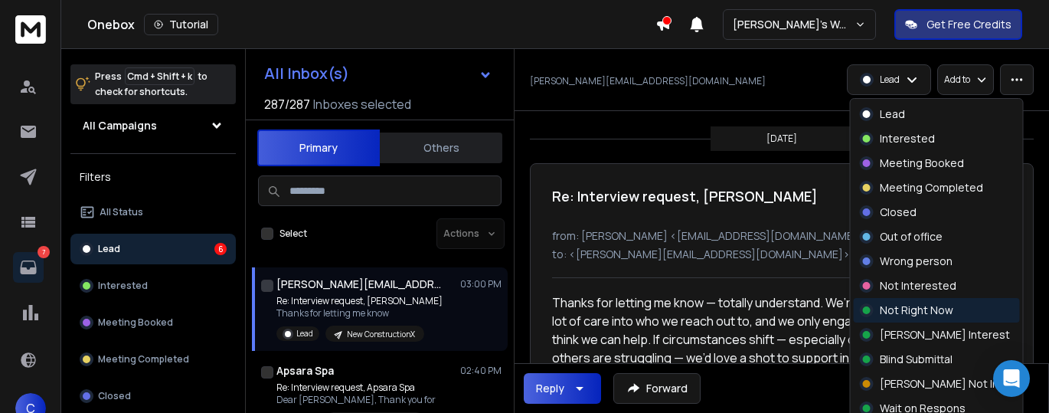
drag, startPoint x: 927, startPoint y: 310, endPoint x: 1009, endPoint y: 268, distance: 92.1
click at [927, 310] on p "Not Right Now" at bounding box center [916, 309] width 73 height 15
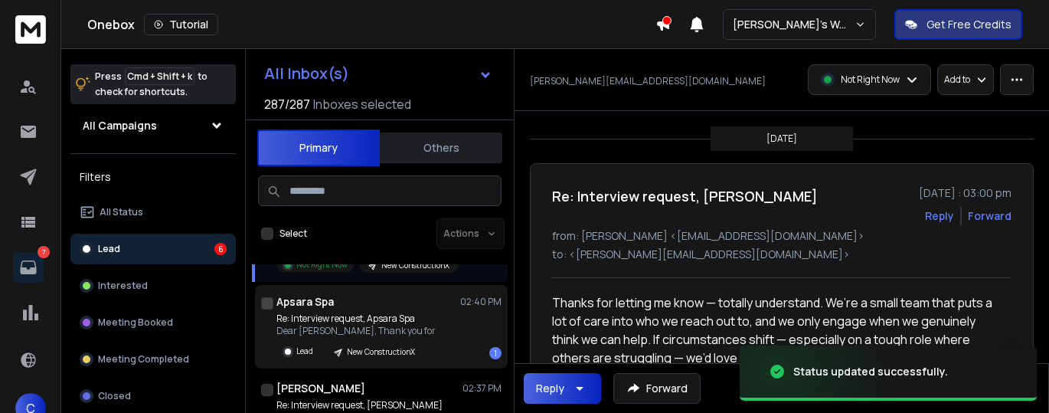
scroll to position [73, 0]
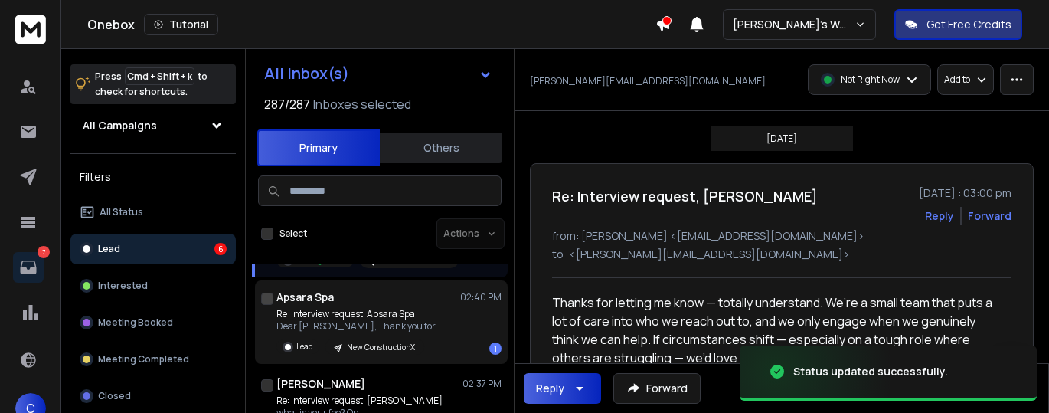
click at [420, 324] on p "Dear [PERSON_NAME], Thank you for" at bounding box center [355, 326] width 159 height 12
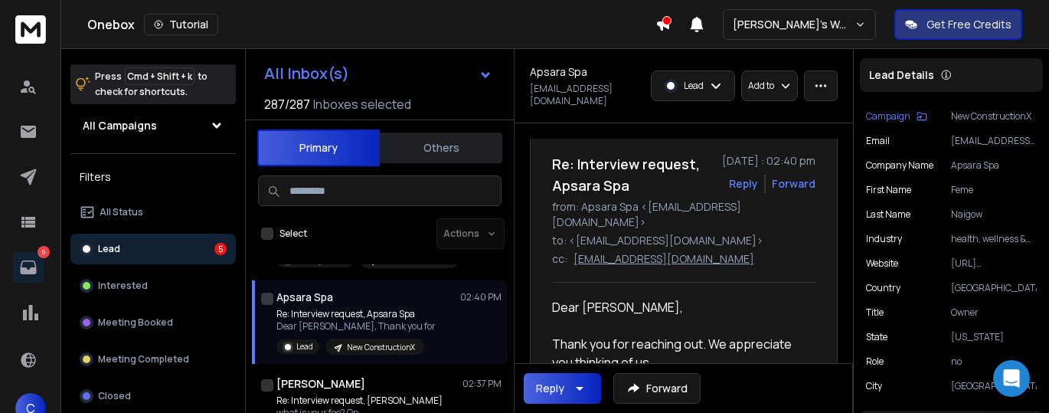
scroll to position [24, 0]
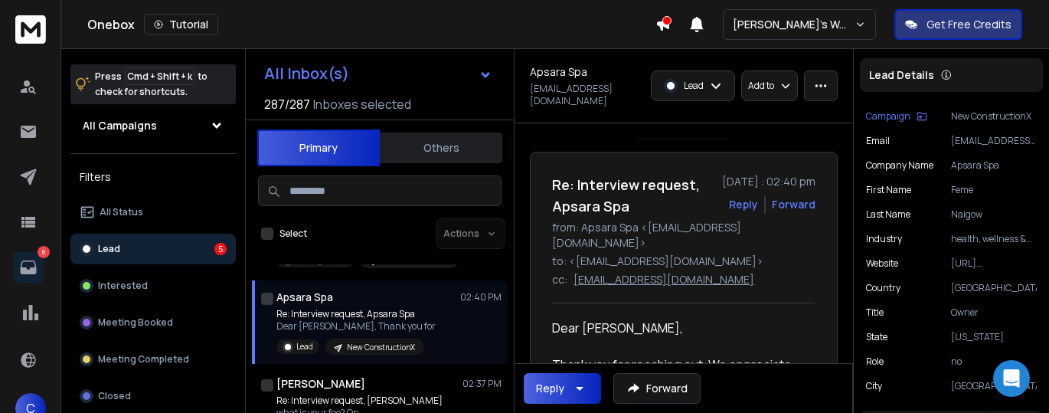
click at [758, 197] on button "Reply" at bounding box center [743, 204] width 29 height 15
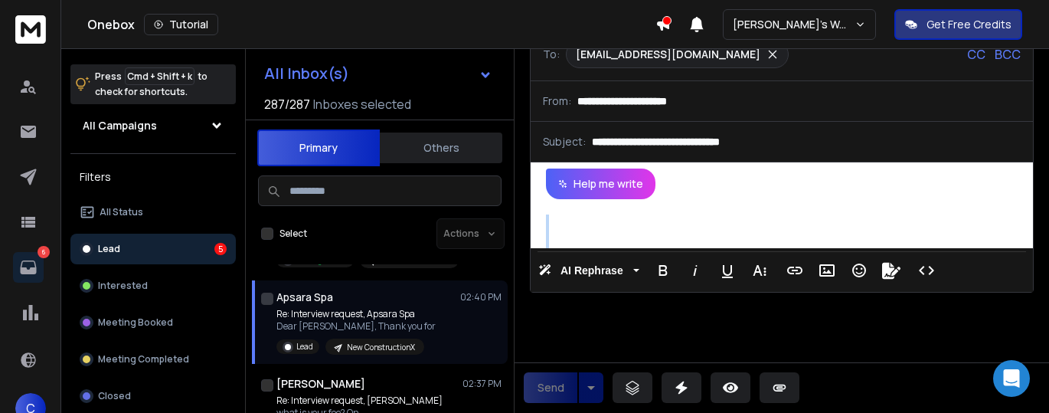
scroll to position [31, 0]
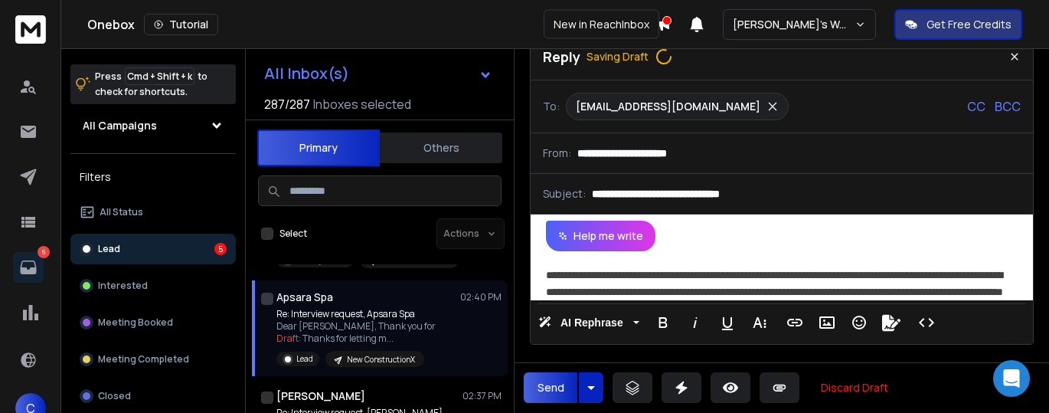
drag, startPoint x: 562, startPoint y: 276, endPoint x: 661, endPoint y: 29, distance: 266.3
click at [0, 0] on div "6 C Onebox Tutorial [PERSON_NAME]'s Workspace Get Free Credits Press Cmd + Shif…" at bounding box center [524, 231] width 1049 height 462
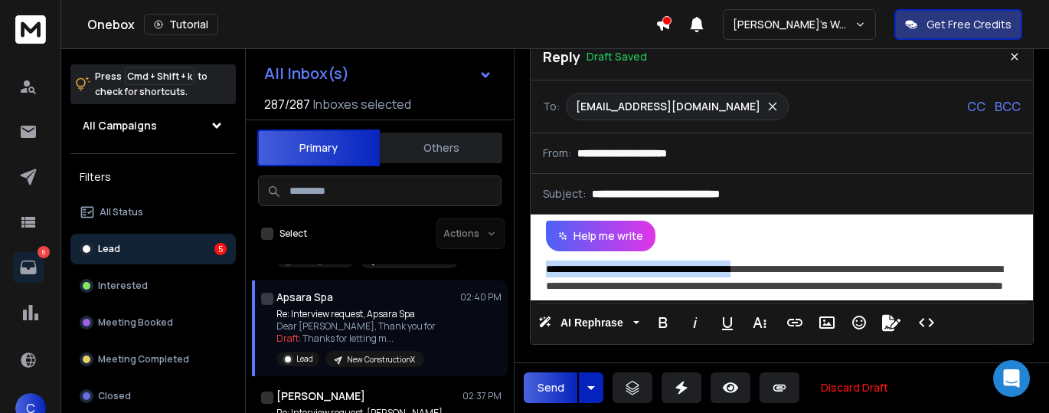
drag, startPoint x: 777, startPoint y: 273, endPoint x: 558, endPoint y: 266, distance: 219.1
click at [548, 264] on div "**********" at bounding box center [779, 294] width 467 height 69
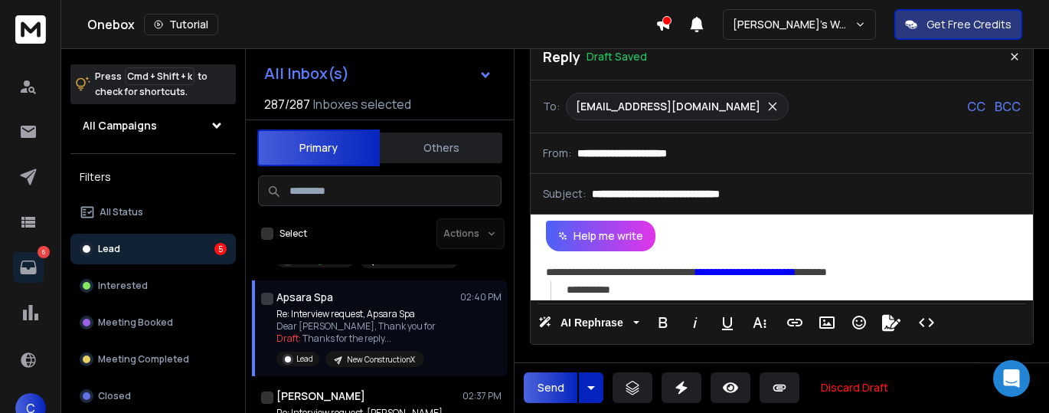
scroll to position [107, 0]
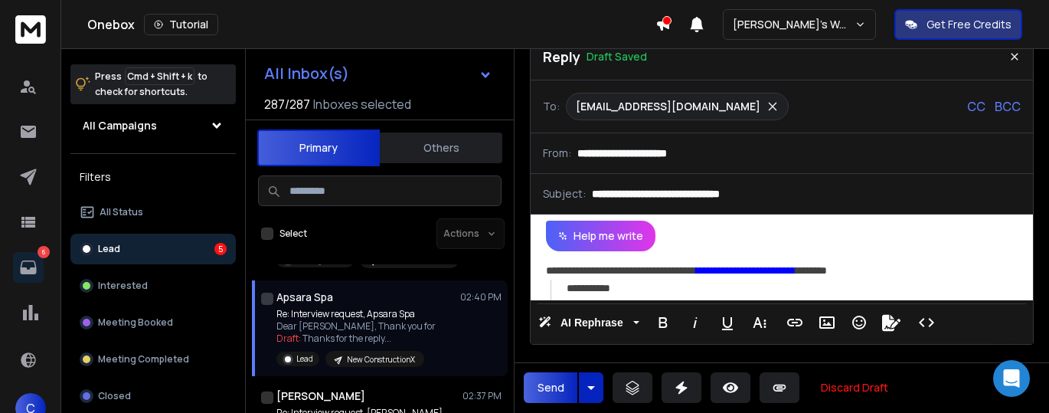
click at [556, 393] on button "Send" at bounding box center [551, 387] width 54 height 31
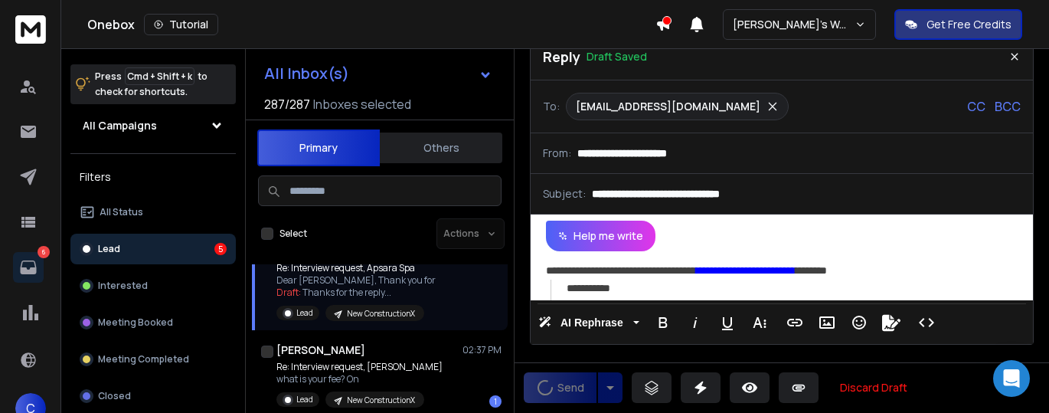
scroll to position [135, 0]
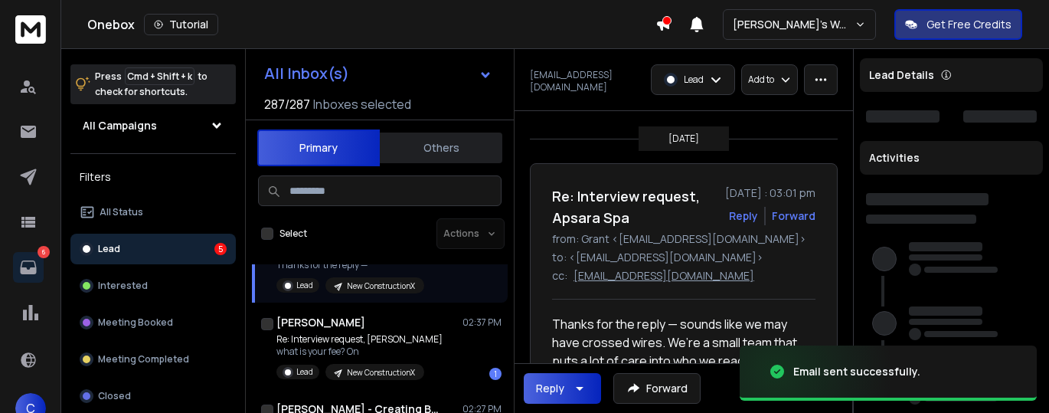
click at [734, 85] on div "Lead" at bounding box center [693, 79] width 83 height 29
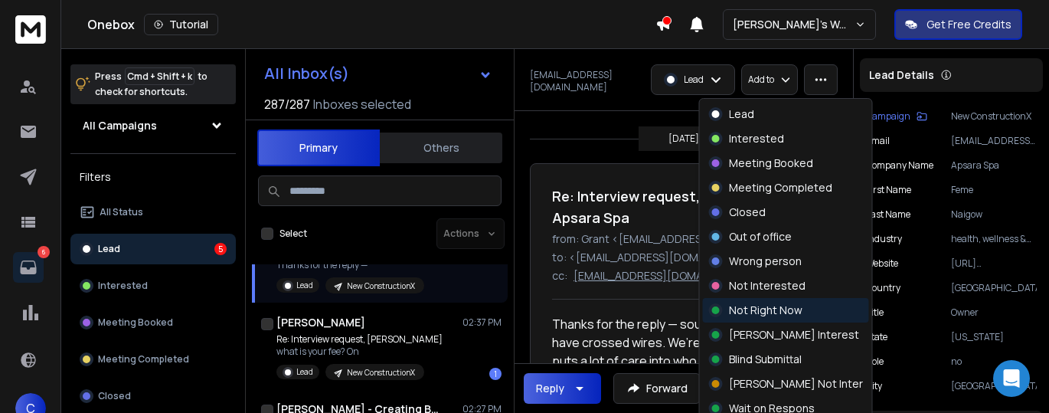
drag, startPoint x: 765, startPoint y: 312, endPoint x: 764, endPoint y: 272, distance: 39.8
click at [765, 312] on p "Not Right Now" at bounding box center [765, 309] width 73 height 15
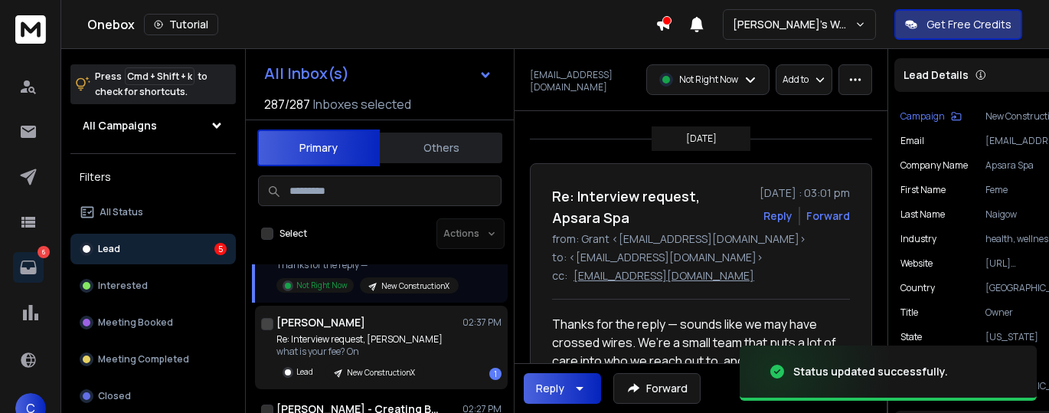
click at [421, 345] on p "what is your fee? On" at bounding box center [359, 351] width 166 height 12
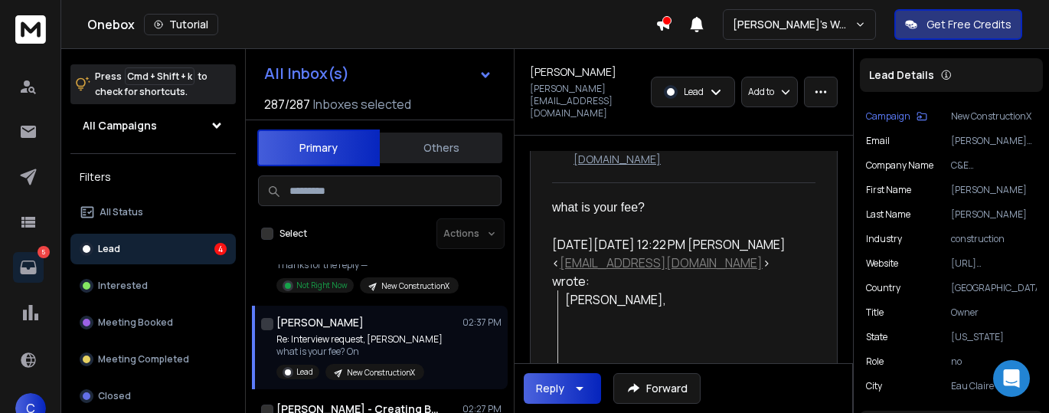
scroll to position [0, 0]
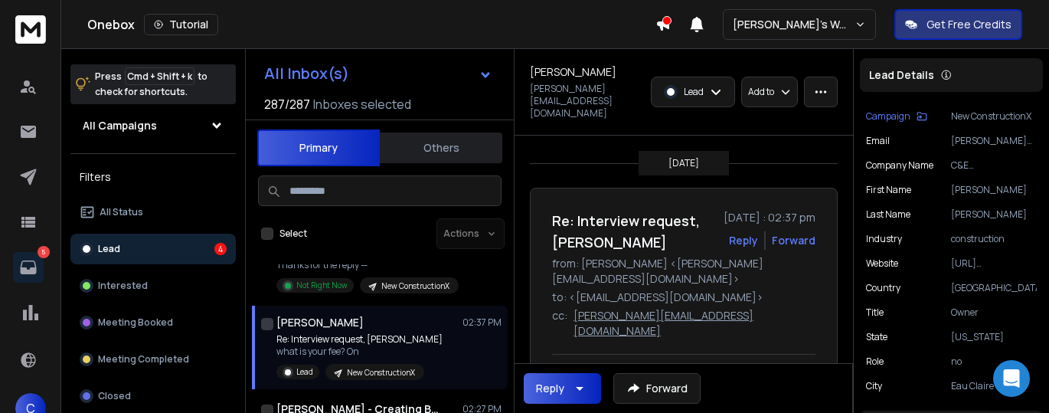
click at [756, 233] on button "Reply" at bounding box center [743, 240] width 29 height 15
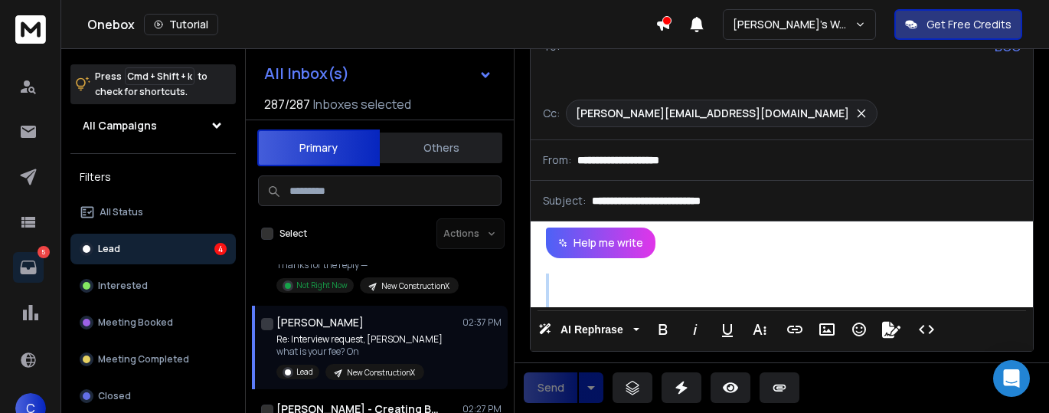
scroll to position [54, 0]
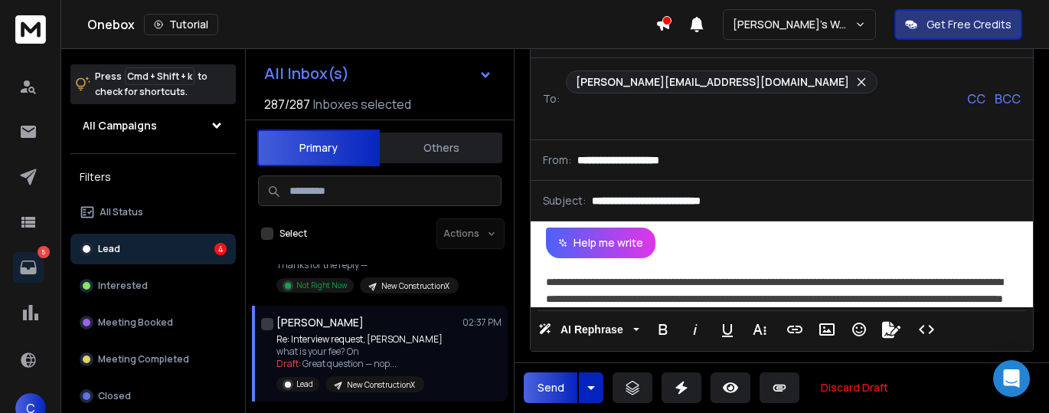
click at [550, 390] on button "Send" at bounding box center [551, 387] width 54 height 31
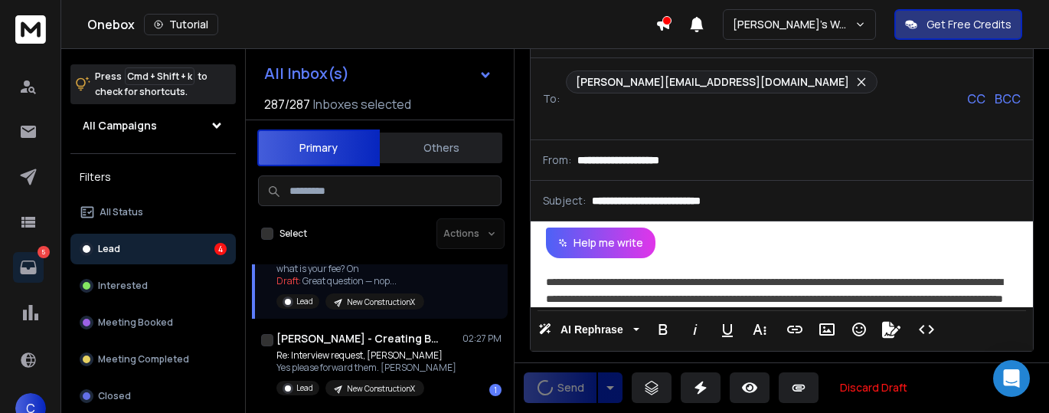
scroll to position [220, 0]
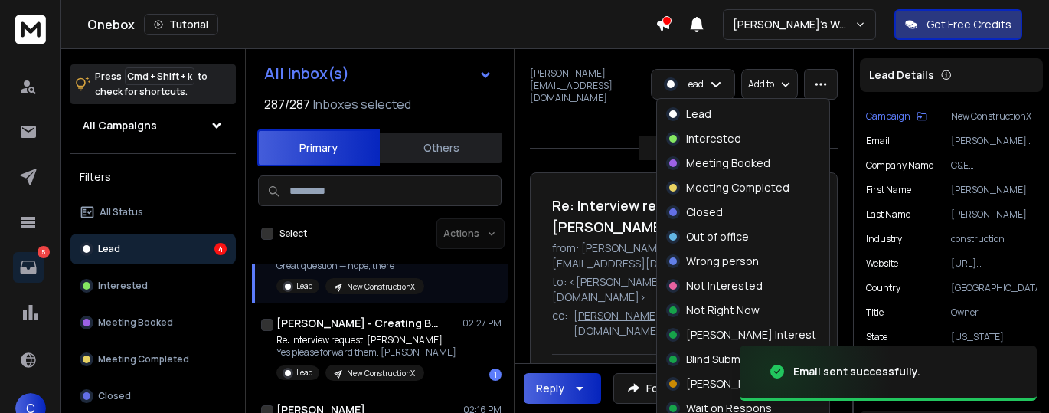
click at [712, 77] on div "Lead" at bounding box center [693, 84] width 83 height 29
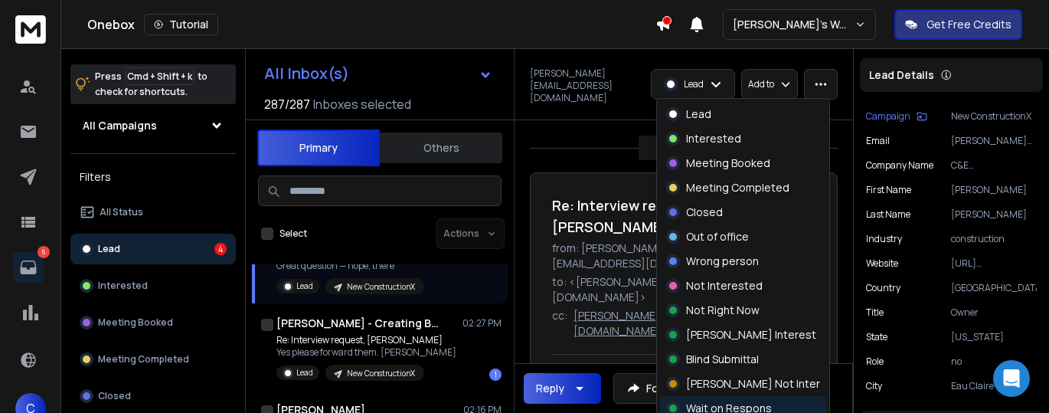
click at [715, 407] on p "Wait on Respons" at bounding box center [729, 407] width 86 height 15
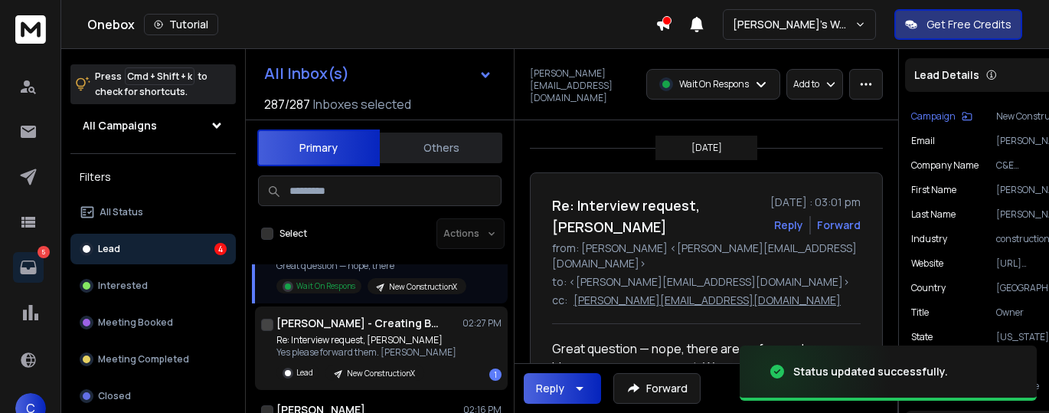
click at [386, 341] on p "Re: Interview request, [PERSON_NAME]" at bounding box center [366, 340] width 180 height 12
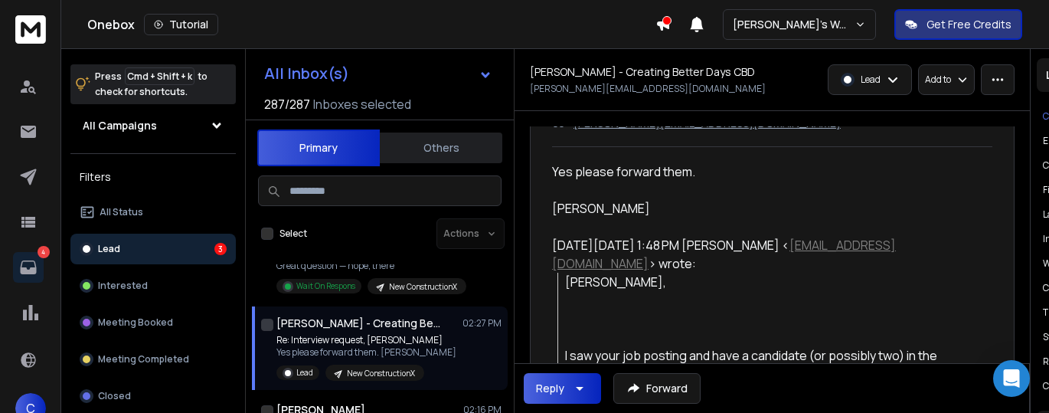
scroll to position [0, 0]
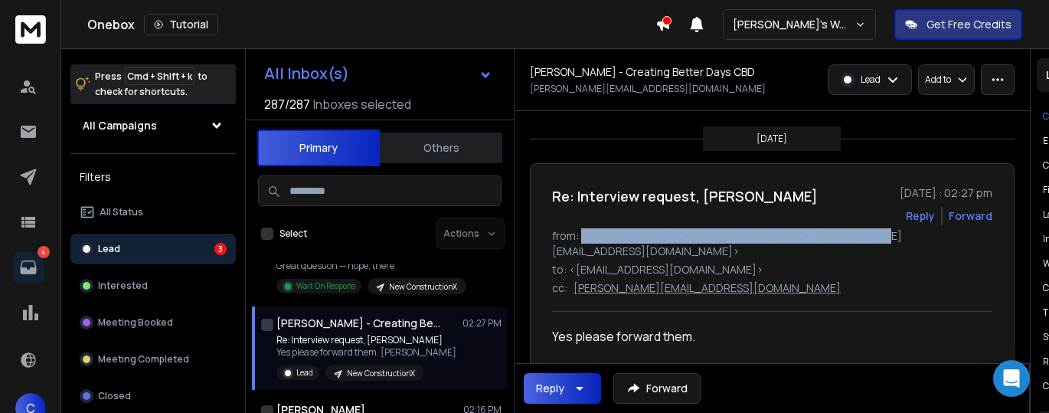
drag, startPoint x: 868, startPoint y: 236, endPoint x: 583, endPoint y: 237, distance: 285.6
click at [583, 237] on p "from: [PERSON_NAME] - Creating Better Days CBD <[PERSON_NAME][EMAIL_ADDRESS][DO…" at bounding box center [772, 243] width 440 height 31
copy p "[PERSON_NAME] - Creating Better Days CBD <[PERSON_NAME][EMAIL_ADDRESS][DOMAIN_N…"
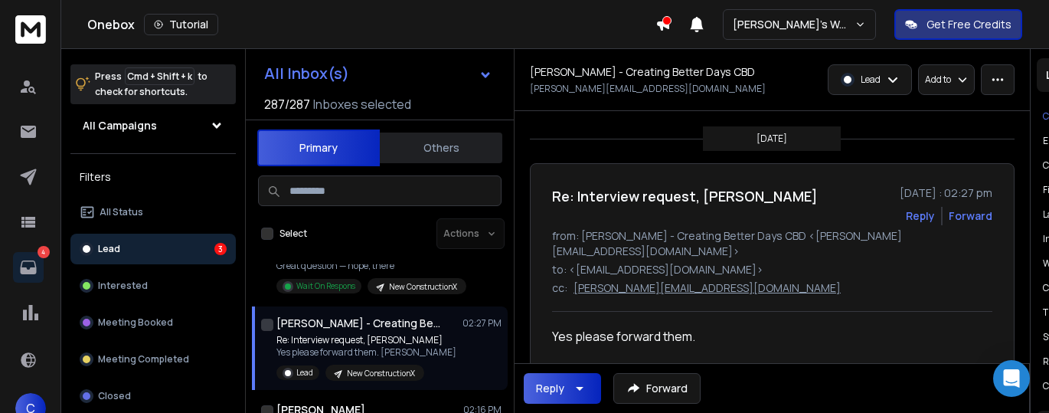
click at [808, 262] on p "to: <[EMAIL_ADDRESS][DOMAIN_NAME]>" at bounding box center [772, 269] width 440 height 15
drag, startPoint x: 852, startPoint y: 235, endPoint x: 771, endPoint y: 234, distance: 81.2
click at [771, 234] on p "from: [PERSON_NAME] - Creating Better Days CBD <[PERSON_NAME][EMAIL_ADDRESS][DO…" at bounding box center [772, 243] width 440 height 31
copy p "[DOMAIN_NAME]"
click at [826, 237] on p "from: [PERSON_NAME] - Creating Better Days CBD <[PERSON_NAME][EMAIL_ADDRESS][DO…" at bounding box center [772, 243] width 440 height 31
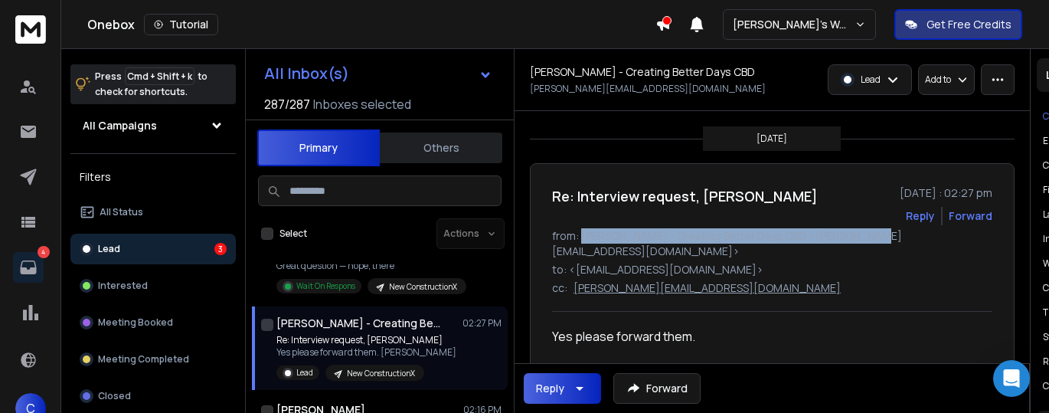
drag, startPoint x: 857, startPoint y: 235, endPoint x: 580, endPoint y: 238, distance: 276.4
click at [580, 238] on p "from: [PERSON_NAME] - Creating Better Days CBD <[PERSON_NAME][EMAIL_ADDRESS][DO…" at bounding box center [772, 243] width 440 height 31
copy p "[PERSON_NAME] - Creating Better Days CBD <[PERSON_NAME][EMAIL_ADDRESS][DOMAIN_N…"
click at [915, 215] on button "Reply" at bounding box center [920, 215] width 29 height 15
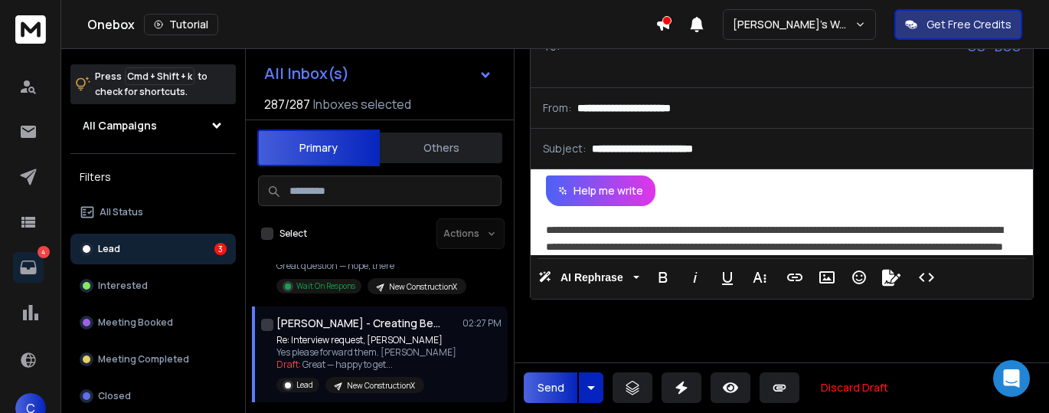
scroll to position [67, 0]
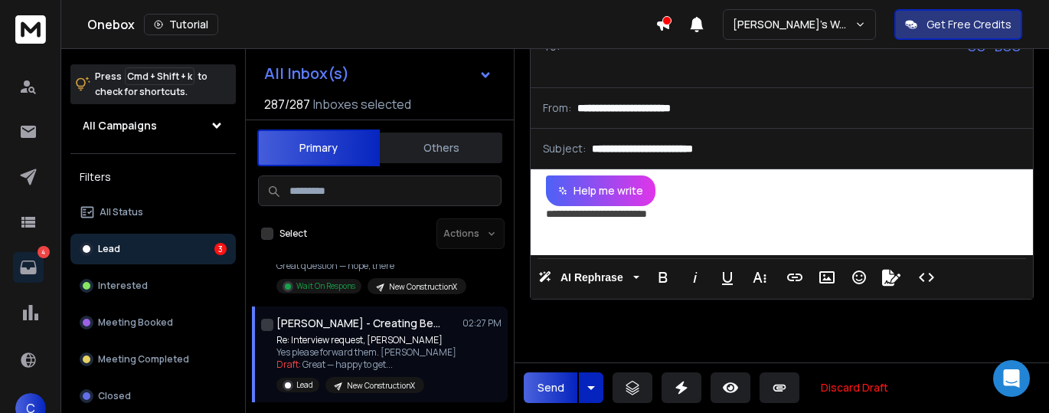
click at [667, 185] on div "**********" at bounding box center [779, 188] width 467 height 69
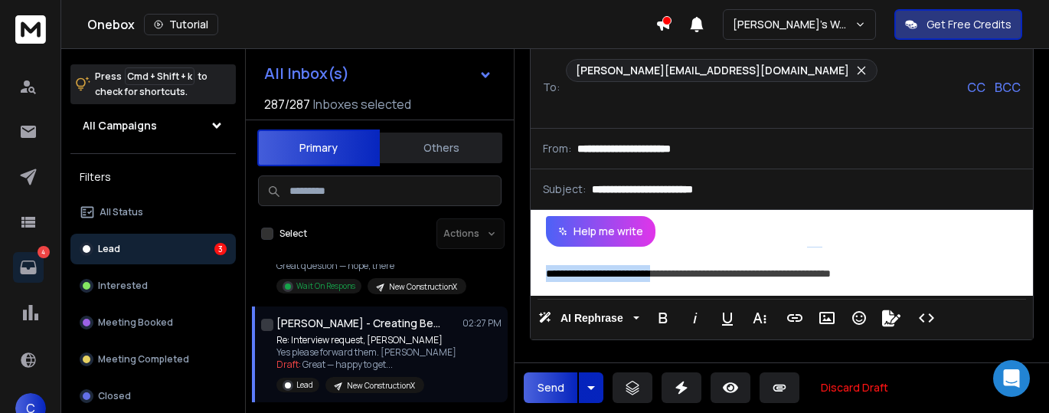
scroll to position [65, 0]
drag, startPoint x: 663, startPoint y: 224, endPoint x: 639, endPoint y: 247, distance: 34.1
click at [638, 266] on div "**********" at bounding box center [779, 274] width 467 height 17
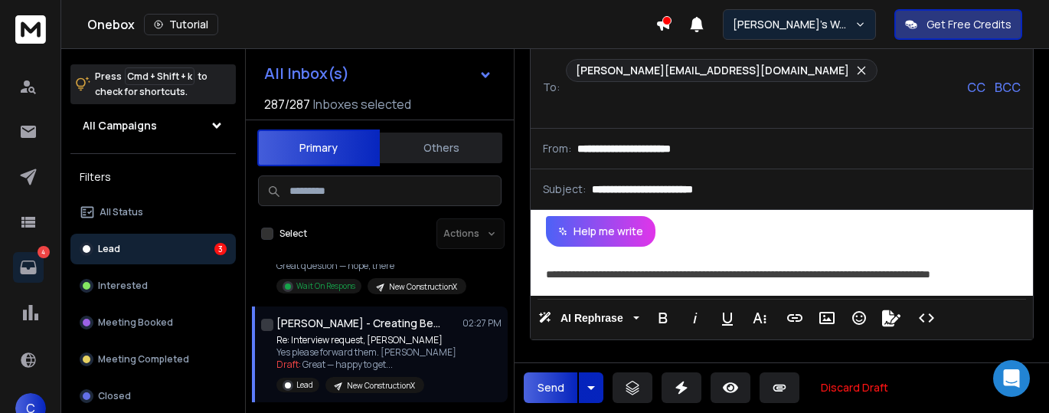
drag, startPoint x: 639, startPoint y: 248, endPoint x: 786, endPoint y: 12, distance: 278.3
click at [0, 0] on div "4 C Onebox Tutorial [PERSON_NAME]'s Workspace Get Free Credits Press Cmd + Shif…" at bounding box center [524, 231] width 1049 height 462
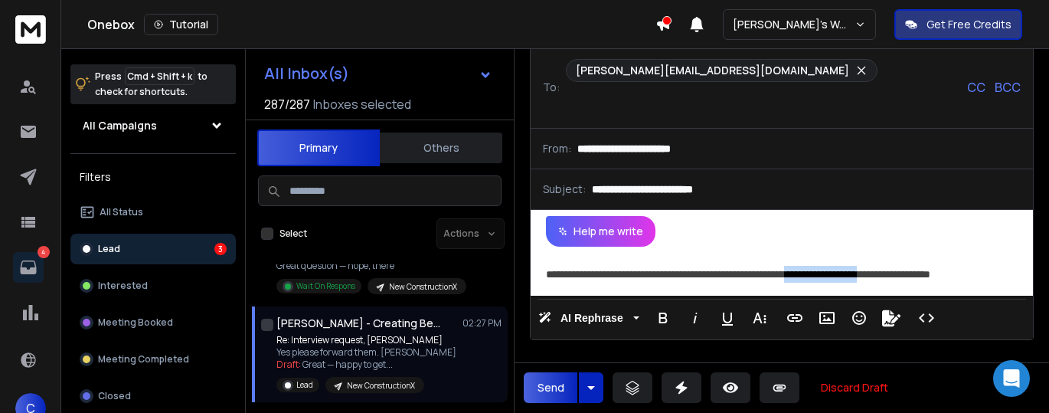
drag, startPoint x: 916, startPoint y: 243, endPoint x: 833, endPoint y: 243, distance: 83.5
click at [832, 266] on div "**********" at bounding box center [779, 274] width 467 height 17
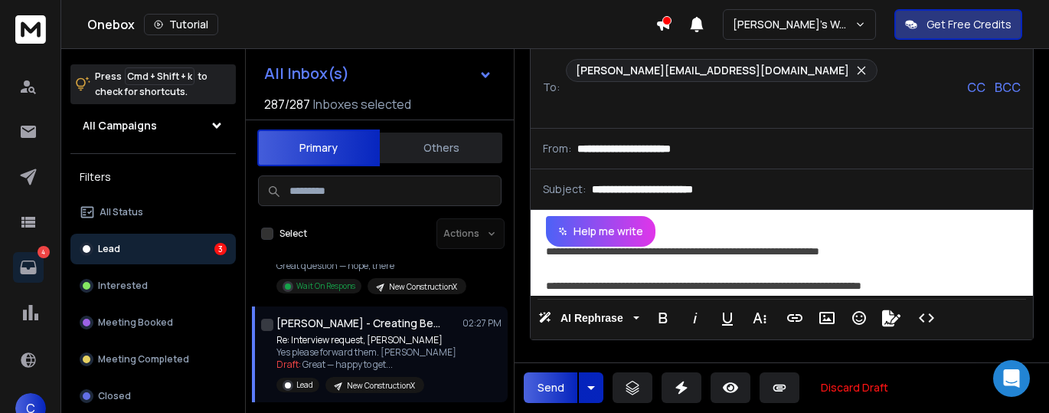
scroll to position [57, 0]
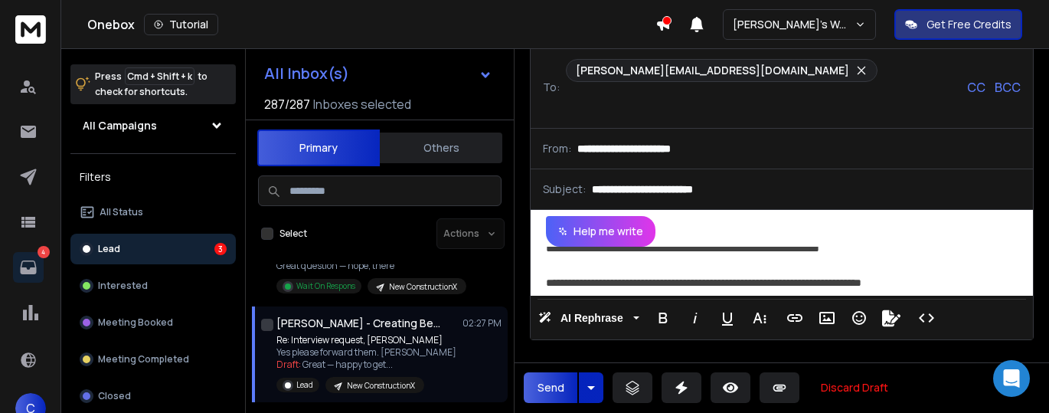
click at [884, 274] on div "**********" at bounding box center [779, 282] width 467 height 17
click at [541, 394] on button "Send" at bounding box center [551, 387] width 54 height 31
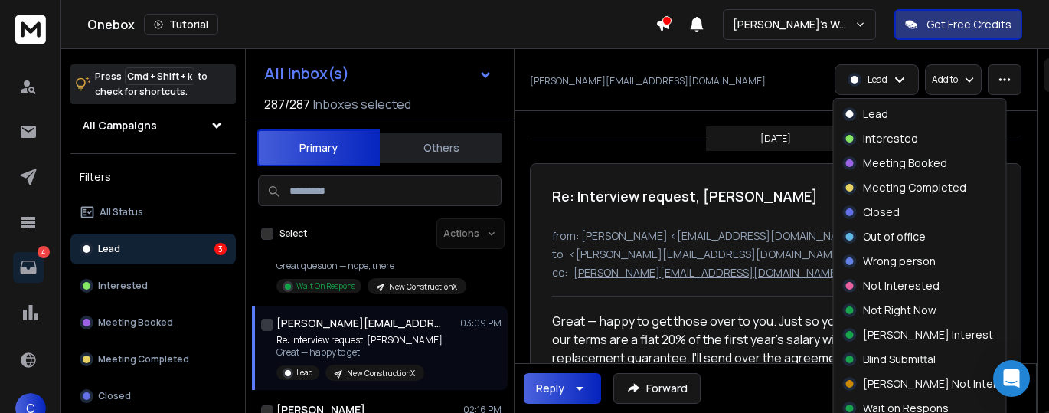
click at [891, 89] on div "Lead" at bounding box center [876, 79] width 83 height 29
click at [883, 405] on p "Wait on Respons" at bounding box center [906, 407] width 86 height 15
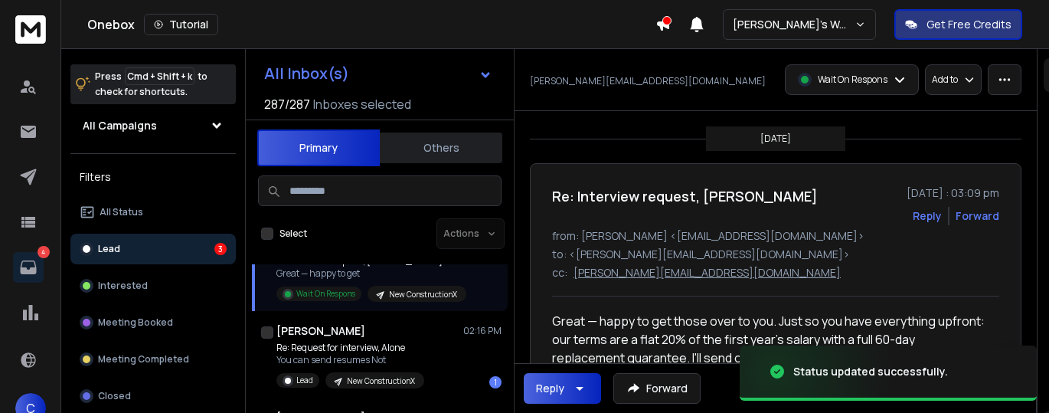
scroll to position [307, 0]
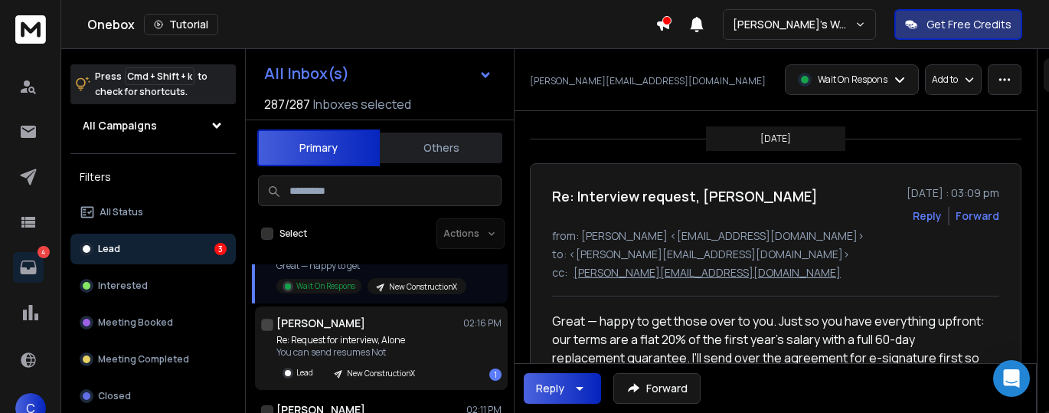
click at [482, 345] on div "Re: Request for interview, Alone You can send resumes Not Lead New Construction…" at bounding box center [388, 357] width 225 height 47
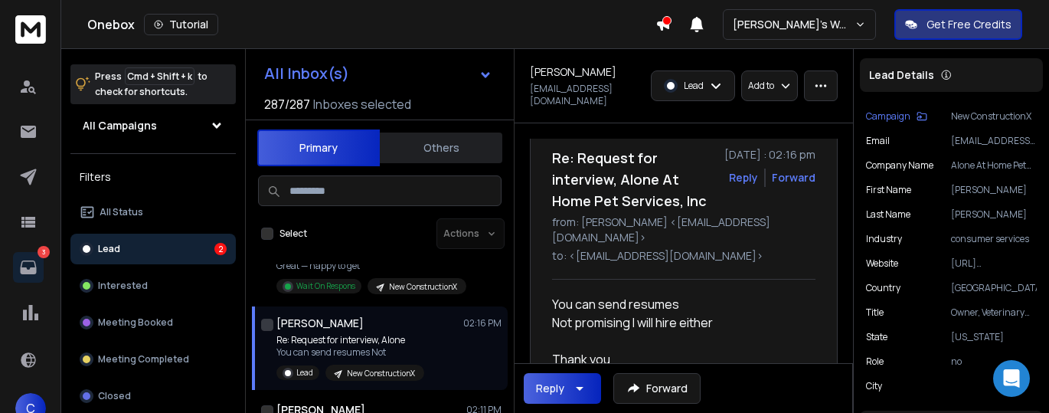
scroll to position [50, 0]
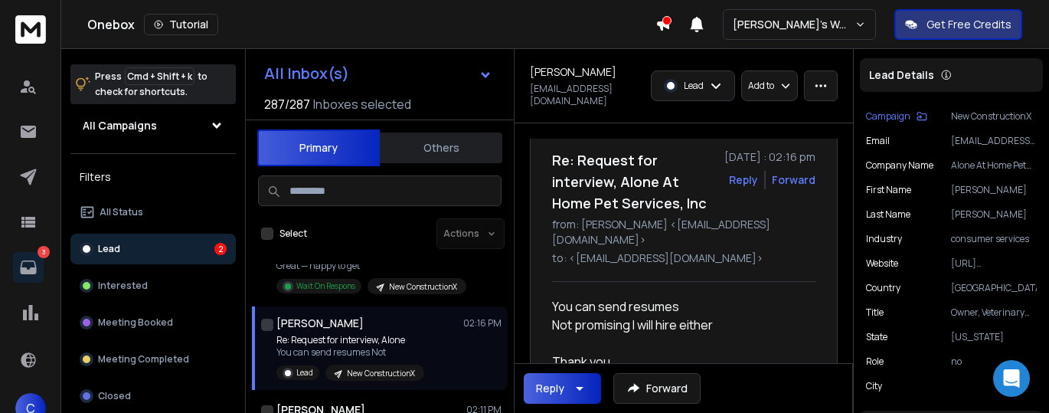
drag, startPoint x: 916, startPoint y: 192, endPoint x: 582, endPoint y: 189, distance: 334.6
click at [580, 217] on p "from: [PERSON_NAME] <[EMAIL_ADDRESS][DOMAIN_NAME]>" at bounding box center [683, 232] width 263 height 31
copy p "[PERSON_NAME] <[EMAIL_ADDRESS][DOMAIN_NAME]"
click at [357, 352] on p "You can send resumes Not" at bounding box center [350, 352] width 148 height 12
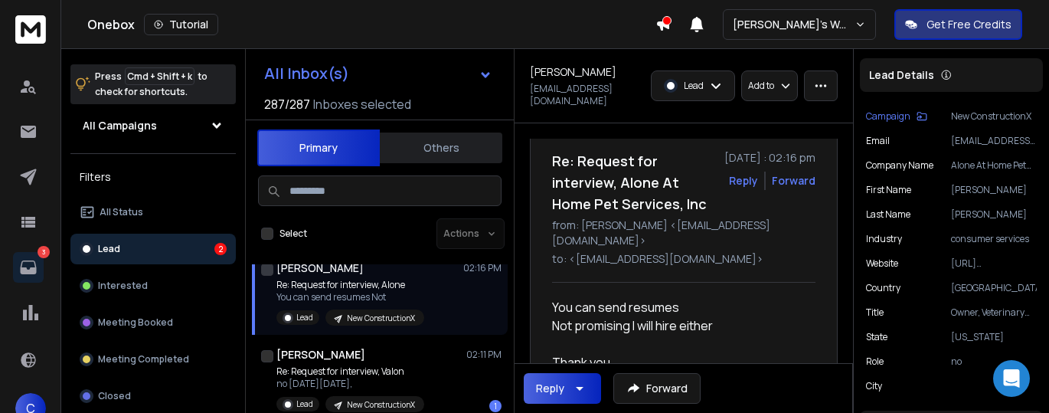
scroll to position [390, 0]
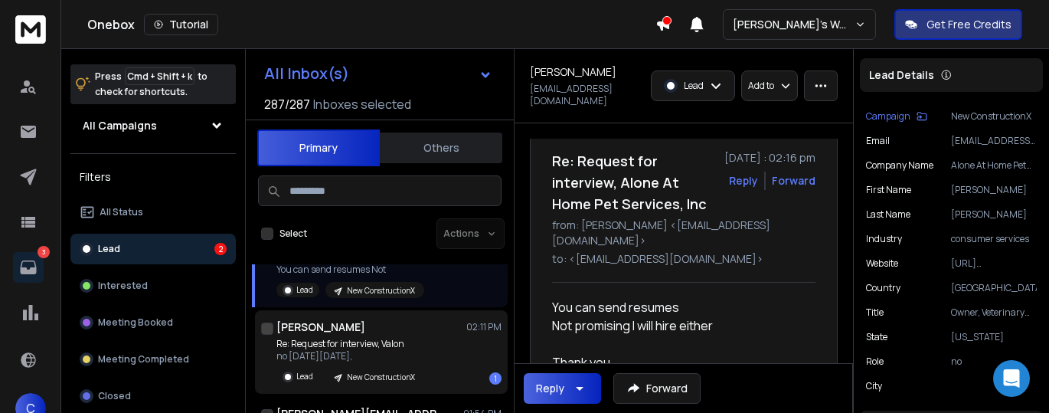
click at [348, 350] on p "no [DATE][DATE]," at bounding box center [350, 356] width 148 height 12
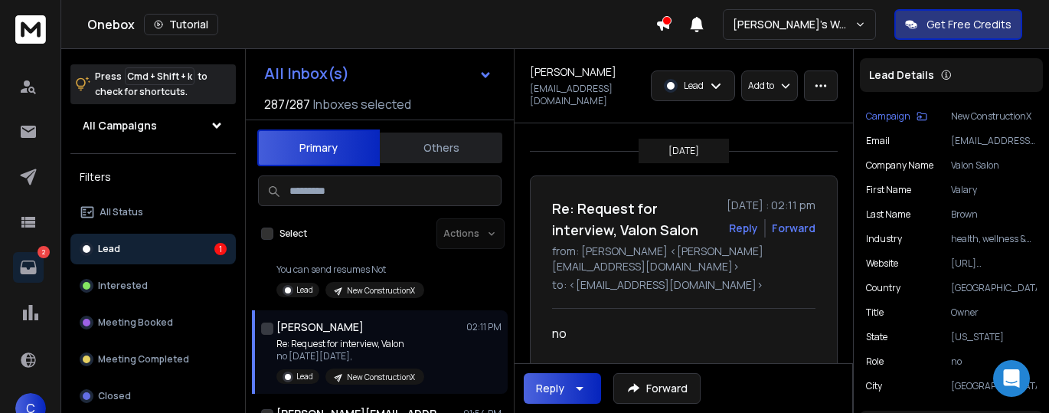
click at [758, 222] on button "Reply" at bounding box center [743, 227] width 29 height 15
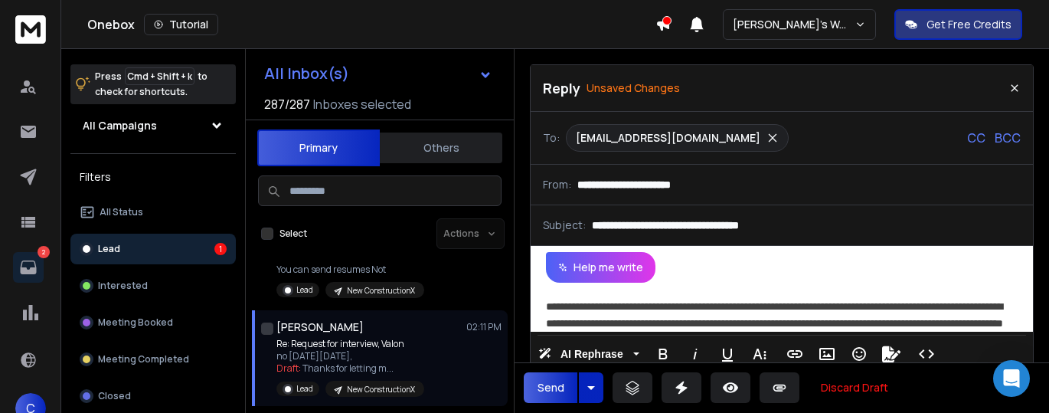
click at [567, 389] on button "Send" at bounding box center [551, 387] width 54 height 31
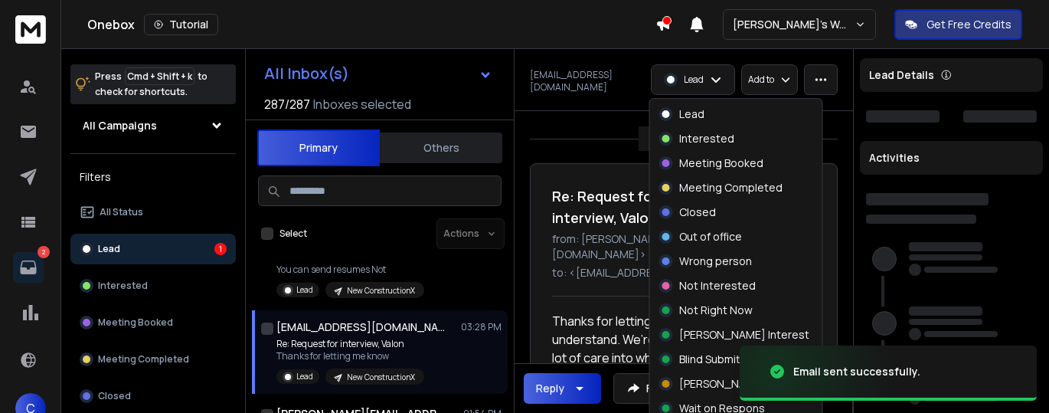
click at [724, 76] on div "Lead" at bounding box center [693, 79] width 83 height 29
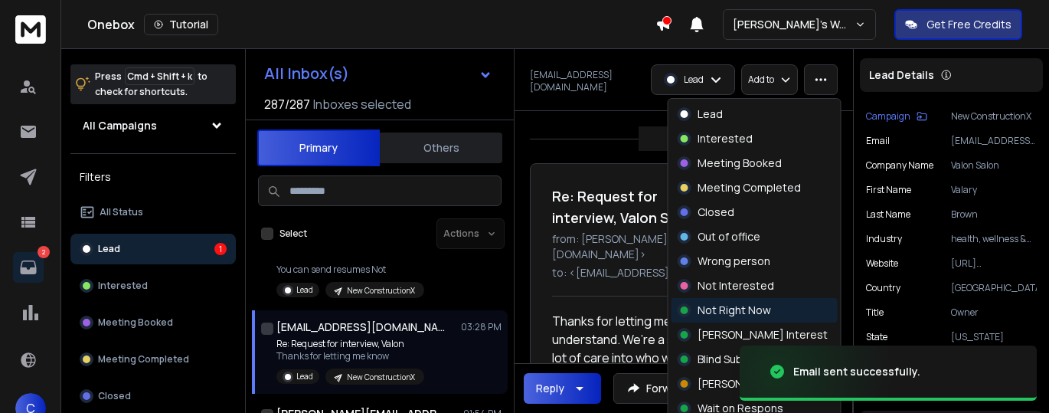
click at [746, 321] on div "Not Right Now" at bounding box center [754, 310] width 166 height 24
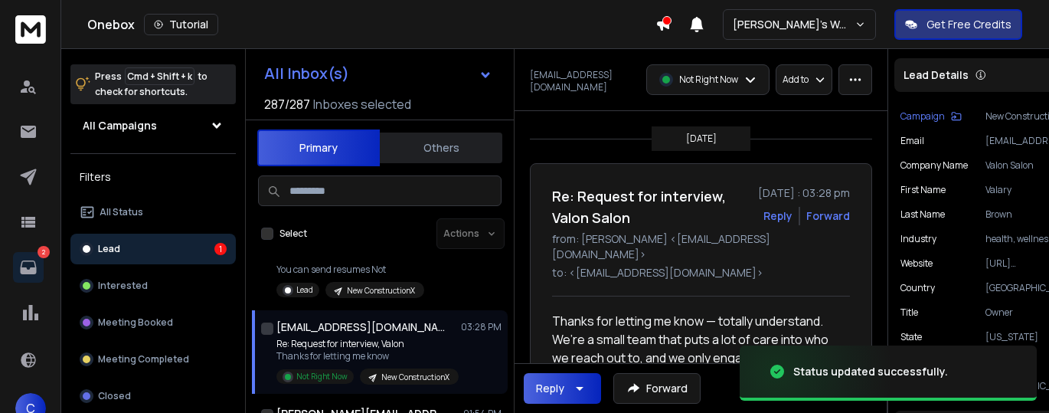
click at [353, 263] on div "Select Actions [PERSON_NAME][EMAIL_ADDRESS][DOMAIN_NAME] 03:00 PM Re: Interview…" at bounding box center [380, 369] width 268 height 400
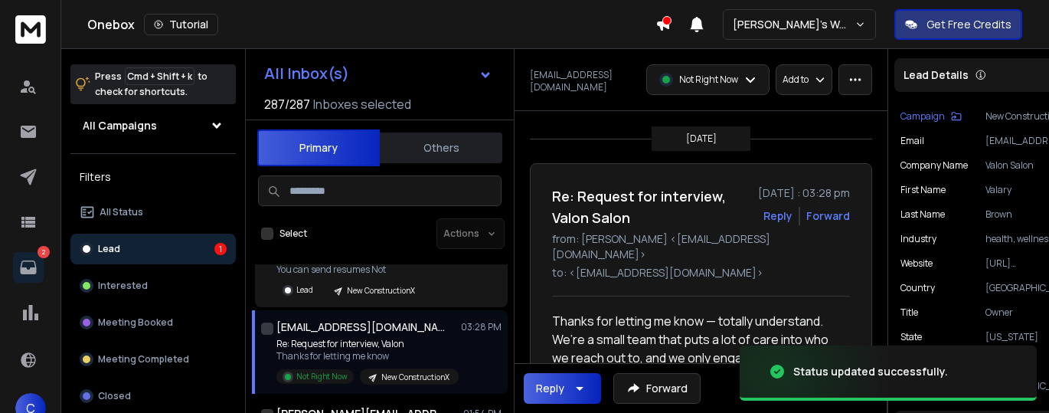
click at [351, 276] on div "Re: Request for interview, Alone You can send resumes Not Lead New ConstructionX" at bounding box center [350, 274] width 148 height 47
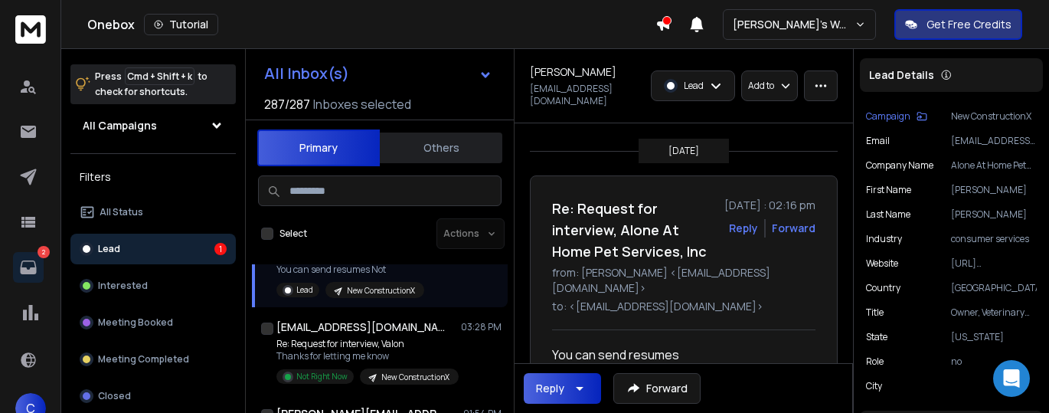
drag, startPoint x: 913, startPoint y: 240, endPoint x: 675, endPoint y: 237, distance: 237.4
click at [675, 265] on p "from: [PERSON_NAME] <[EMAIL_ADDRESS][DOMAIN_NAME]>" at bounding box center [683, 280] width 263 height 31
copy p "[EMAIL_ADDRESS][DOMAIN_NAME]"
click at [758, 220] on button "Reply" at bounding box center [743, 227] width 29 height 15
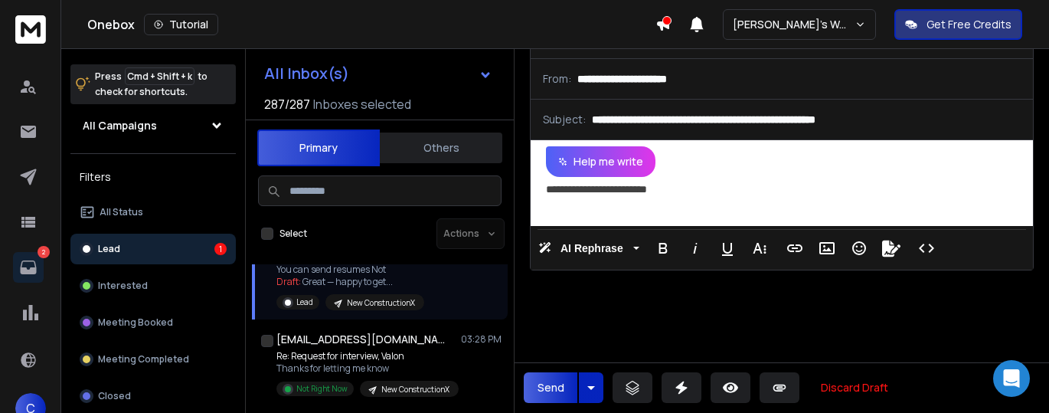
scroll to position [53, 0]
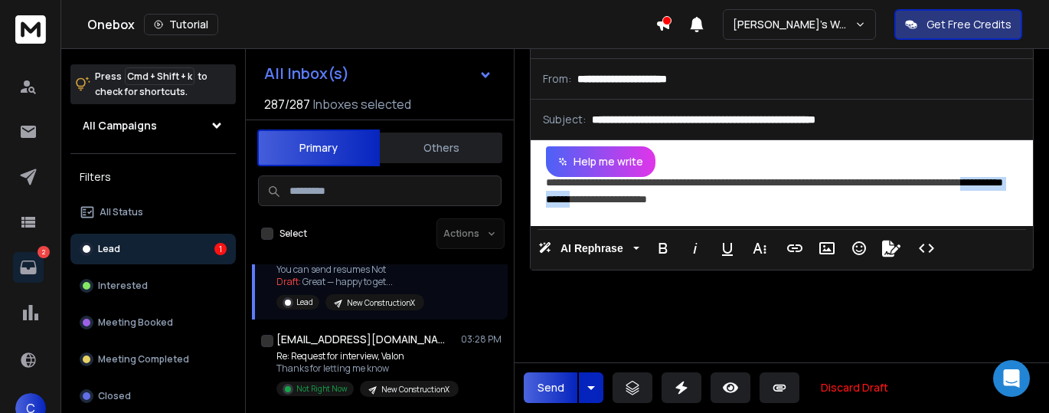
drag, startPoint x: 903, startPoint y: 199, endPoint x: 822, endPoint y: 201, distance: 80.4
click at [822, 201] on div "**********" at bounding box center [779, 173] width 467 height 69
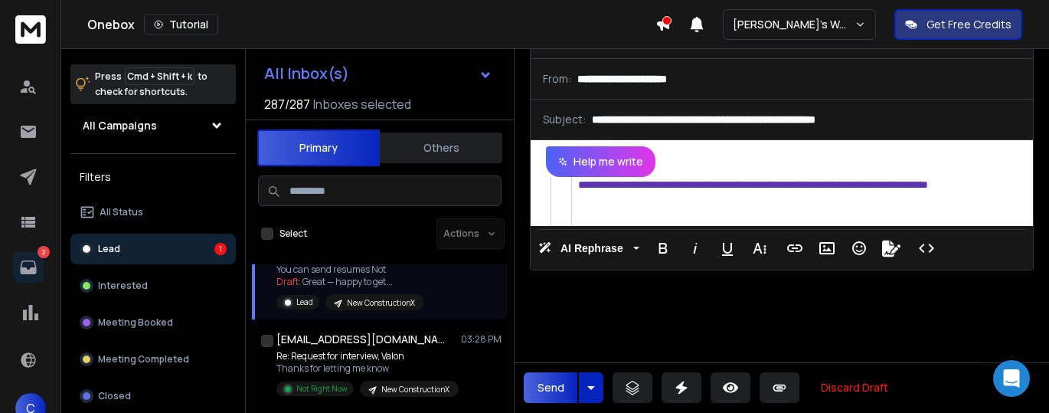
scroll to position [375, 0]
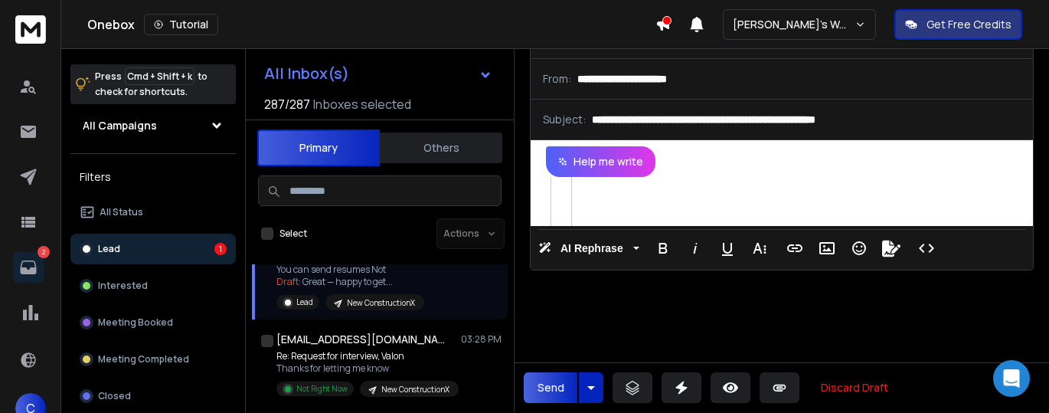
click at [831, 176] on blockquote "**********" at bounding box center [792, 305] width 443 height 429
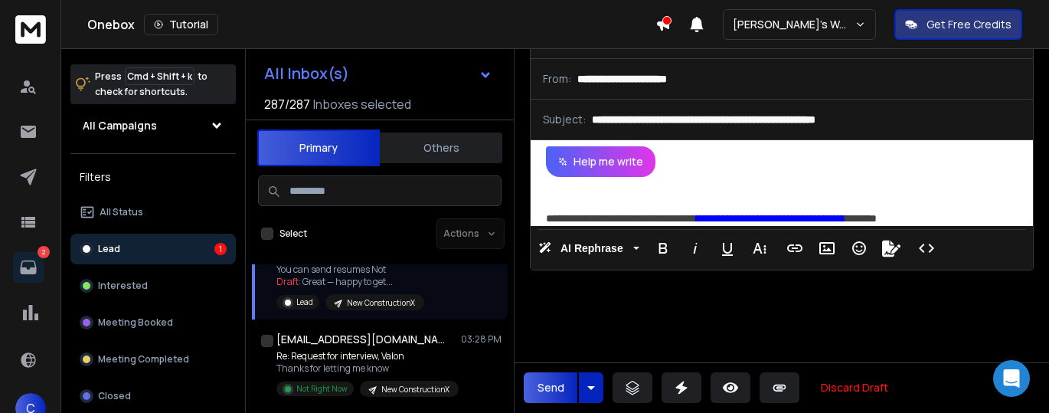
scroll to position [51, 0]
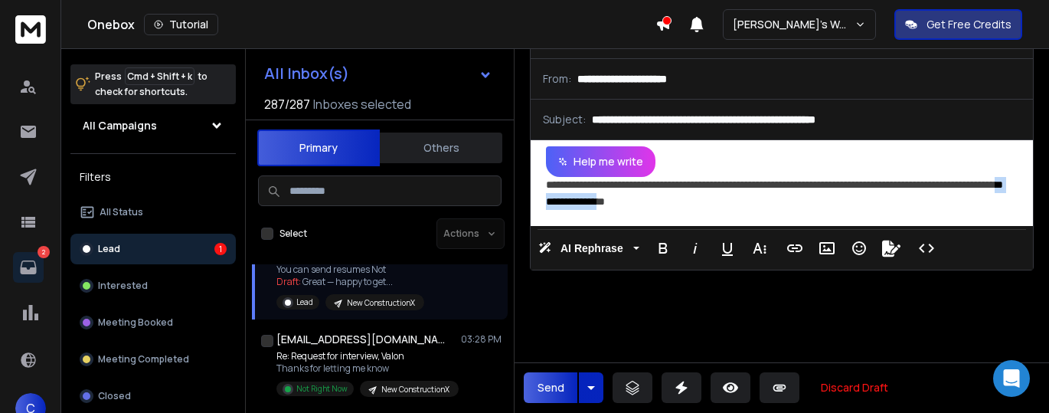
drag, startPoint x: 934, startPoint y: 200, endPoint x: 861, endPoint y: 203, distance: 72.8
click at [861, 201] on div "**********" at bounding box center [779, 176] width 467 height 69
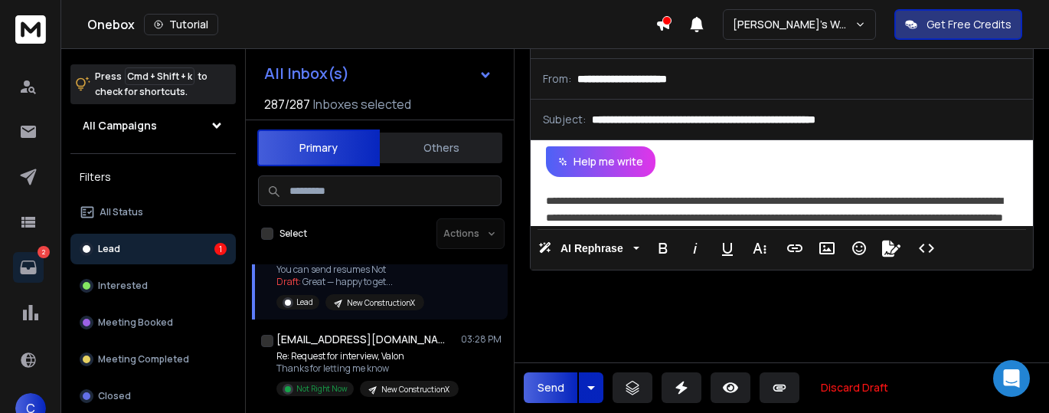
scroll to position [32, 0]
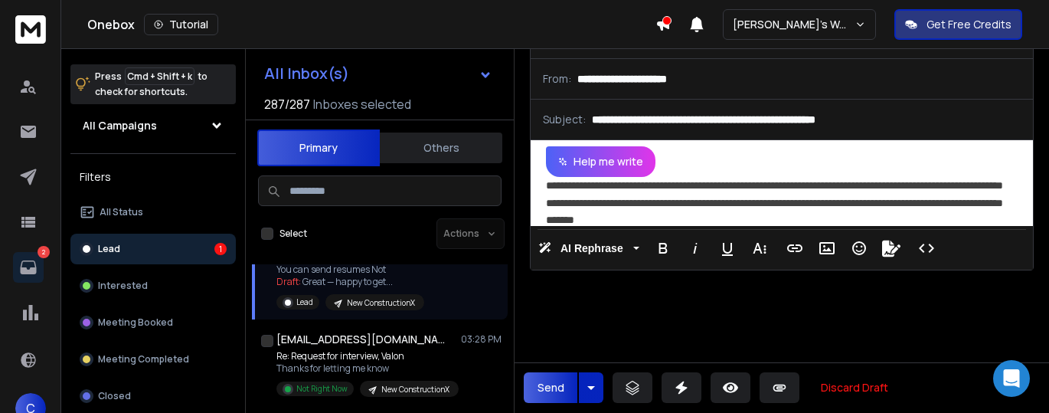
click at [808, 217] on div "**********" at bounding box center [779, 194] width 467 height 69
drag, startPoint x: 813, startPoint y: 217, endPoint x: 758, endPoint y: 217, distance: 55.1
click at [757, 217] on div "**********" at bounding box center [779, 194] width 467 height 69
click at [846, 219] on div "**********" at bounding box center [779, 194] width 467 height 69
click at [805, 216] on div "**********" at bounding box center [779, 194] width 467 height 69
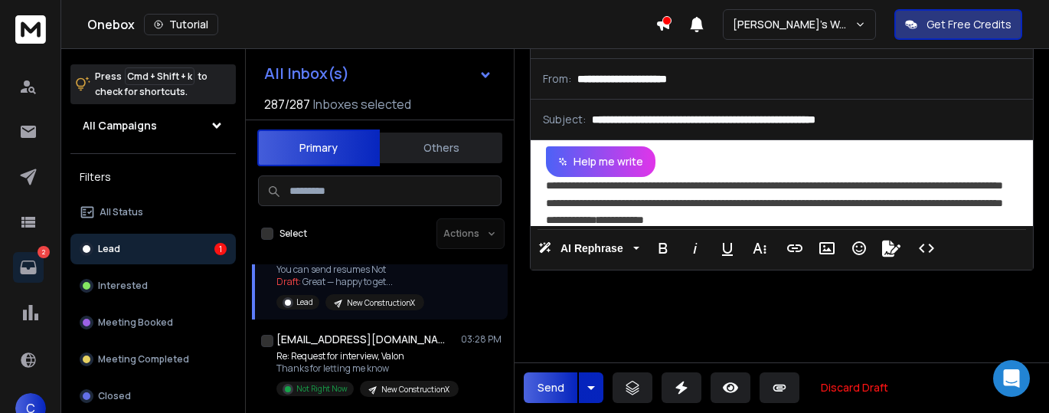
click at [554, 381] on button "Send" at bounding box center [551, 387] width 54 height 31
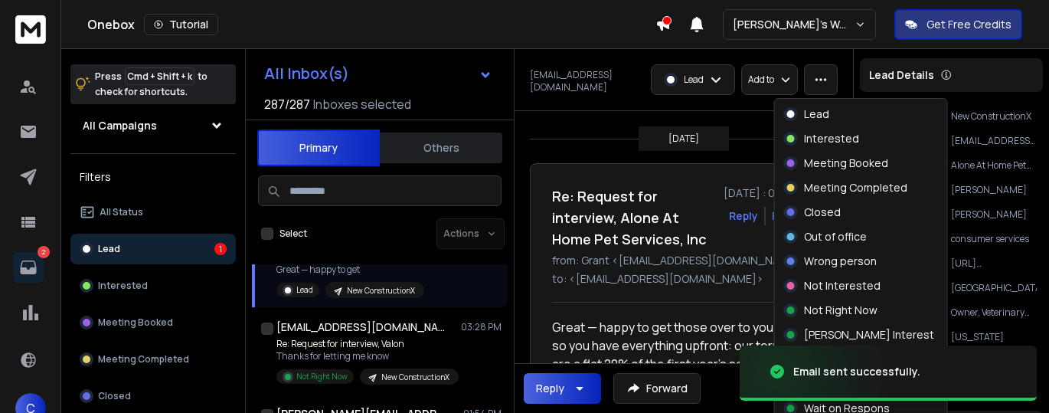
click at [735, 77] on div "Lead" at bounding box center [693, 79] width 84 height 31
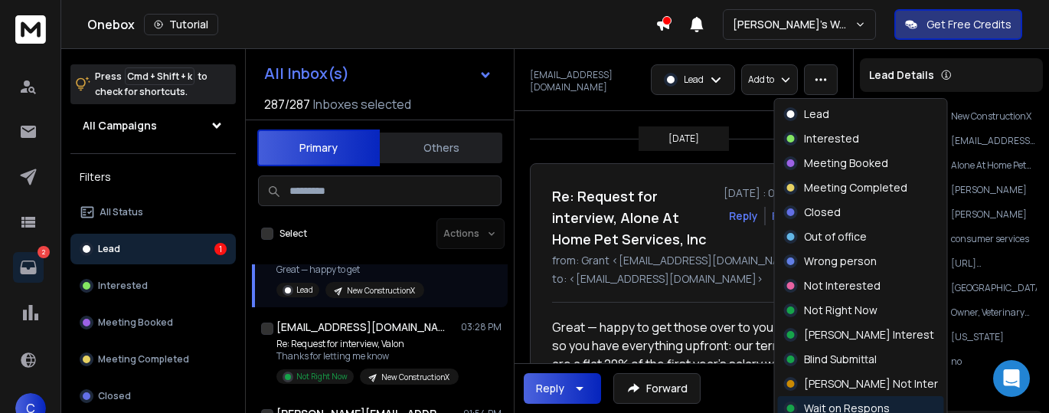
click at [838, 400] on p "Wait on Respons" at bounding box center [847, 407] width 86 height 15
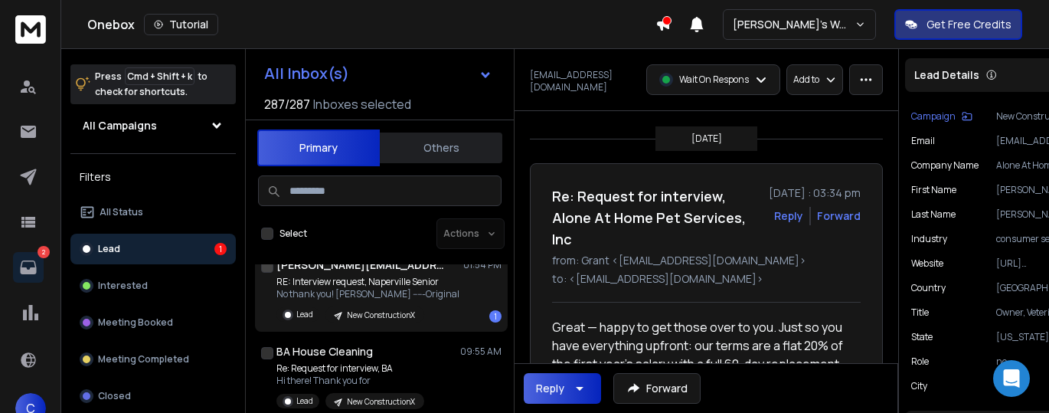
scroll to position [556, 0]
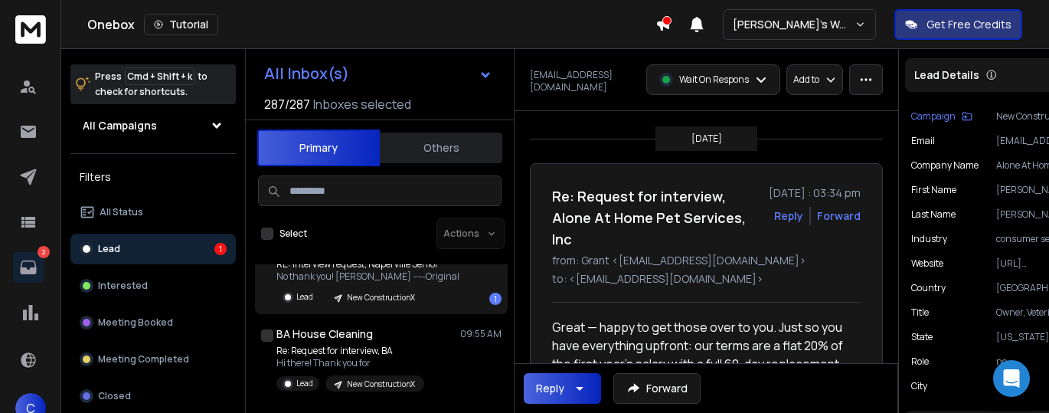
click at [341, 299] on icon at bounding box center [339, 296] width 13 height 13
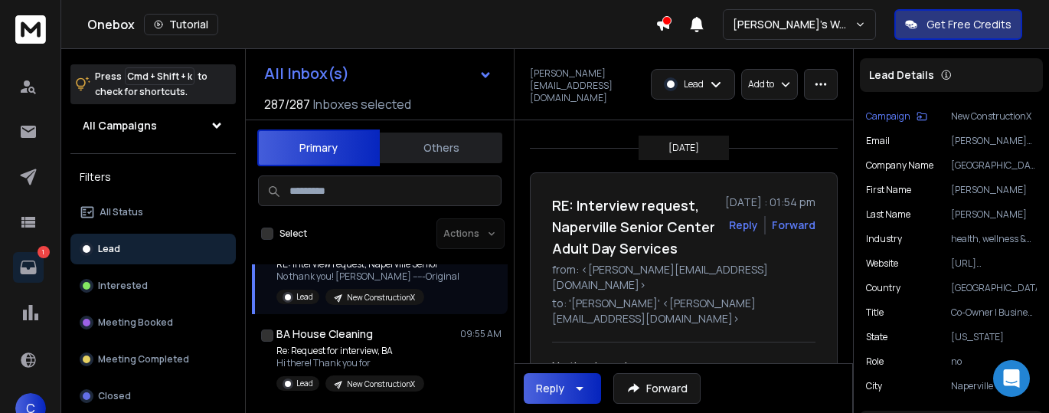
click at [758, 220] on button "Reply" at bounding box center [743, 224] width 29 height 15
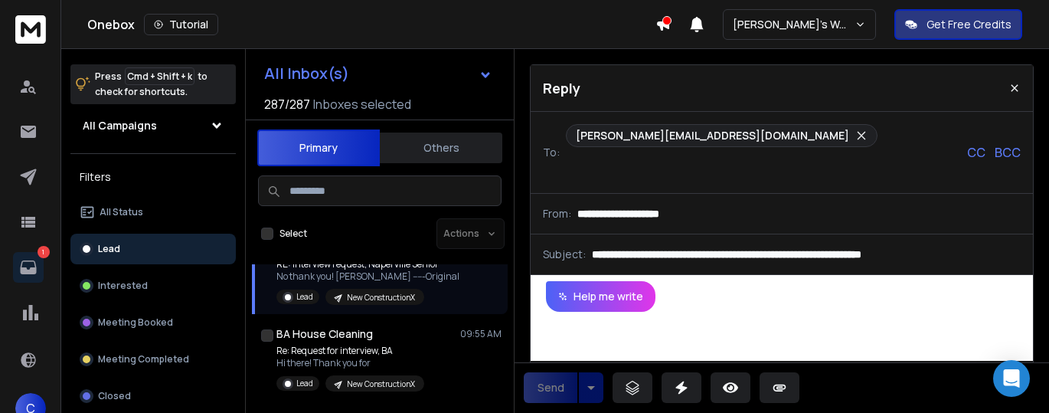
click at [619, 312] on div "**********" at bounding box center [782, 336] width 502 height 49
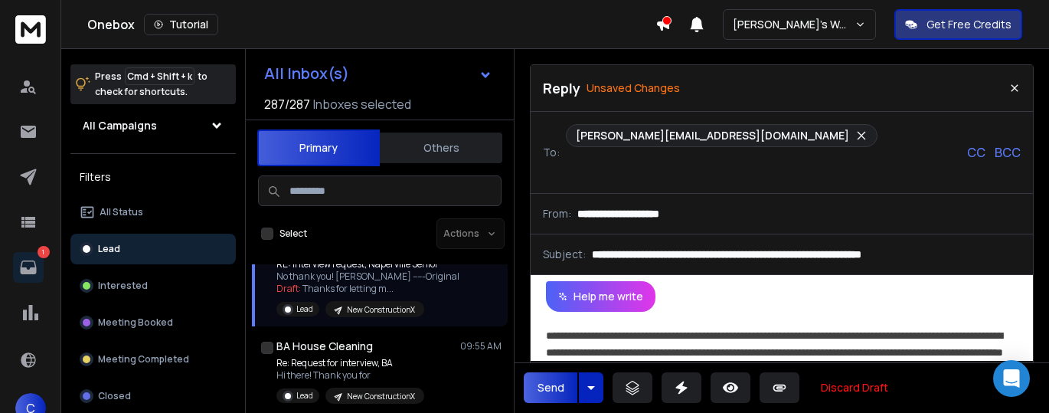
click at [534, 393] on button "Send" at bounding box center [551, 387] width 54 height 31
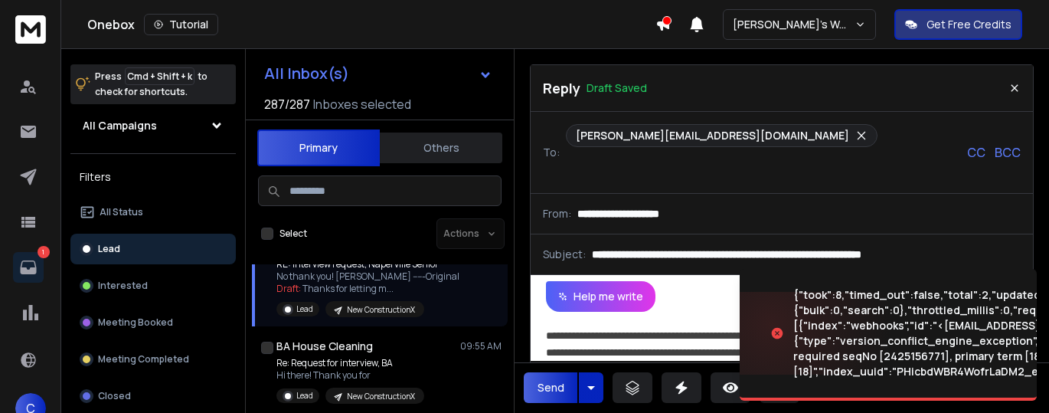
click at [550, 388] on button "Send" at bounding box center [551, 387] width 54 height 31
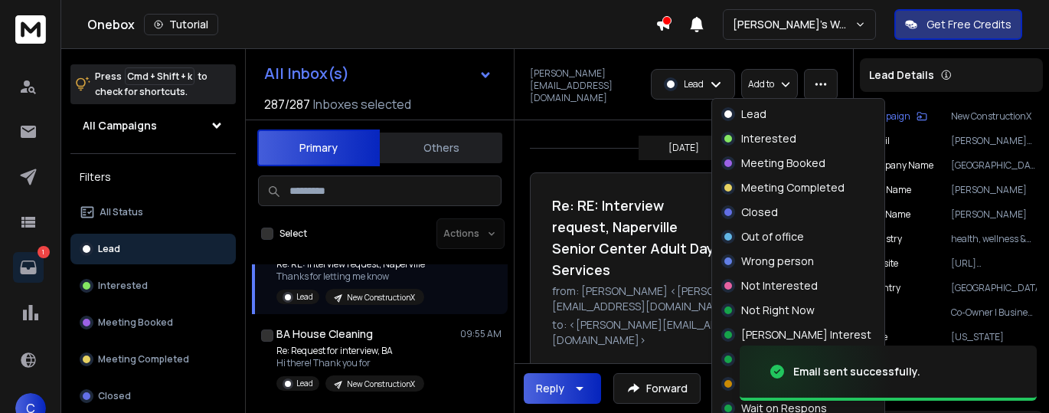
click at [722, 83] on div "Lead" at bounding box center [693, 84] width 83 height 29
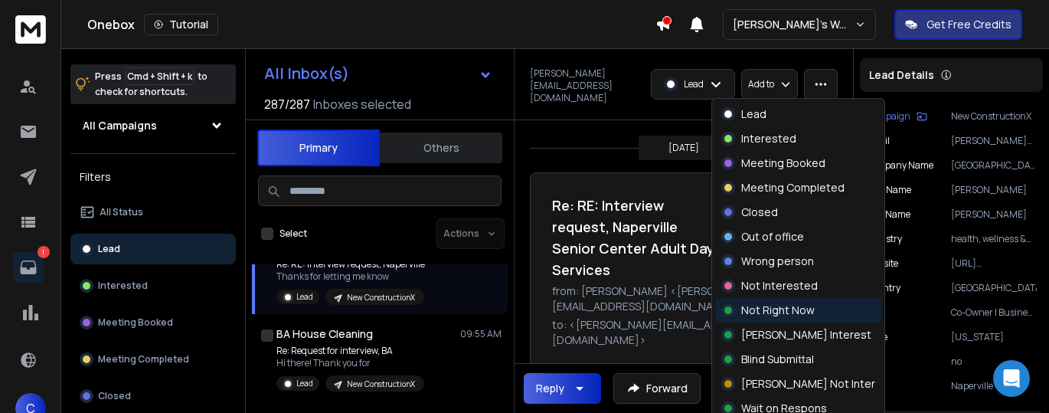
click at [773, 306] on p "Not Right Now" at bounding box center [777, 309] width 73 height 15
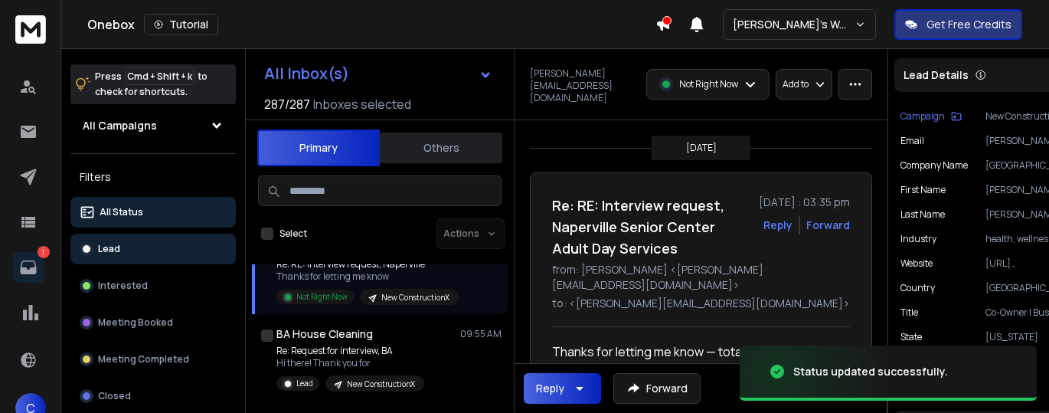
click at [145, 220] on button "All Status" at bounding box center [152, 212] width 165 height 31
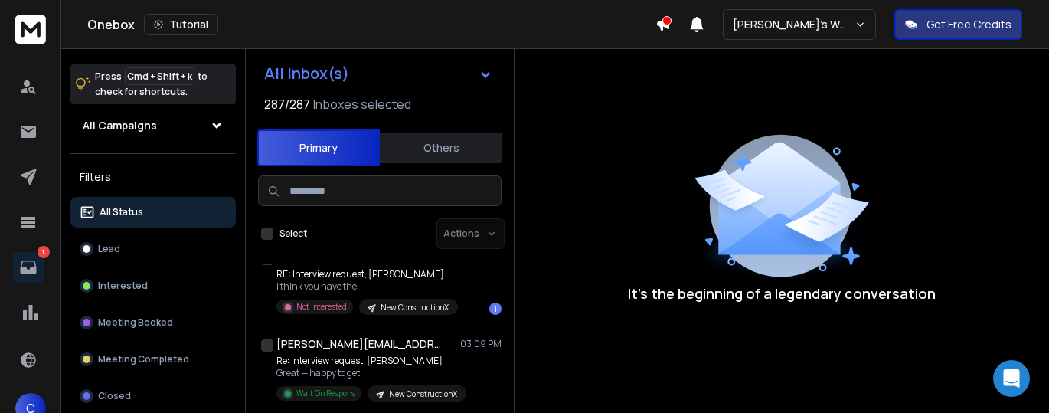
scroll to position [276, 0]
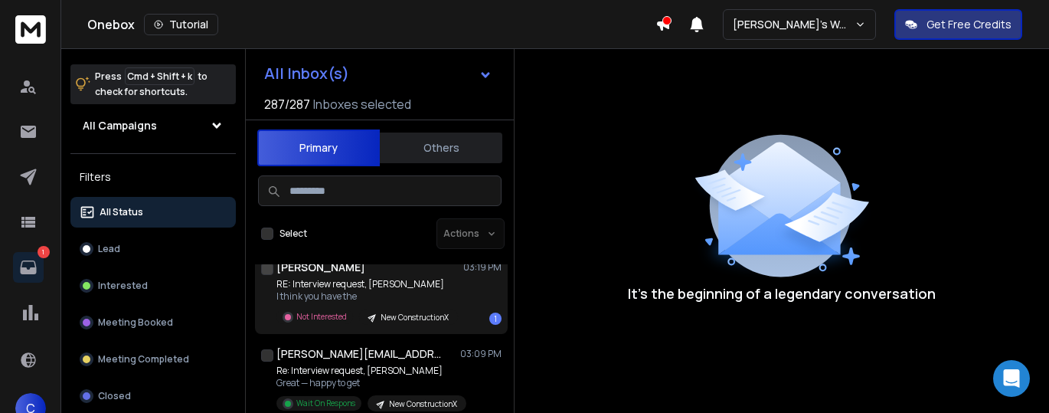
click at [452, 305] on div "RE: Interview request, [PERSON_NAME] I think you have the Not Interested New Co…" at bounding box center [366, 301] width 181 height 47
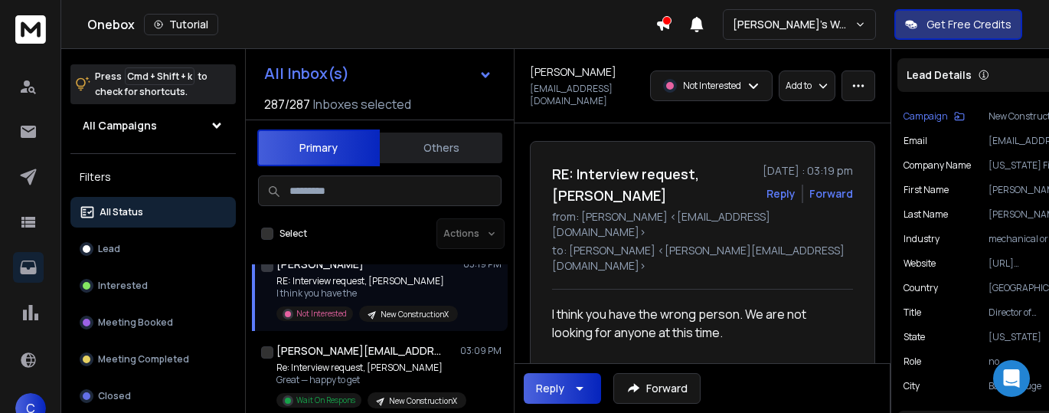
scroll to position [31, 0]
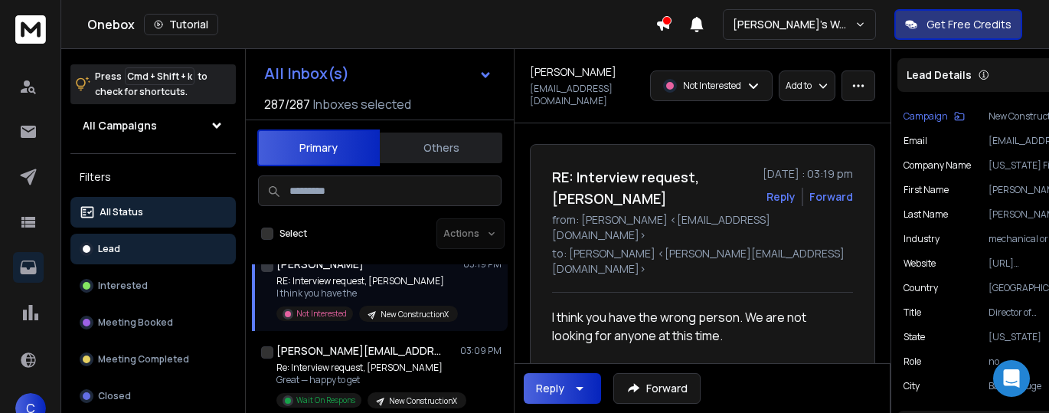
click at [184, 249] on button "Lead" at bounding box center [152, 249] width 165 height 31
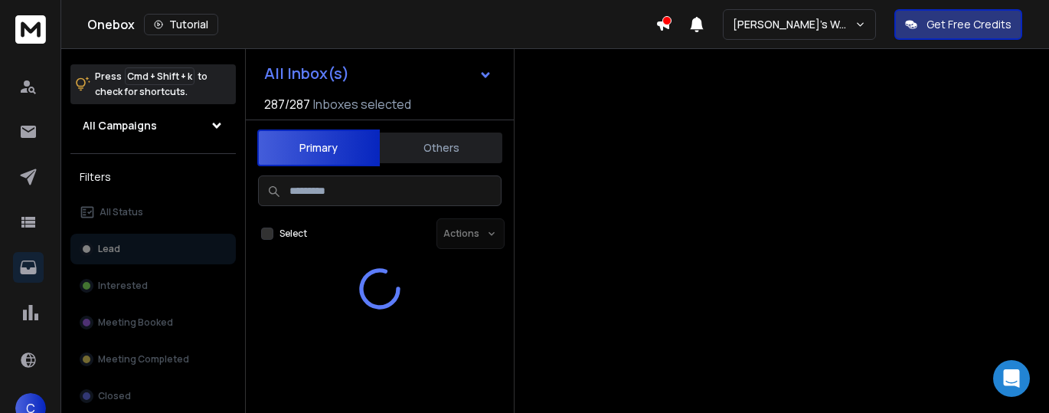
scroll to position [0, 0]
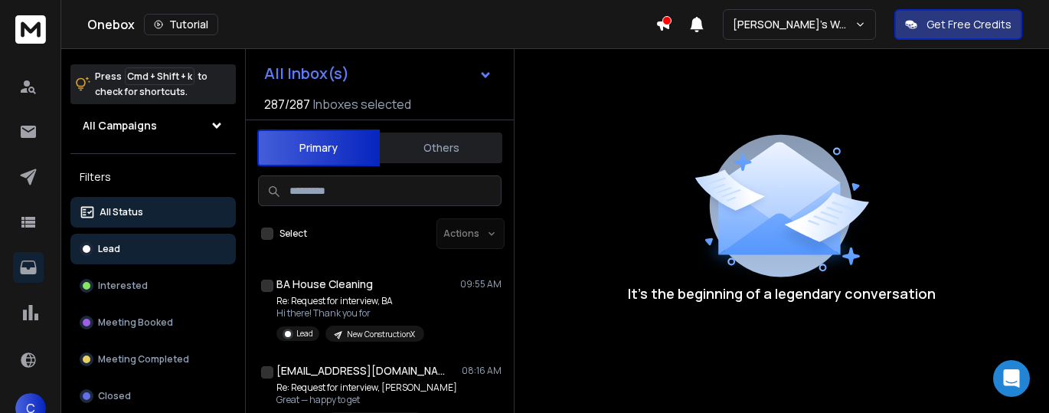
click at [173, 213] on button "All Status" at bounding box center [152, 212] width 165 height 31
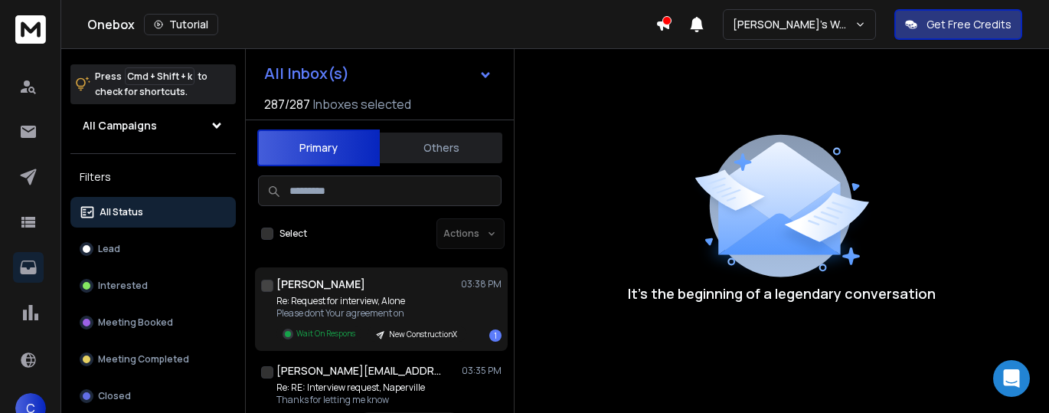
click at [423, 318] on p "Please dont Your agreement on" at bounding box center [368, 313] width 184 height 12
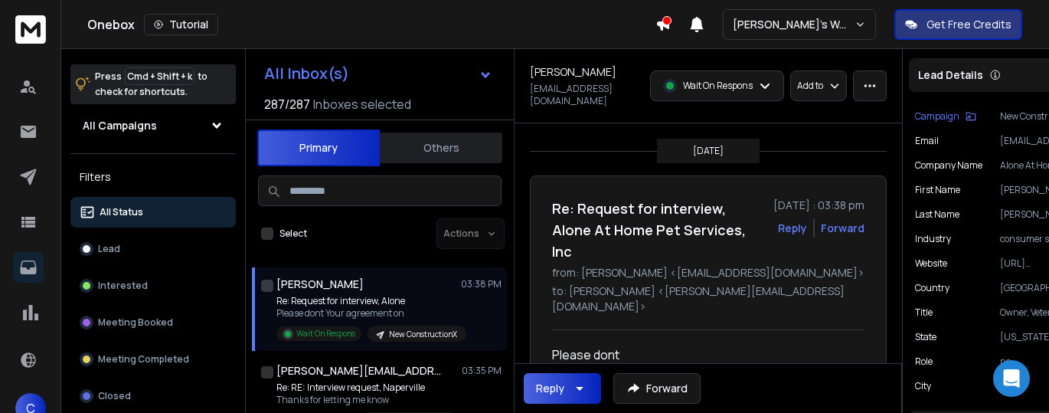
scroll to position [1, 0]
click at [807, 220] on button "Reply" at bounding box center [792, 227] width 29 height 15
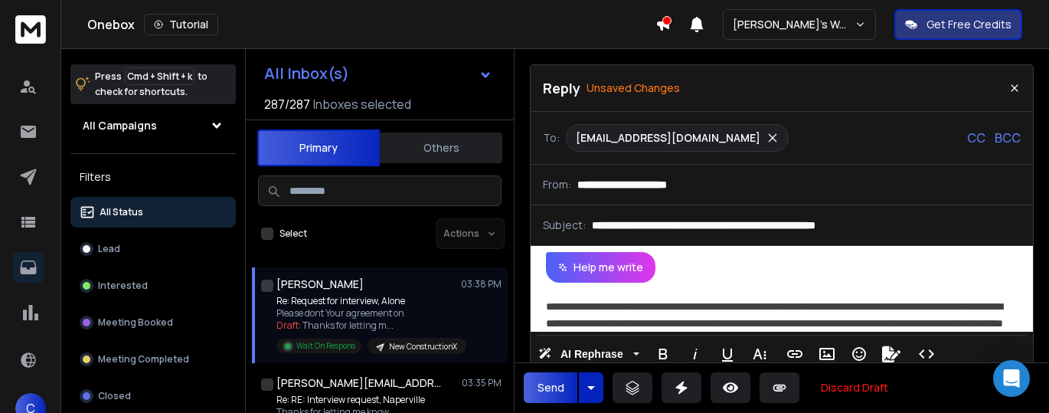
click at [542, 389] on button "Send" at bounding box center [551, 387] width 54 height 31
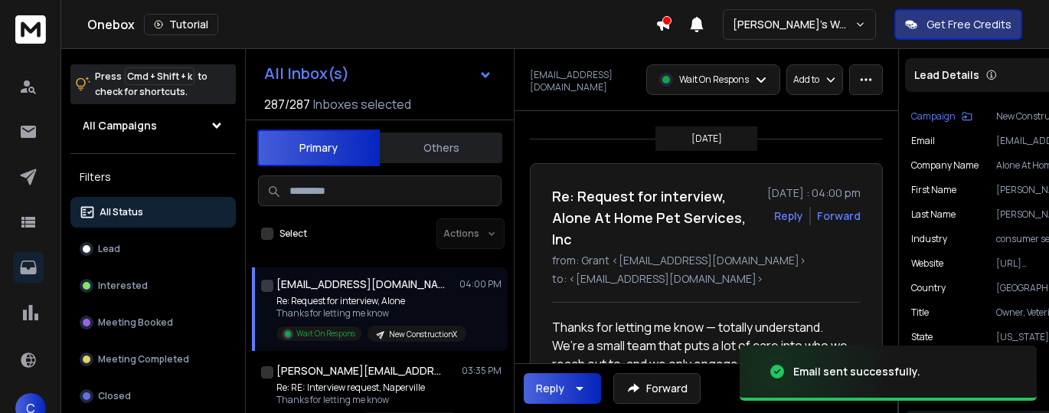
click at [749, 74] on p "Wait On Respons" at bounding box center [714, 79] width 70 height 12
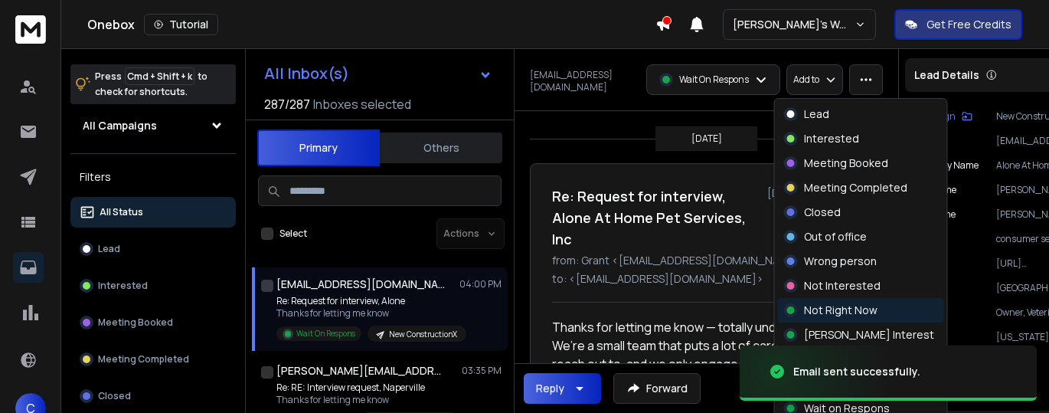
click at [858, 307] on p "Not Right Now" at bounding box center [840, 309] width 73 height 15
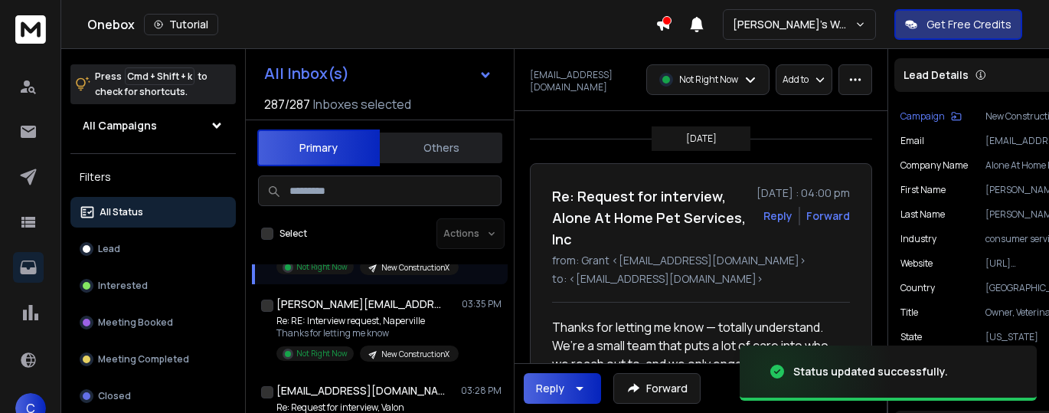
scroll to position [72, 0]
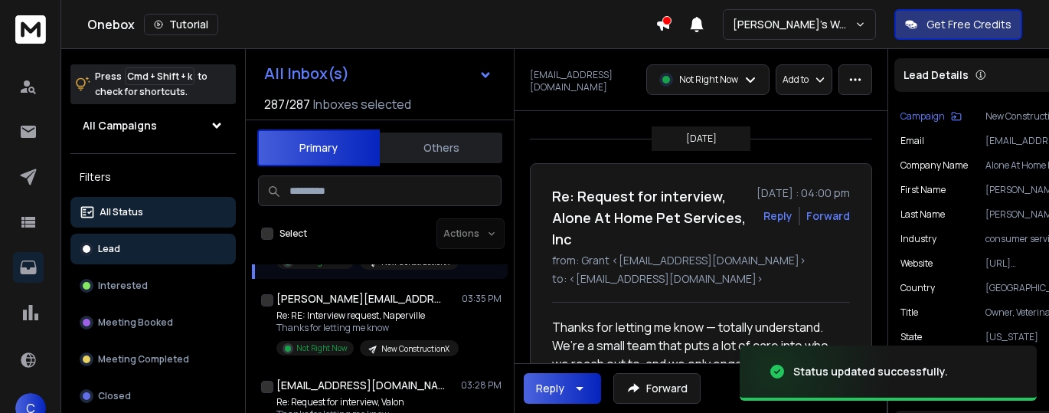
click at [175, 242] on button "Lead" at bounding box center [152, 249] width 165 height 31
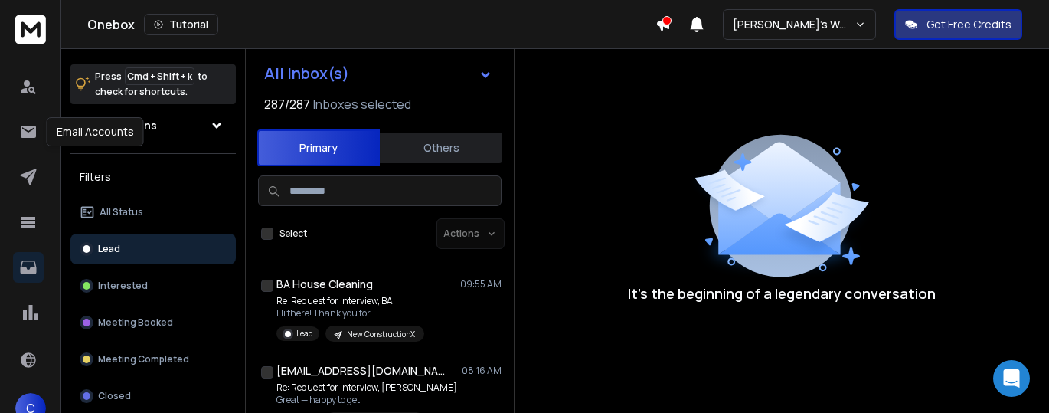
drag, startPoint x: 34, startPoint y: 136, endPoint x: 70, endPoint y: 214, distance: 85.3
click at [34, 136] on icon at bounding box center [28, 132] width 15 height 12
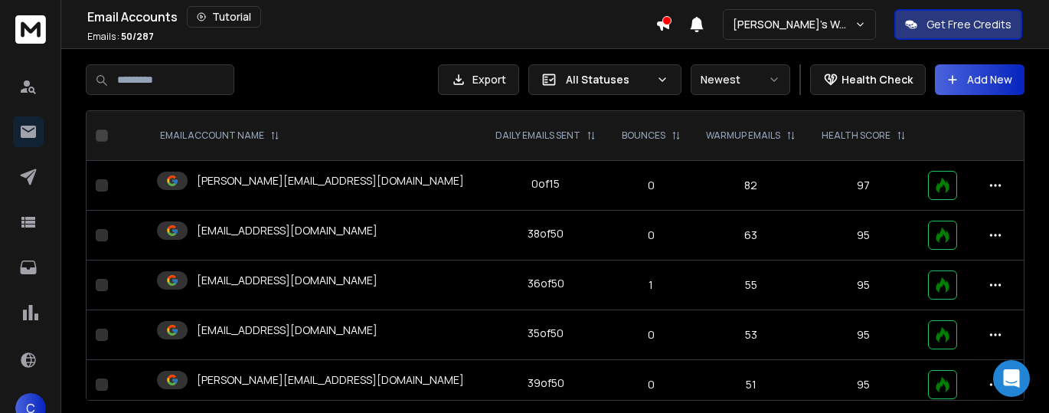
click at [204, 80] on input at bounding box center [160, 79] width 149 height 31
paste input "**********"
type input "**********"
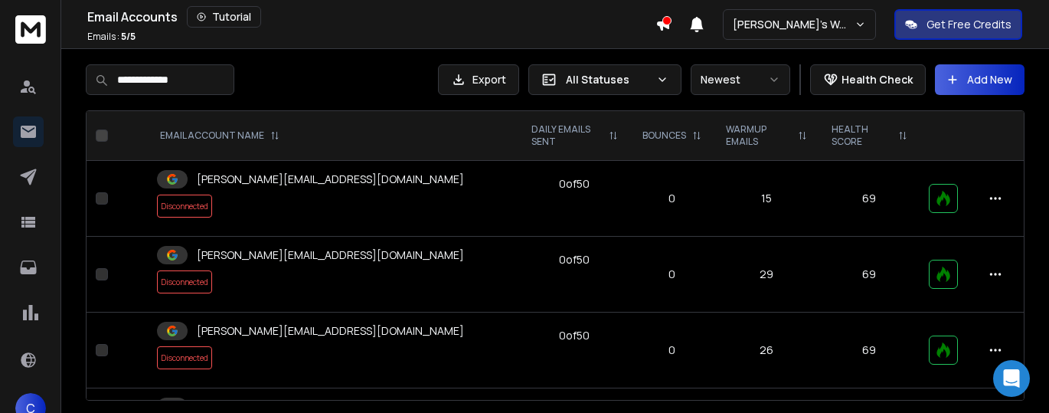
click at [269, 185] on p "[PERSON_NAME][EMAIL_ADDRESS][DOMAIN_NAME]" at bounding box center [330, 178] width 267 height 15
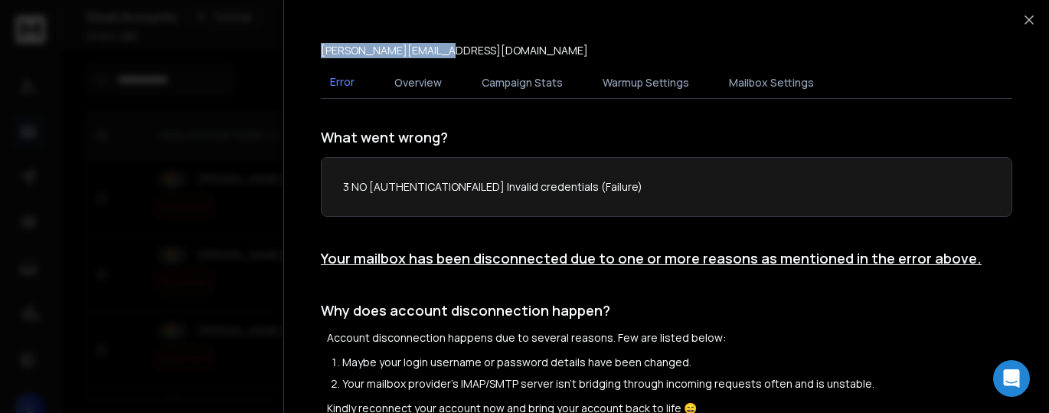
drag, startPoint x: 471, startPoint y: 57, endPoint x: 279, endPoint y: 52, distance: 192.2
click at [279, 52] on body "**********" at bounding box center [524, 206] width 1049 height 413
copy body "Multi Select Table Sheet [PERSON_NAME][EMAIL_ADDRESS][DOMAIN_NAME]"
click at [1025, 20] on icon "button" at bounding box center [1029, 20] width 8 height 8
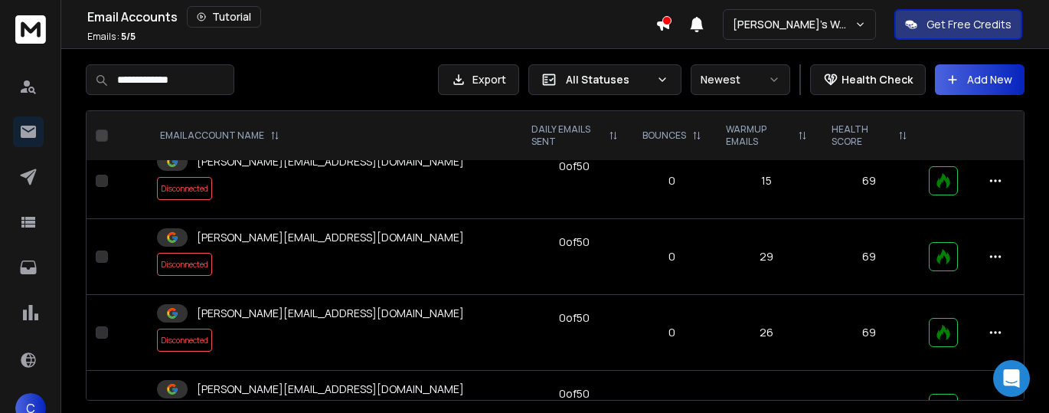
scroll to position [3, 0]
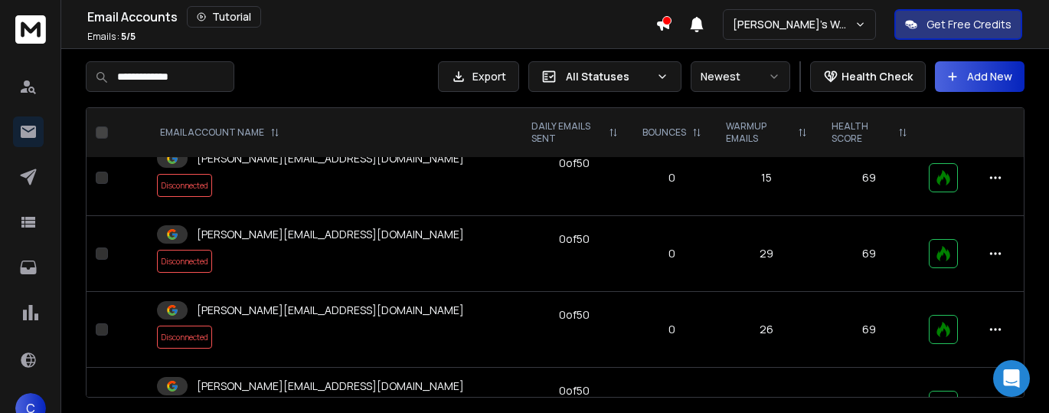
click at [249, 225] on div "[PERSON_NAME][EMAIL_ADDRESS][DOMAIN_NAME]" at bounding box center [310, 234] width 307 height 18
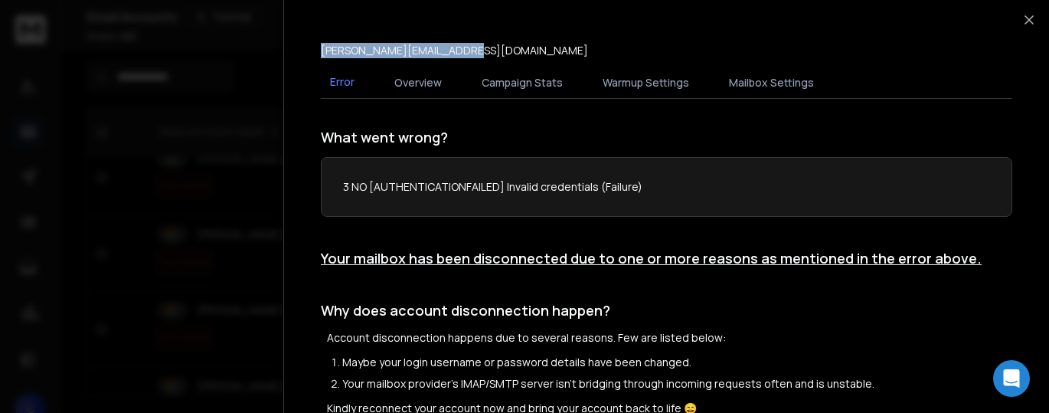
drag, startPoint x: 465, startPoint y: 51, endPoint x: 287, endPoint y: 47, distance: 178.4
click at [285, 47] on div "Multi Select Table Sheet [PERSON_NAME][EMAIL_ADDRESS][DOMAIN_NAME] Error Overvi…" at bounding box center [666, 206] width 766 height 413
copy p "[PERSON_NAME][EMAIL_ADDRESS][DOMAIN_NAME]"
drag, startPoint x: 1025, startPoint y: 16, endPoint x: 841, endPoint y: 102, distance: 202.8
click at [1025, 16] on icon "button" at bounding box center [1028, 19] width 15 height 15
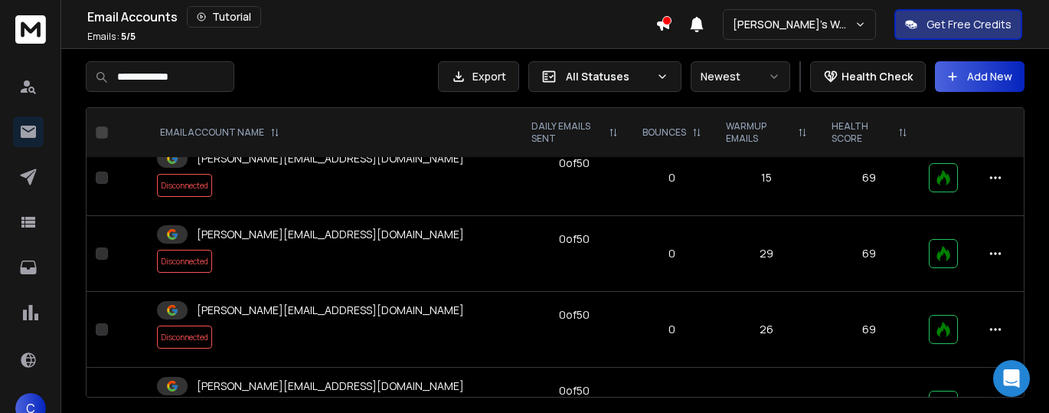
click at [320, 301] on div "[PERSON_NAME][EMAIL_ADDRESS][DOMAIN_NAME] Disconnected" at bounding box center [333, 324] width 353 height 47
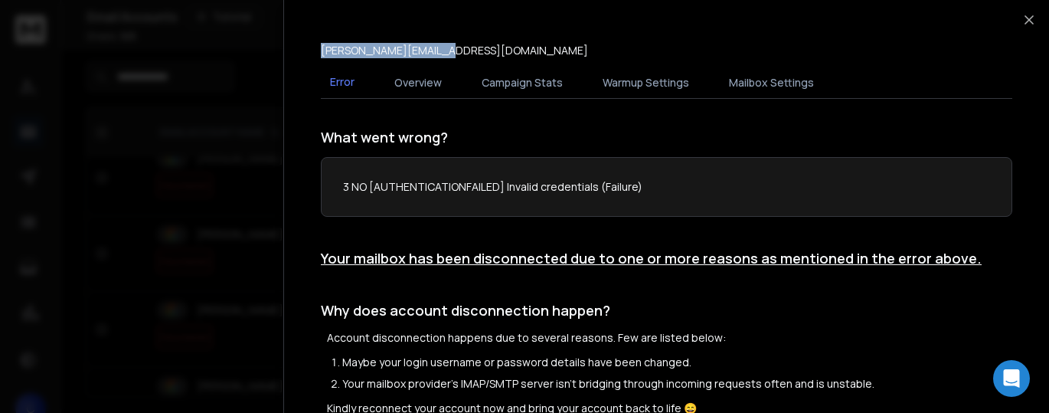
drag, startPoint x: 500, startPoint y: 60, endPoint x: 300, endPoint y: 54, distance: 199.9
click at [300, 54] on div "Multi Select Table Sheet [PERSON_NAME][EMAIL_ADDRESS][DOMAIN_NAME] Error Overvi…" at bounding box center [666, 206] width 766 height 413
copy p "[PERSON_NAME][EMAIL_ADDRESS][DOMAIN_NAME]"
click at [1022, 20] on icon "button" at bounding box center [1028, 19] width 15 height 15
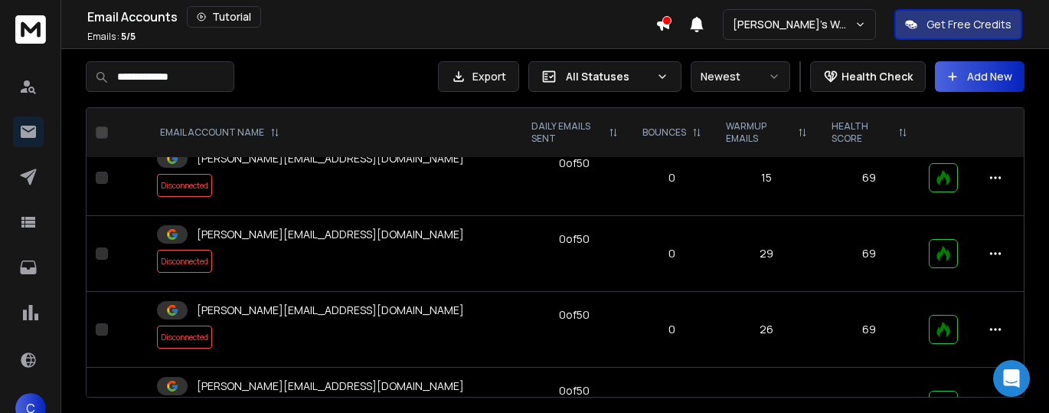
scroll to position [29, 0]
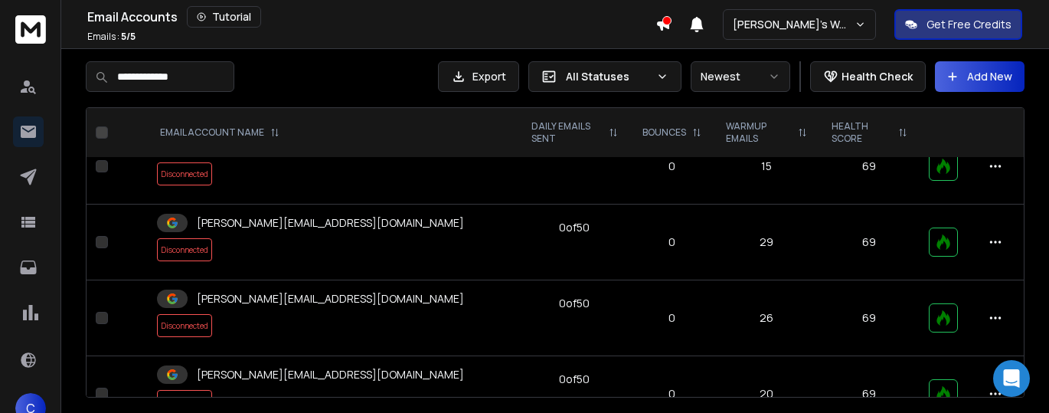
click at [223, 367] on p "[PERSON_NAME][EMAIL_ADDRESS][DOMAIN_NAME]" at bounding box center [330, 374] width 267 height 15
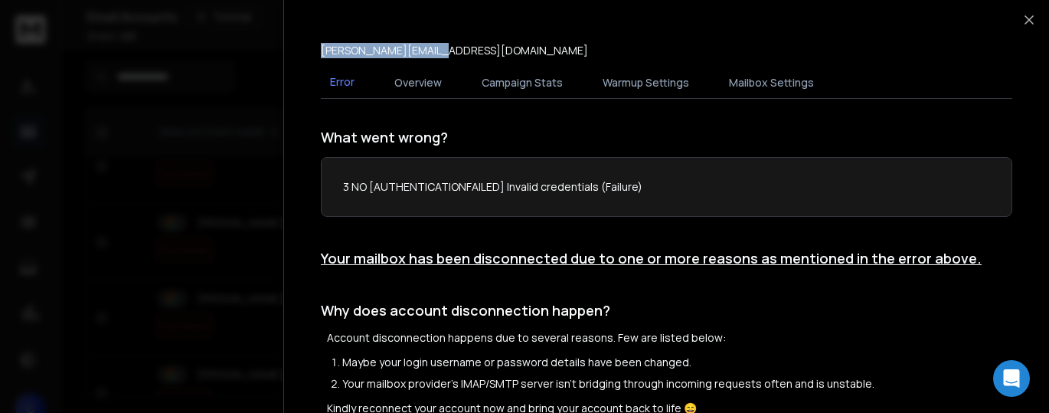
drag, startPoint x: 465, startPoint y: 54, endPoint x: 272, endPoint y: 105, distance: 199.4
click at [247, 54] on body "**********" at bounding box center [524, 203] width 1049 height 413
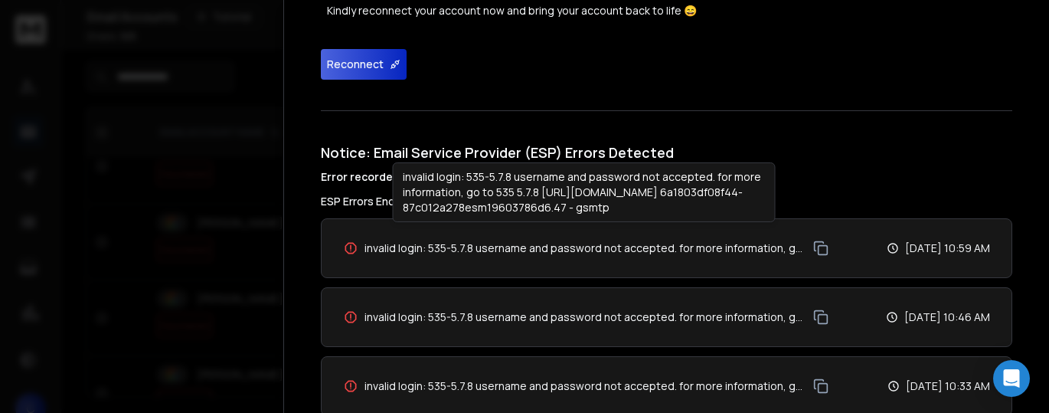
scroll to position [0, 0]
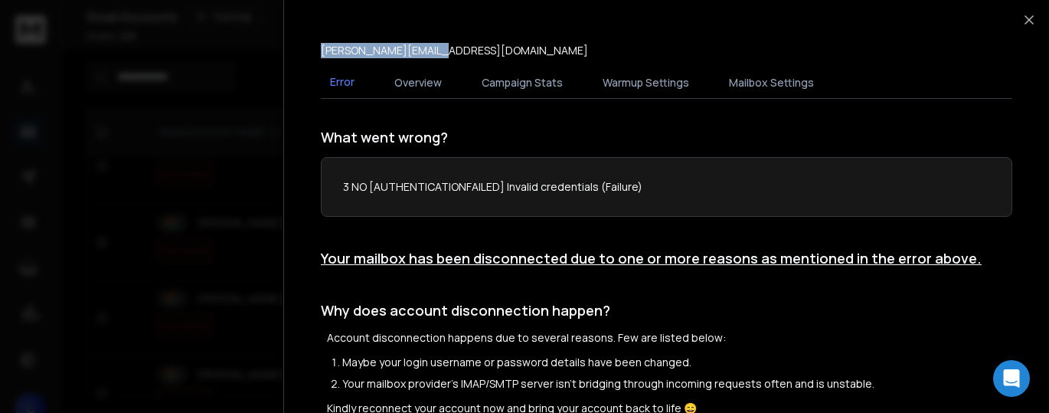
copy body "Multi Select Table Sheet [PERSON_NAME][EMAIL_ADDRESS][DOMAIN_NAME]"
drag, startPoint x: 1016, startPoint y: 19, endPoint x: 1025, endPoint y: 21, distance: 9.5
drag, startPoint x: 1028, startPoint y: 22, endPoint x: 963, endPoint y: 40, distance: 67.4
click at [1028, 22] on icon "button" at bounding box center [1028, 19] width 15 height 15
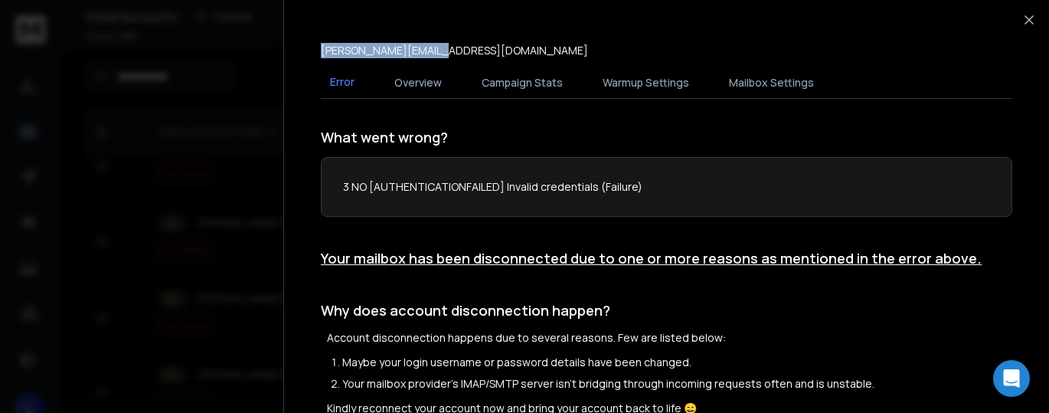
drag, startPoint x: 475, startPoint y: 50, endPoint x: 321, endPoint y: 53, distance: 153.9
click at [256, 51] on body "**********" at bounding box center [524, 203] width 1049 height 413
copy body "Multi Select Table Sheet [PERSON_NAME][EMAIL_ADDRESS][DOMAIN_NAME]"
click at [1022, 15] on icon "button" at bounding box center [1028, 19] width 15 height 15
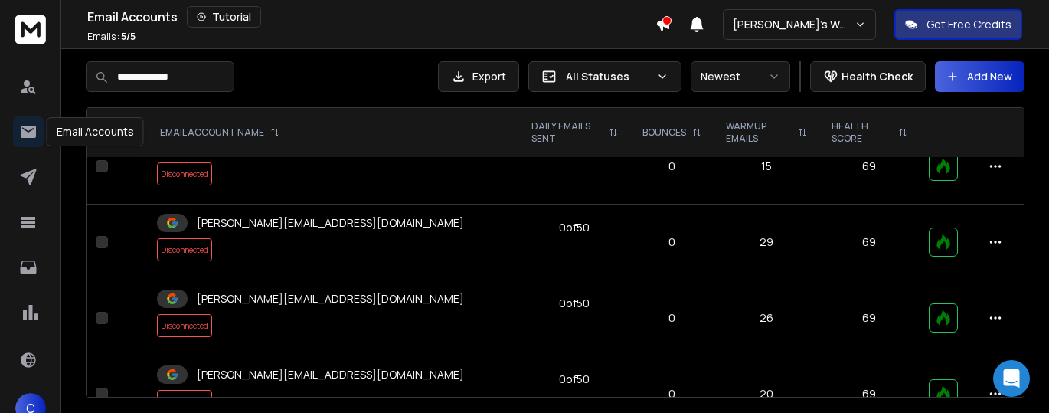
click at [26, 132] on icon at bounding box center [28, 132] width 15 height 12
click at [28, 276] on icon at bounding box center [28, 267] width 18 height 18
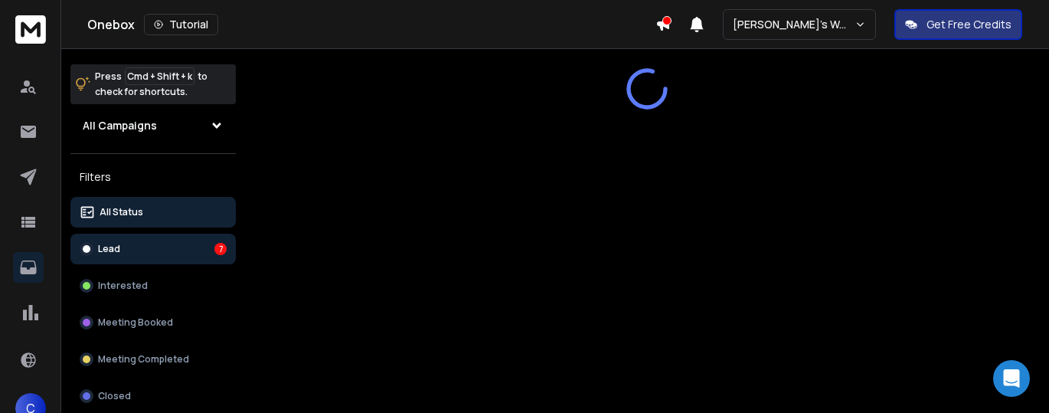
click at [155, 250] on button "Lead 7" at bounding box center [152, 249] width 165 height 31
click at [165, 256] on button "Lead 7" at bounding box center [152, 249] width 165 height 31
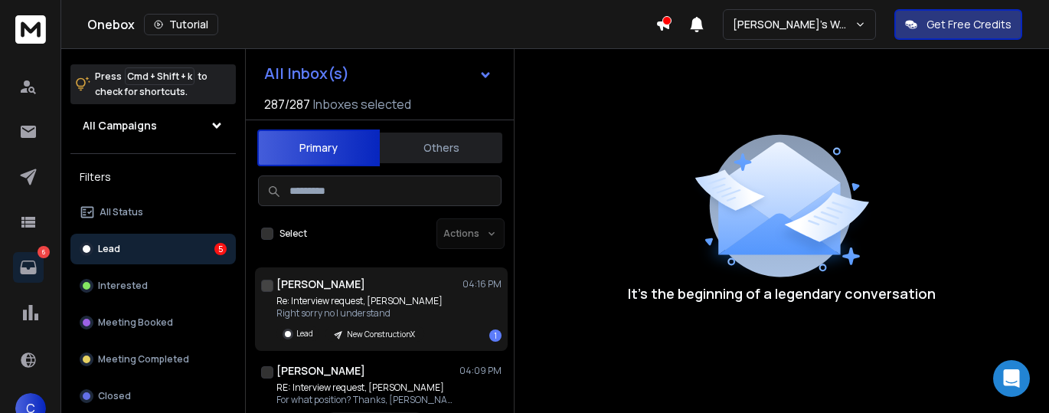
click at [334, 304] on p "Re: Interview request, [PERSON_NAME]" at bounding box center [359, 301] width 166 height 12
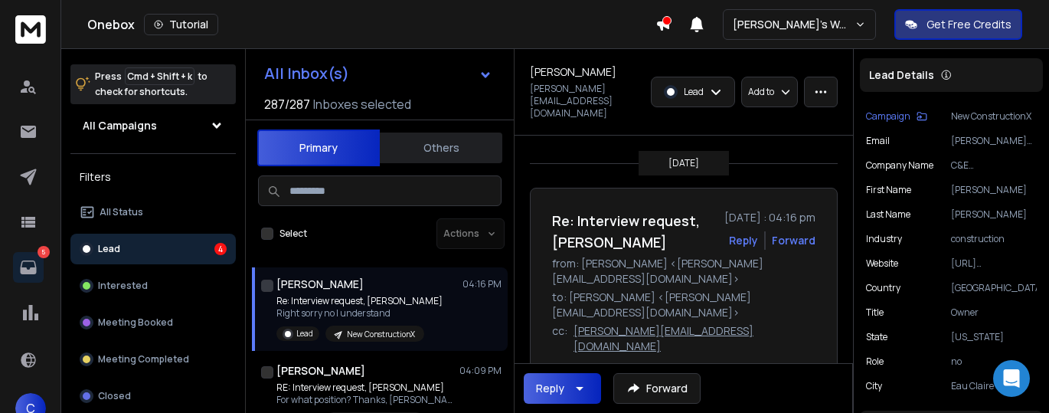
click at [756, 233] on button "Reply" at bounding box center [743, 240] width 29 height 15
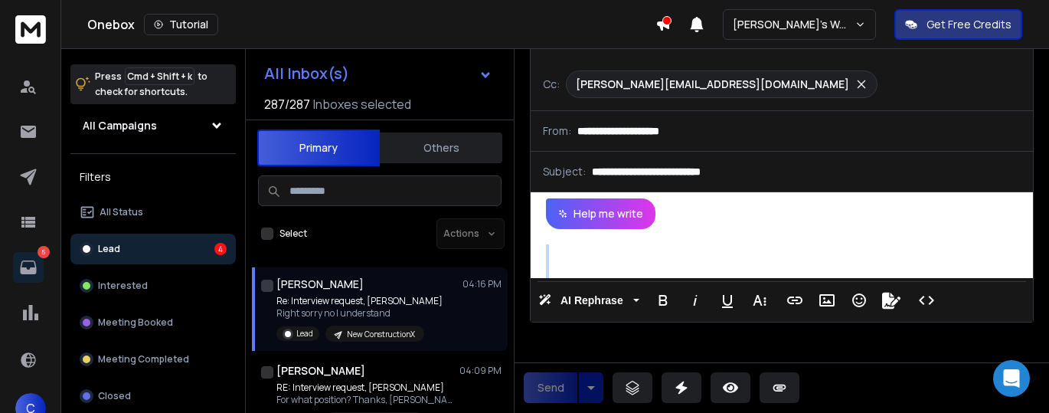
scroll to position [83, 0]
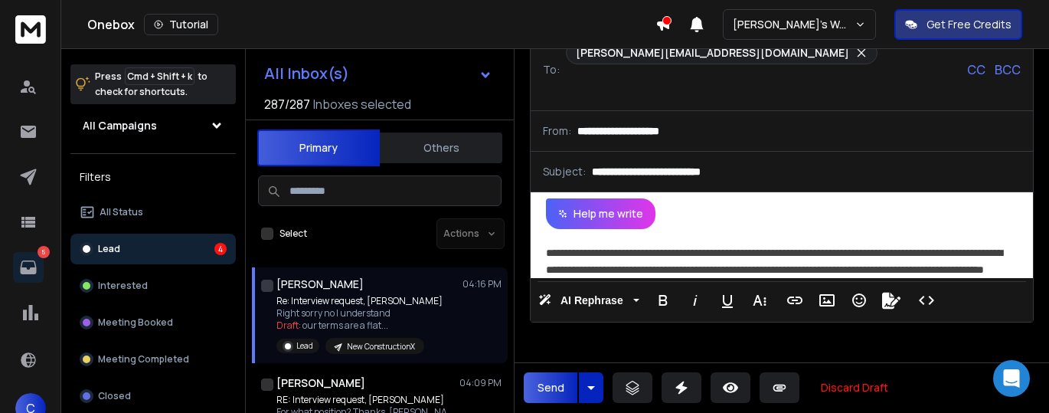
click at [551, 244] on div "**********" at bounding box center [779, 269] width 467 height 51
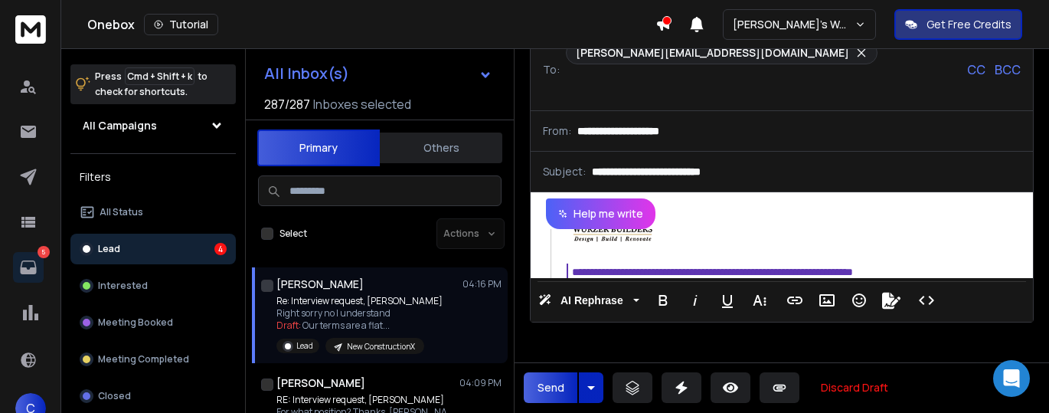
scroll to position [249, 0]
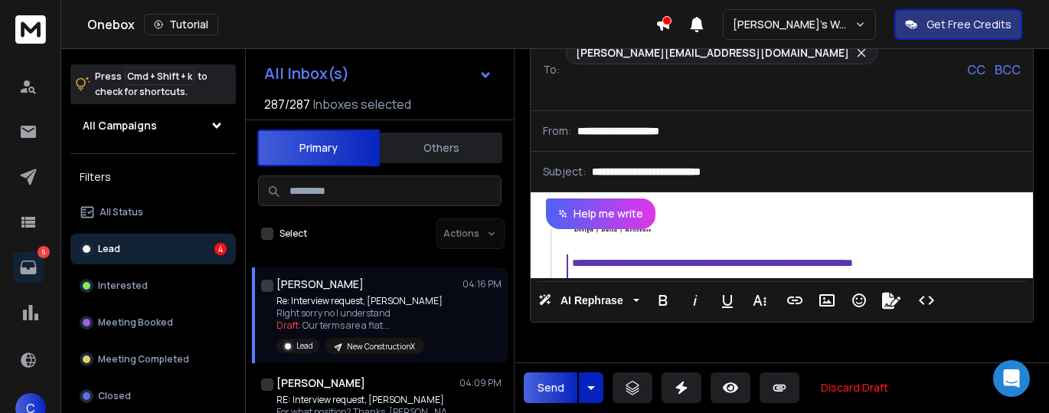
click at [551, 390] on button "Send" at bounding box center [551, 387] width 54 height 31
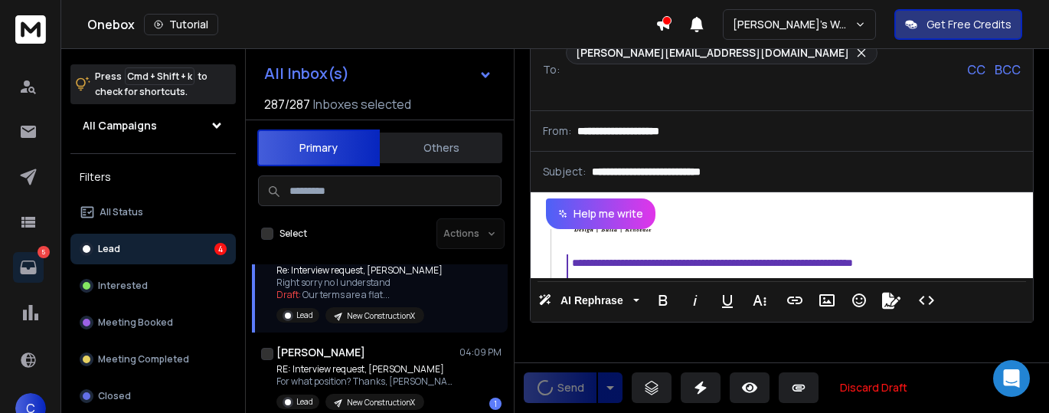
scroll to position [48, 0]
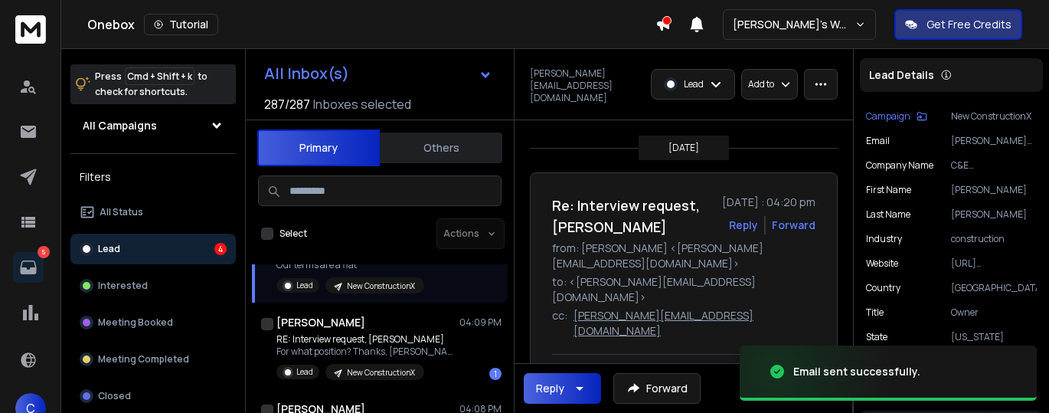
click at [704, 78] on p "Lead" at bounding box center [694, 84] width 20 height 12
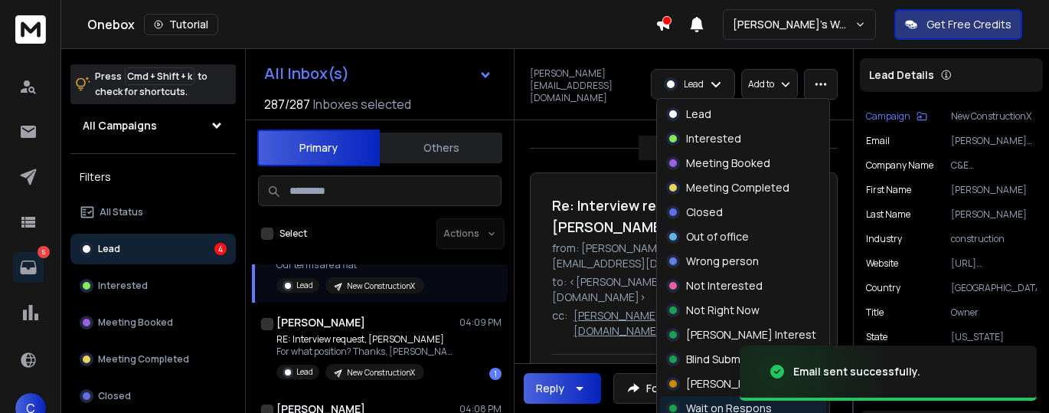
drag, startPoint x: 706, startPoint y: 405, endPoint x: 755, endPoint y: 389, distance: 51.6
click at [706, 405] on p "Wait on Respons" at bounding box center [729, 407] width 86 height 15
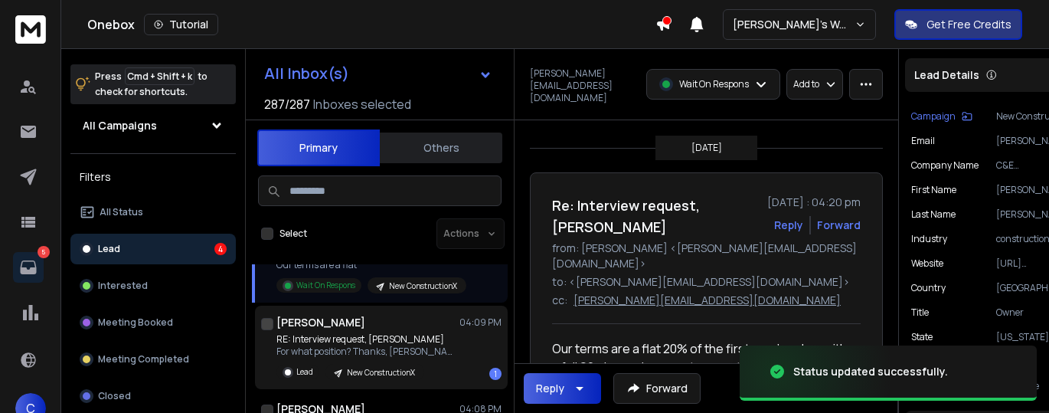
click at [341, 346] on p "For what position? Thanks, [PERSON_NAME]" at bounding box center [368, 351] width 184 height 12
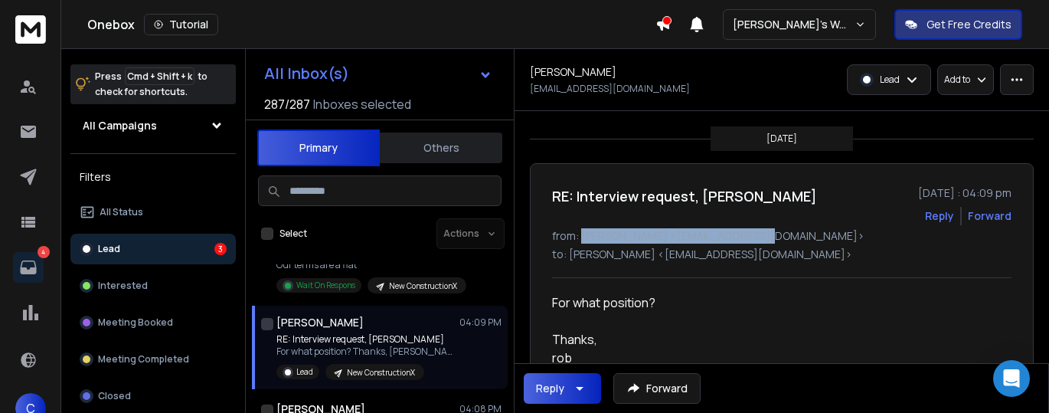
drag, startPoint x: 749, startPoint y: 234, endPoint x: 580, endPoint y: 232, distance: 168.4
click at [580, 232] on p "from: [PERSON_NAME] <[EMAIL_ADDRESS][DOMAIN_NAME]>" at bounding box center [781, 235] width 459 height 15
click at [943, 219] on button "Reply" at bounding box center [939, 215] width 29 height 15
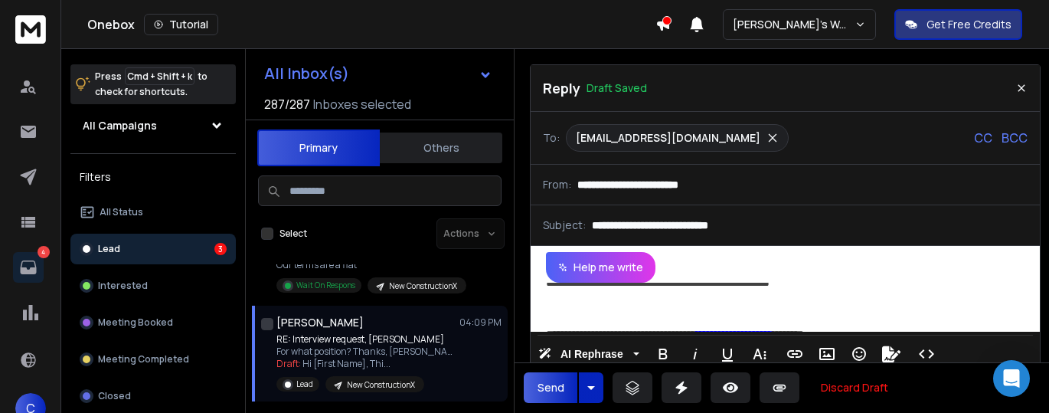
scroll to position [0, 0]
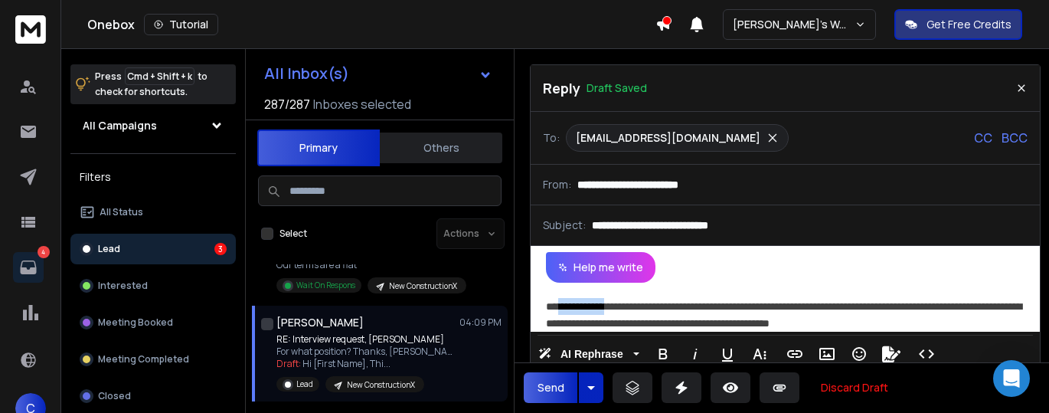
drag, startPoint x: 618, startPoint y: 303, endPoint x: 557, endPoint y: 309, distance: 60.8
click at [558, 309] on div "**********" at bounding box center [785, 315] width 479 height 34
drag, startPoint x: 719, startPoint y: 308, endPoint x: 650, endPoint y: 309, distance: 68.9
click at [650, 309] on div "**********" at bounding box center [785, 315] width 479 height 34
click at [740, 305] on div "**********" at bounding box center [785, 315] width 479 height 34
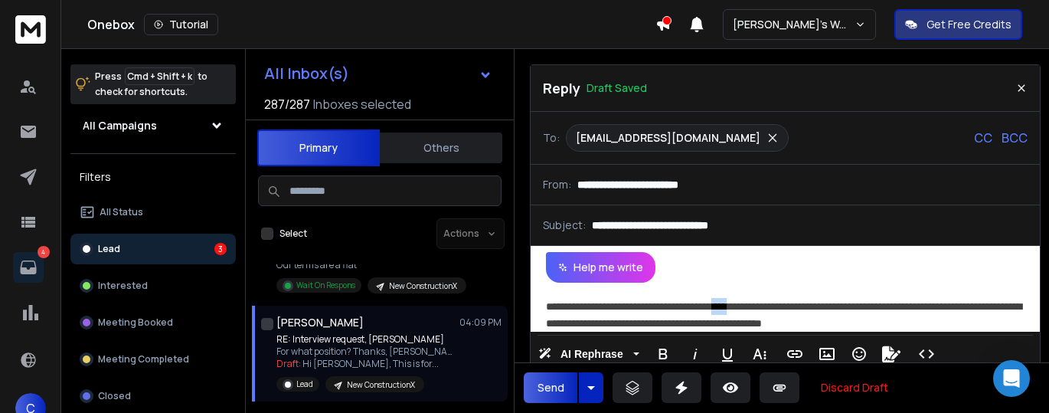
drag, startPoint x: 774, startPoint y: 303, endPoint x: 753, endPoint y: 304, distance: 21.5
click at [753, 304] on div "**********" at bounding box center [785, 315] width 479 height 34
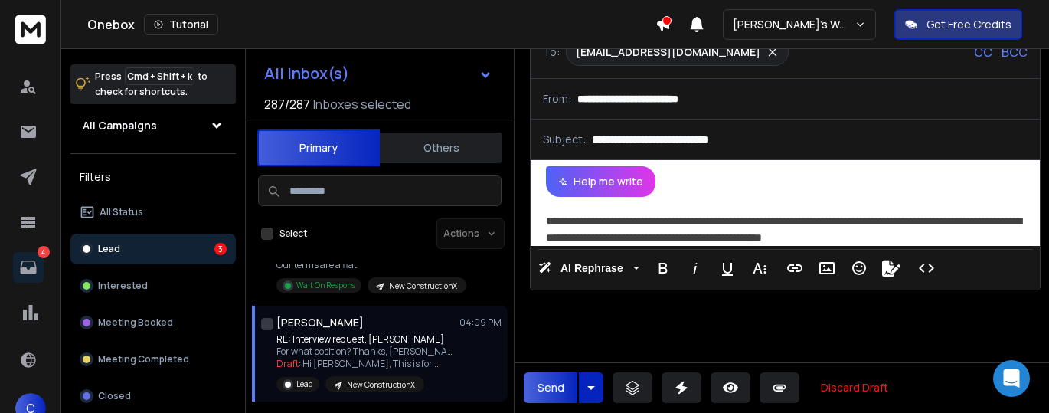
scroll to position [67, 0]
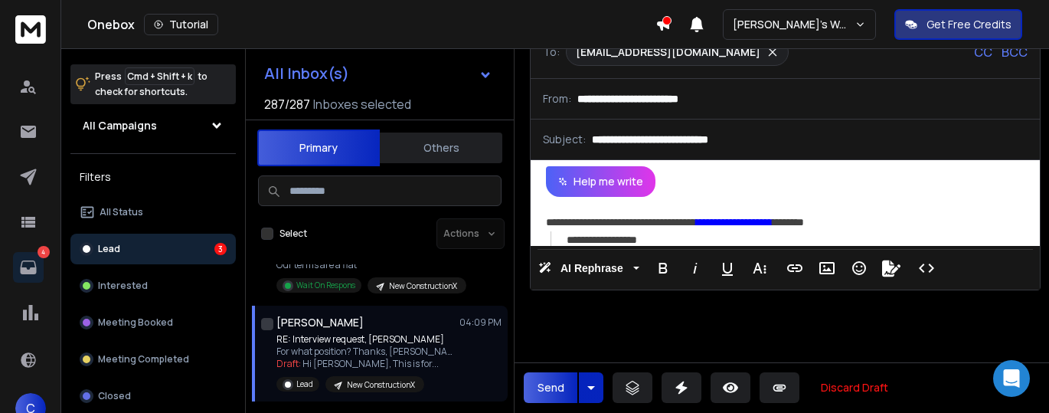
click at [550, 387] on button "Send" at bounding box center [551, 387] width 54 height 31
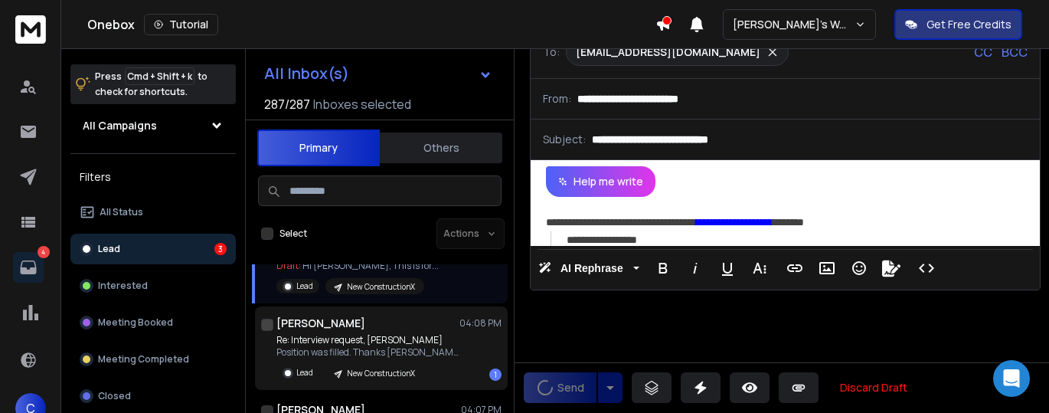
scroll to position [157, 0]
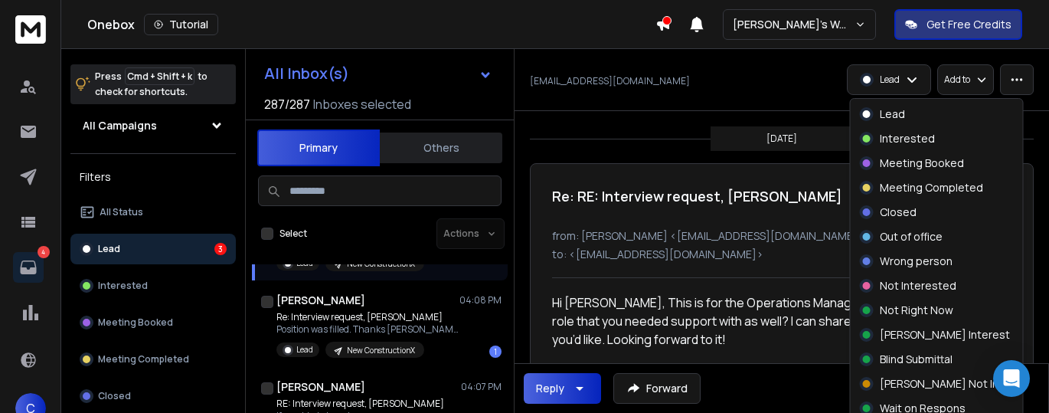
click at [903, 83] on div "Lead" at bounding box center [889, 79] width 83 height 29
drag, startPoint x: 900, startPoint y: 408, endPoint x: 952, endPoint y: 384, distance: 57.5
click at [900, 409] on p "Wait on Respons" at bounding box center [923, 407] width 86 height 15
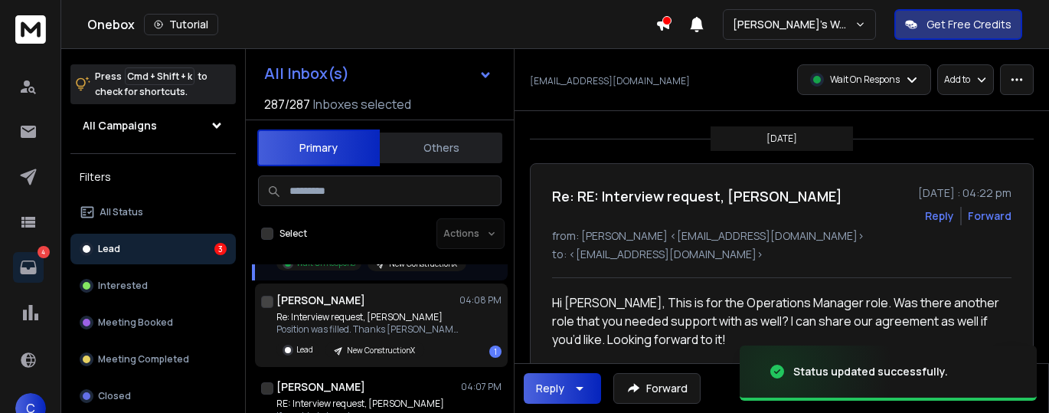
drag, startPoint x: 400, startPoint y: 332, endPoint x: 405, endPoint y: 341, distance: 10.3
click at [400, 332] on p "Position was filled. Thanks [PERSON_NAME]" at bounding box center [368, 329] width 184 height 12
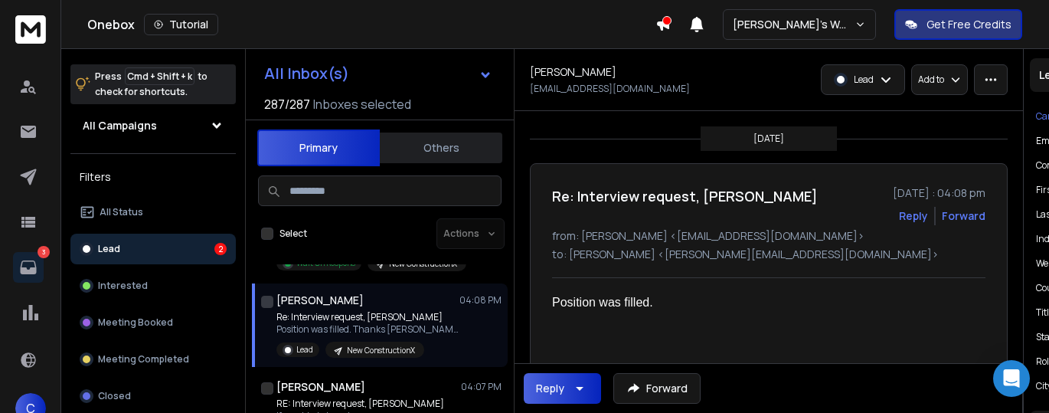
click at [922, 213] on button "Reply" at bounding box center [913, 215] width 29 height 15
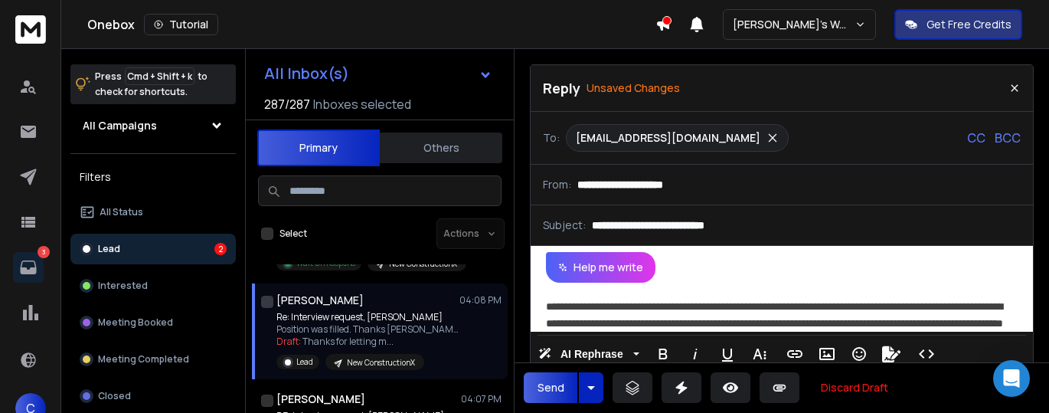
click at [532, 384] on button "Send" at bounding box center [551, 387] width 54 height 31
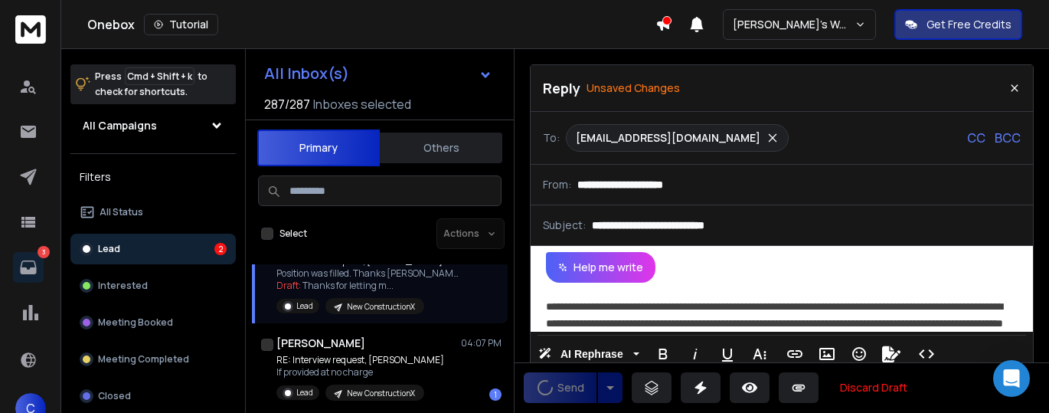
scroll to position [215, 0]
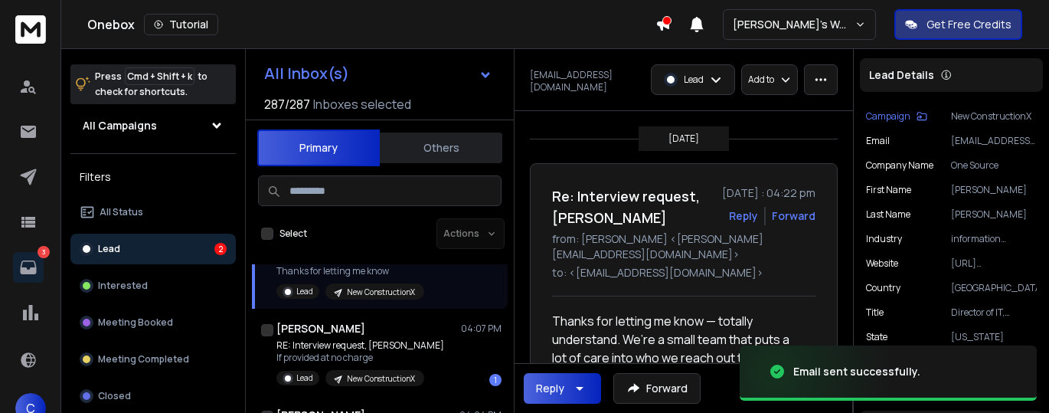
click at [706, 80] on div "Lead" at bounding box center [693, 79] width 83 height 29
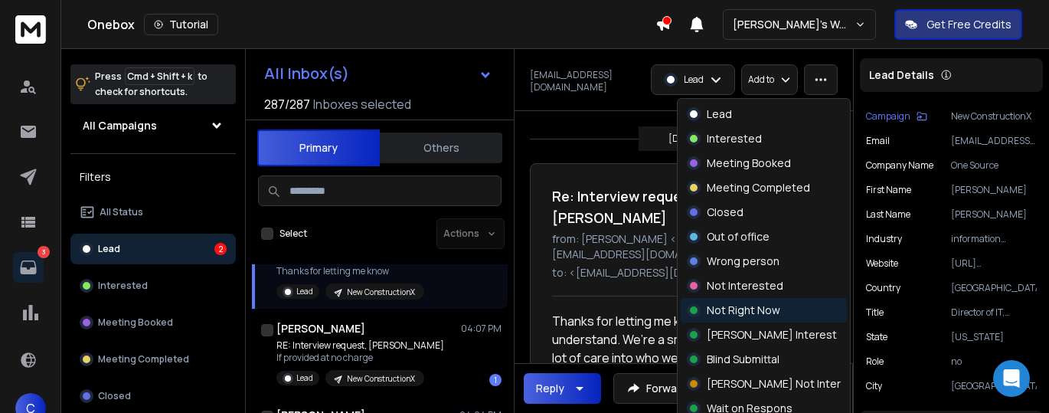
click at [760, 318] on div "Not Right Now" at bounding box center [764, 310] width 166 height 24
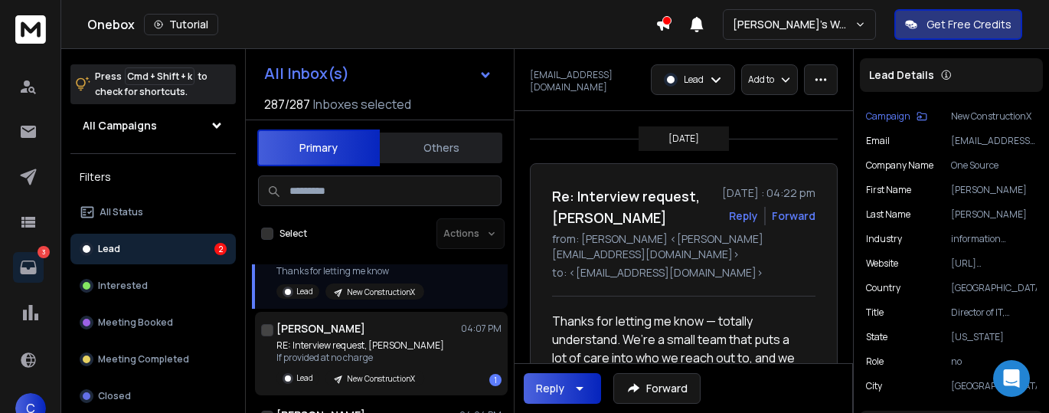
scroll to position [0, 6]
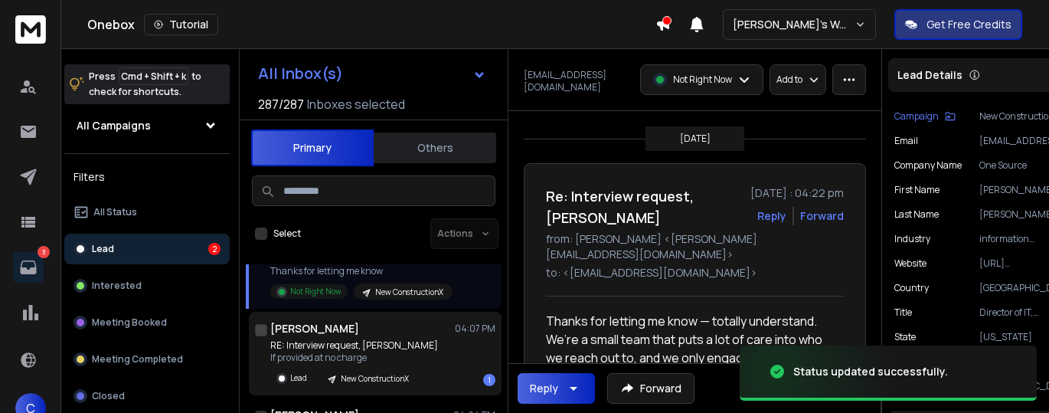
click at [394, 355] on p "If provided at no charge" at bounding box center [354, 357] width 168 height 12
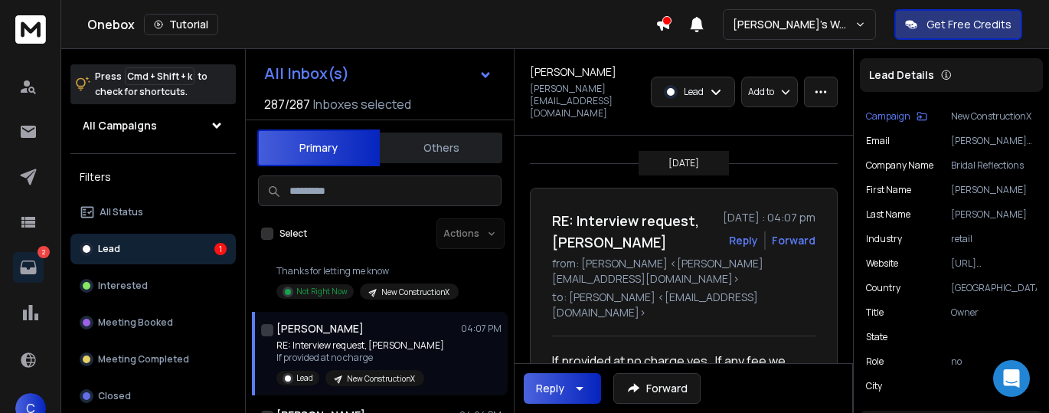
scroll to position [0, 5]
click at [758, 233] on button "Reply" at bounding box center [743, 240] width 29 height 15
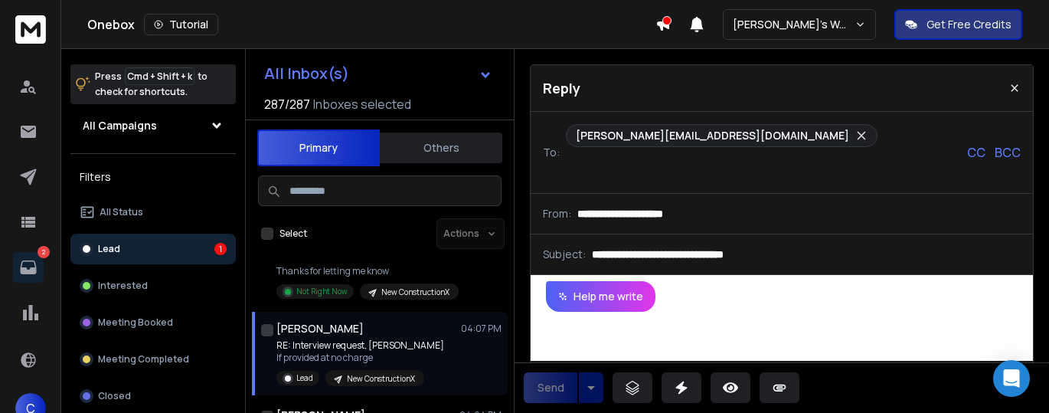
scroll to position [0, 0]
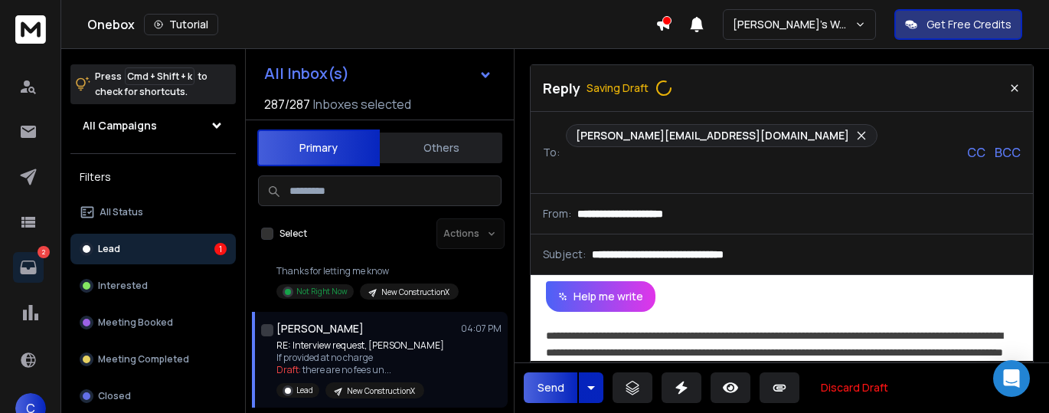
click at [547, 327] on div "**********" at bounding box center [779, 352] width 467 height 51
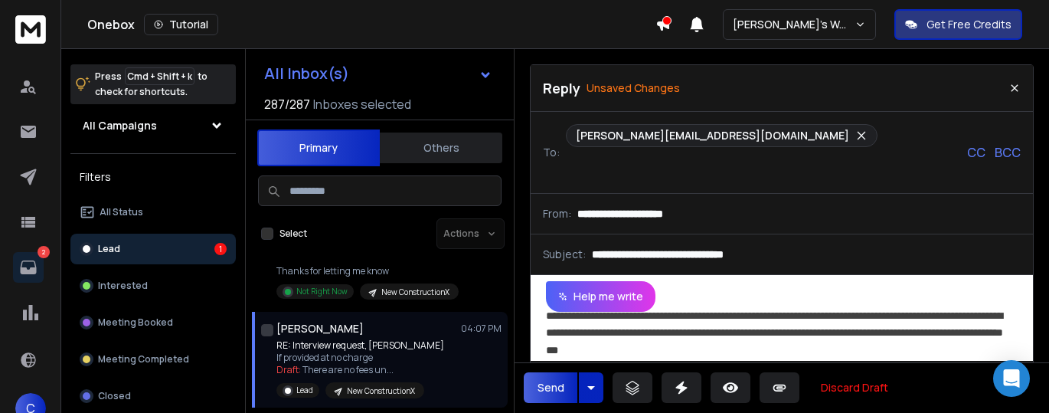
scroll to position [25, 0]
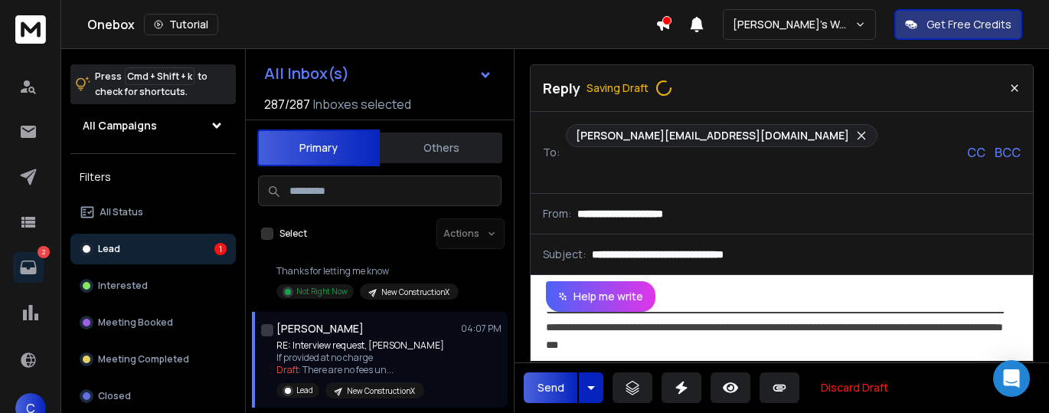
click at [807, 317] on div "**********" at bounding box center [779, 327] width 467 height 51
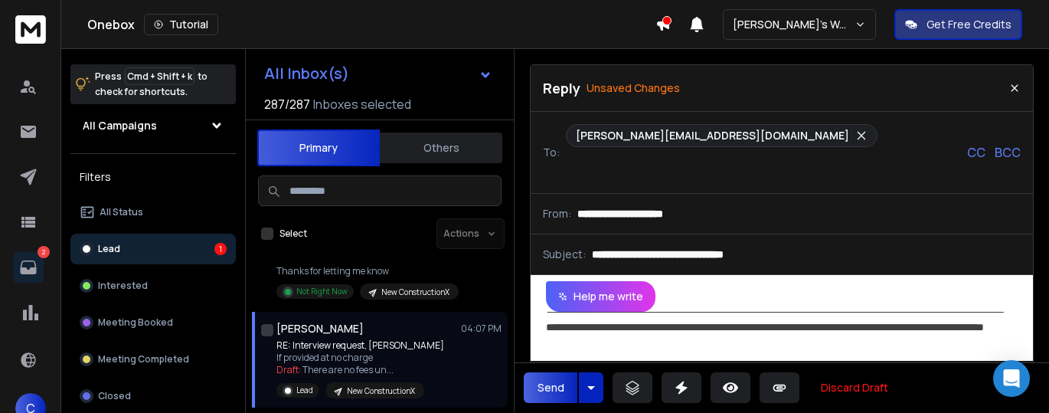
scroll to position [67, 0]
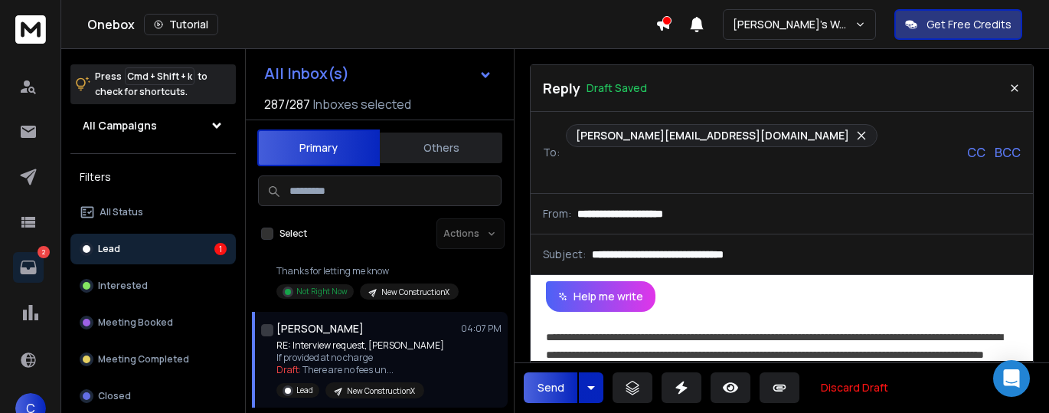
click at [550, 328] on div "**********" at bounding box center [779, 353] width 467 height 51
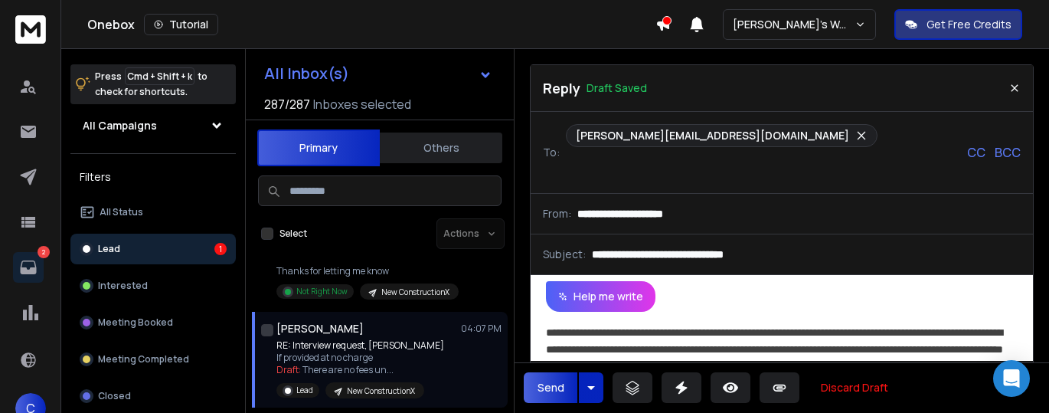
scroll to position [0, 0]
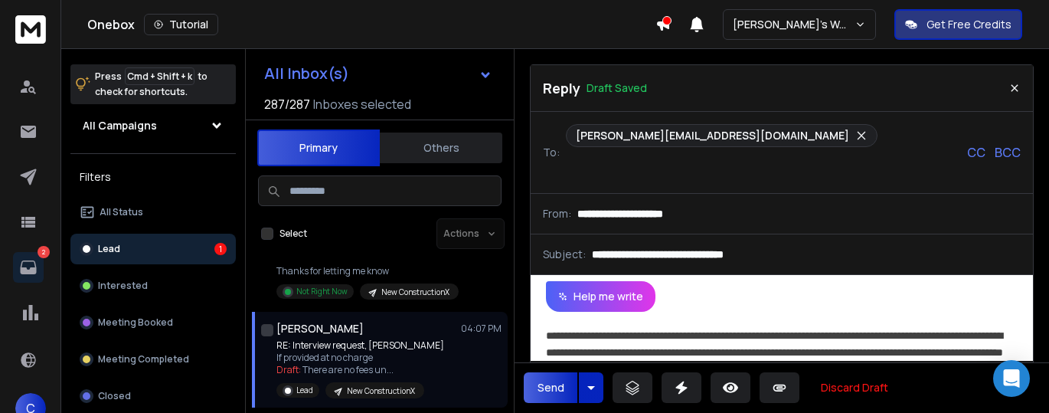
click at [532, 312] on div "**********" at bounding box center [780, 336] width 498 height 49
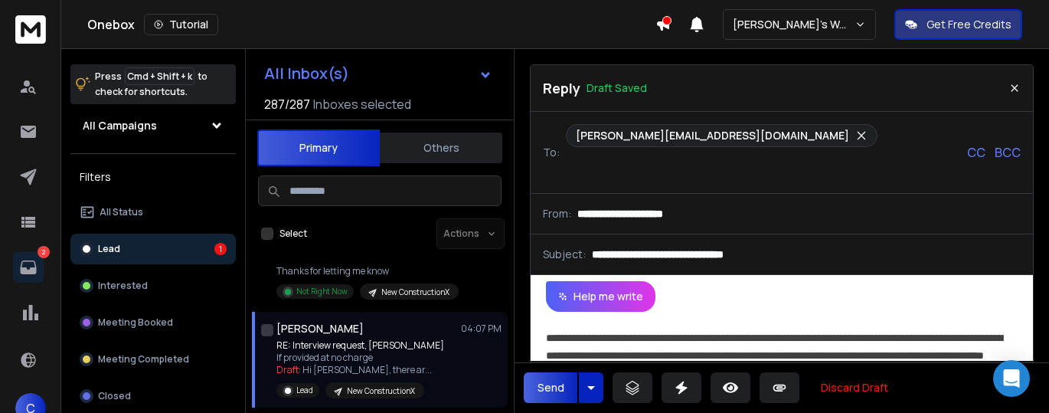
scroll to position [83, 0]
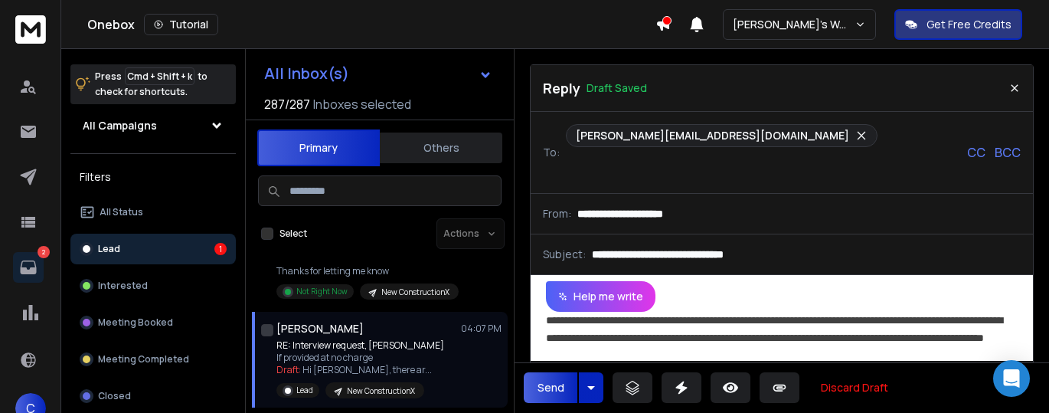
click at [553, 392] on button "Send" at bounding box center [551, 387] width 54 height 31
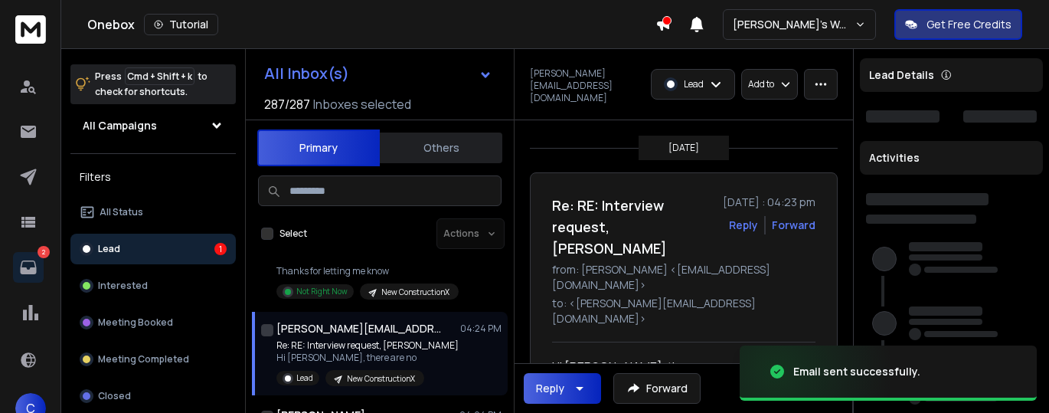
click at [734, 76] on div "Lead" at bounding box center [693, 84] width 83 height 29
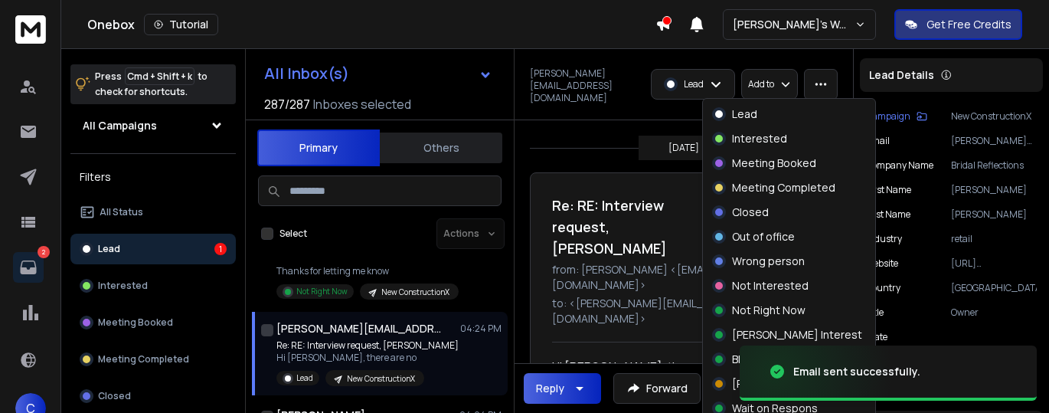
click at [733, 406] on ol "Email sent successfully." at bounding box center [888, 373] width 322 height 80
click at [773, 408] on ol "Email sent successfully." at bounding box center [888, 373] width 322 height 80
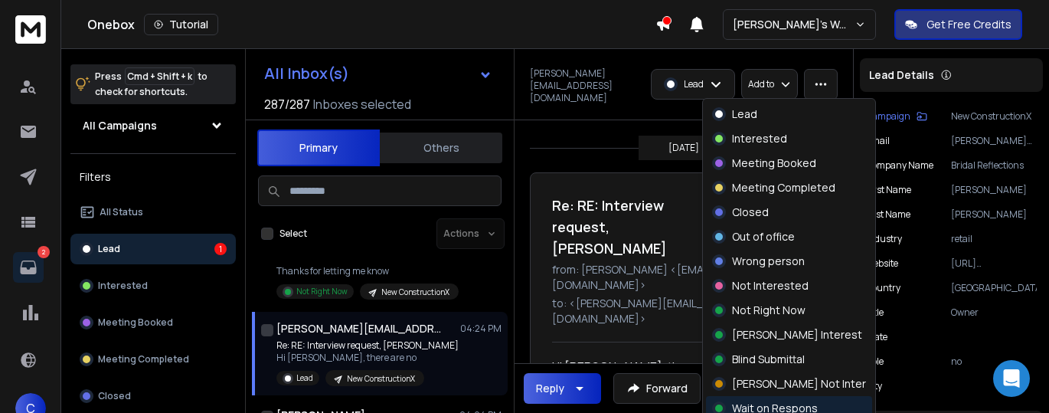
click at [780, 404] on p "Wait on Respons" at bounding box center [775, 407] width 86 height 15
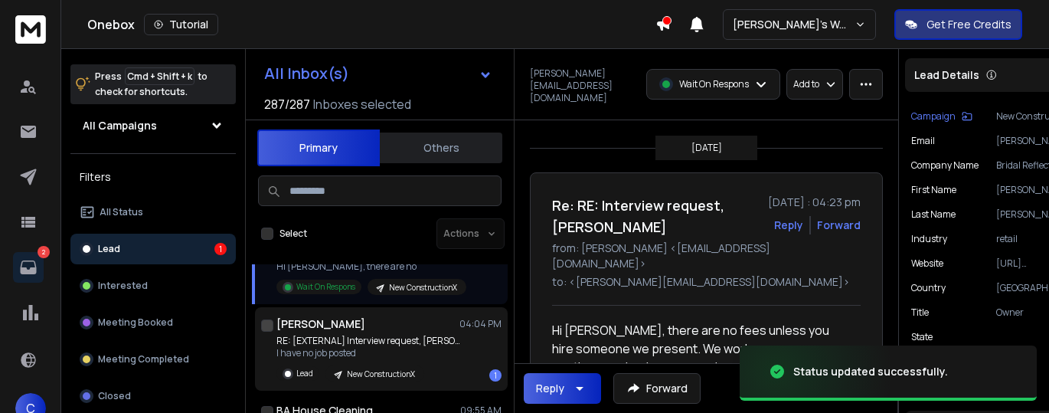
scroll to position [330, 0]
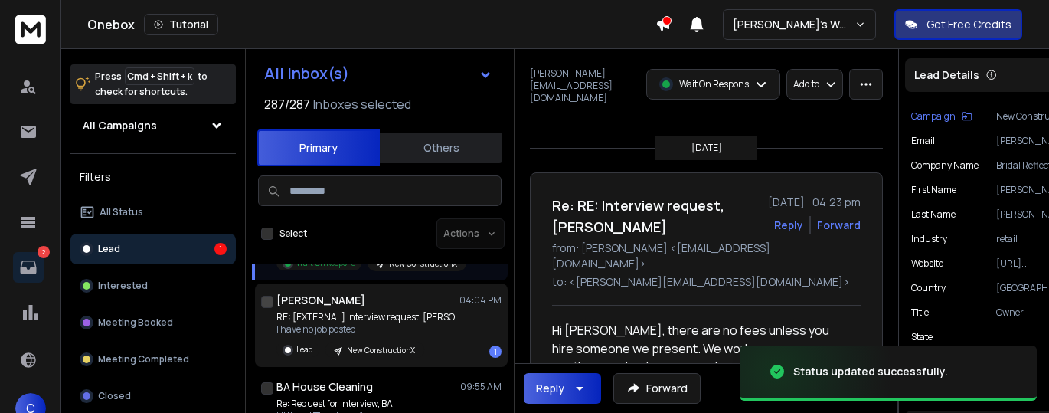
click at [399, 323] on p "I have no job posted" at bounding box center [368, 329] width 184 height 12
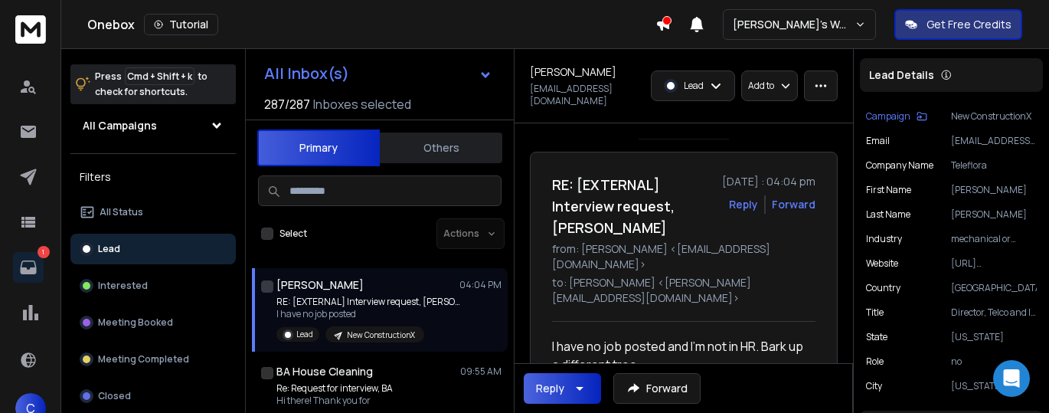
scroll to position [354, 0]
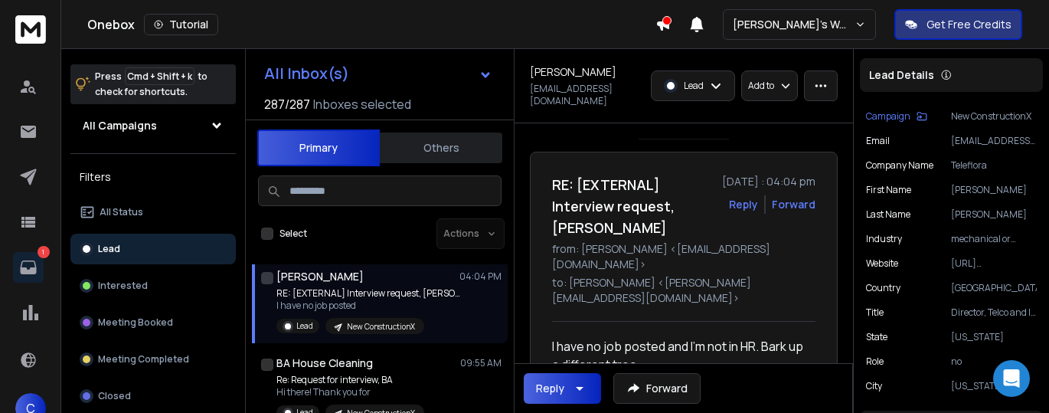
click at [758, 197] on button "Reply" at bounding box center [743, 204] width 29 height 15
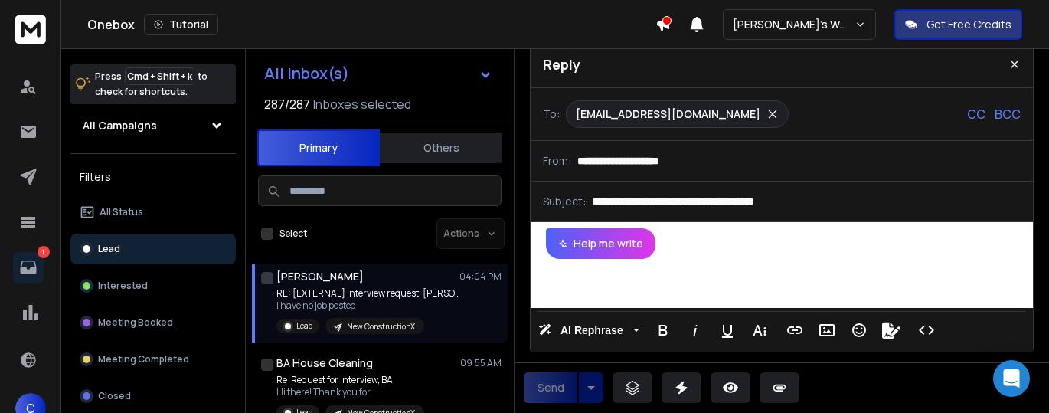
scroll to position [0, 0]
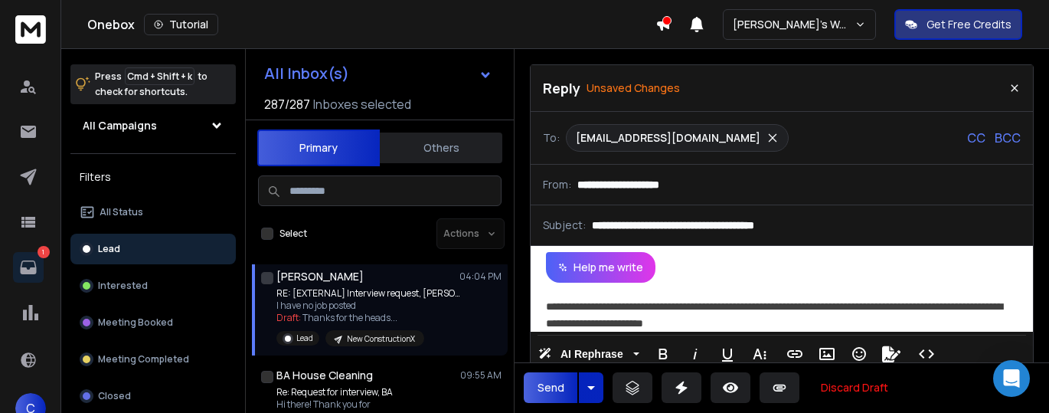
click at [548, 390] on button "Send" at bounding box center [551, 387] width 54 height 31
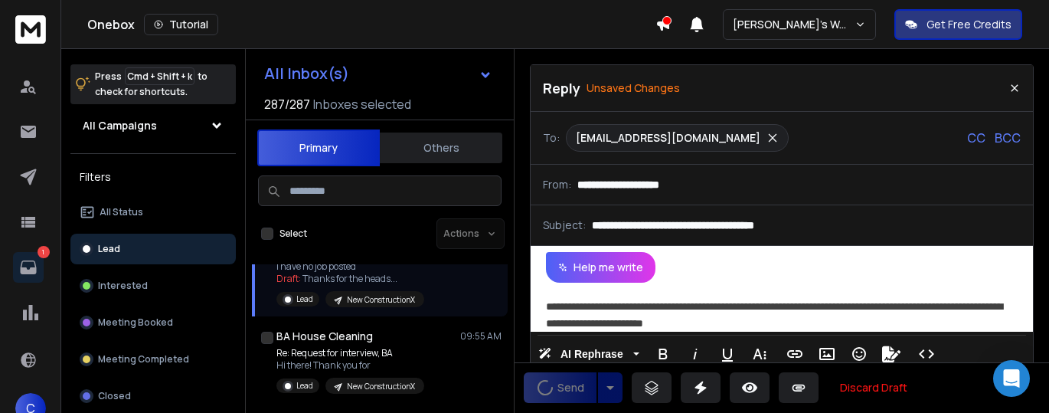
scroll to position [399, 0]
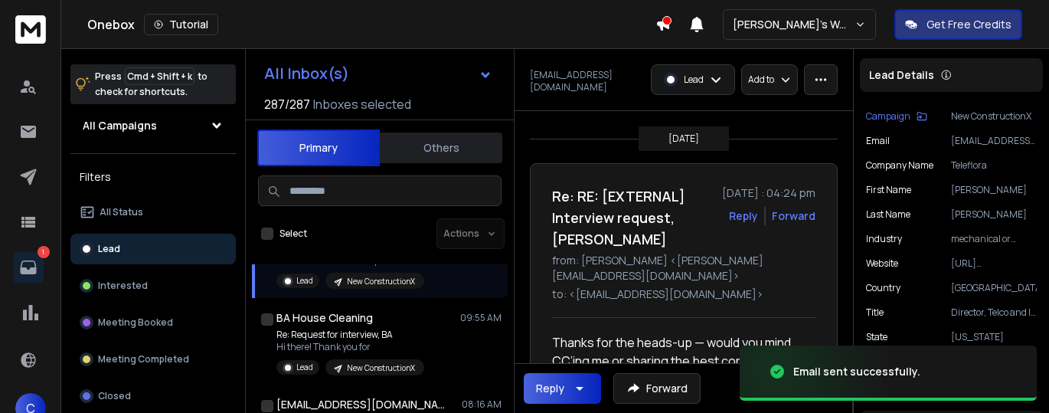
click at [704, 79] on p "Lead" at bounding box center [694, 79] width 20 height 12
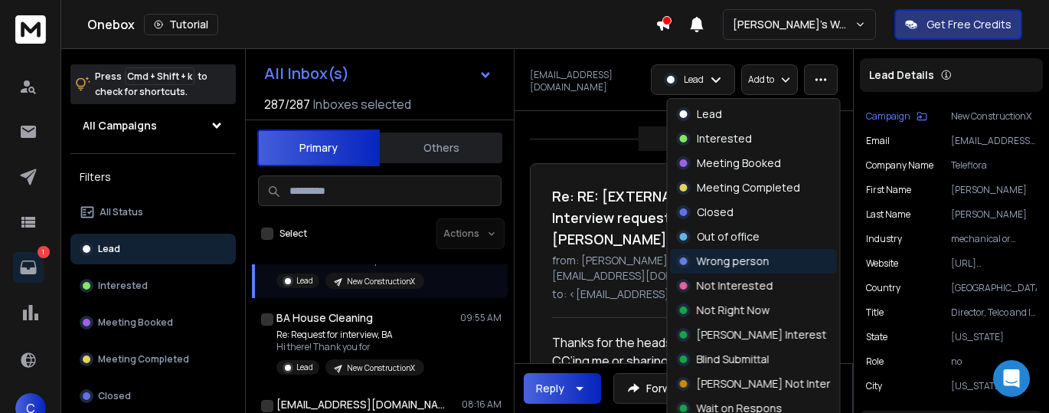
click at [743, 263] on p "Wrong person" at bounding box center [733, 260] width 73 height 15
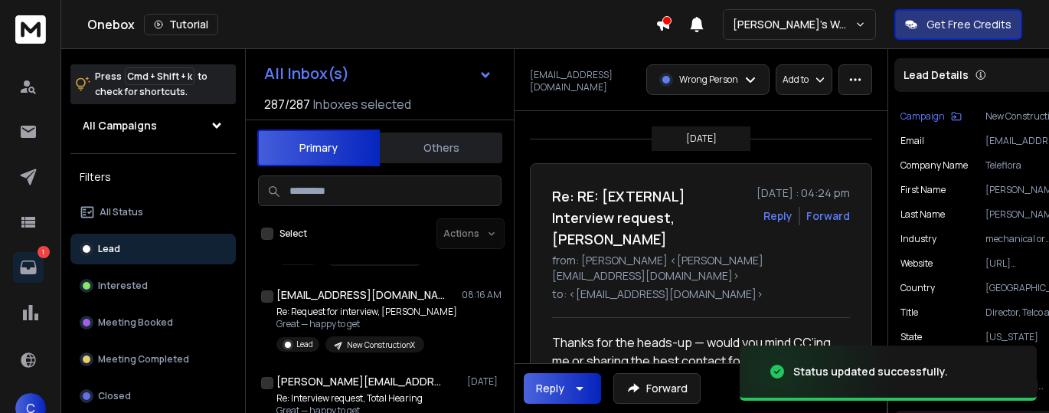
scroll to position [0, 0]
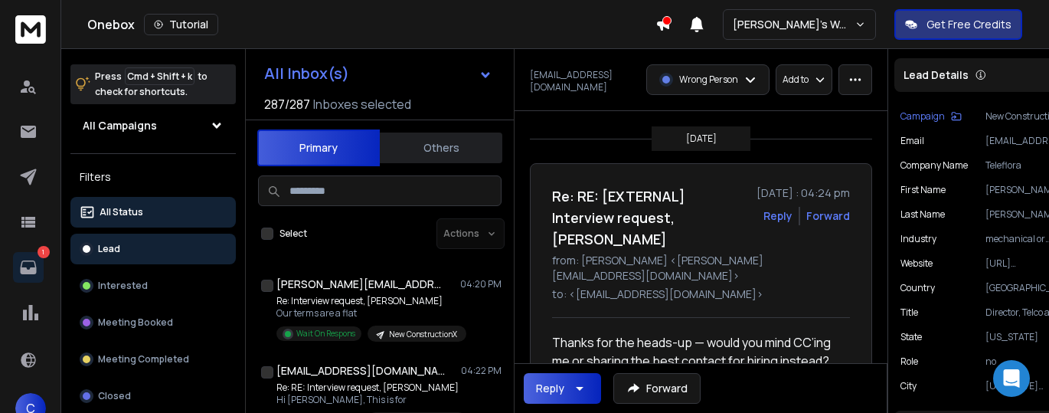
click at [177, 211] on button "All Status" at bounding box center [152, 212] width 165 height 31
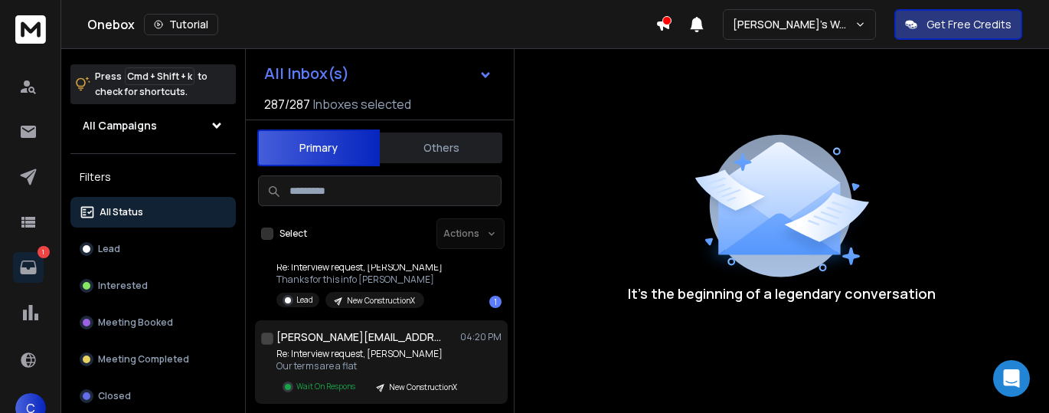
scroll to position [347, 0]
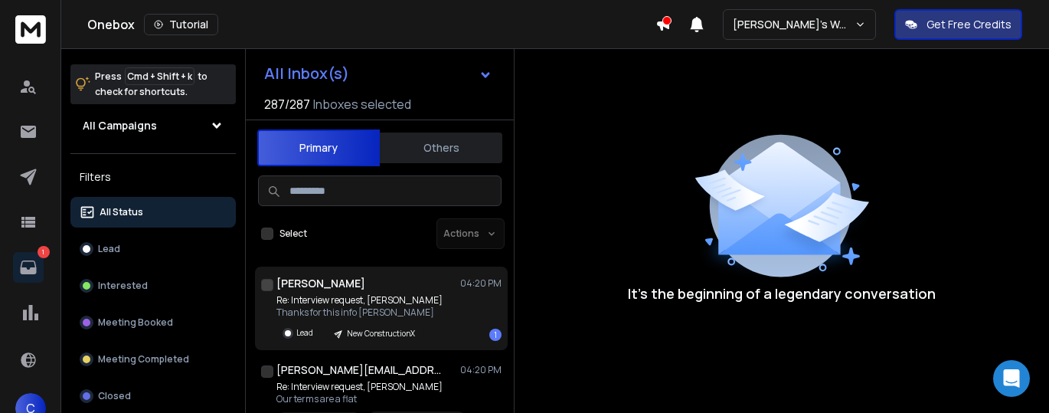
click at [450, 315] on div "Re: Interview request, [PERSON_NAME] Thanks for this info [PERSON_NAME] Lead Ne…" at bounding box center [388, 317] width 225 height 47
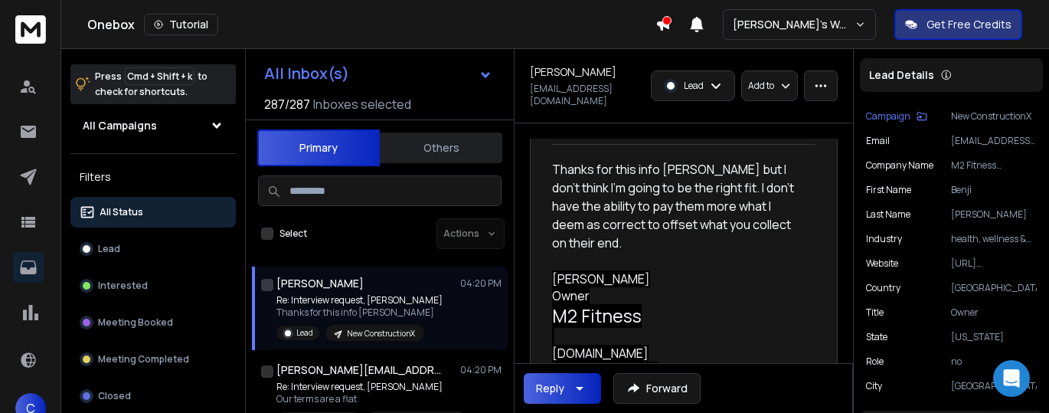
scroll to position [0, 0]
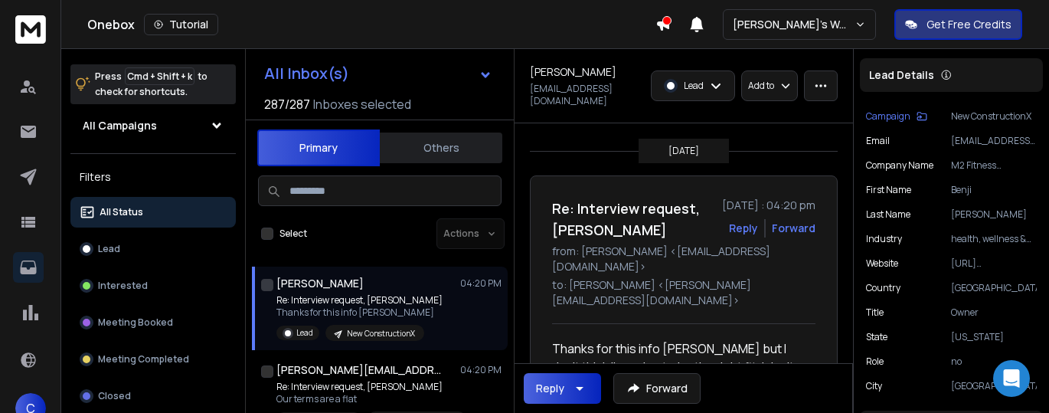
click at [751, 220] on button "Reply" at bounding box center [743, 227] width 29 height 15
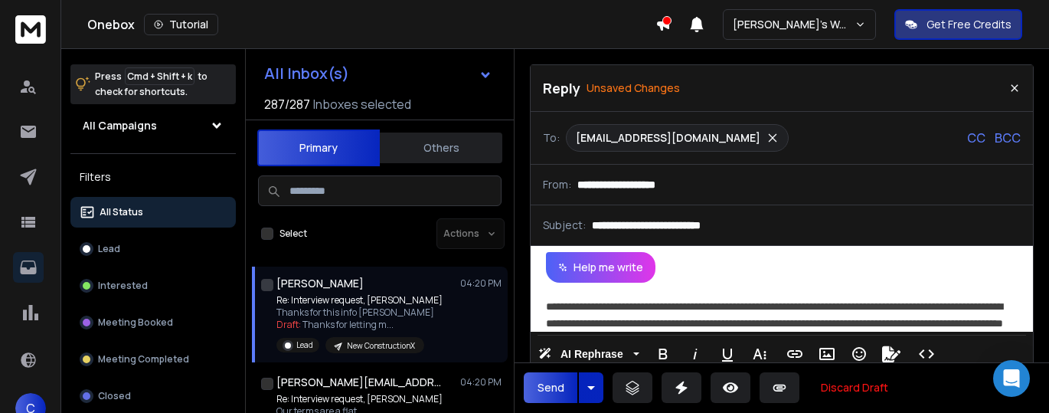
click at [553, 384] on button "Send" at bounding box center [551, 387] width 54 height 31
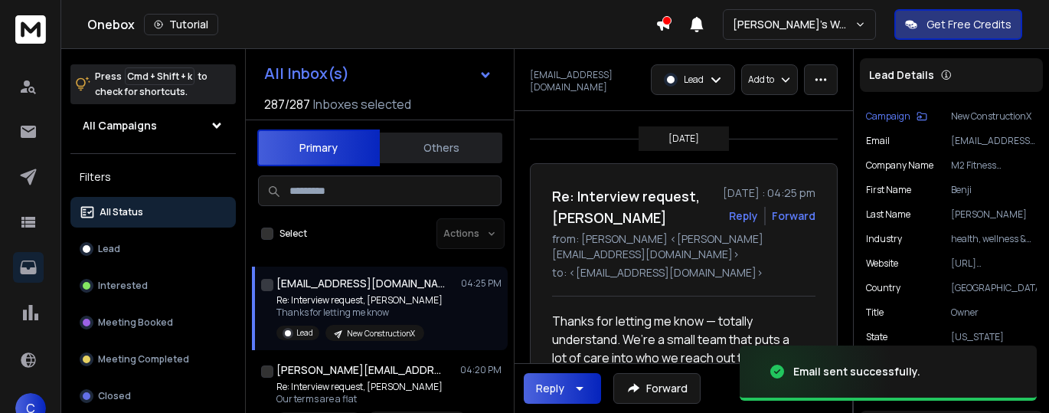
click at [719, 81] on icon at bounding box center [716, 79] width 12 height 12
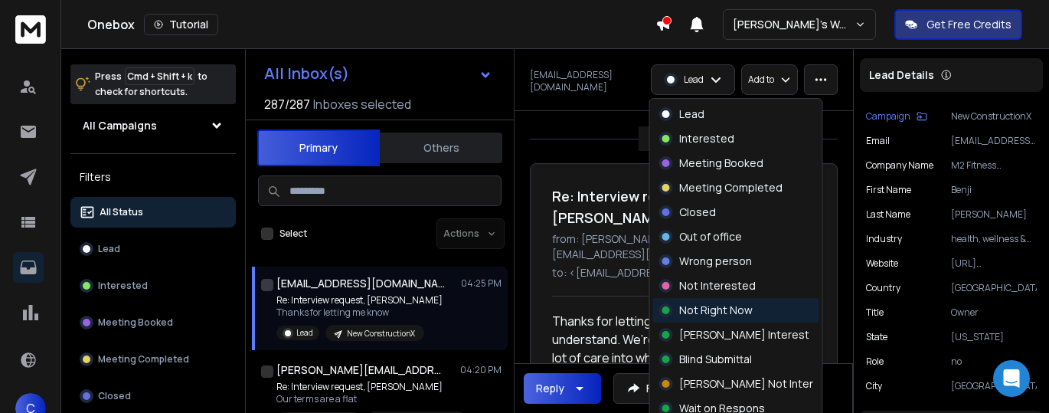
click at [707, 312] on p "Not Right Now" at bounding box center [715, 309] width 73 height 15
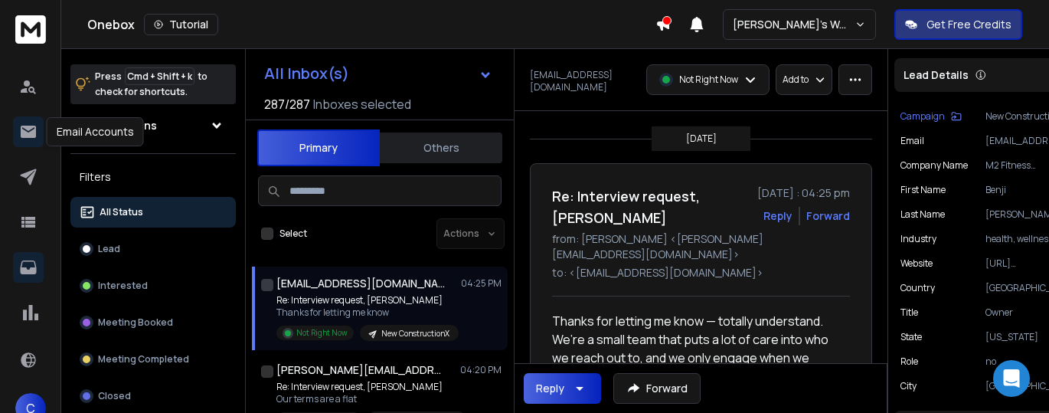
click at [34, 132] on icon at bounding box center [28, 132] width 15 height 12
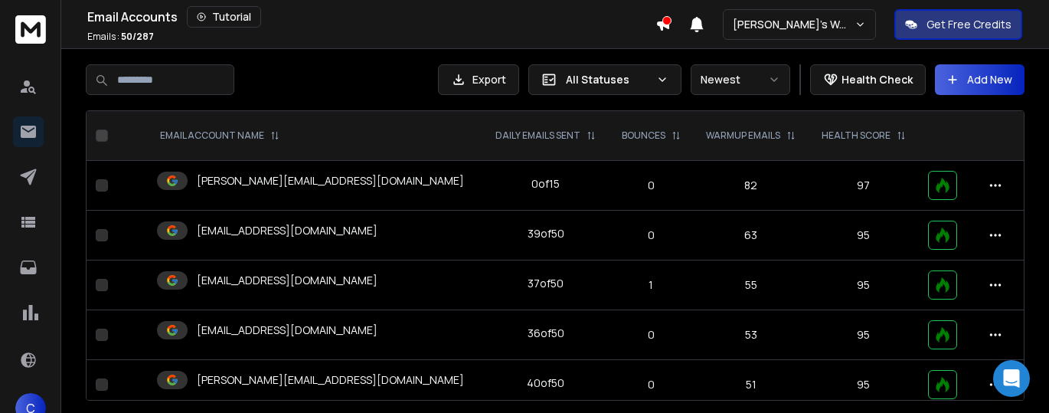
click at [150, 84] on input at bounding box center [160, 79] width 149 height 31
paste input "**********"
type input "**********"
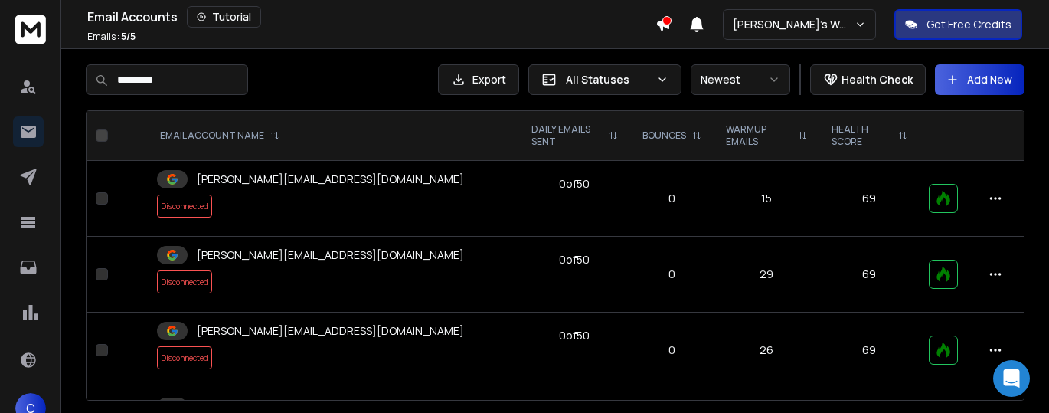
type input "*********"
click at [257, 192] on div "[PERSON_NAME][EMAIL_ADDRESS][DOMAIN_NAME] Disconnected" at bounding box center [333, 193] width 353 height 47
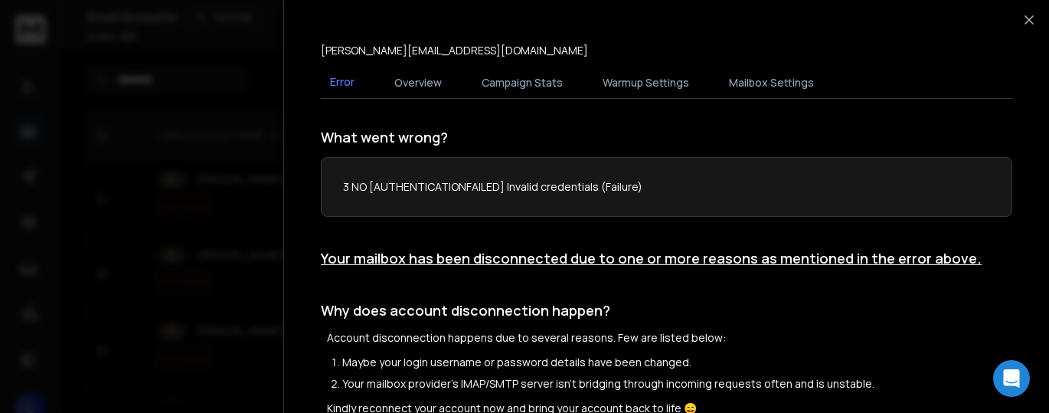
click at [906, 319] on h1 "Why does account disconnection happen?" at bounding box center [666, 309] width 691 height 21
click at [1032, 25] on div "Multi Select Table Sheet [PERSON_NAME][EMAIL_ADDRESS][DOMAIN_NAME] Error Overvi…" at bounding box center [666, 206] width 766 height 413
click at [1030, 24] on icon "button" at bounding box center [1028, 19] width 15 height 15
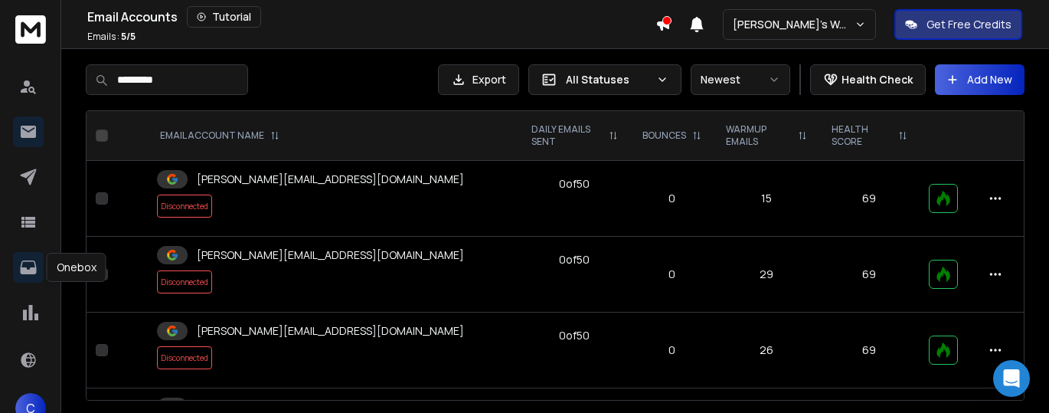
click at [34, 267] on icon at bounding box center [28, 267] width 16 height 14
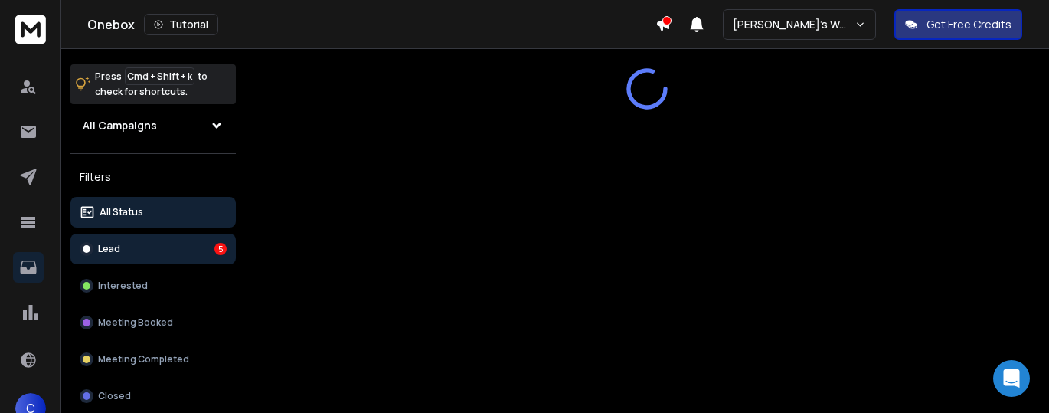
click at [111, 253] on p "Lead" at bounding box center [109, 249] width 22 height 12
click at [153, 250] on button "Lead 5" at bounding box center [152, 249] width 165 height 31
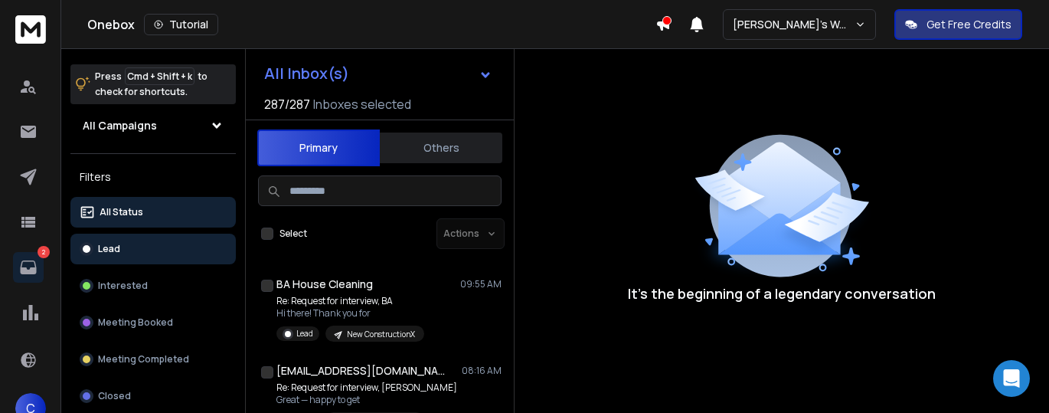
click at [129, 214] on p "All Status" at bounding box center [122, 212] width 44 height 12
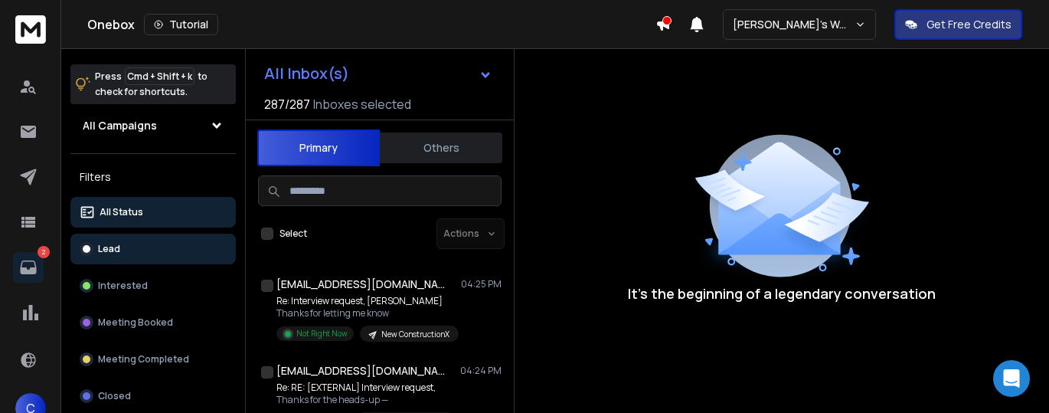
click at [114, 250] on p "Lead" at bounding box center [109, 249] width 22 height 12
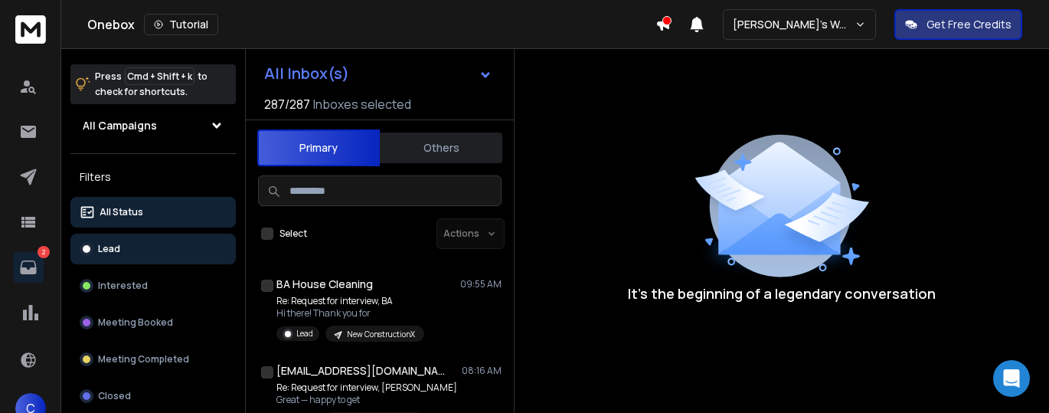
click at [184, 217] on button "All Status" at bounding box center [152, 212] width 165 height 31
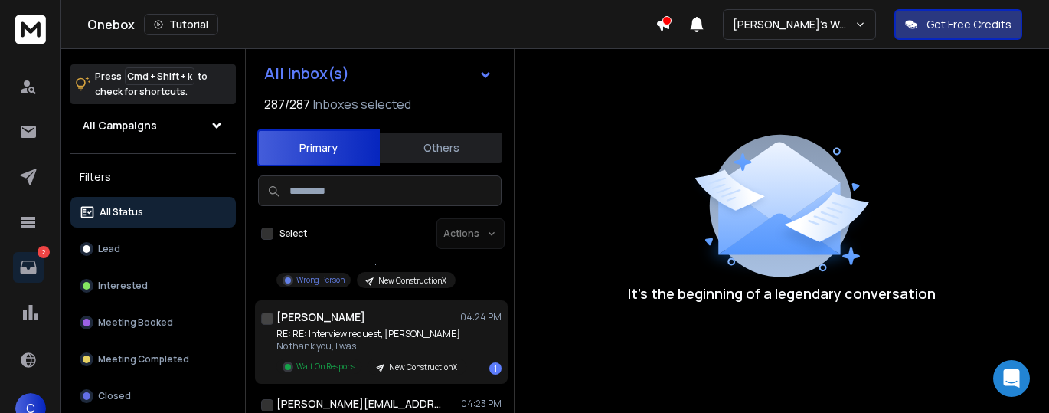
scroll to position [171, 0]
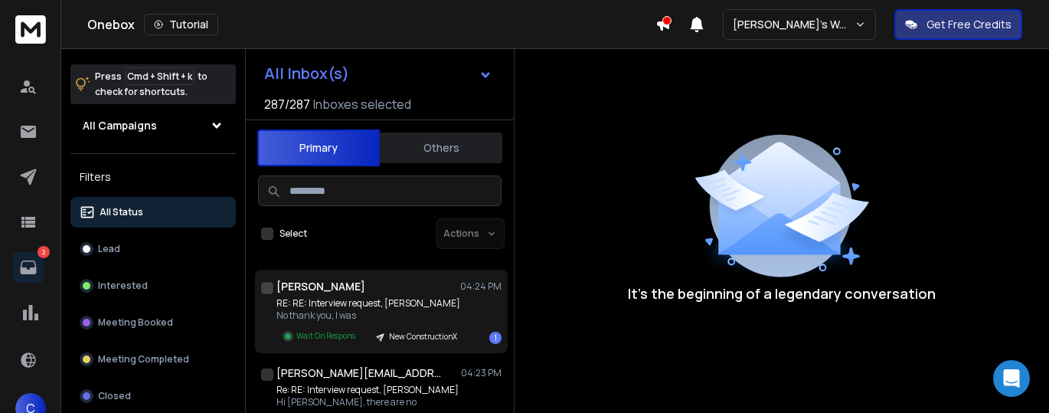
click at [377, 320] on p "No thank you, I was" at bounding box center [368, 315] width 184 height 12
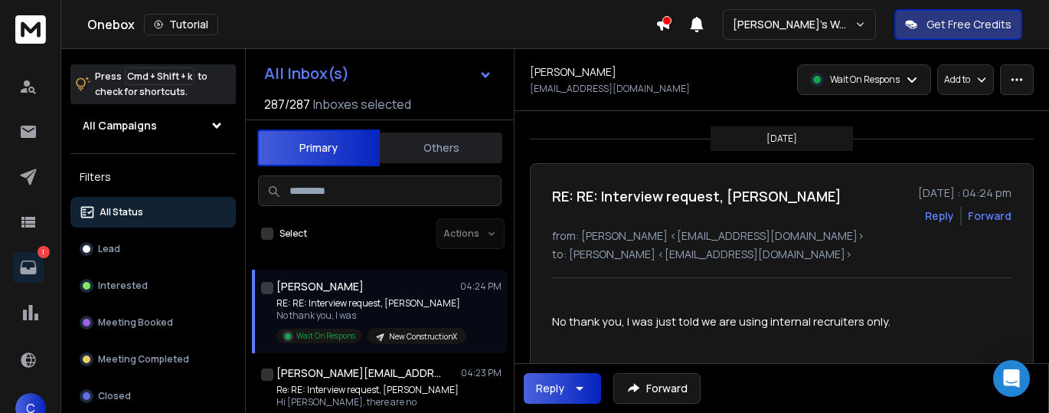
scroll to position [5, 0]
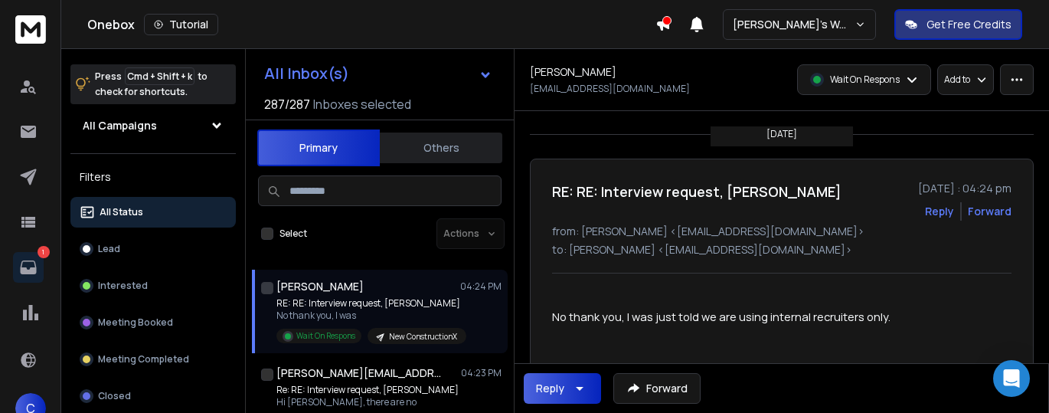
click at [936, 211] on button "Reply" at bounding box center [939, 211] width 29 height 15
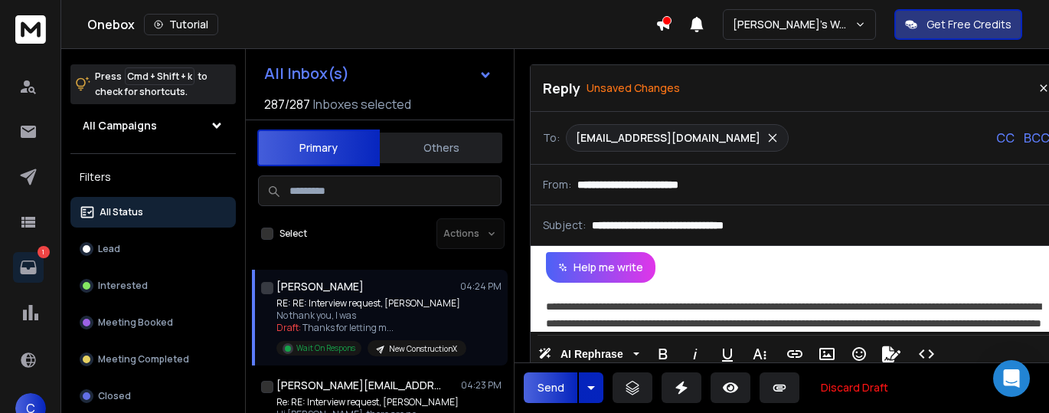
click at [546, 389] on button "Send" at bounding box center [551, 387] width 54 height 31
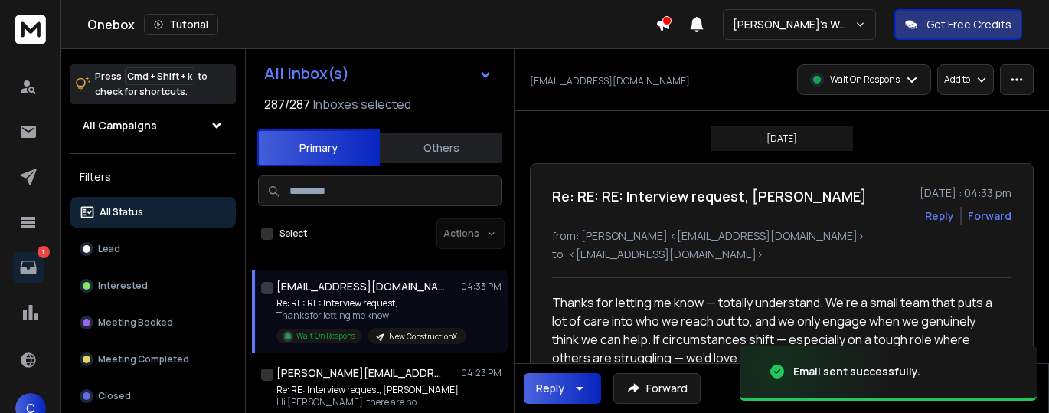
click at [737, 81] on div "[EMAIL_ADDRESS][DOMAIN_NAME] Wait On Respons Add to Wait On Respons Add to" at bounding box center [782, 79] width 504 height 31
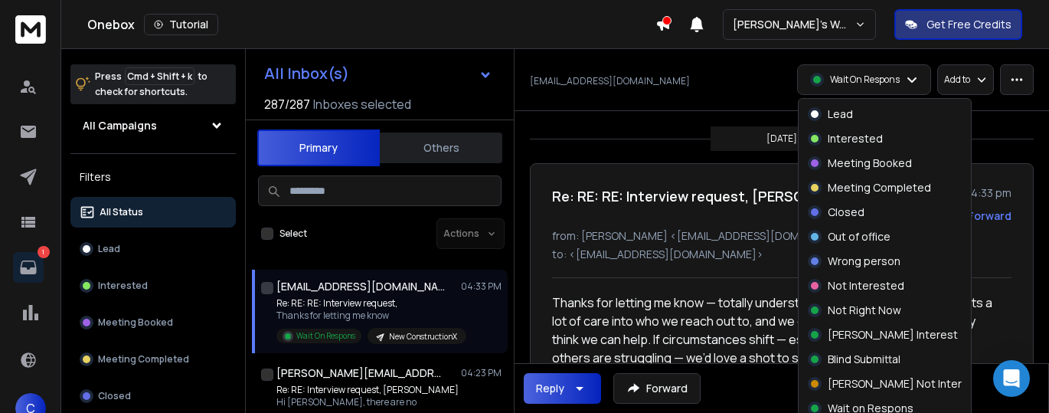
click at [838, 74] on p "Wait On Respons" at bounding box center [865, 79] width 70 height 12
click at [887, 305] on p "Not Right Now" at bounding box center [864, 309] width 73 height 15
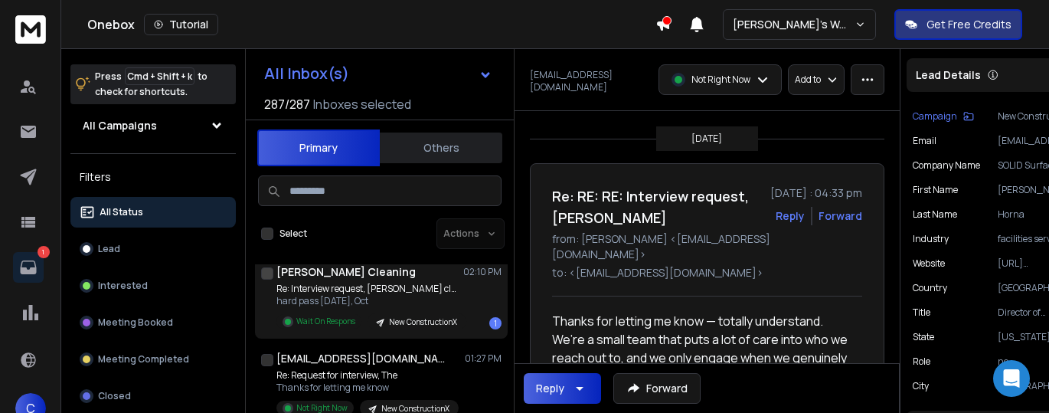
scroll to position [1147, 0]
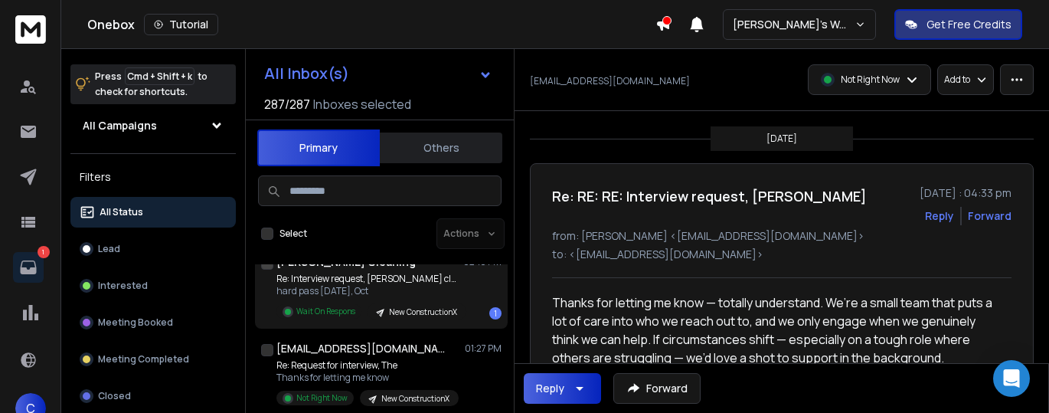
click at [466, 300] on div "Re: Interview request, [PERSON_NAME] cleaning hard pass [DATE], Oct Wait On Res…" at bounding box center [371, 296] width 190 height 47
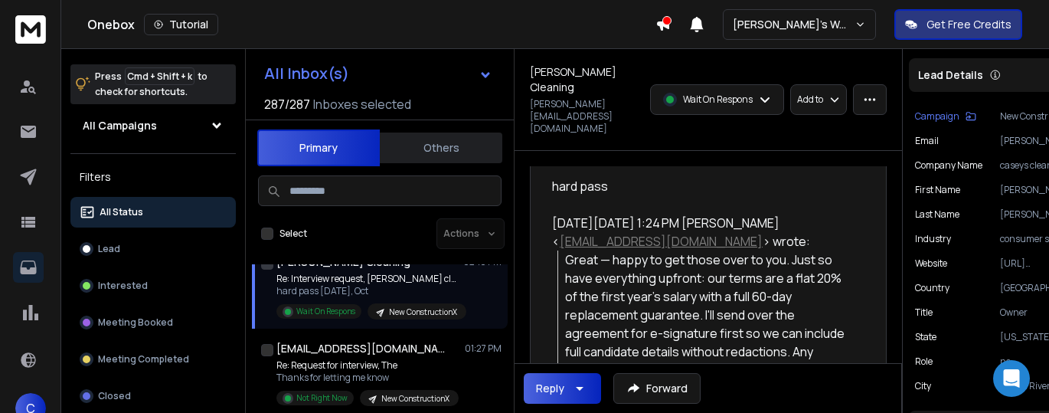
scroll to position [0, 0]
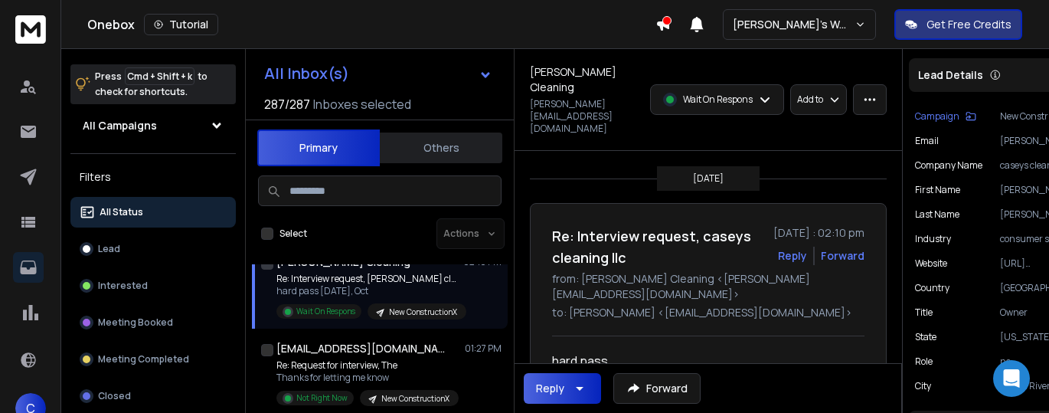
click at [807, 248] on button "Reply" at bounding box center [792, 255] width 29 height 15
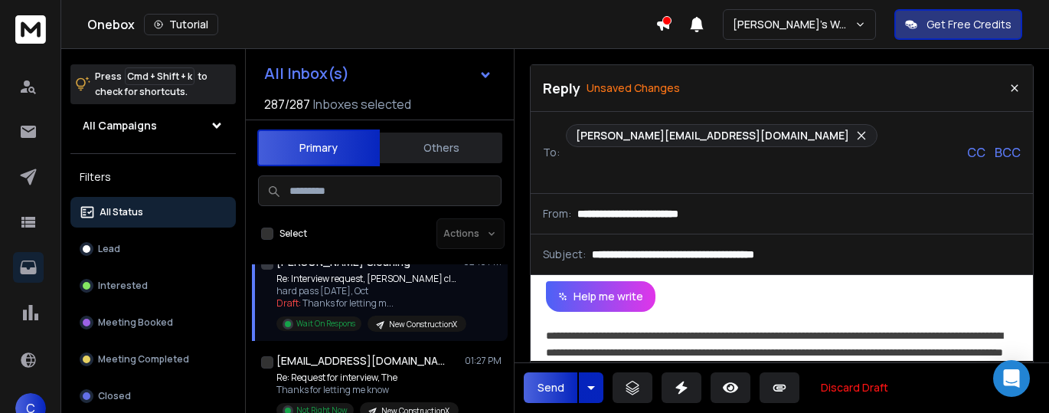
click at [556, 381] on button "Send" at bounding box center [551, 387] width 54 height 31
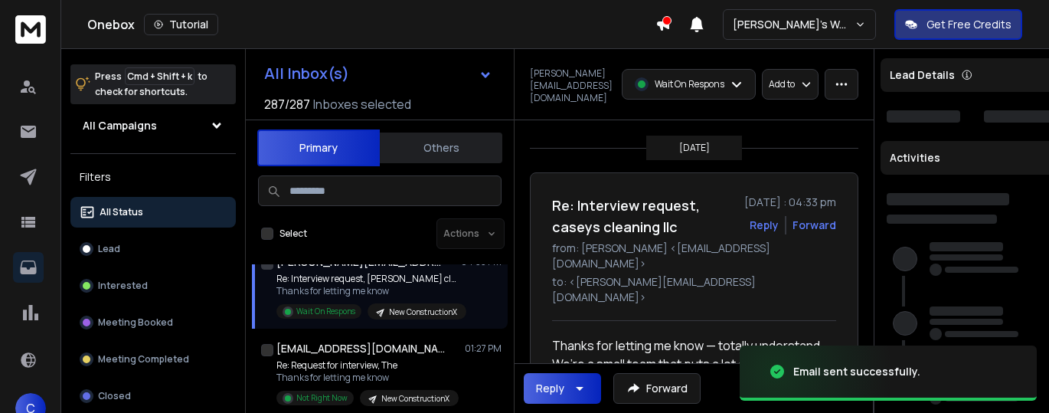
click at [724, 81] on p "Wait On Respons" at bounding box center [690, 84] width 70 height 12
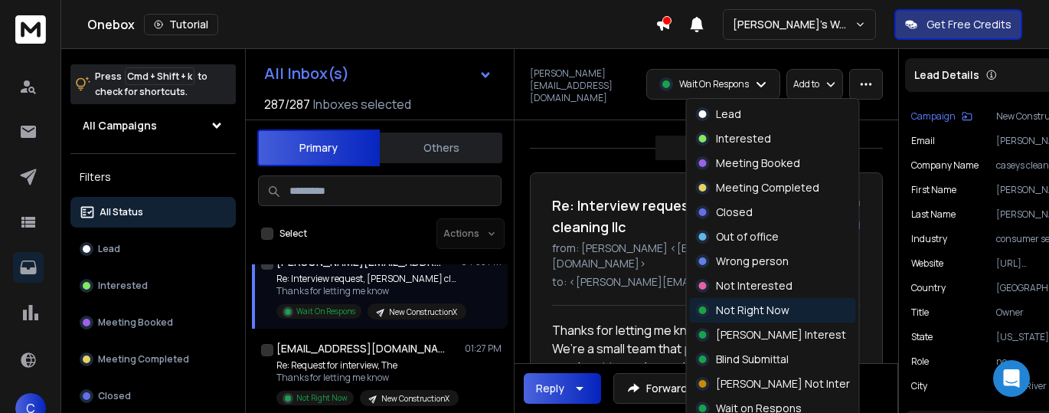
click at [742, 306] on p "Not Right Now" at bounding box center [752, 309] width 73 height 15
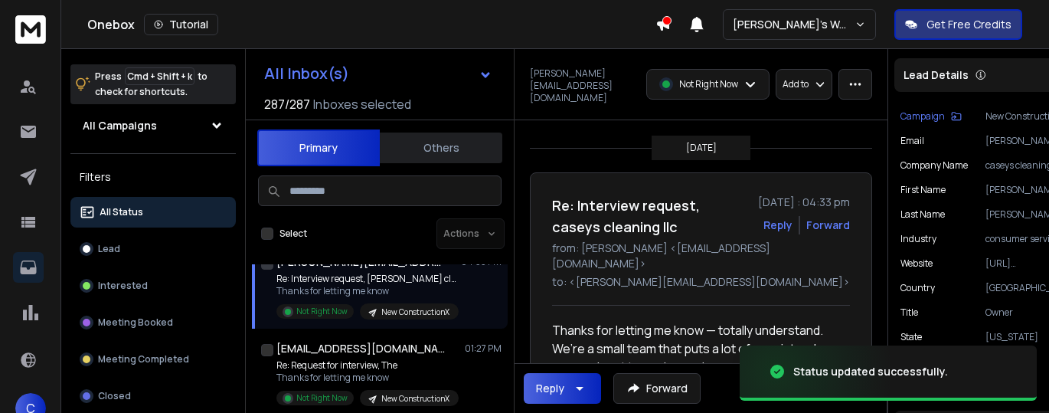
scroll to position [0, 2]
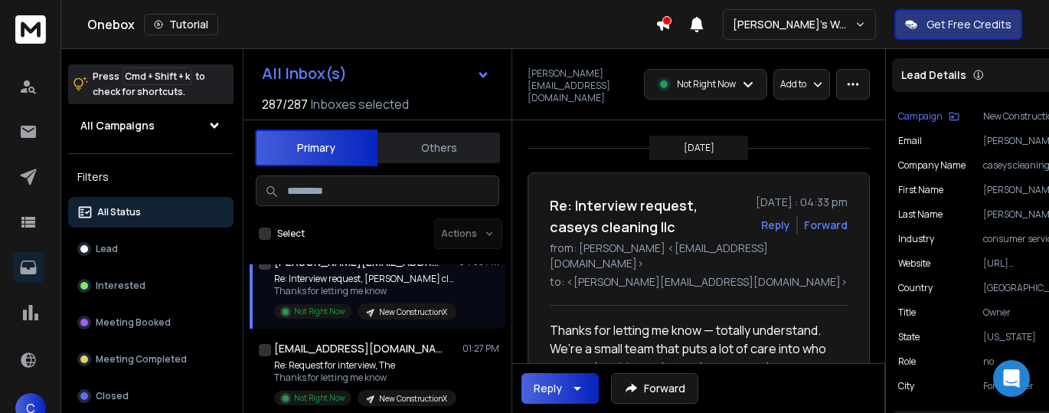
click at [101, 250] on p "Lead" at bounding box center [107, 249] width 22 height 12
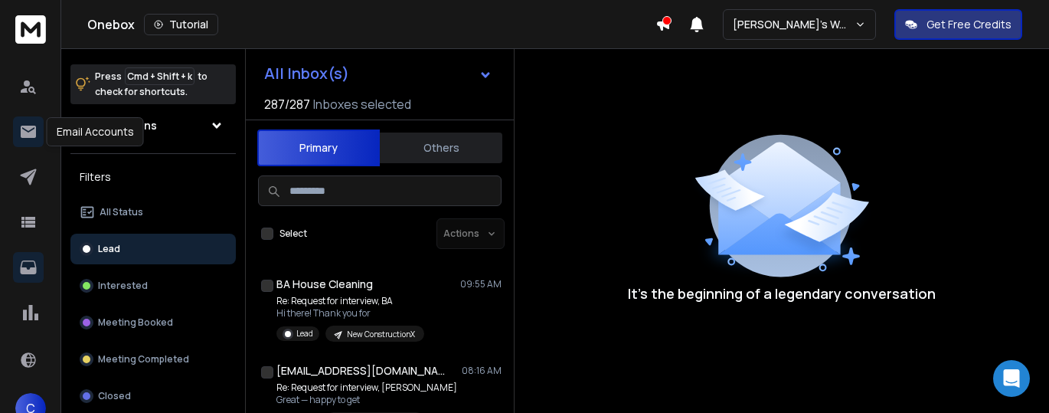
click at [41, 130] on link at bounding box center [28, 131] width 31 height 31
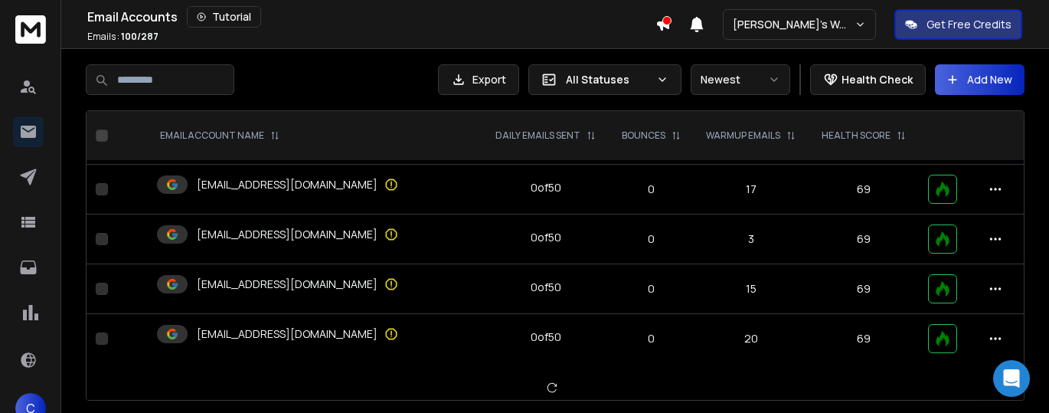
scroll to position [4744, 0]
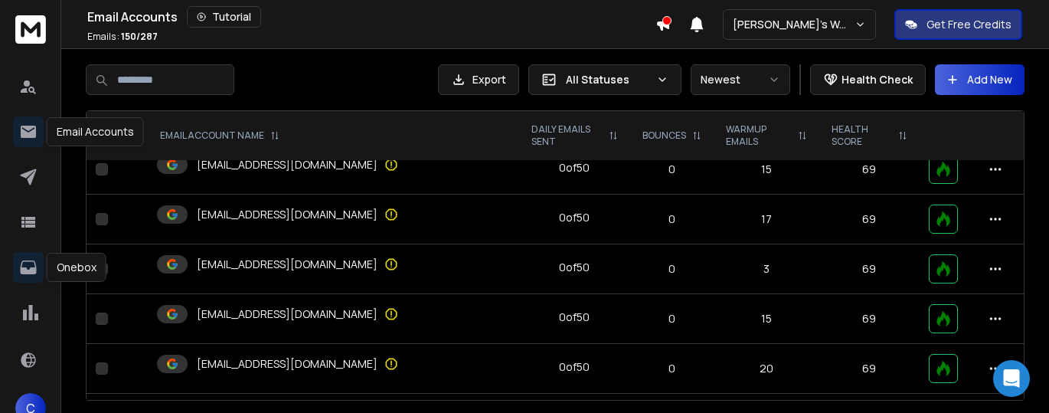
click at [39, 269] on link at bounding box center [28, 267] width 31 height 31
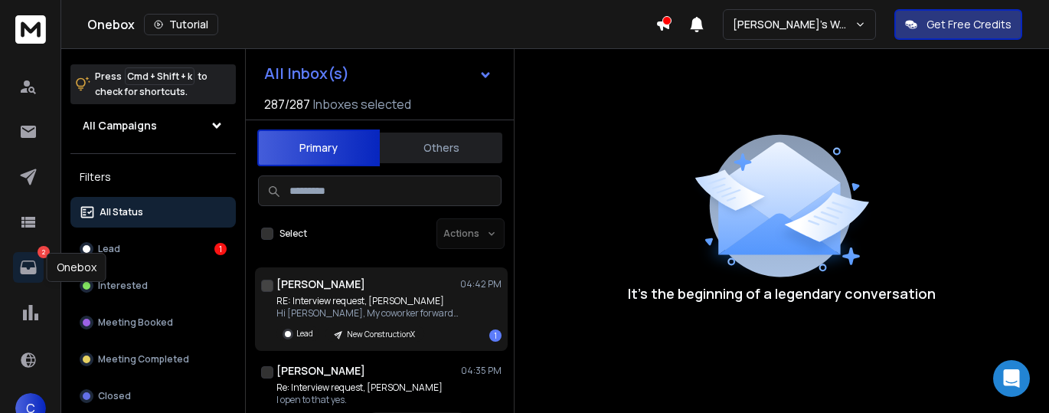
click at [348, 311] on p "Hi [PERSON_NAME], My coworker forwarded" at bounding box center [368, 313] width 184 height 12
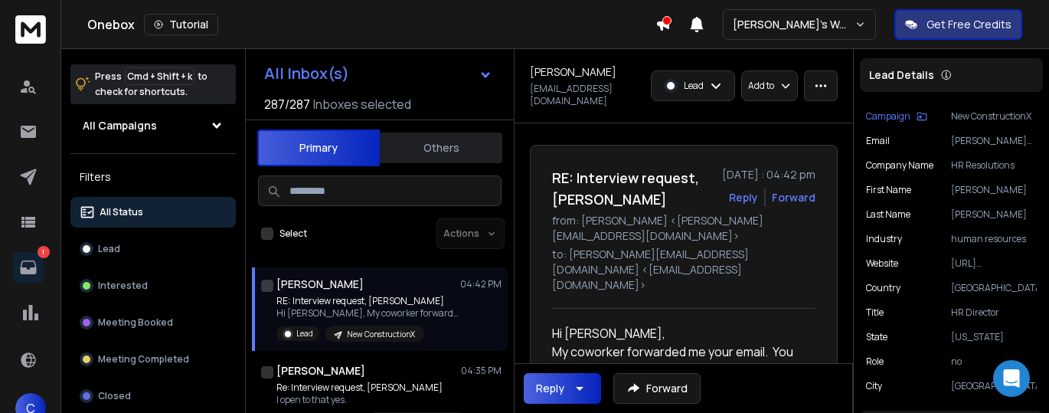
scroll to position [33, 0]
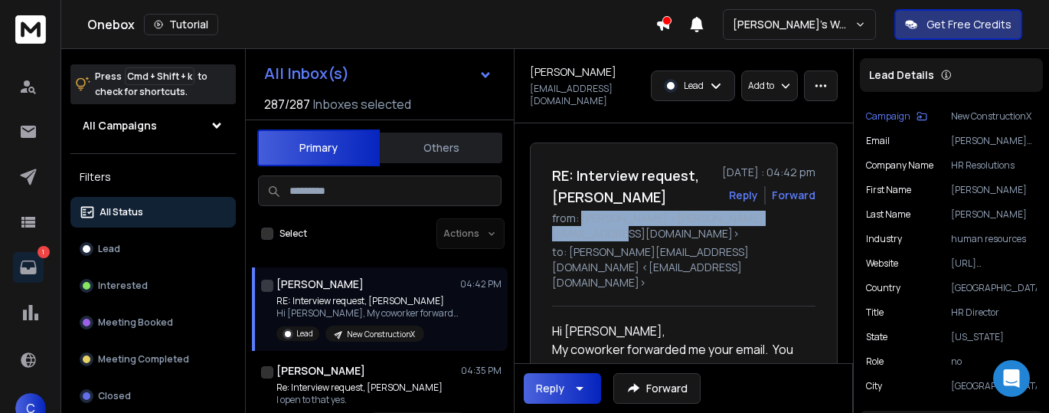
drag, startPoint x: 796, startPoint y: 207, endPoint x: 583, endPoint y: 207, distance: 213.6
click at [583, 211] on p "from: [PERSON_NAME] <[PERSON_NAME][EMAIL_ADDRESS][DOMAIN_NAME]>" at bounding box center [683, 226] width 263 height 31
click at [758, 188] on button "Reply" at bounding box center [743, 195] width 29 height 15
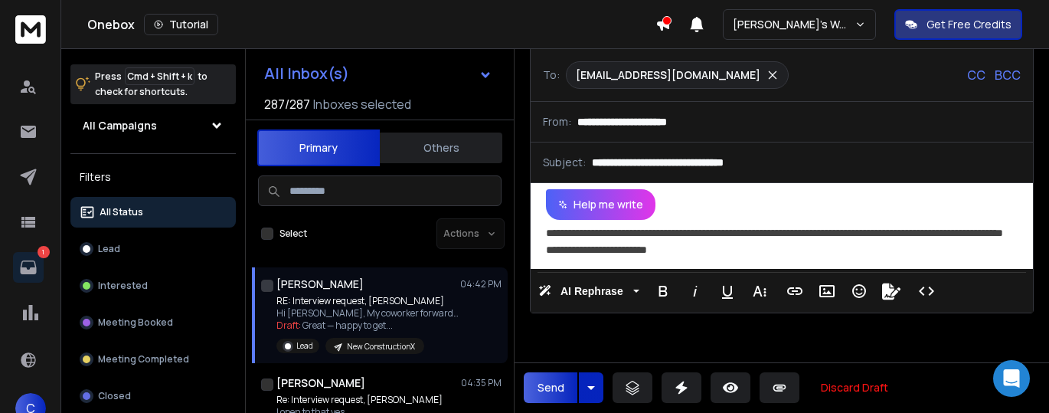
scroll to position [43, 0]
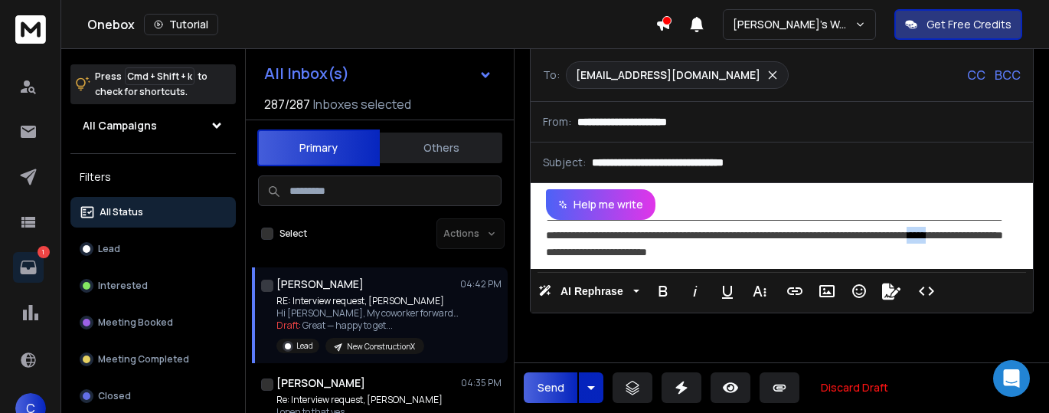
drag, startPoint x: 781, startPoint y: 250, endPoint x: 755, endPoint y: 252, distance: 26.1
click at [755, 252] on div "**********" at bounding box center [779, 226] width 467 height 69
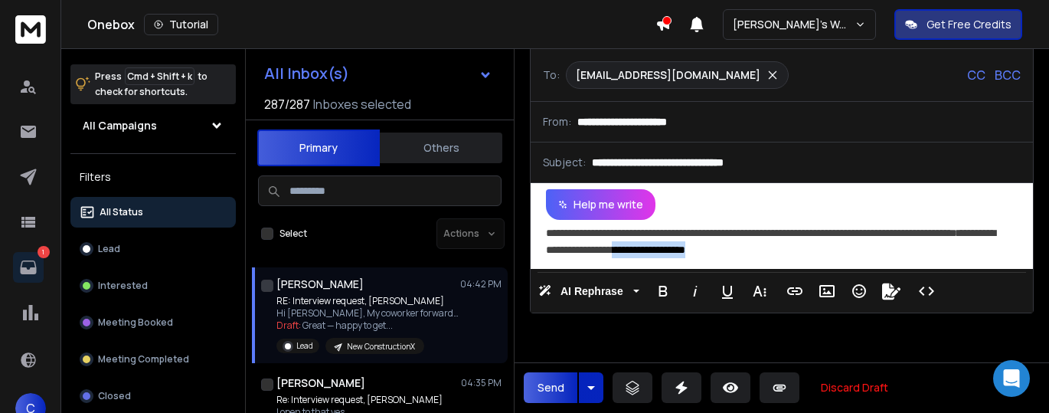
scroll to position [53, 0]
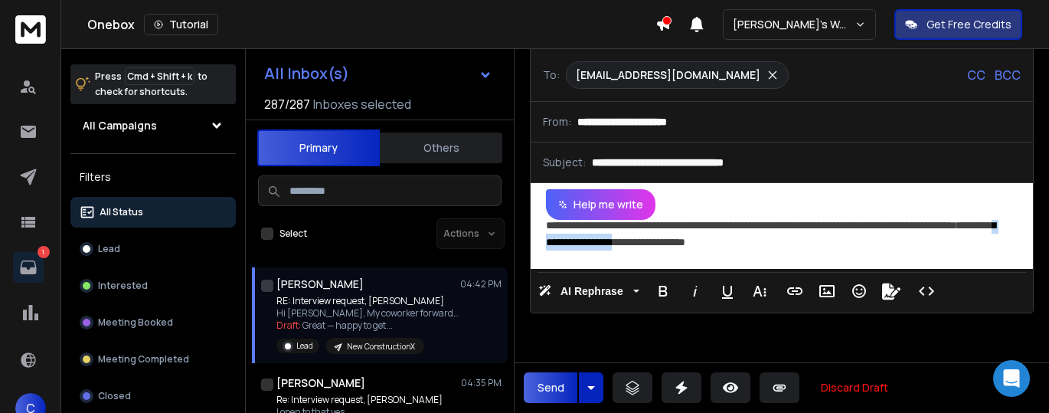
drag, startPoint x: 945, startPoint y: 260, endPoint x: 861, endPoint y: 236, distance: 87.7
click at [861, 236] on div "**********" at bounding box center [779, 225] width 467 height 86
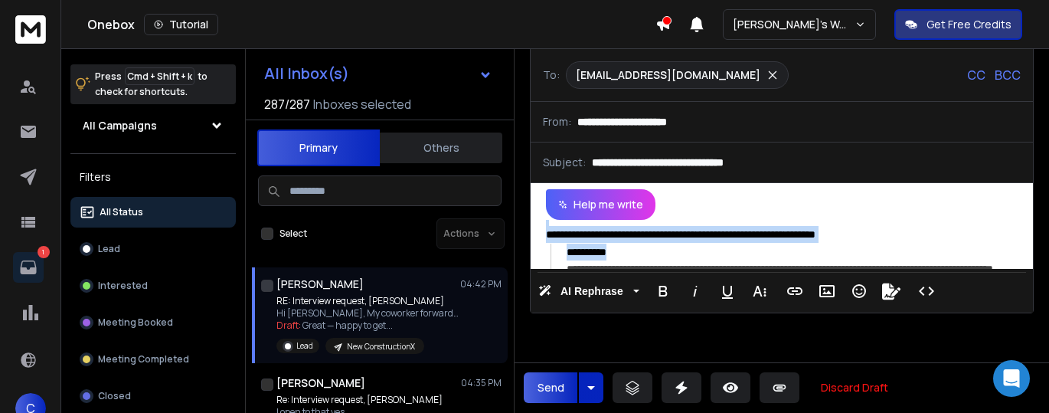
scroll to position [113, 0]
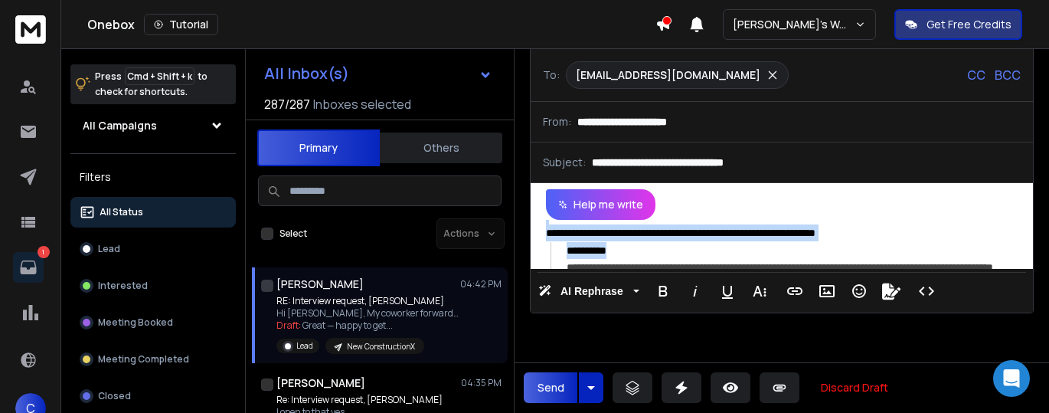
drag, startPoint x: 938, startPoint y: 257, endPoint x: 893, endPoint y: 241, distance: 47.9
click at [876, 251] on div "**********" at bounding box center [780, 244] width 498 height 49
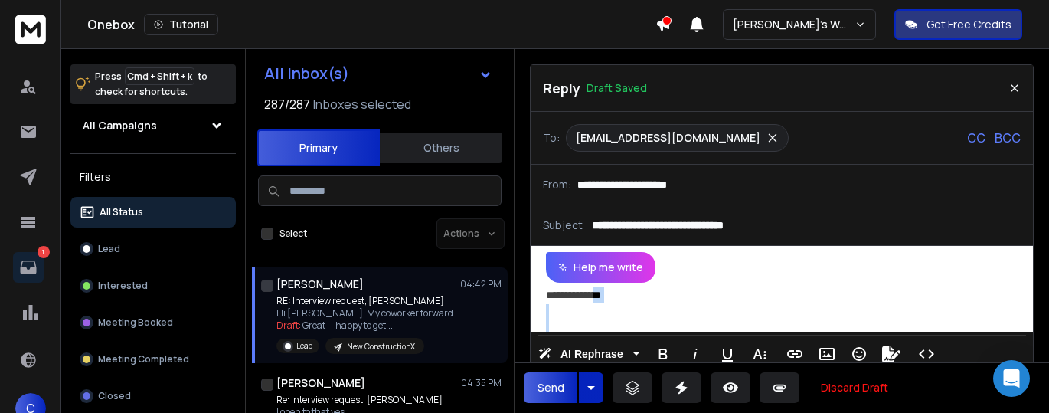
scroll to position [49, 0]
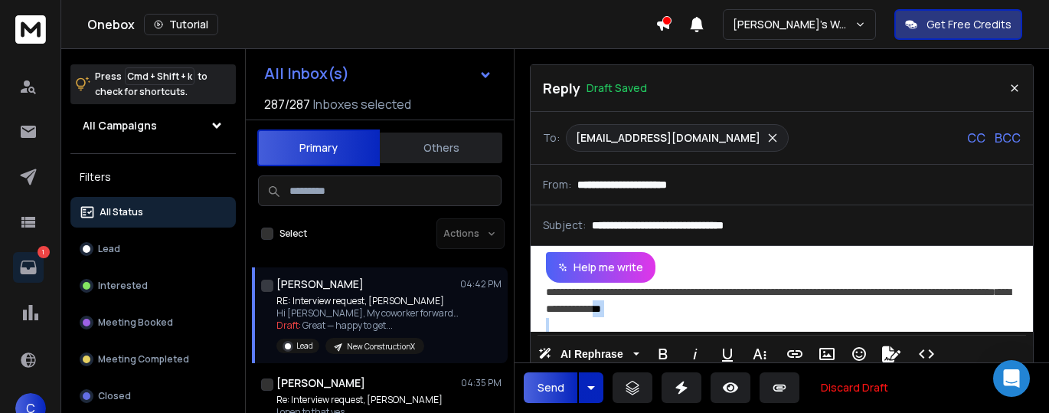
click at [938, 305] on div "**********" at bounding box center [779, 283] width 467 height 69
click at [939, 305] on div "**********" at bounding box center [779, 283] width 467 height 69
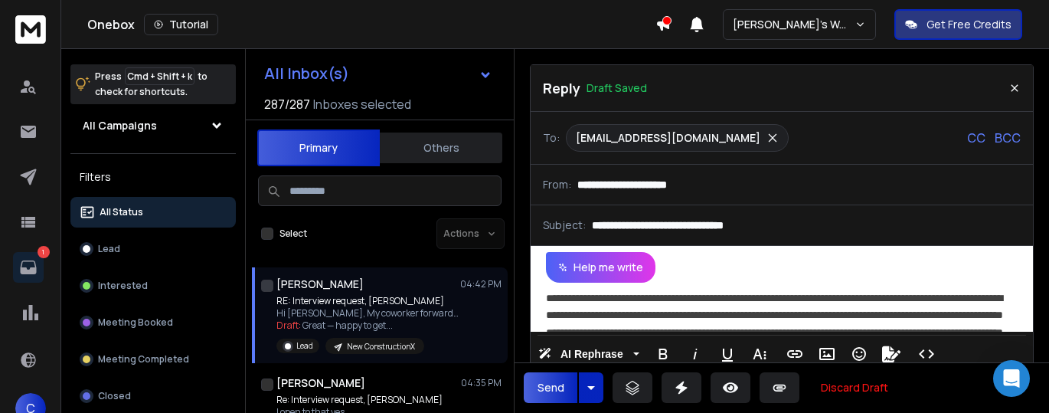
scroll to position [0, 0]
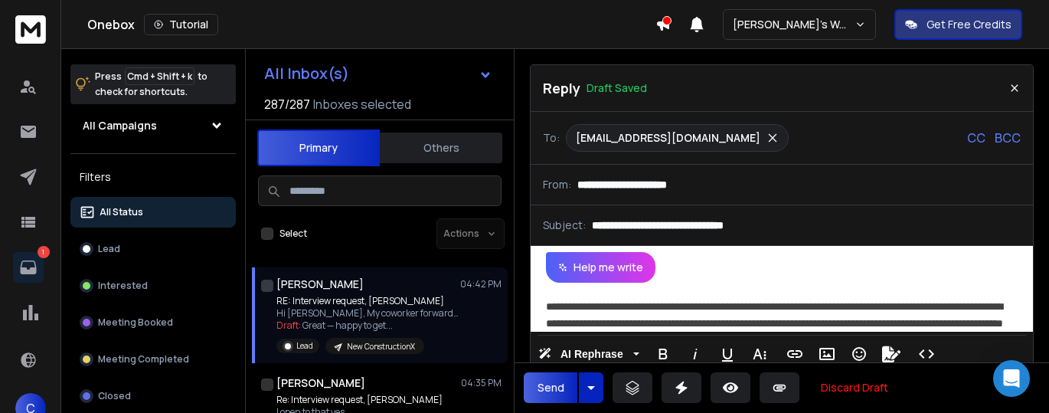
click at [541, 391] on button "Send" at bounding box center [551, 387] width 54 height 31
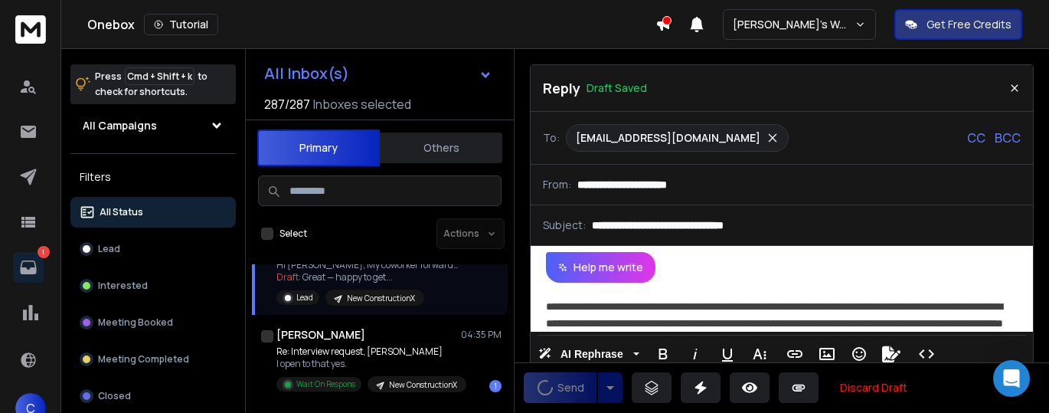
scroll to position [54, 0]
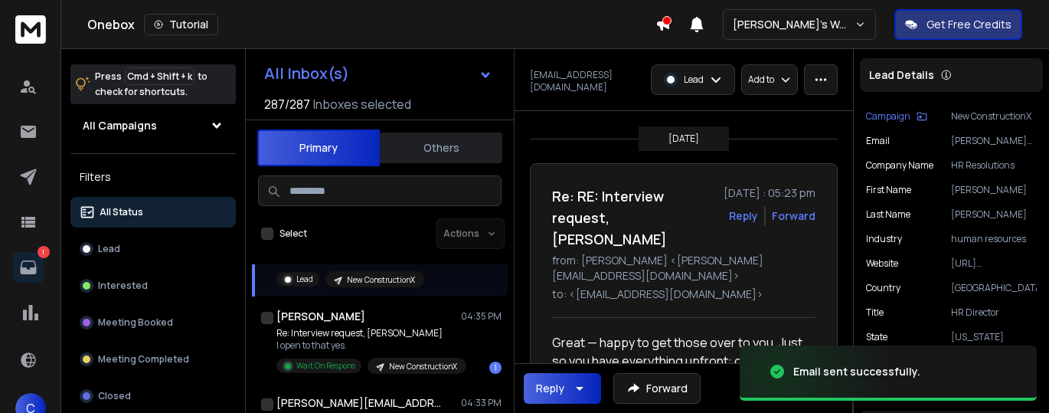
click at [678, 77] on div at bounding box center [671, 80] width 14 height 14
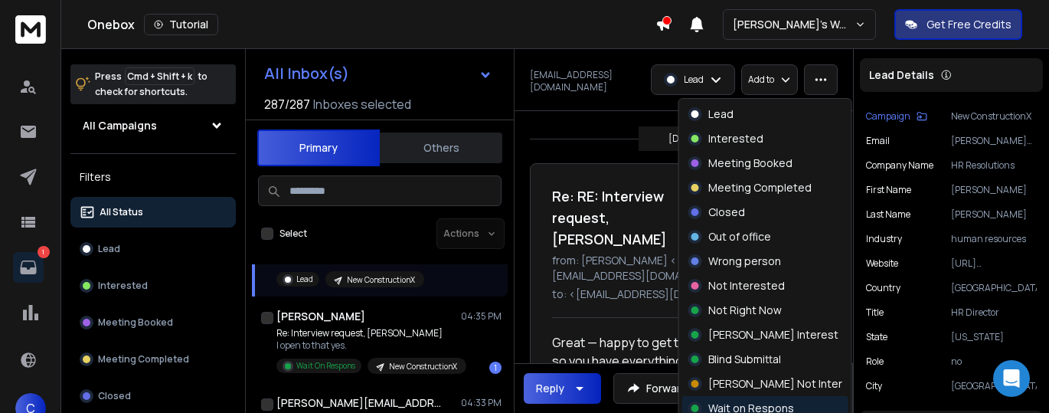
click at [719, 409] on p "Wait on Respons" at bounding box center [751, 407] width 86 height 15
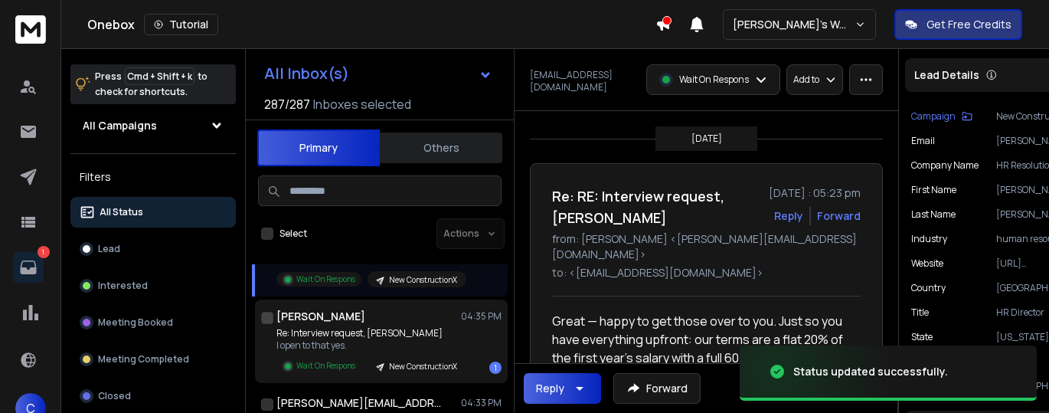
click at [370, 345] on p "I open to that yes." at bounding box center [368, 345] width 184 height 12
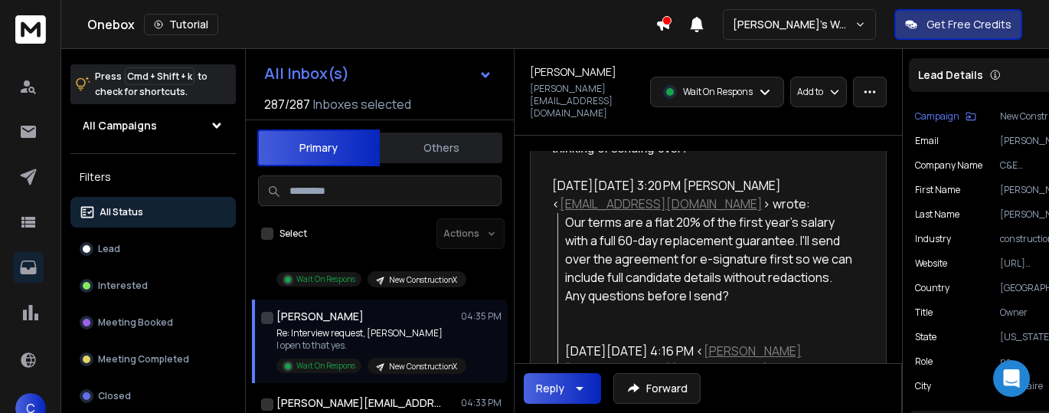
scroll to position [0, 0]
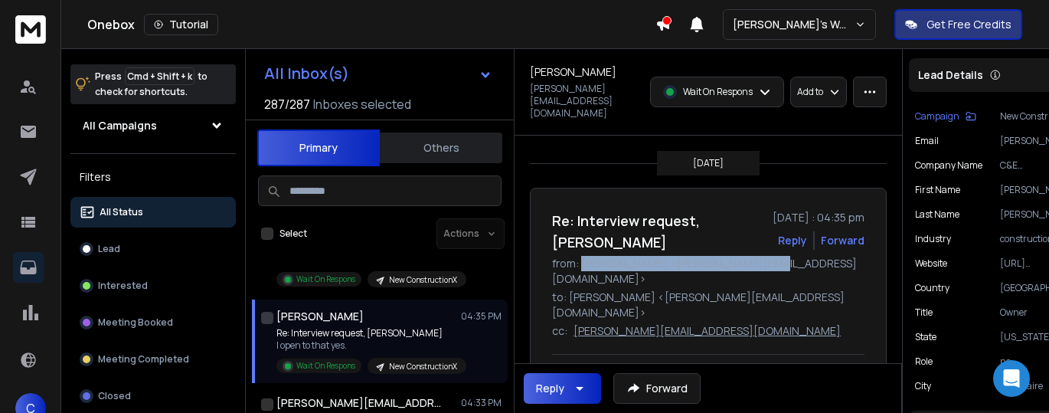
drag, startPoint x: 754, startPoint y: 243, endPoint x: 588, endPoint y: 236, distance: 166.3
click at [581, 256] on p "from: [PERSON_NAME] <[PERSON_NAME][EMAIL_ADDRESS][DOMAIN_NAME]>" at bounding box center [708, 271] width 312 height 31
click at [799, 233] on button "Reply" at bounding box center [792, 240] width 29 height 15
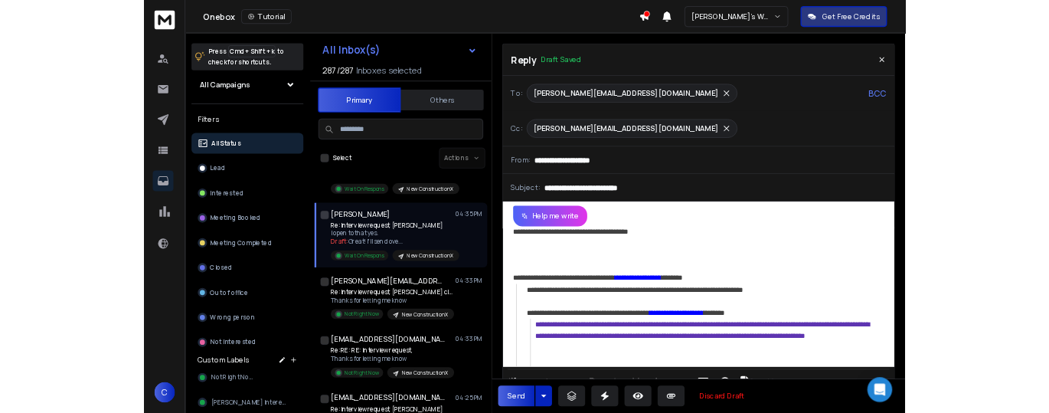
scroll to position [18, 0]
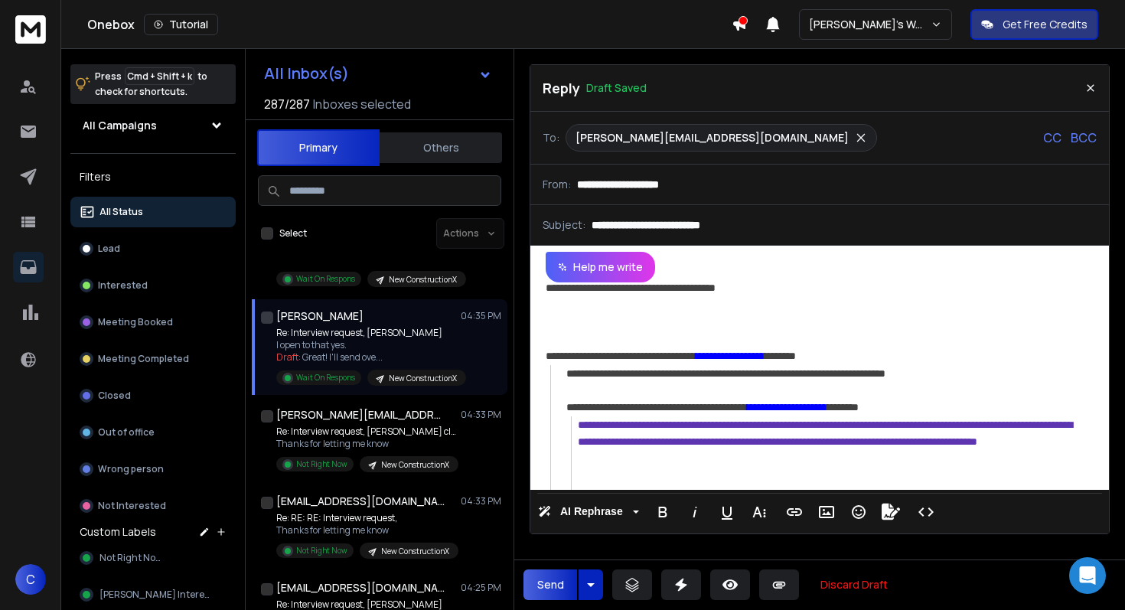
click at [675, 308] on div at bounding box center [818, 304] width 544 height 17
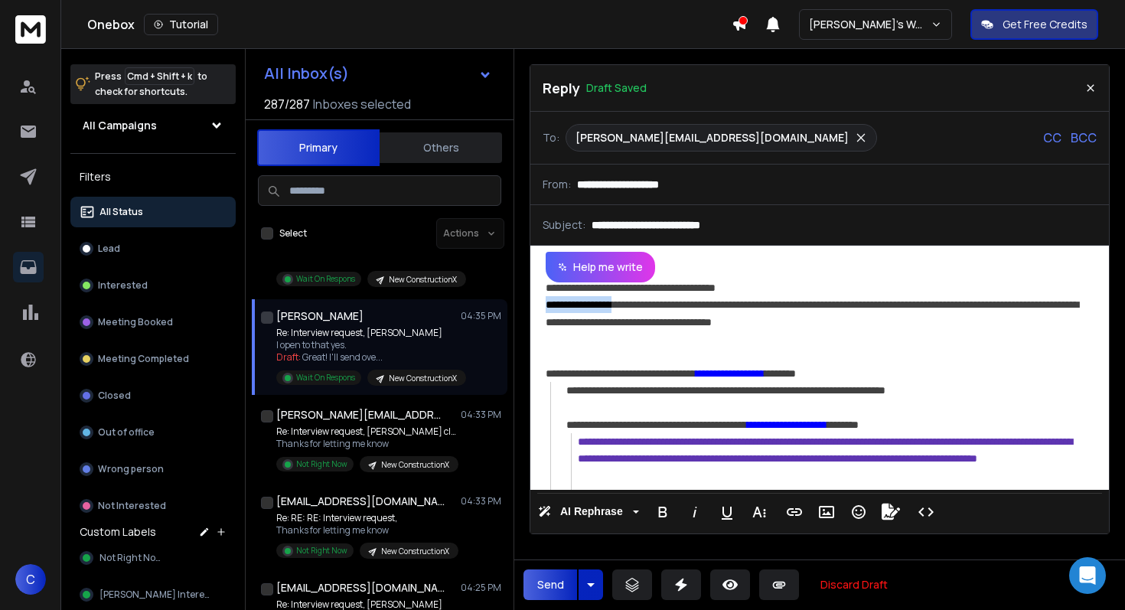
drag, startPoint x: 626, startPoint y: 306, endPoint x: 547, endPoint y: 302, distance: 79.0
click at [547, 302] on div "**********" at bounding box center [818, 313] width 544 height 34
drag, startPoint x: 681, startPoint y: 305, endPoint x: 613, endPoint y: 308, distance: 67.4
click at [612, 308] on div "**********" at bounding box center [818, 313] width 544 height 34
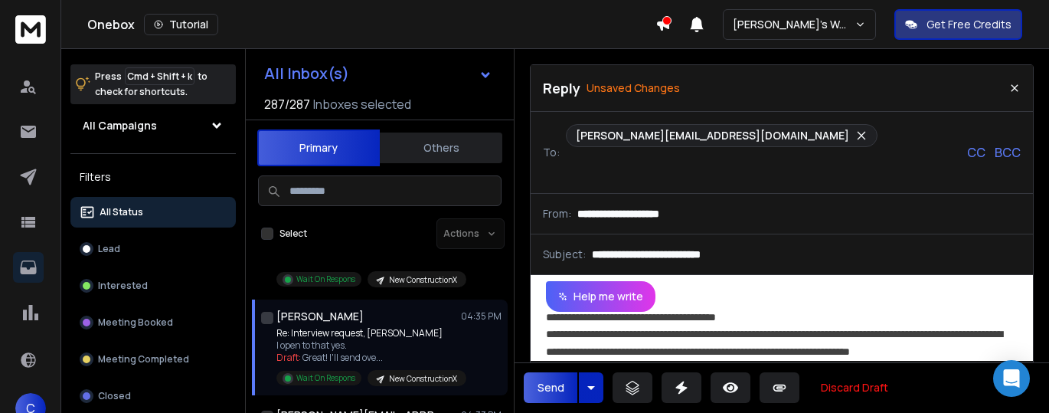
click at [547, 325] on div "**********" at bounding box center [779, 350] width 467 height 51
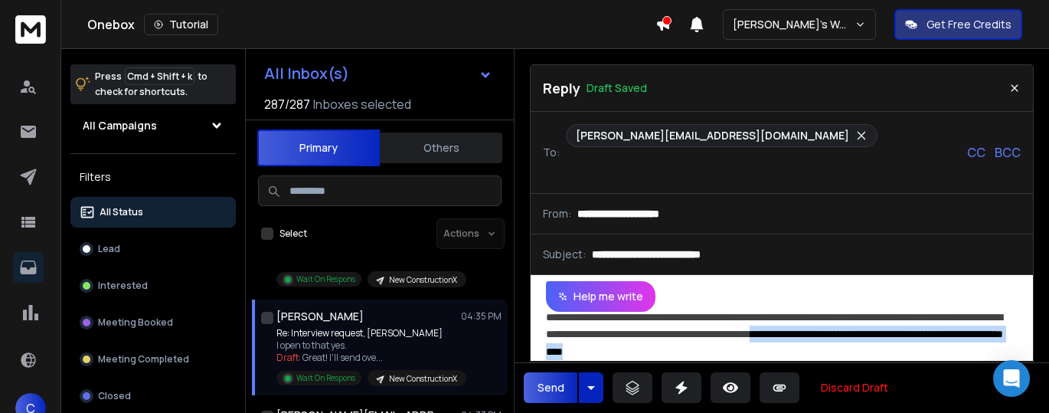
drag, startPoint x: 929, startPoint y: 308, endPoint x: 929, endPoint y: 317, distance: 9.2
click at [929, 317] on div "**********" at bounding box center [779, 334] width 467 height 51
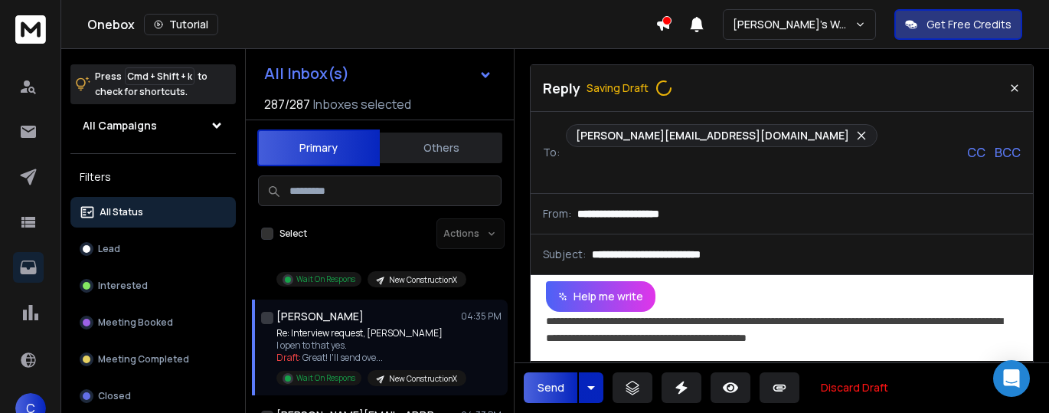
scroll to position [0, 0]
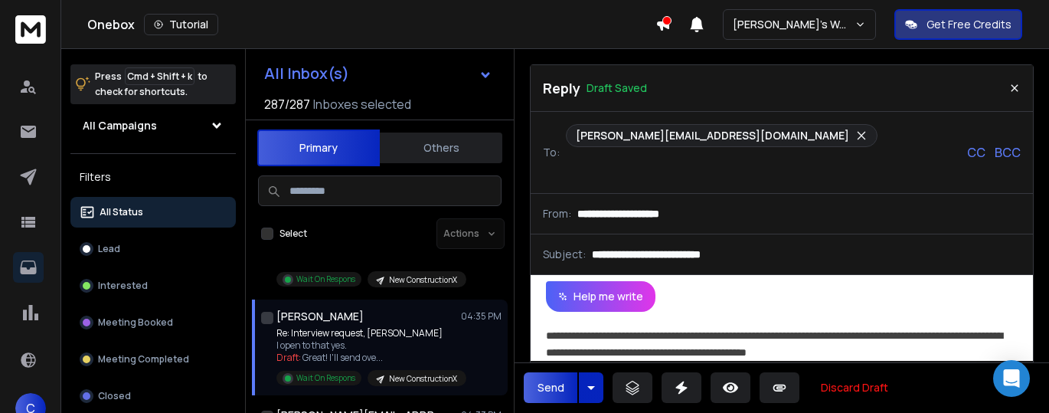
click at [628, 327] on div "**********" at bounding box center [779, 344] width 467 height 34
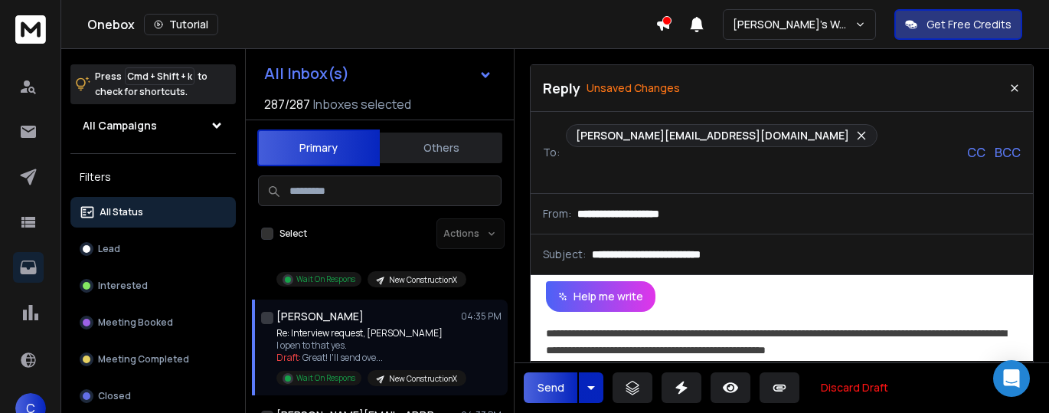
click at [550, 381] on button "Send" at bounding box center [551, 387] width 54 height 31
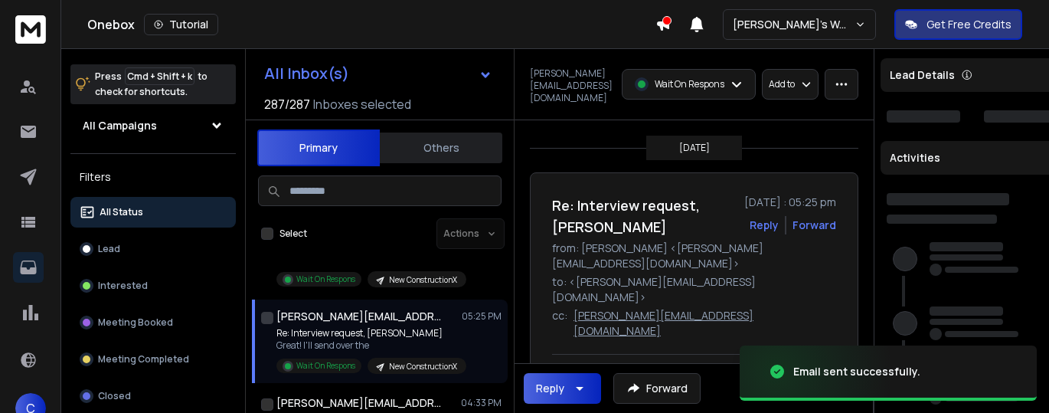
click at [722, 87] on div "Wait On Respons" at bounding box center [688, 84] width 132 height 29
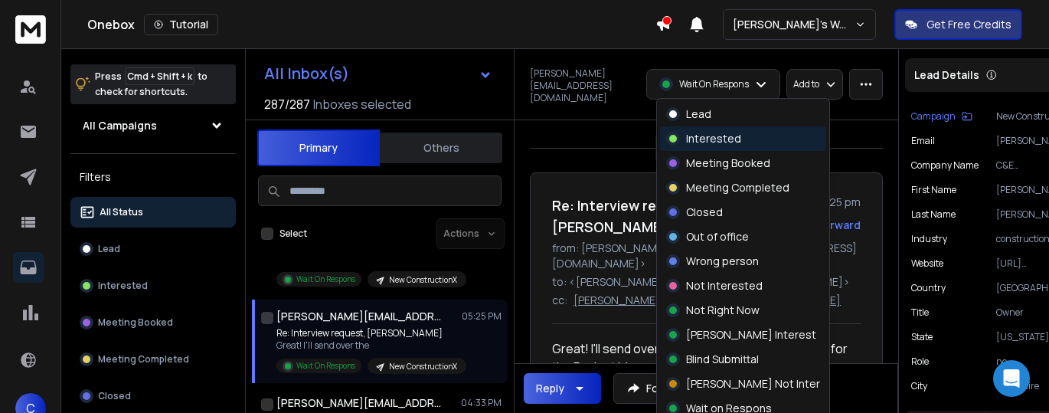
click at [727, 137] on p "Interested" at bounding box center [713, 138] width 55 height 15
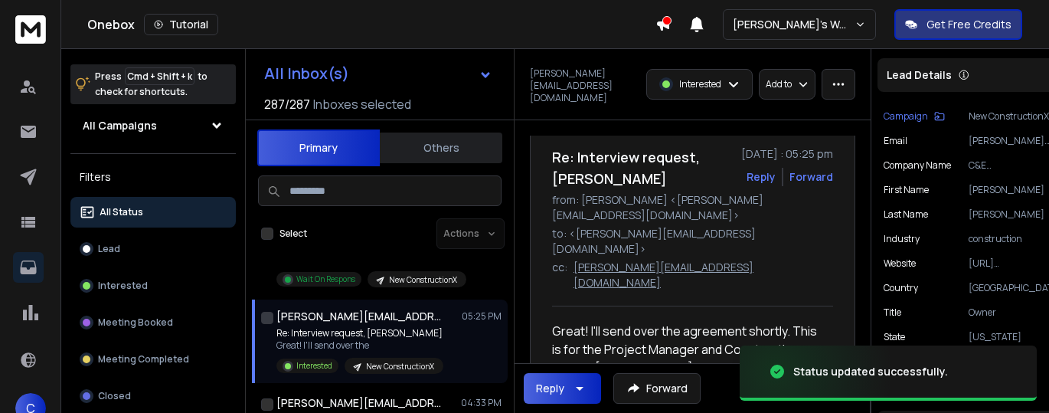
scroll to position [65, 0]
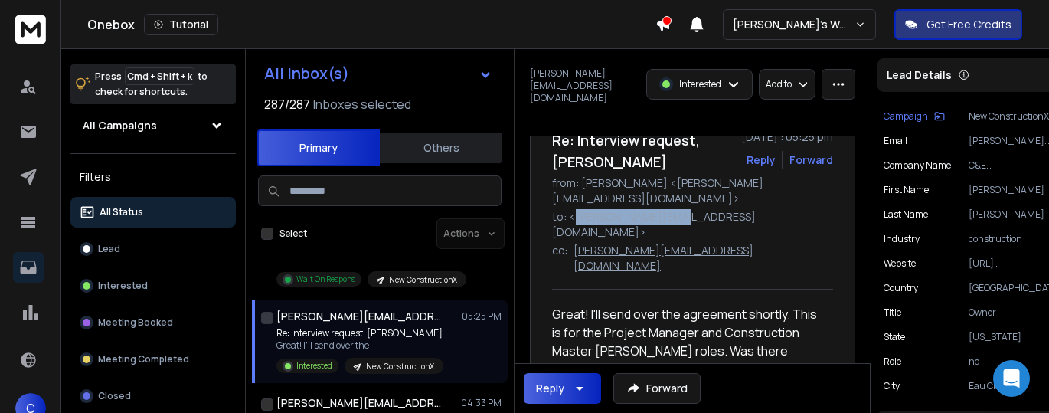
drag, startPoint x: 680, startPoint y: 192, endPoint x: 573, endPoint y: 194, distance: 106.4
click at [573, 209] on p "to: <[PERSON_NAME][EMAIL_ADDRESS][DOMAIN_NAME]>" at bounding box center [692, 224] width 281 height 31
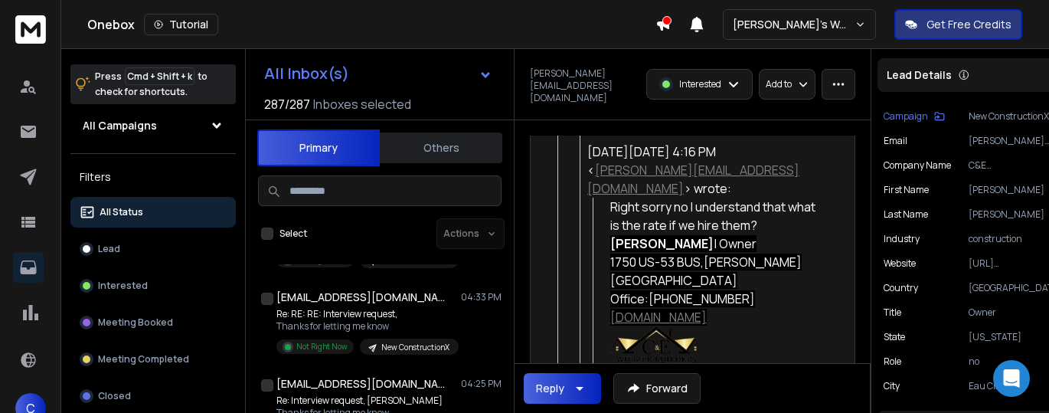
scroll to position [0, 0]
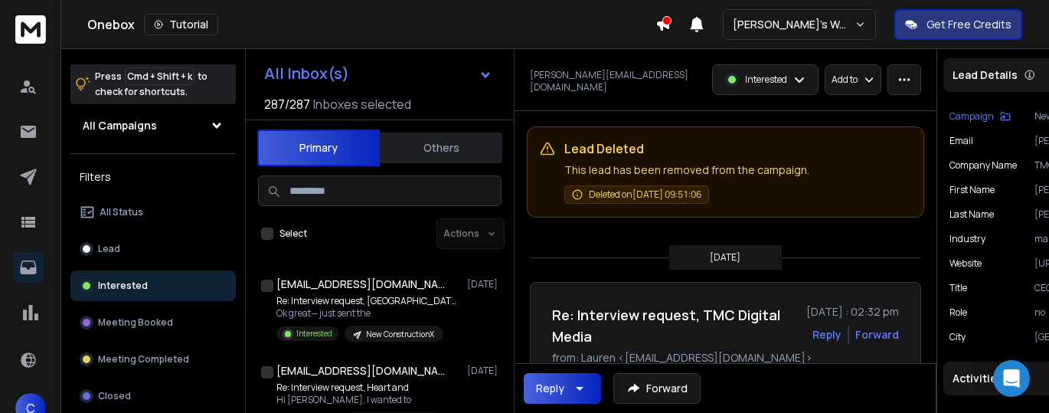
scroll to position [3827, 0]
